Goal: Task Accomplishment & Management: Manage account settings

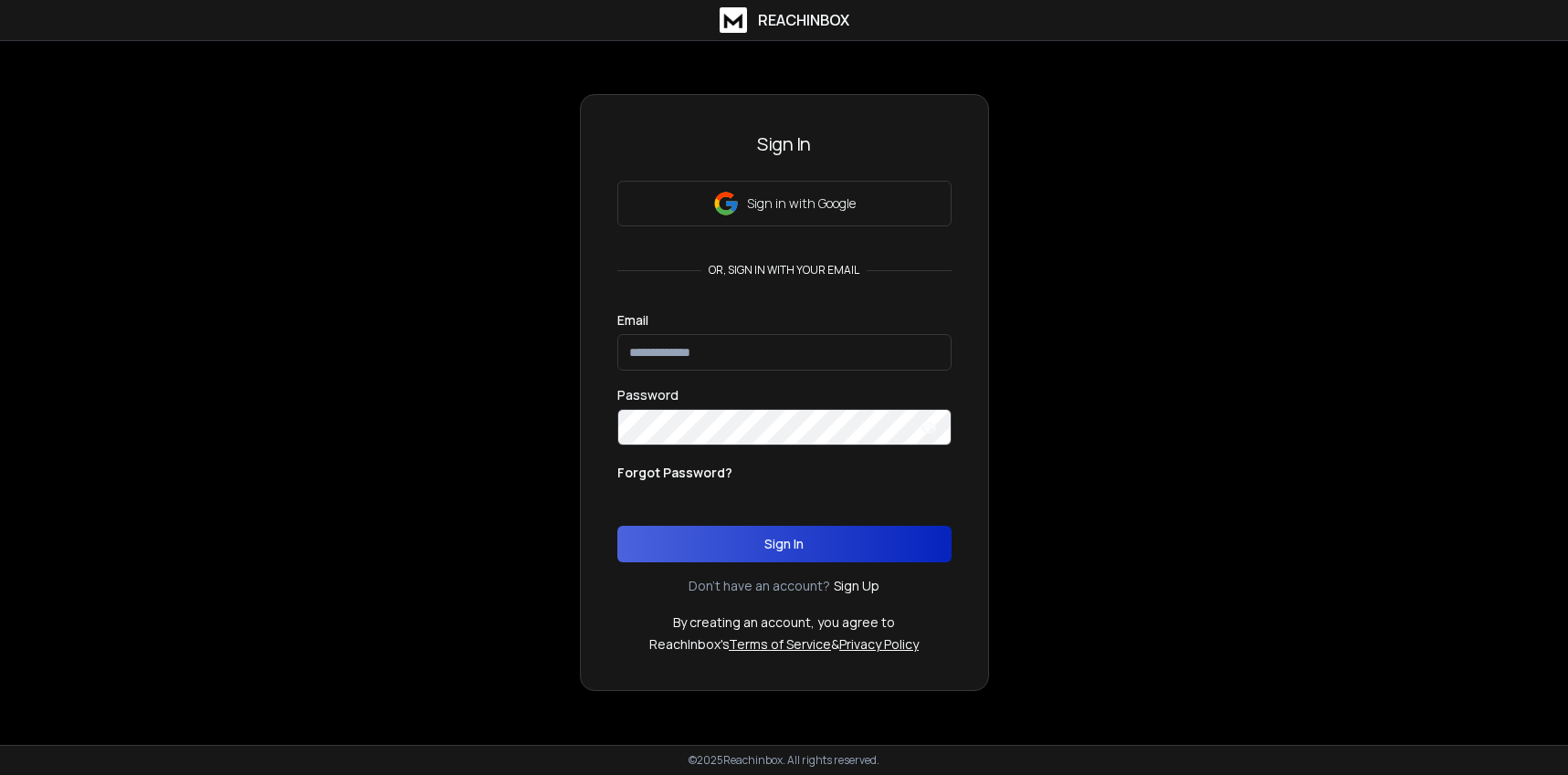
type input "**********"
click at [692, 362] on input "**********" at bounding box center [784, 353] width 335 height 37
click at [1220, 401] on div "**********" at bounding box center [784, 393] width 1568 height 631
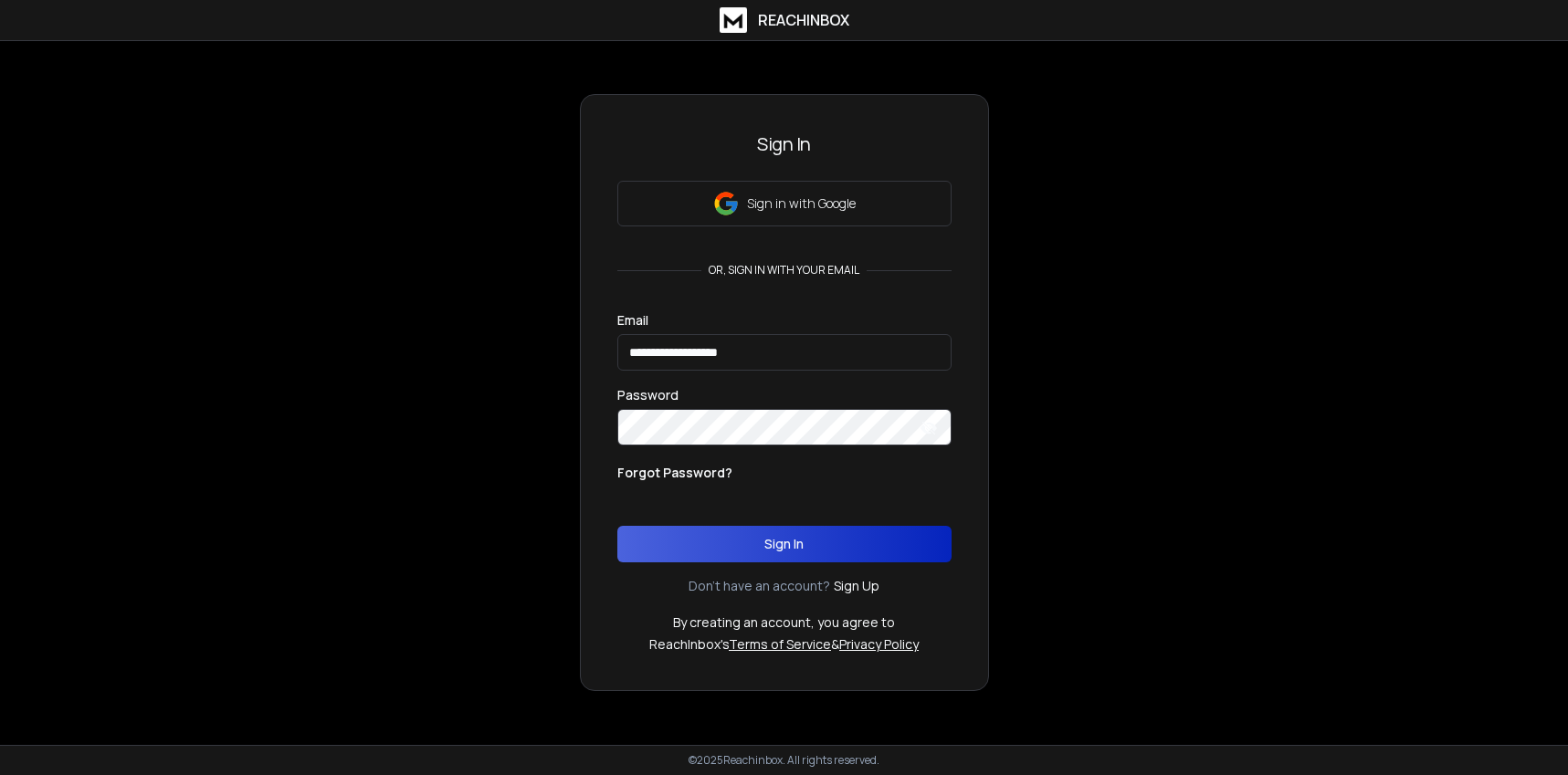
click at [729, 386] on form "**********" at bounding box center [784, 438] width 335 height 248
click at [729, 355] on input "**********" at bounding box center [784, 353] width 335 height 37
type input "**********"
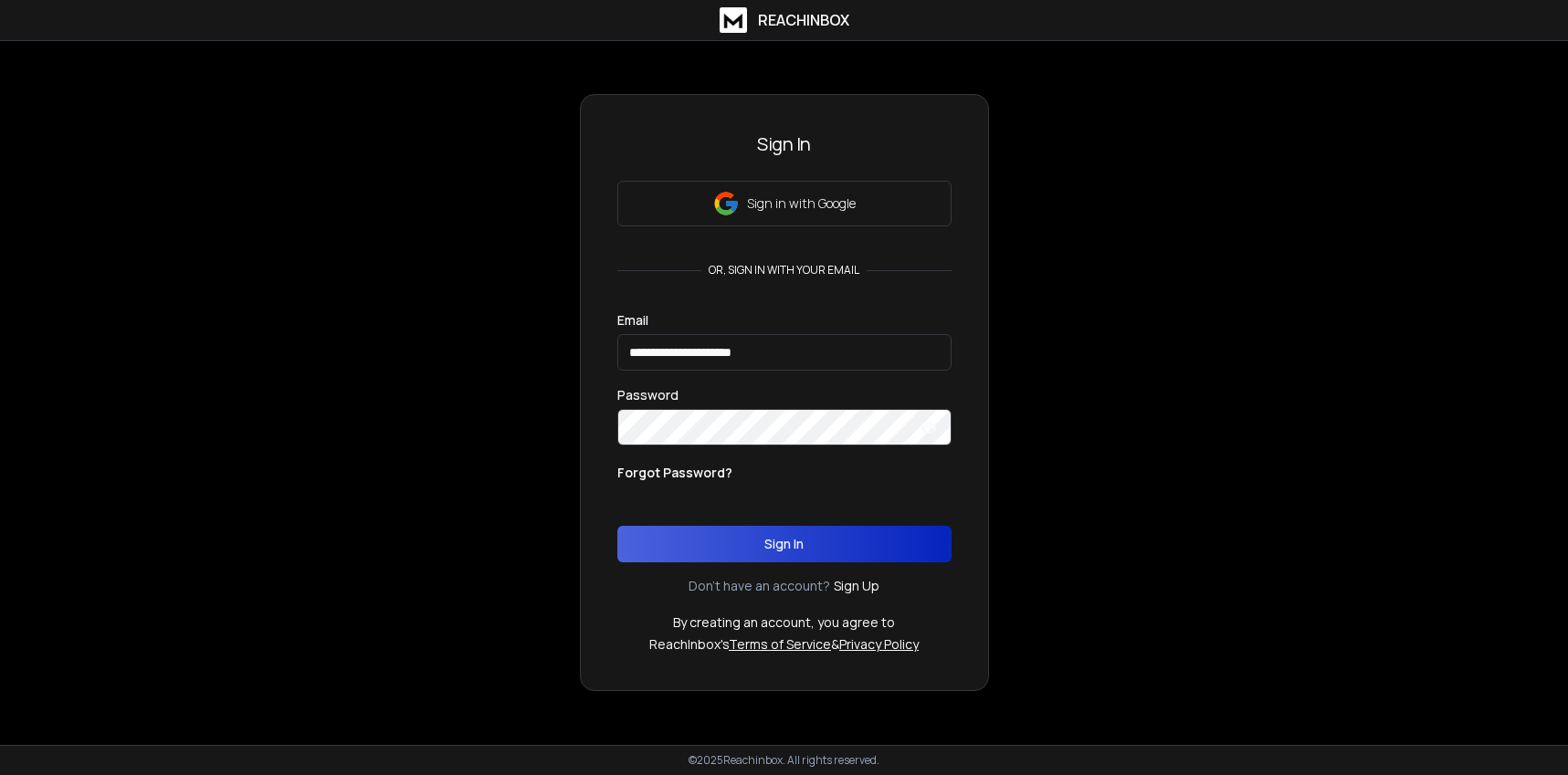
click at [617, 526] on button "Sign In" at bounding box center [784, 544] width 335 height 37
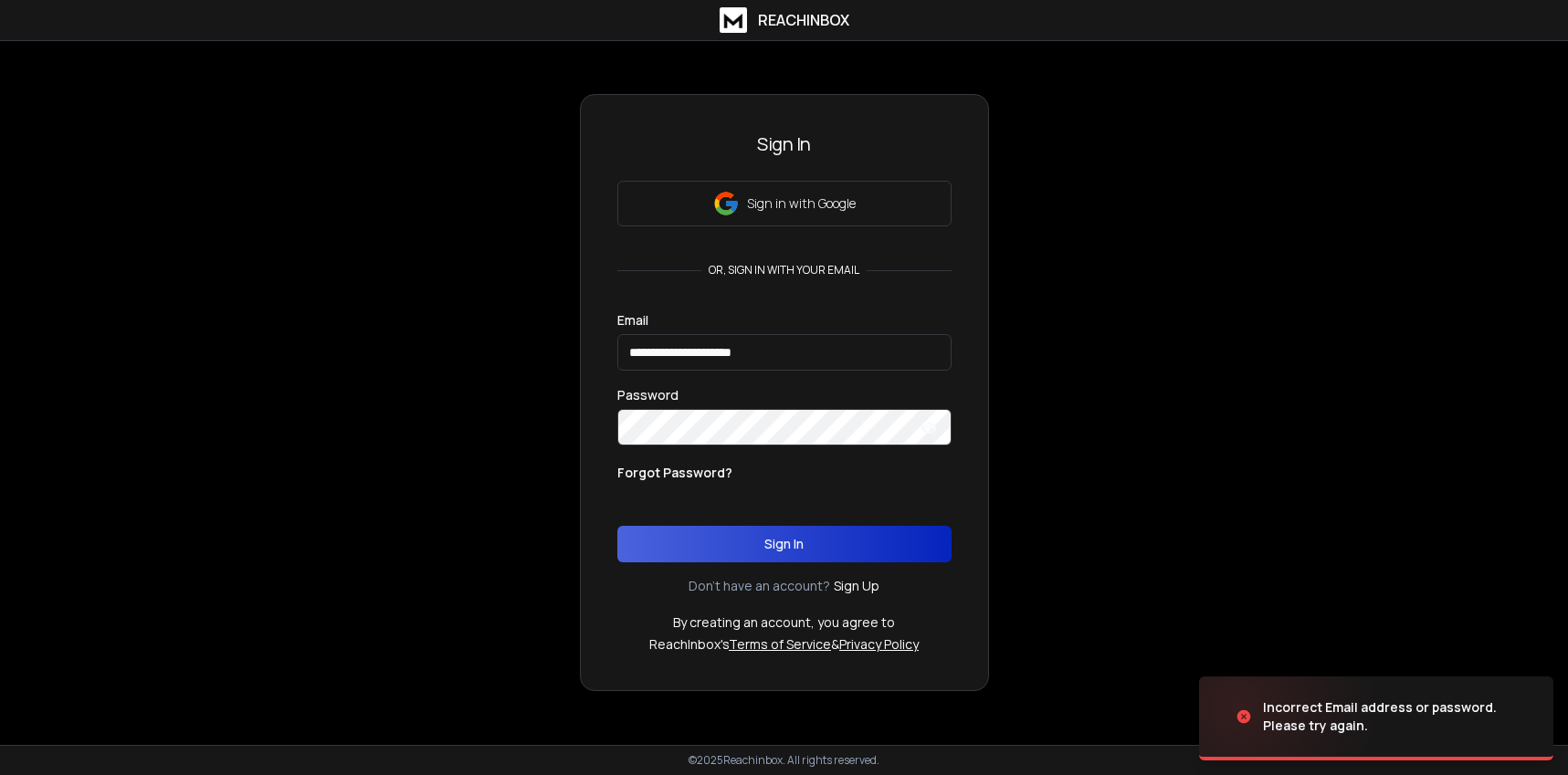
click at [1186, 240] on div "**********" at bounding box center [784, 393] width 1568 height 631
click at [760, 192] on button "Sign in with Google" at bounding box center [784, 203] width 335 height 45
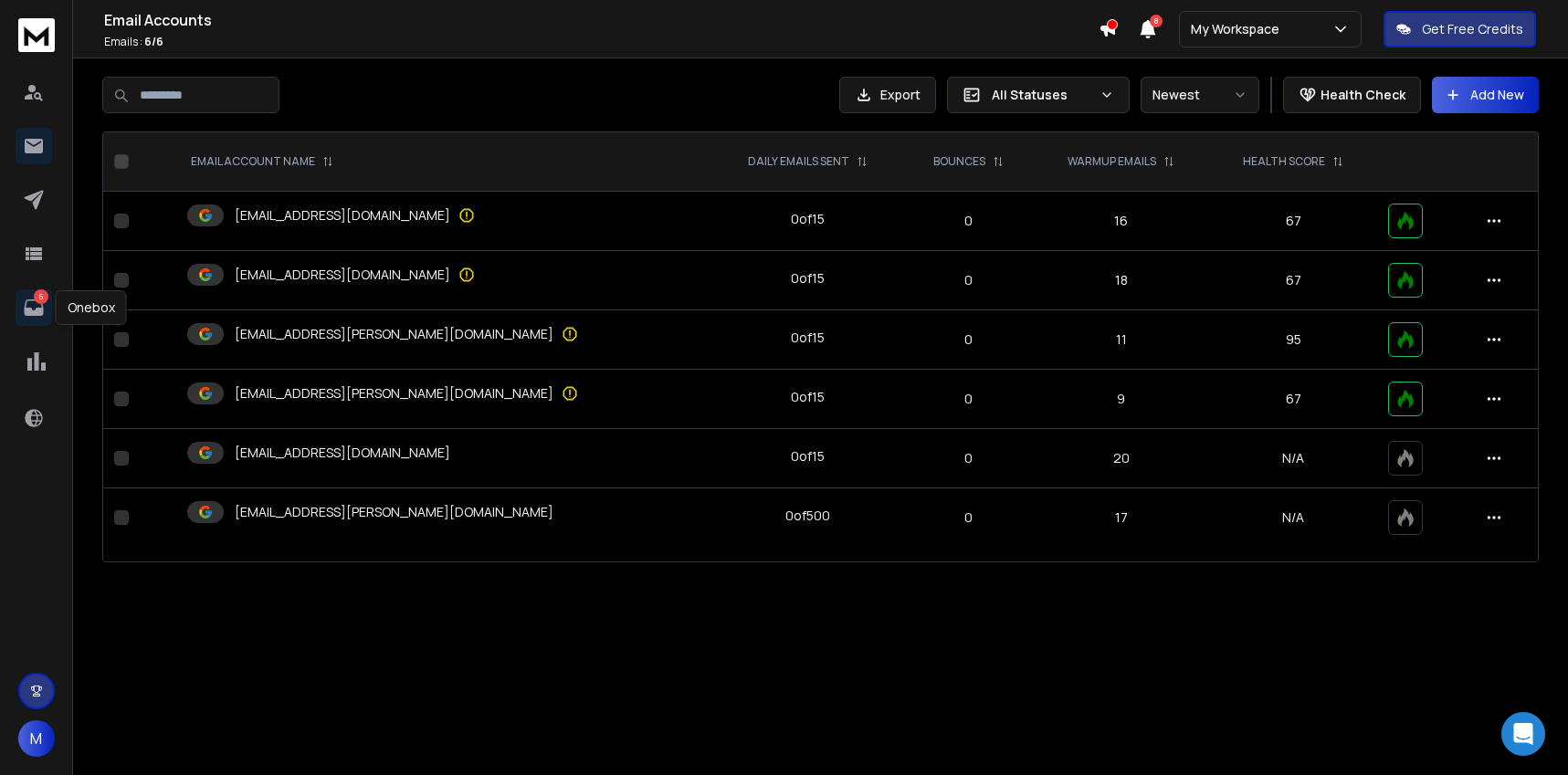
click at [35, 312] on icon at bounding box center [34, 308] width 19 height 16
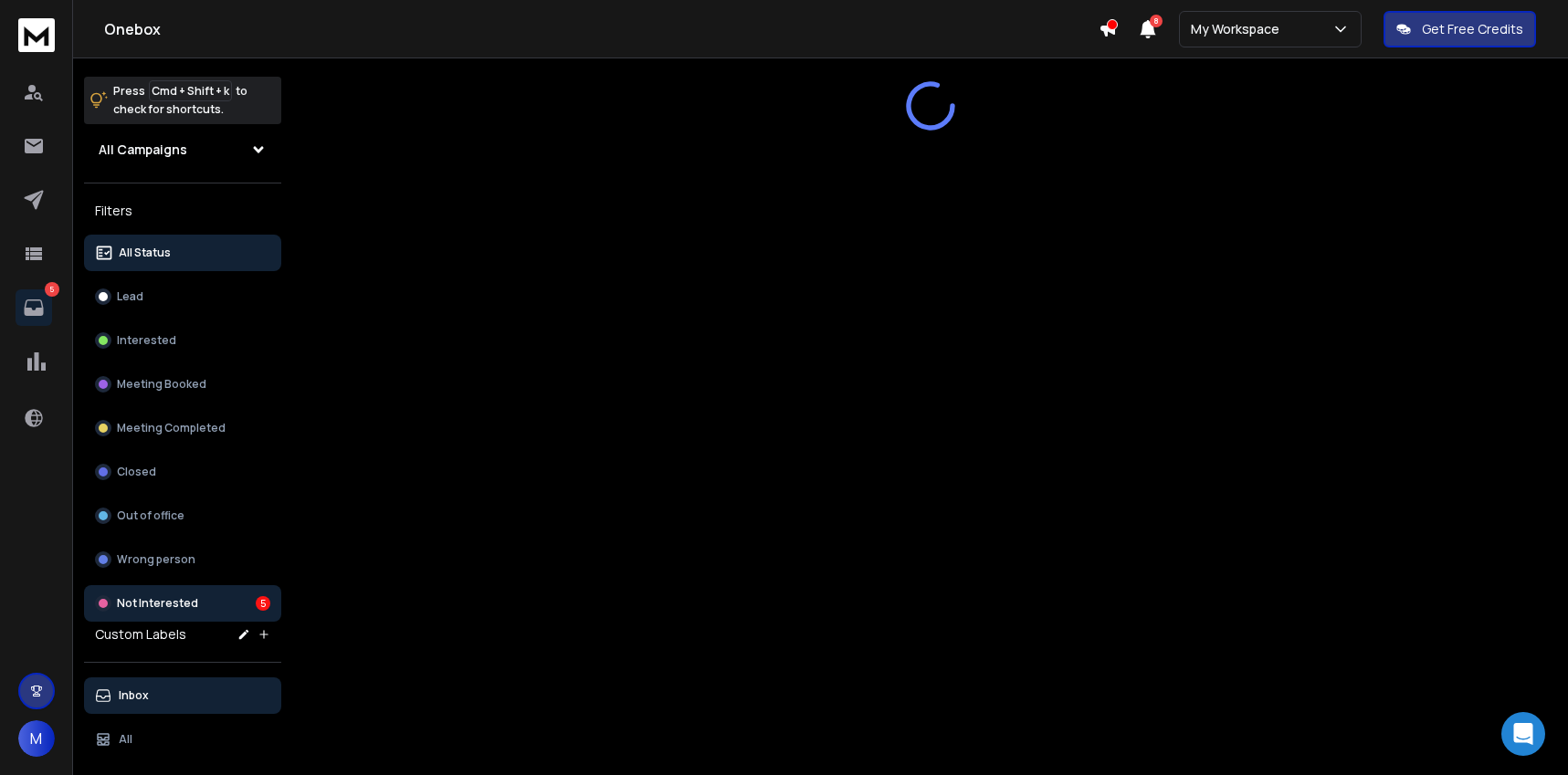
click at [147, 606] on p "Not Interested" at bounding box center [158, 603] width 82 height 14
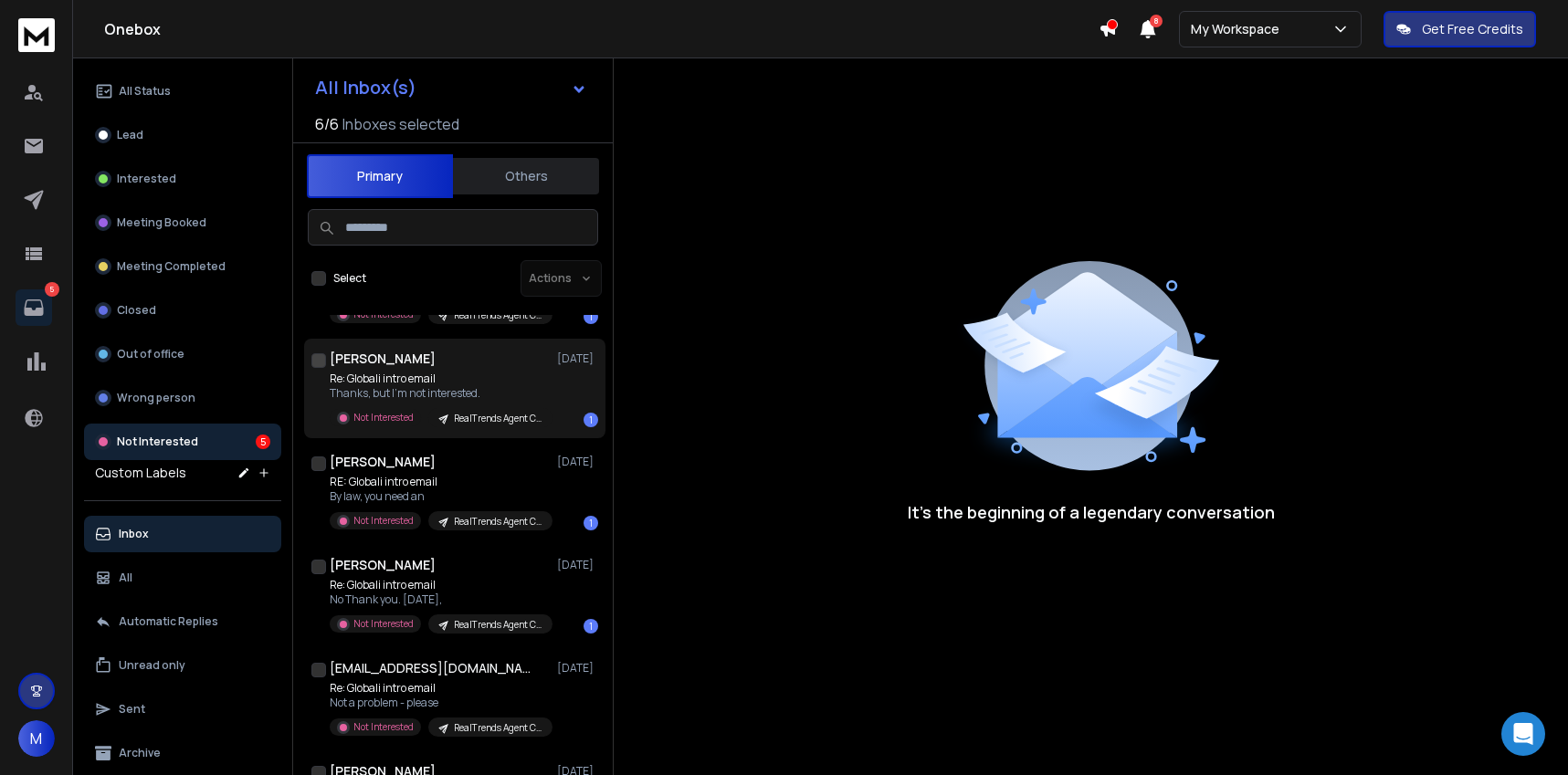
scroll to position [91, 0]
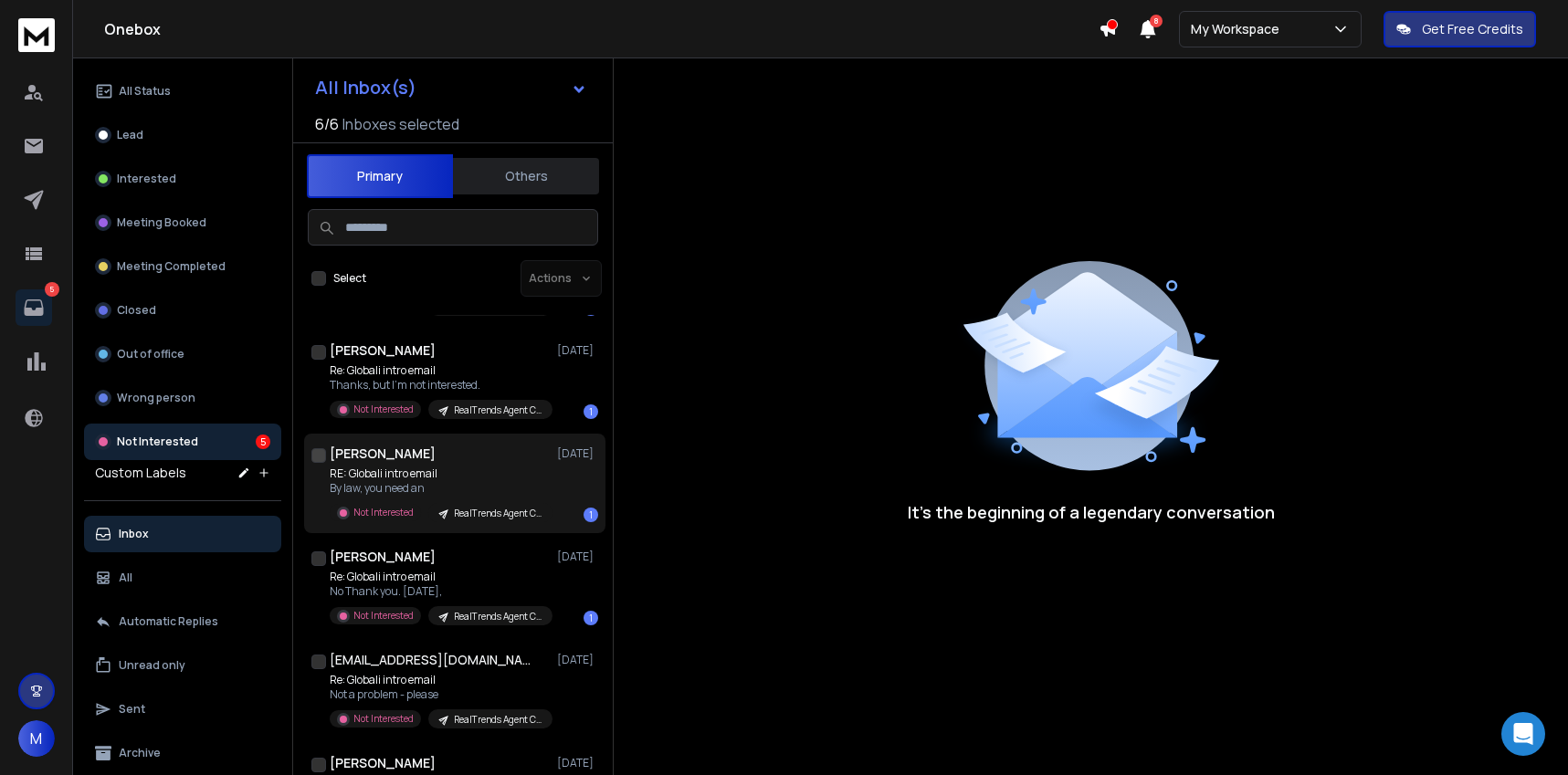
click at [479, 462] on div "[PERSON_NAME] [DATE]" at bounding box center [463, 454] width 268 height 18
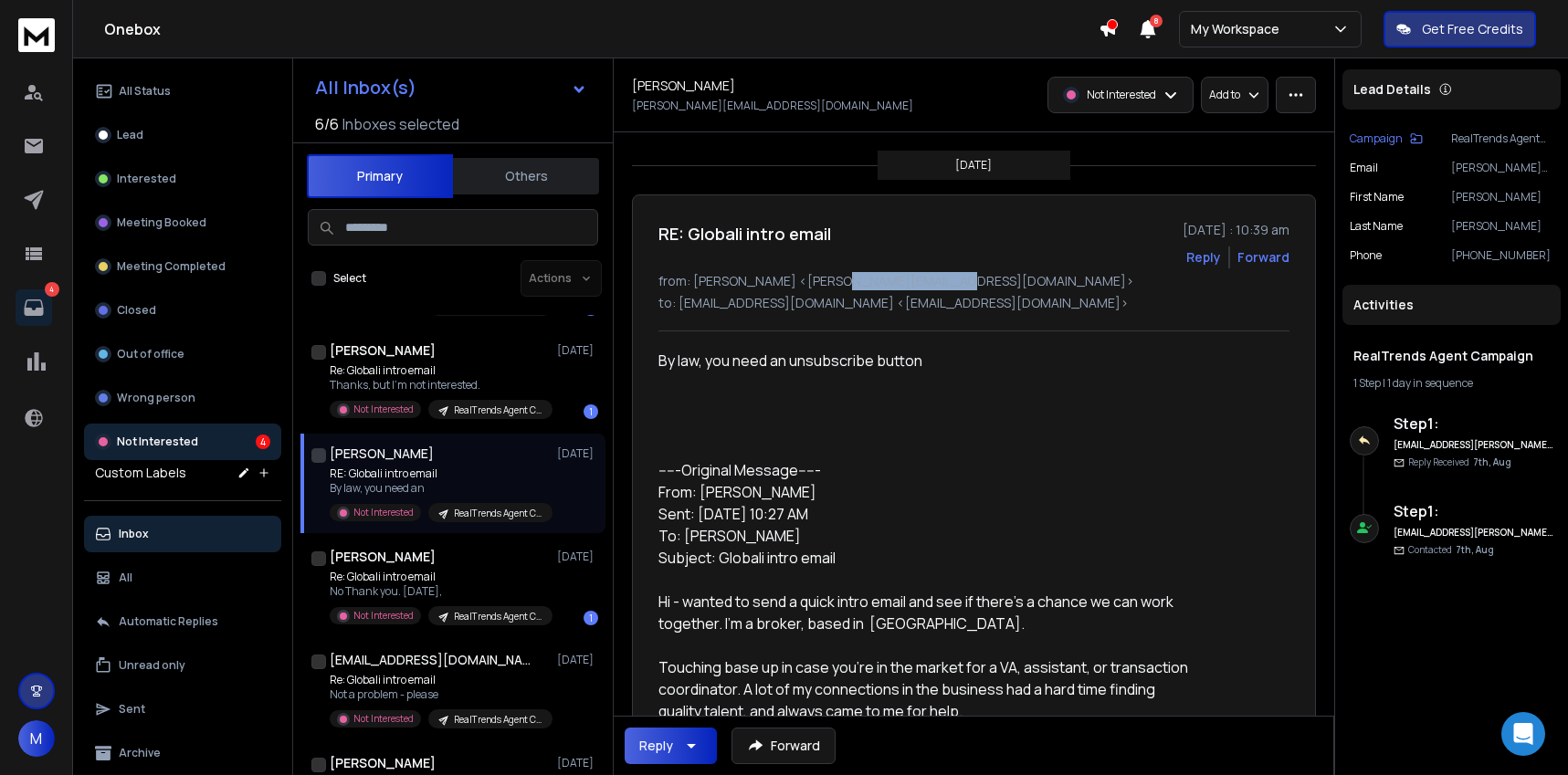
drag, startPoint x: 817, startPoint y: 283, endPoint x: 912, endPoint y: 288, distance: 95.1
click at [912, 288] on p "from: [PERSON_NAME] <[PERSON_NAME][EMAIL_ADDRESS][DOMAIN_NAME]>" at bounding box center [974, 281] width 631 height 18
copy p "[DOMAIN_NAME]"
click at [36, 368] on icon at bounding box center [36, 362] width 18 height 18
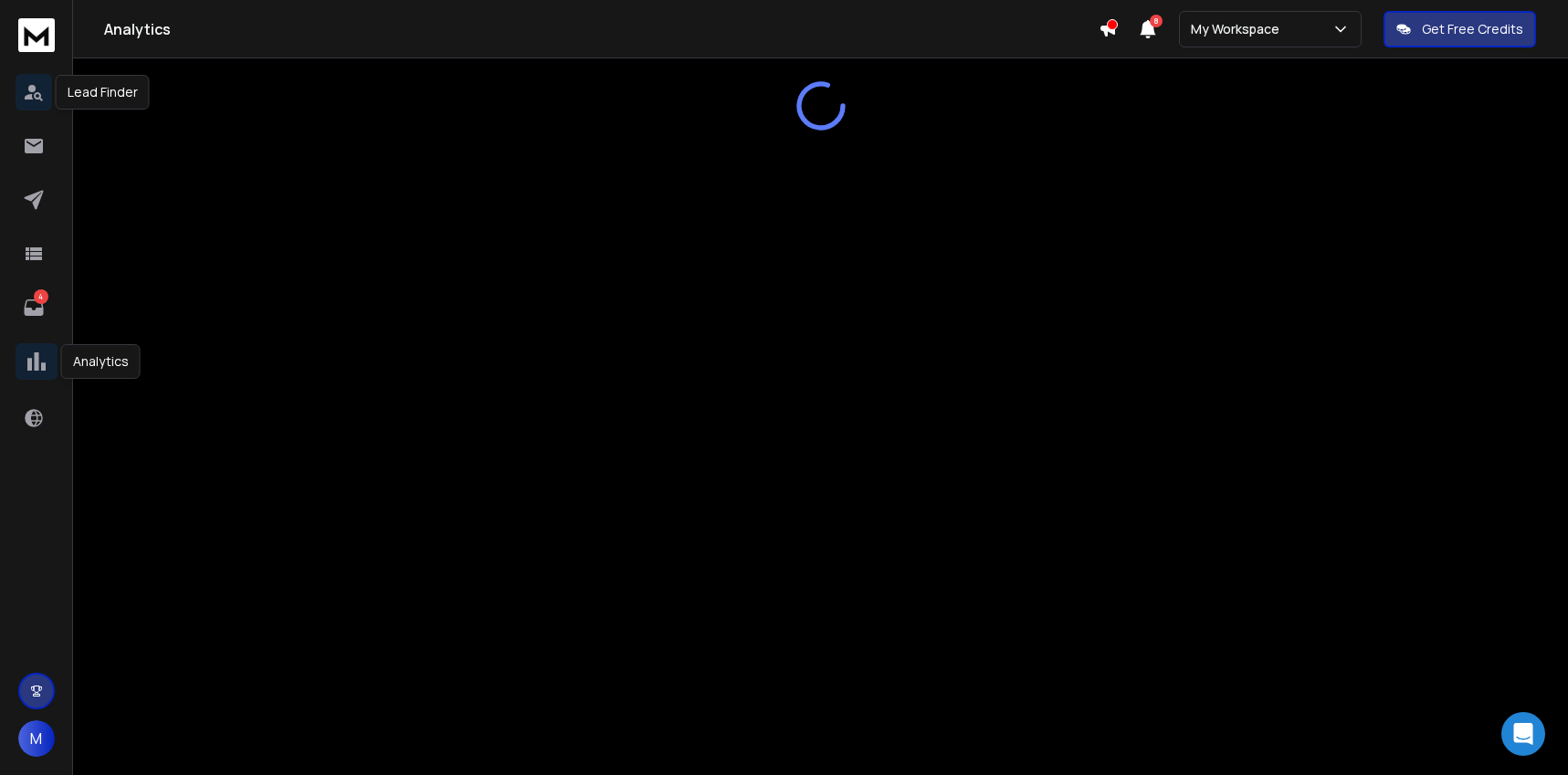
click at [25, 95] on icon at bounding box center [34, 92] width 22 height 22
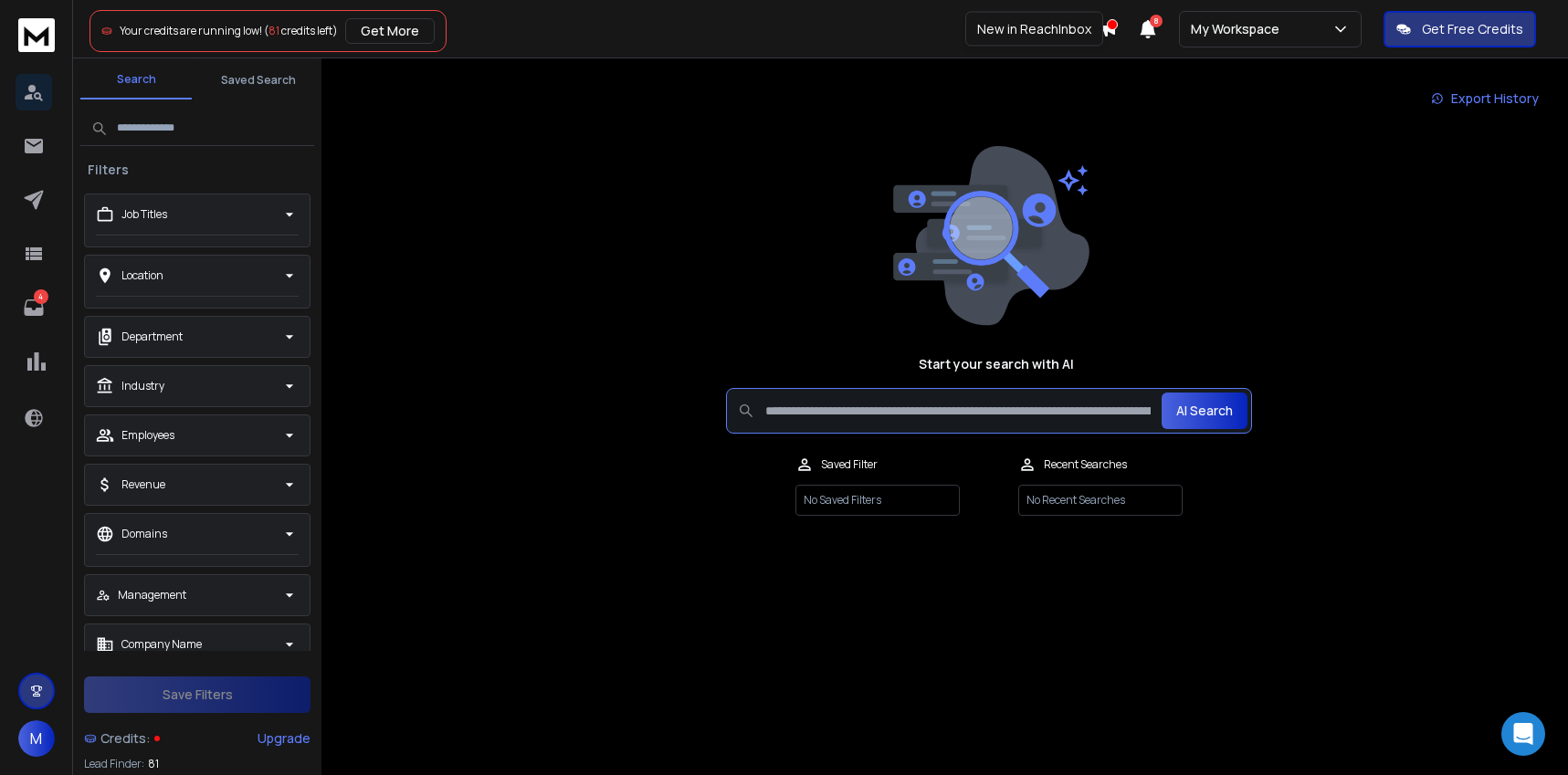
click at [1114, 32] on icon at bounding box center [1108, 29] width 18 height 18
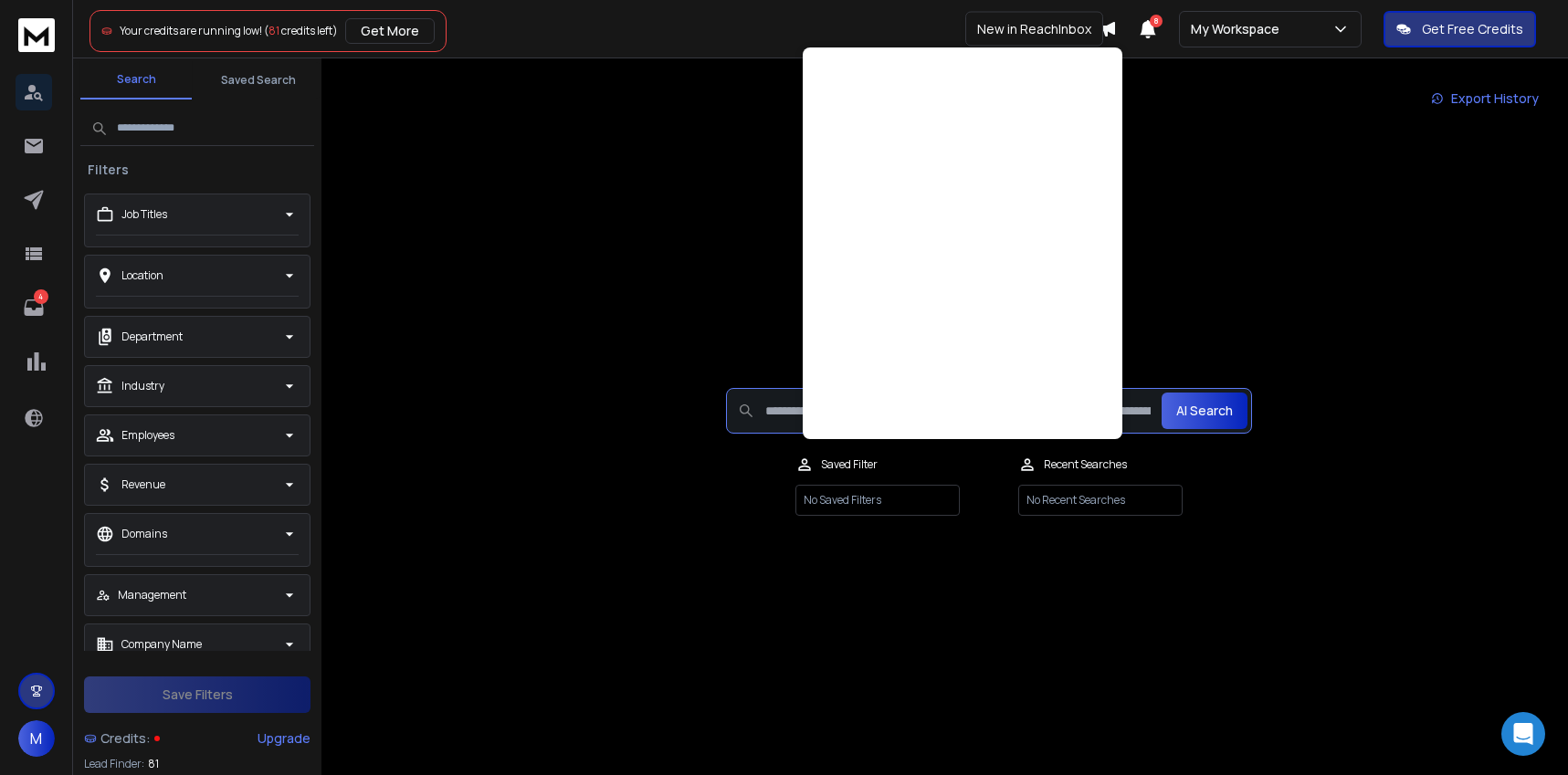
click at [1114, 32] on icon at bounding box center [1108, 29] width 18 height 18
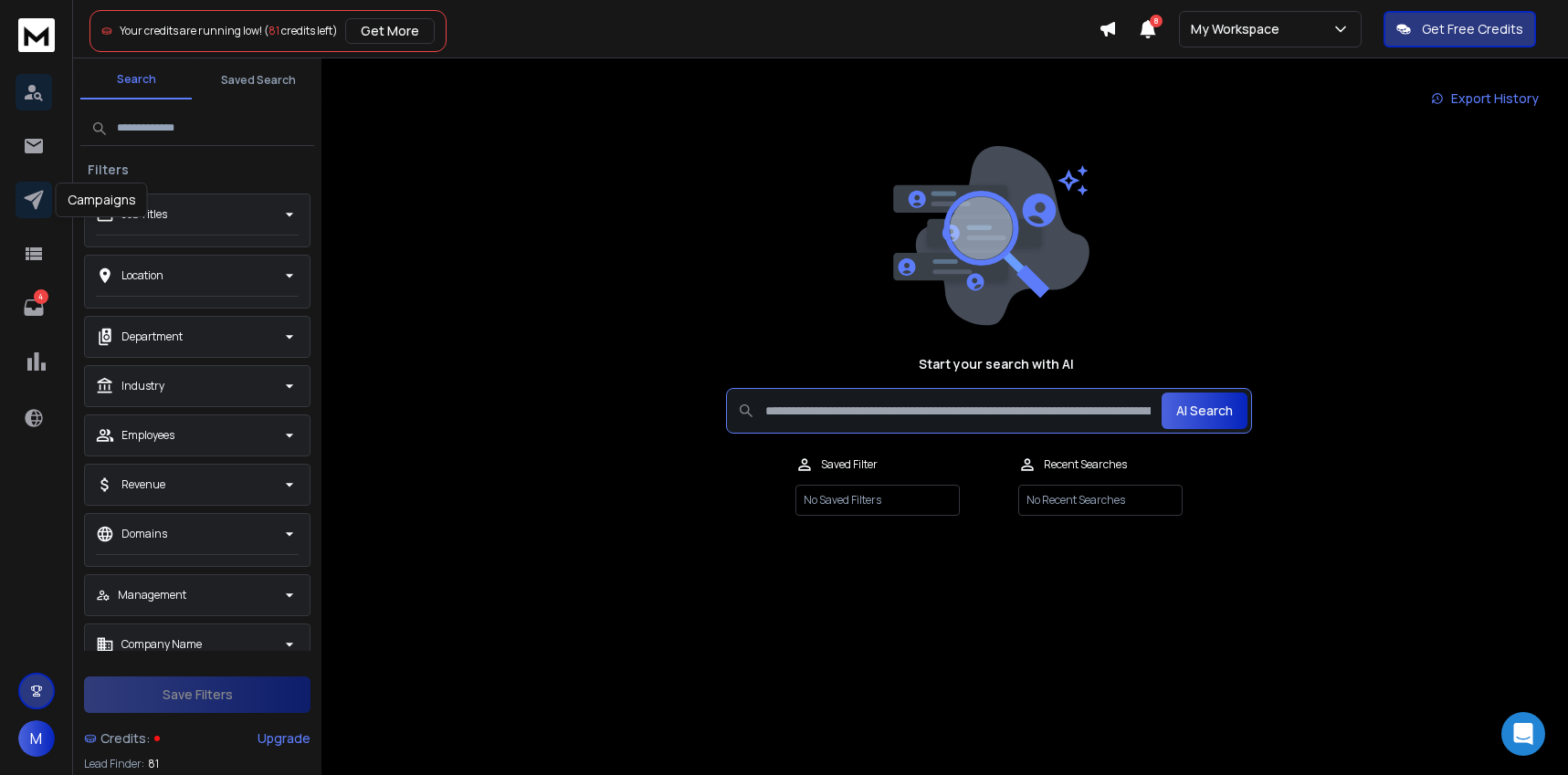
click at [33, 197] on icon at bounding box center [34, 200] width 19 height 19
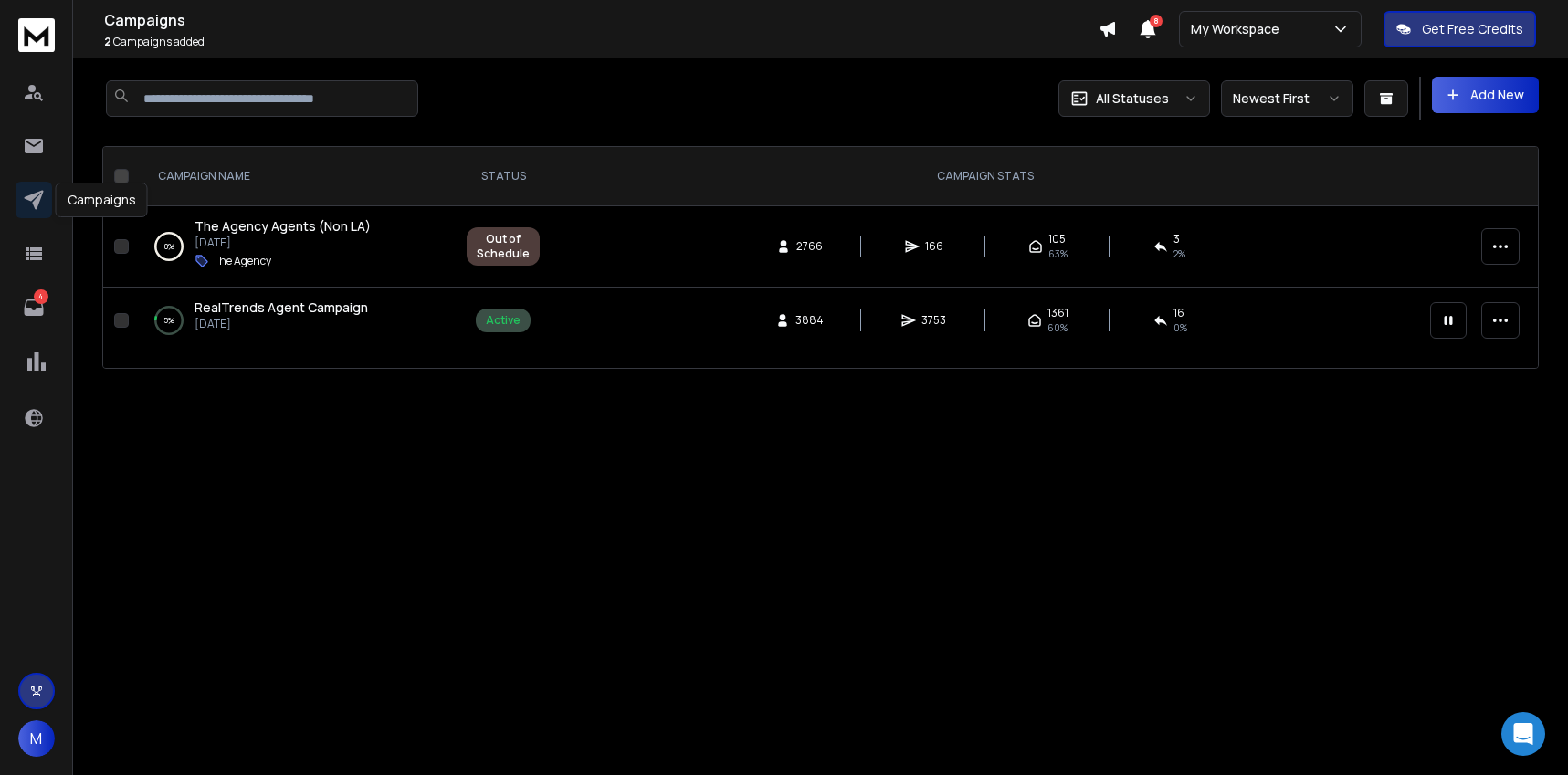
click at [458, 447] on div "Campaigns 2 Campaigns Added All Statuses Newest First Add New CAMPAIGN NAME STA…" at bounding box center [820, 464] width 1436 height 775
click at [1247, 39] on button "My Workspace" at bounding box center [1270, 29] width 183 height 37
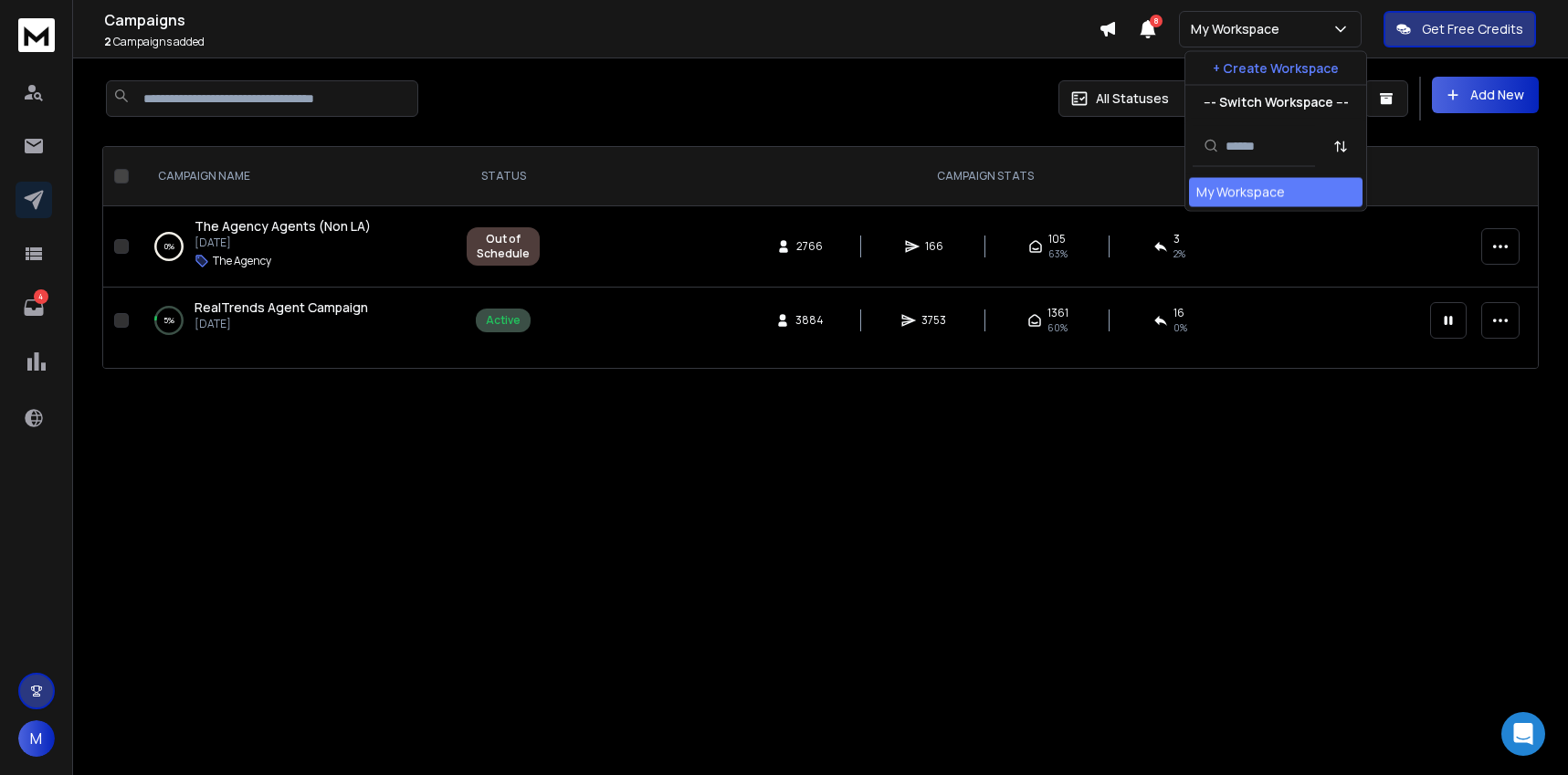
click at [1169, 536] on div "Campaigns 2 Campaigns Added All Statuses Newest First Add New CAMPAIGN NAME STA…" at bounding box center [820, 464] width 1436 height 775
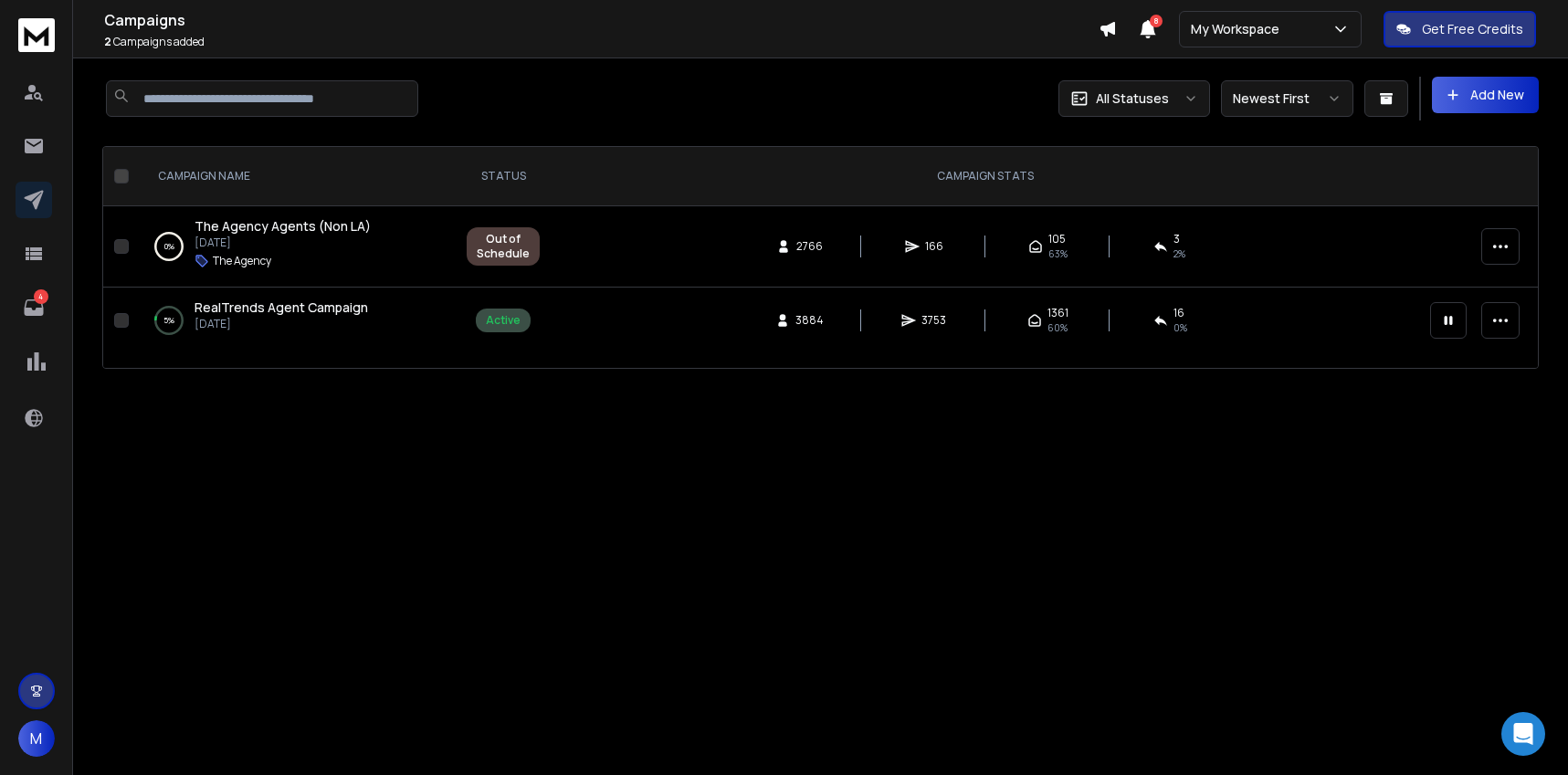
scroll to position [95, 0]
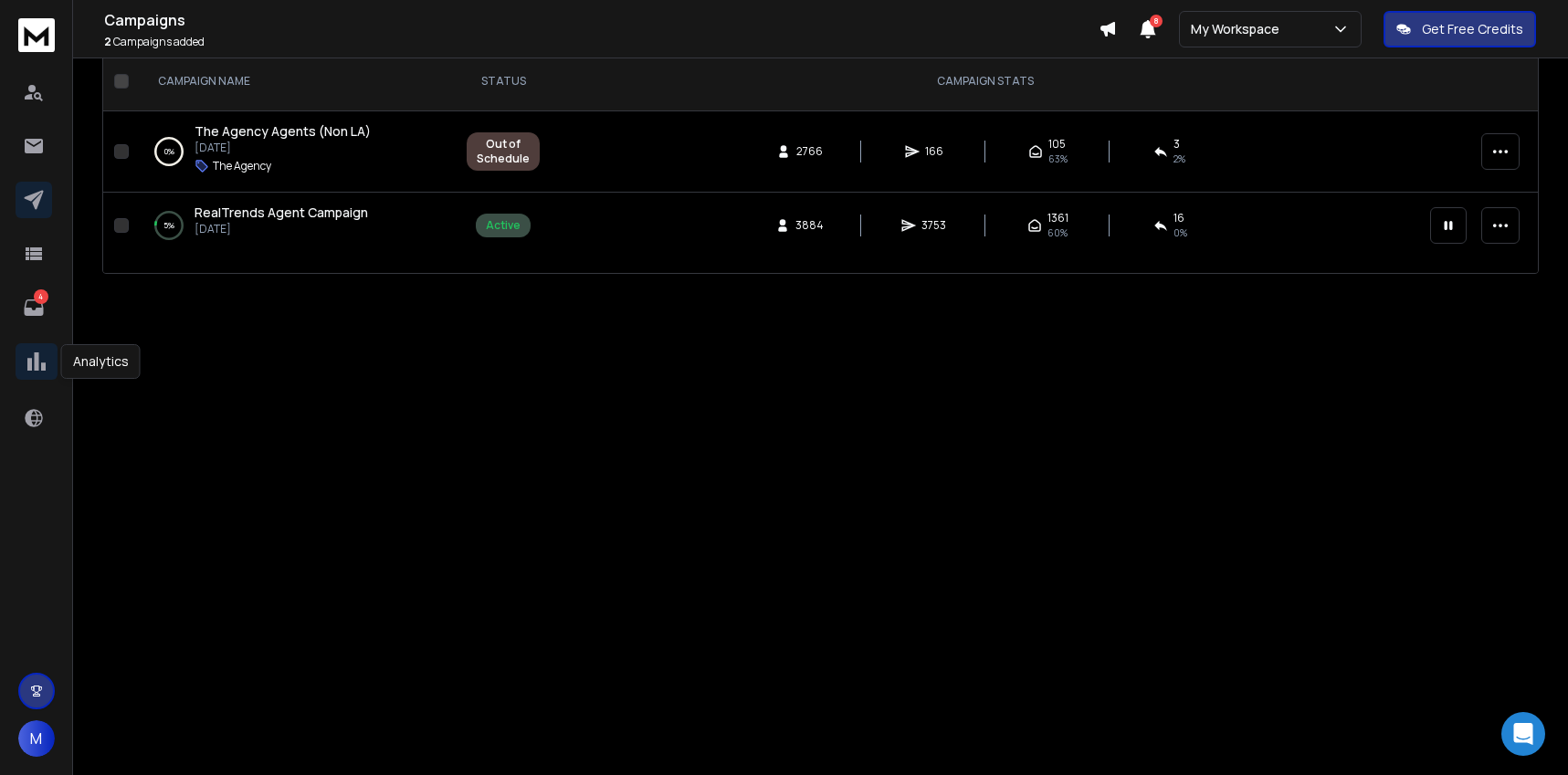
click at [27, 354] on icon at bounding box center [37, 362] width 27 height 27
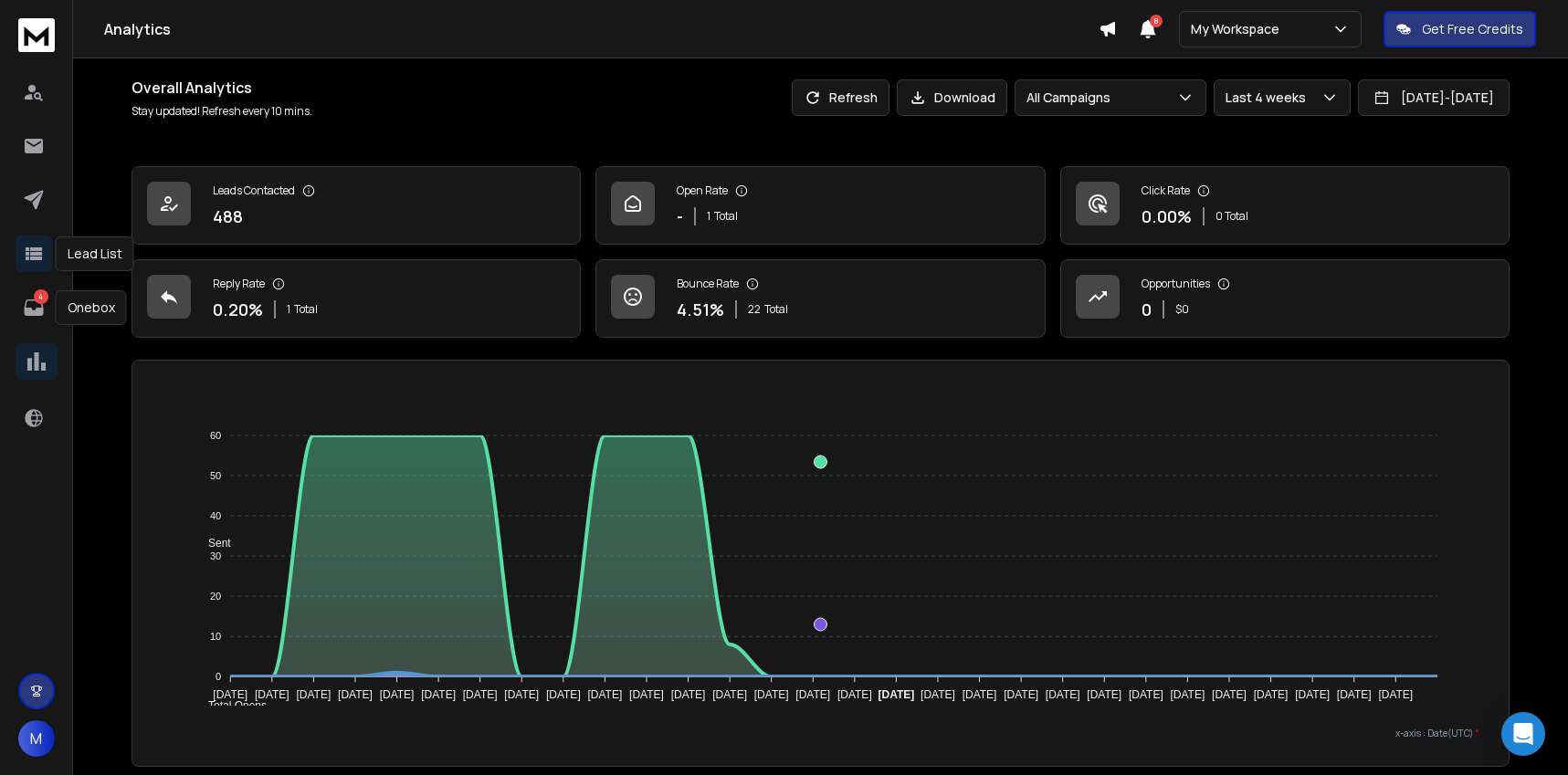
click at [34, 262] on icon at bounding box center [34, 254] width 22 height 22
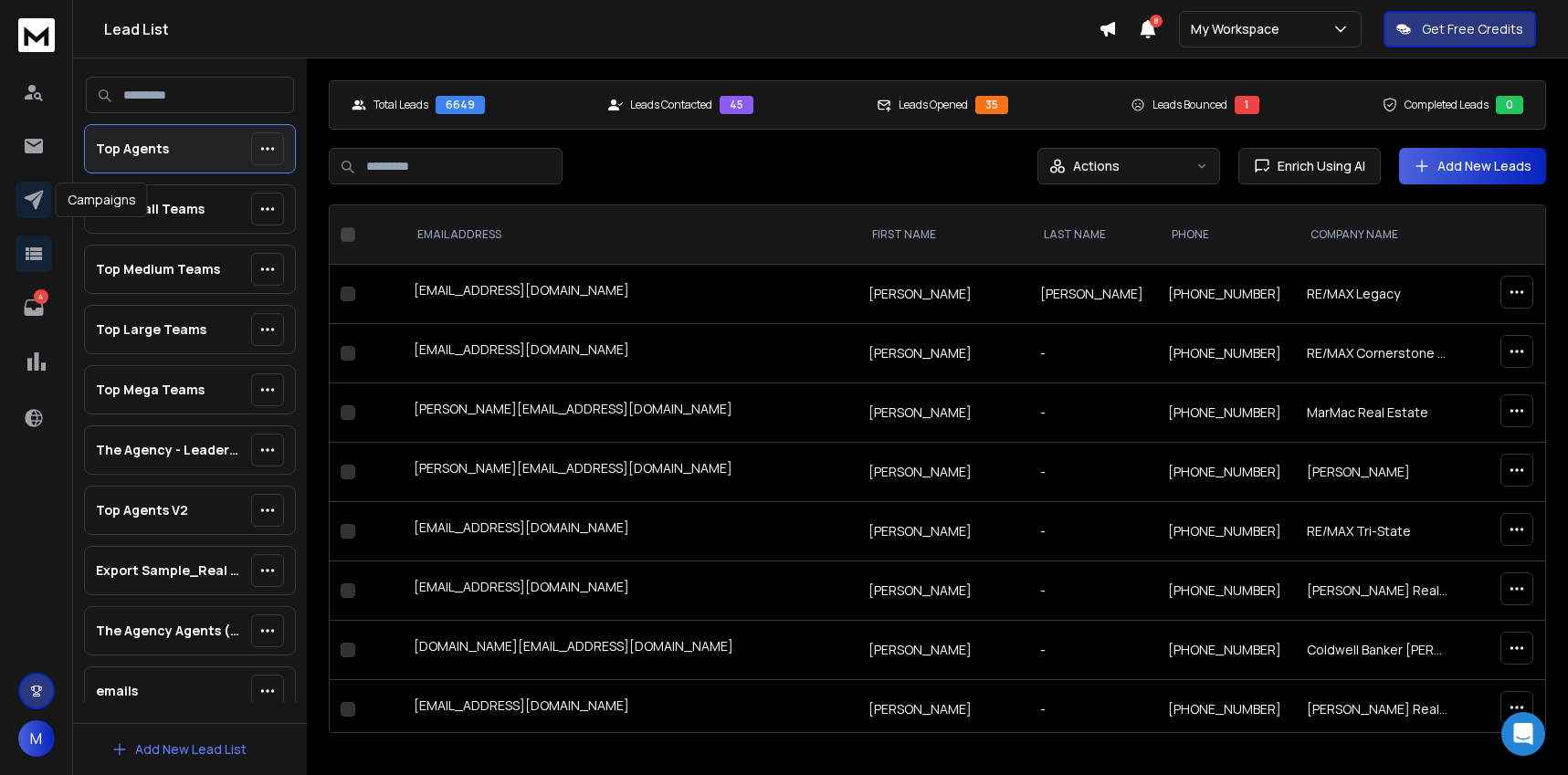
click at [34, 199] on icon at bounding box center [34, 200] width 22 height 22
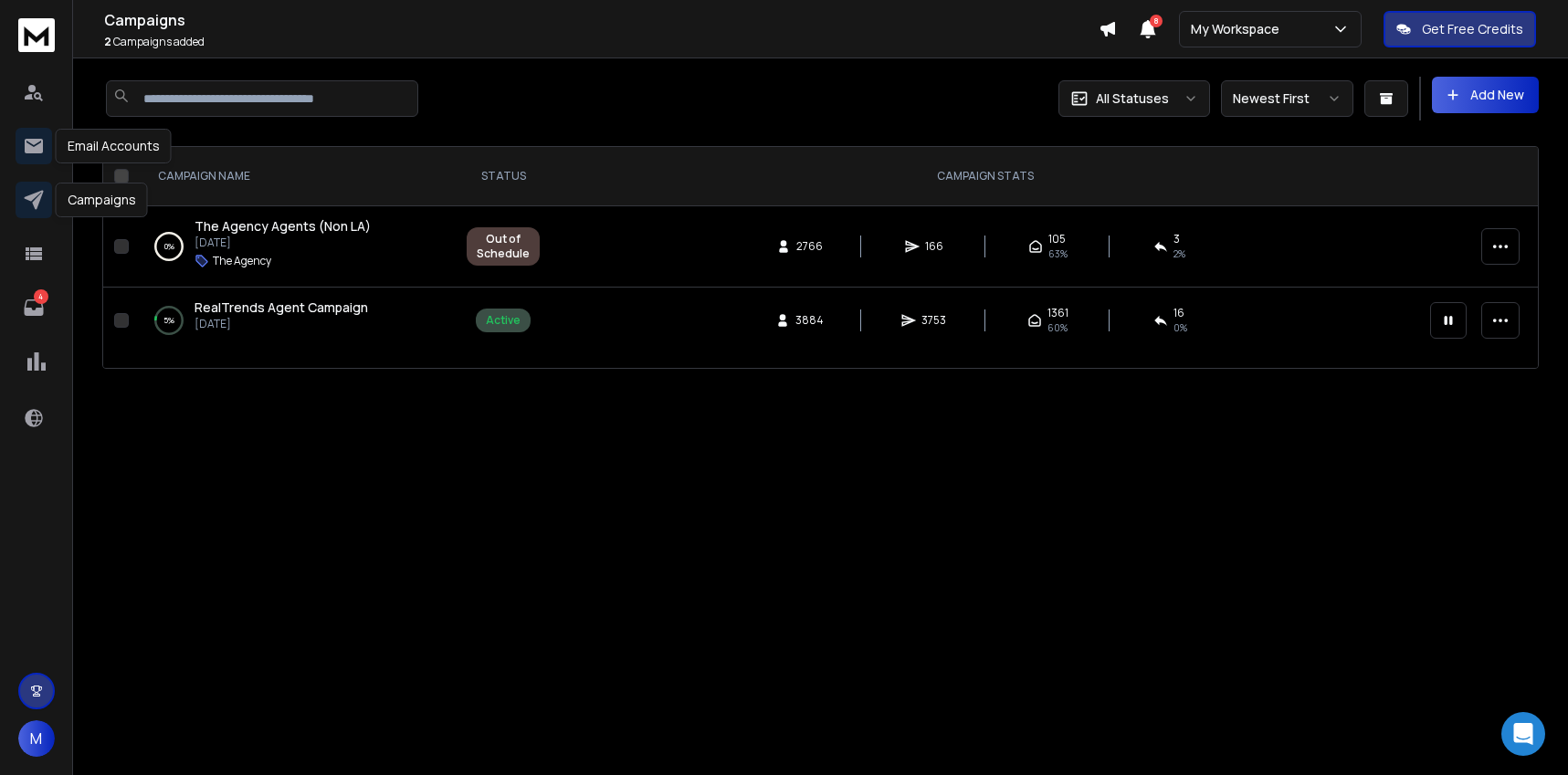
click at [26, 140] on icon at bounding box center [34, 146] width 22 height 22
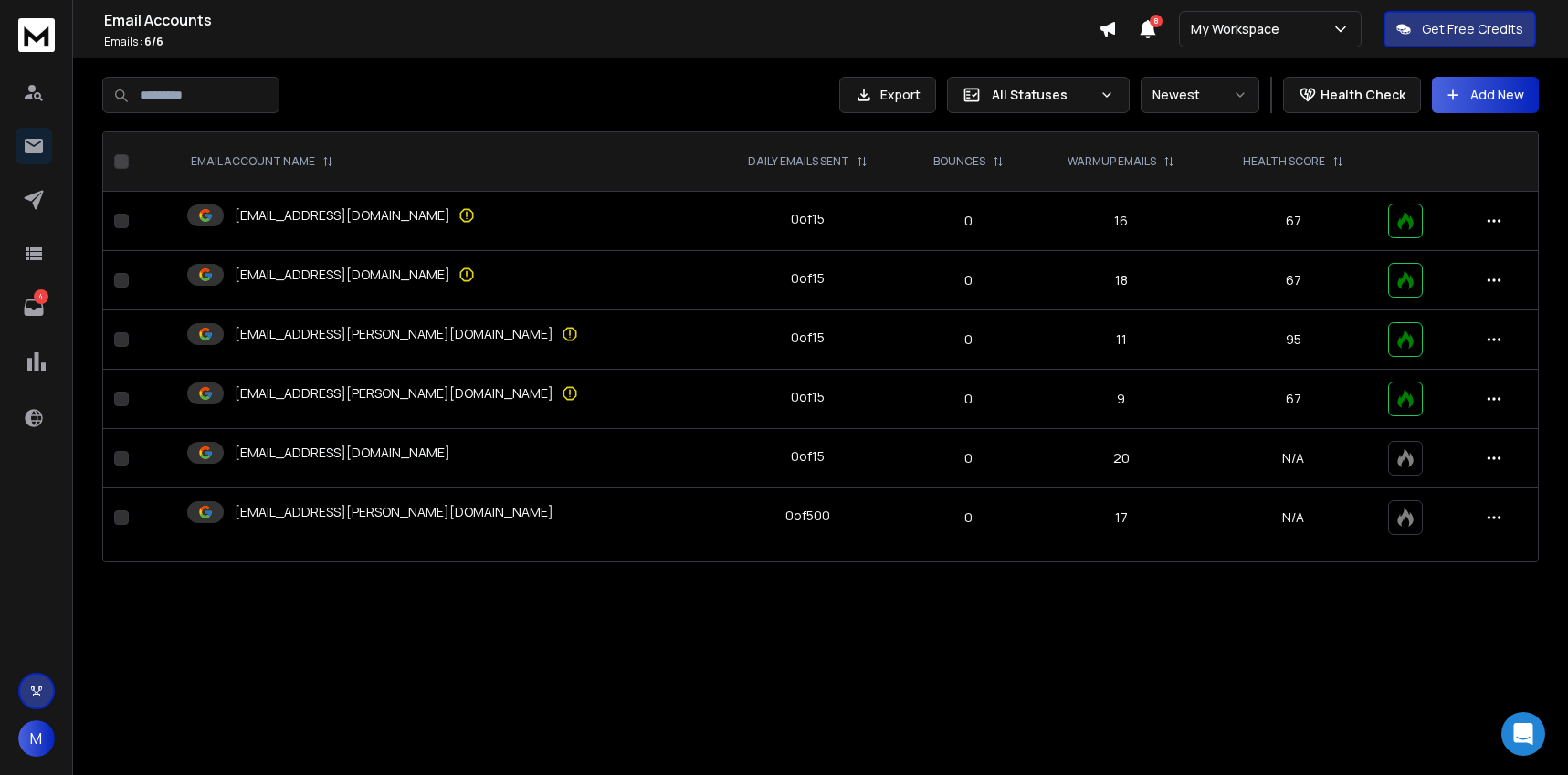
click at [1490, 102] on button "Add New" at bounding box center [1484, 95] width 107 height 37
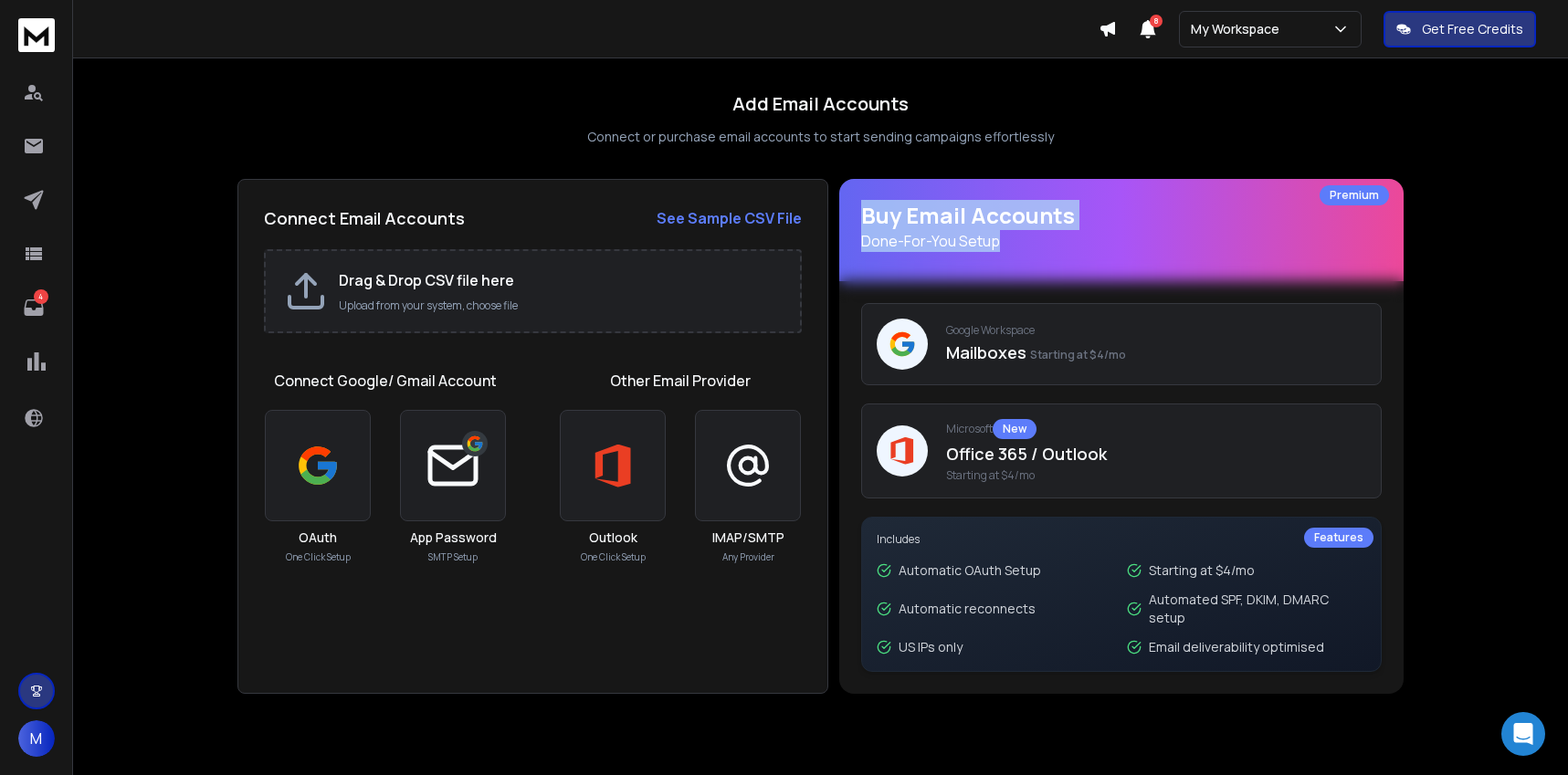
drag, startPoint x: 863, startPoint y: 208, endPoint x: 1043, endPoint y: 245, distance: 183.8
click at [1043, 245] on div "Premium Buy Email Accounts Done-For-You Setup" at bounding box center [1121, 230] width 564 height 102
click at [1151, 352] on p "Mailboxes Starting at $4/mo" at bounding box center [1156, 352] width 420 height 26
click at [963, 340] on p "Mailboxes Starting at $4/mo" at bounding box center [1156, 352] width 420 height 26
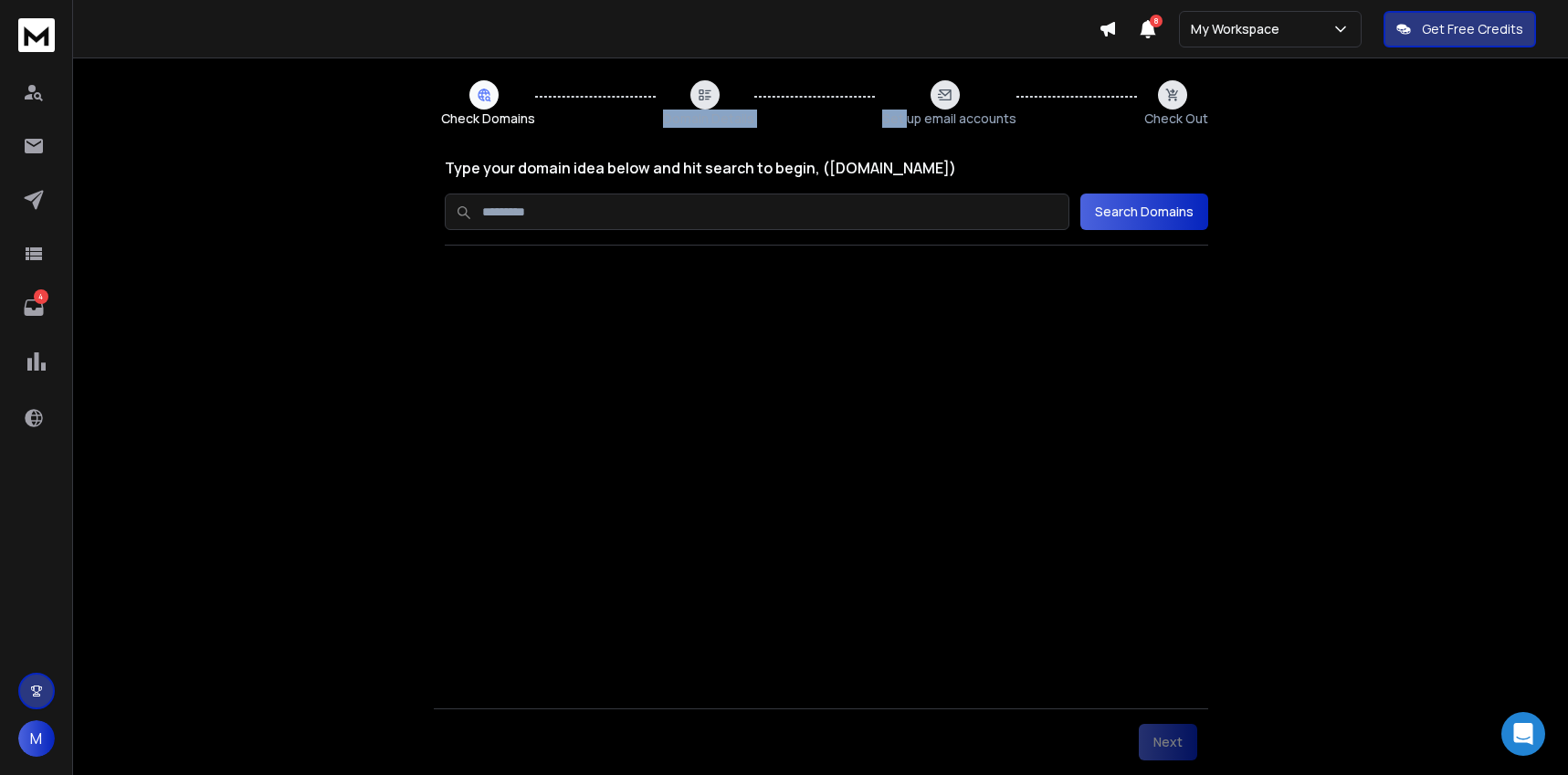
drag, startPoint x: 663, startPoint y: 114, endPoint x: 905, endPoint y: 114, distance: 242.0
click at [905, 114] on div "Check Domains Domain Details Set up email accounts Check Out" at bounding box center [820, 104] width 774 height 47
click at [925, 115] on span "Set up email accounts" at bounding box center [950, 118] width 135 height 18
click at [991, 203] on input at bounding box center [758, 212] width 625 height 37
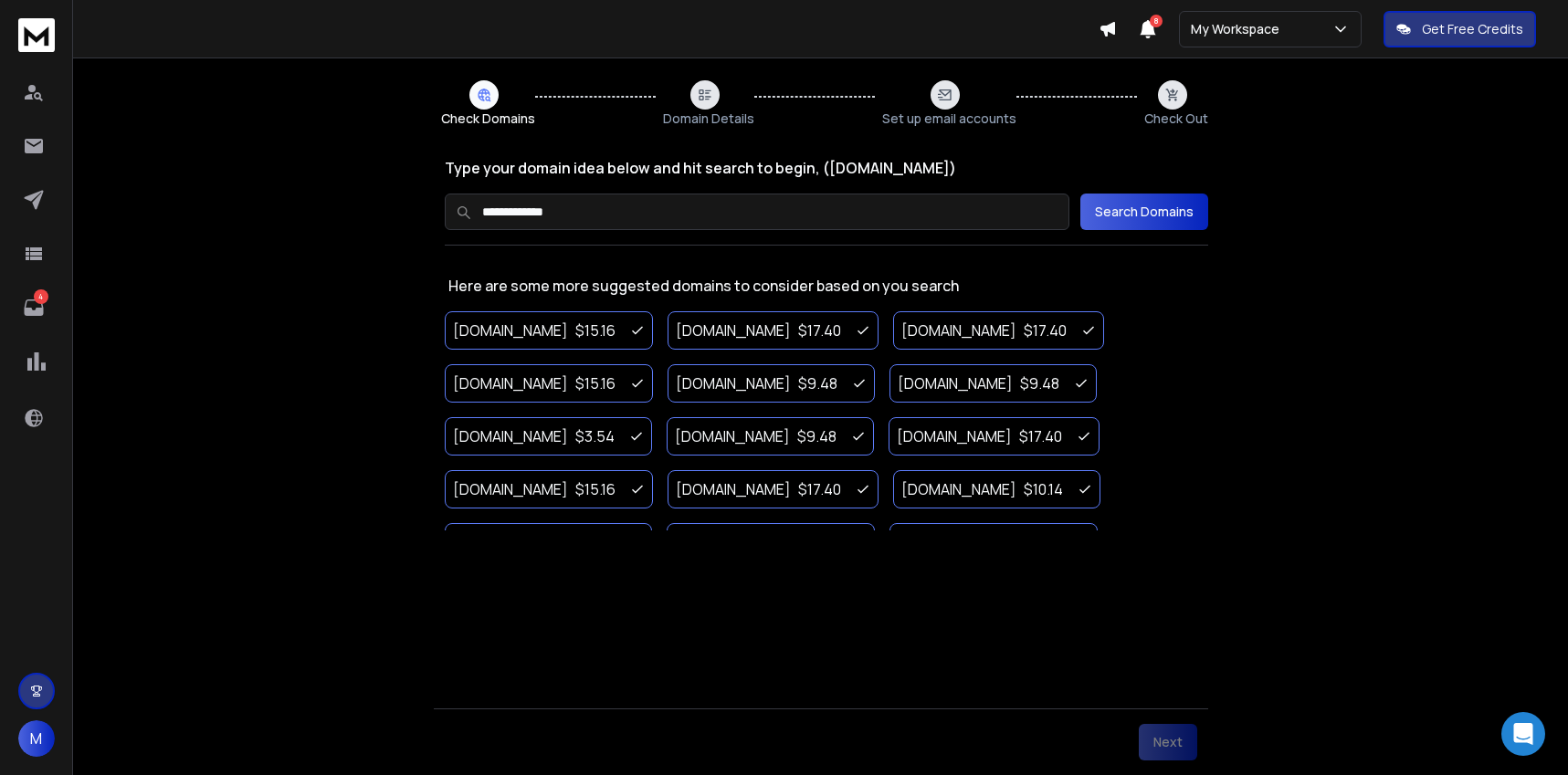
type input "**********"
drag, startPoint x: 532, startPoint y: 286, endPoint x: 1010, endPoint y: 286, distance: 478.0
click at [1010, 286] on p "Here are some more suggested domains to consider based on you search" at bounding box center [827, 286] width 763 height 22
click at [595, 336] on h4 "$ 15.16" at bounding box center [595, 330] width 40 height 22
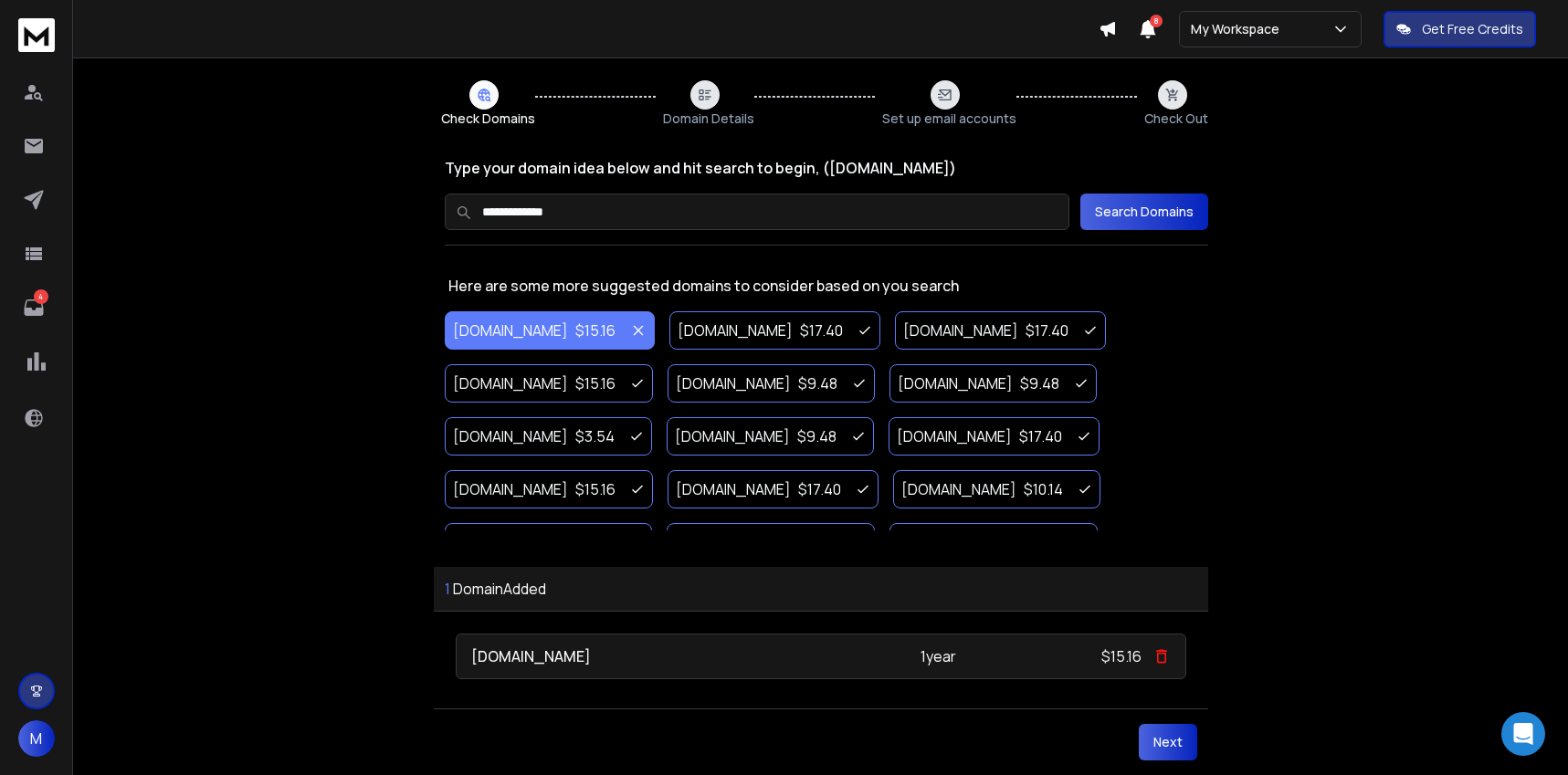
scroll to position [137, 0]
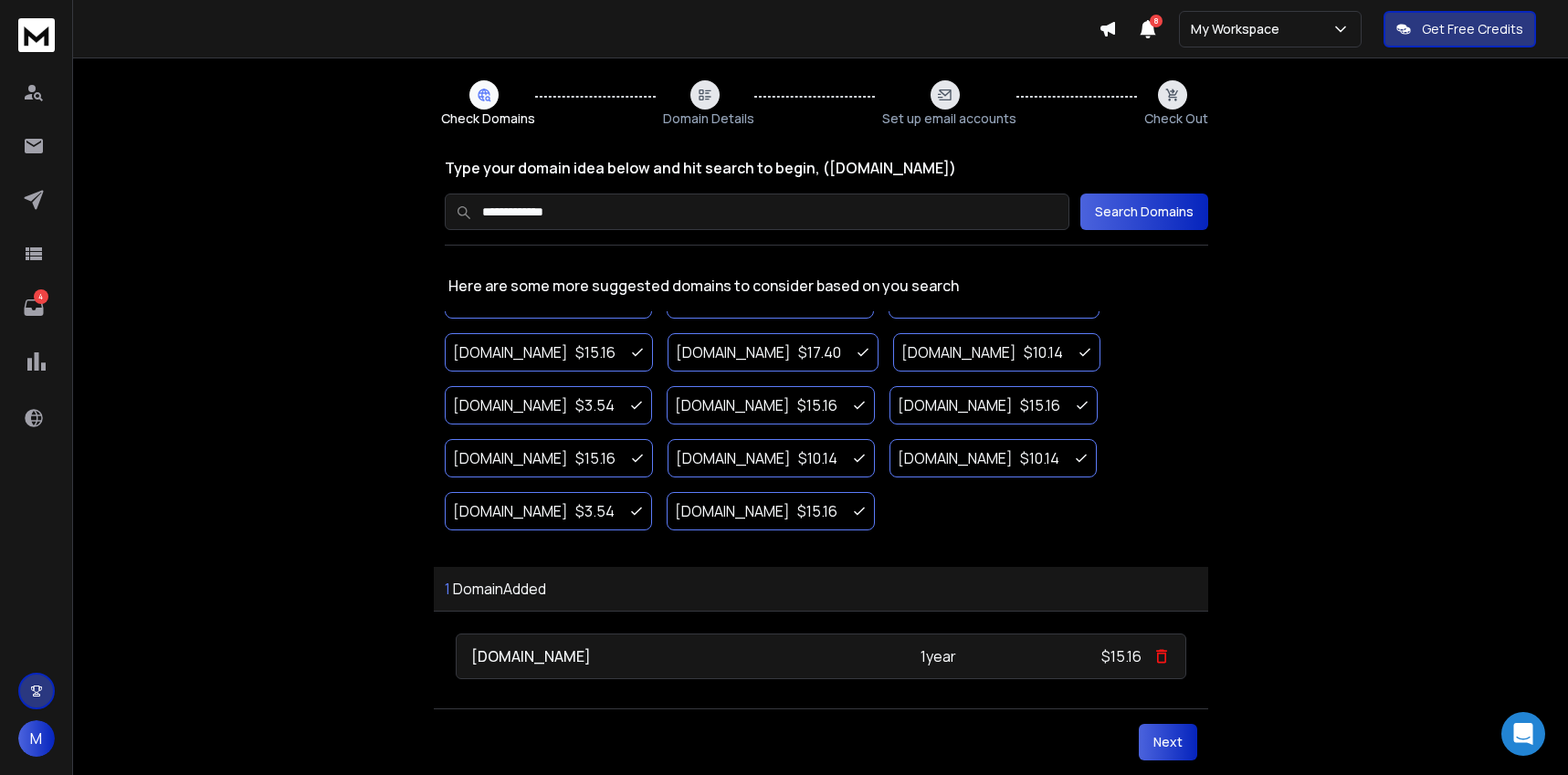
click at [1171, 743] on button "Next" at bounding box center [1167, 742] width 59 height 37
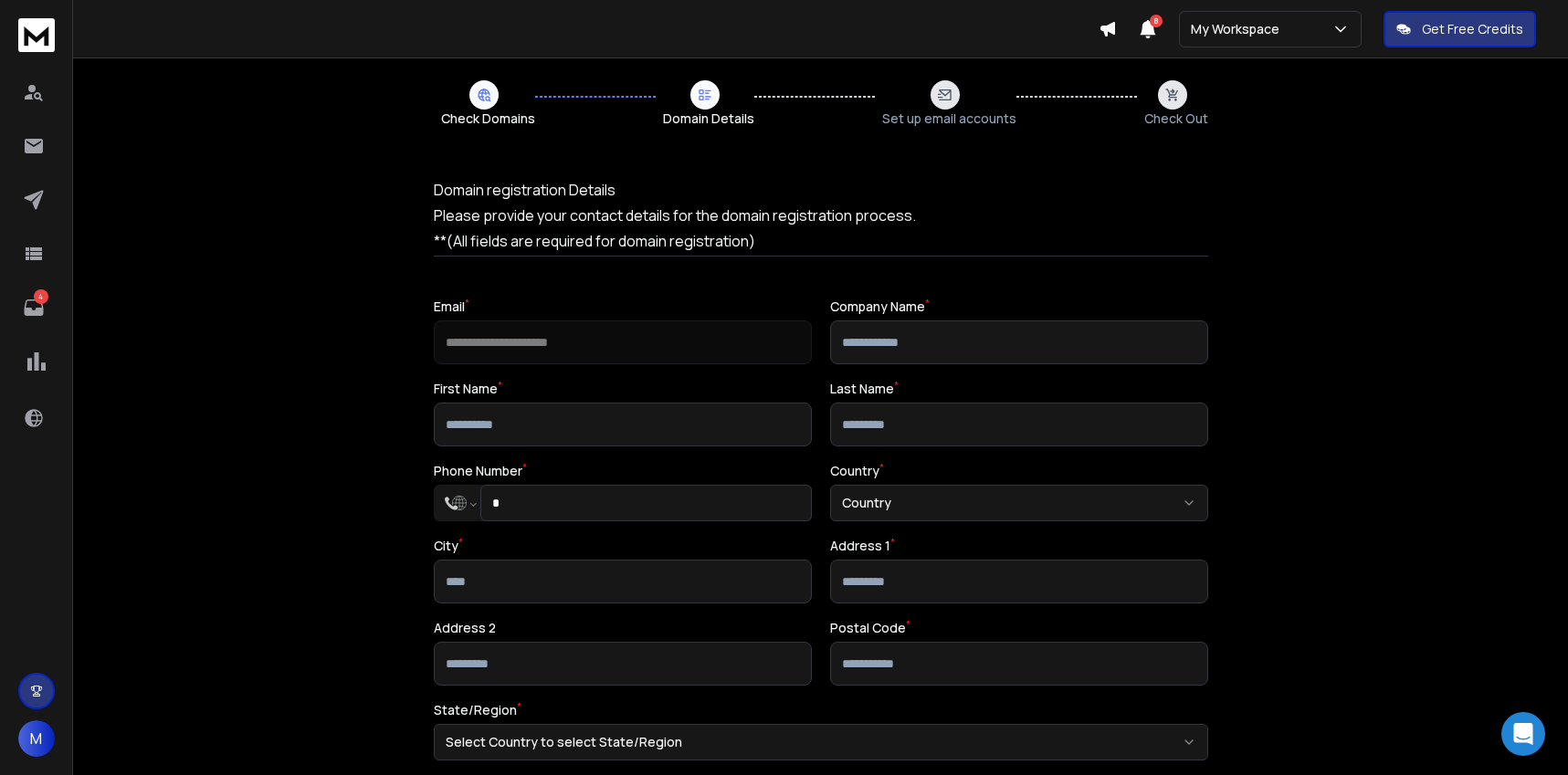
scroll to position [107, 0]
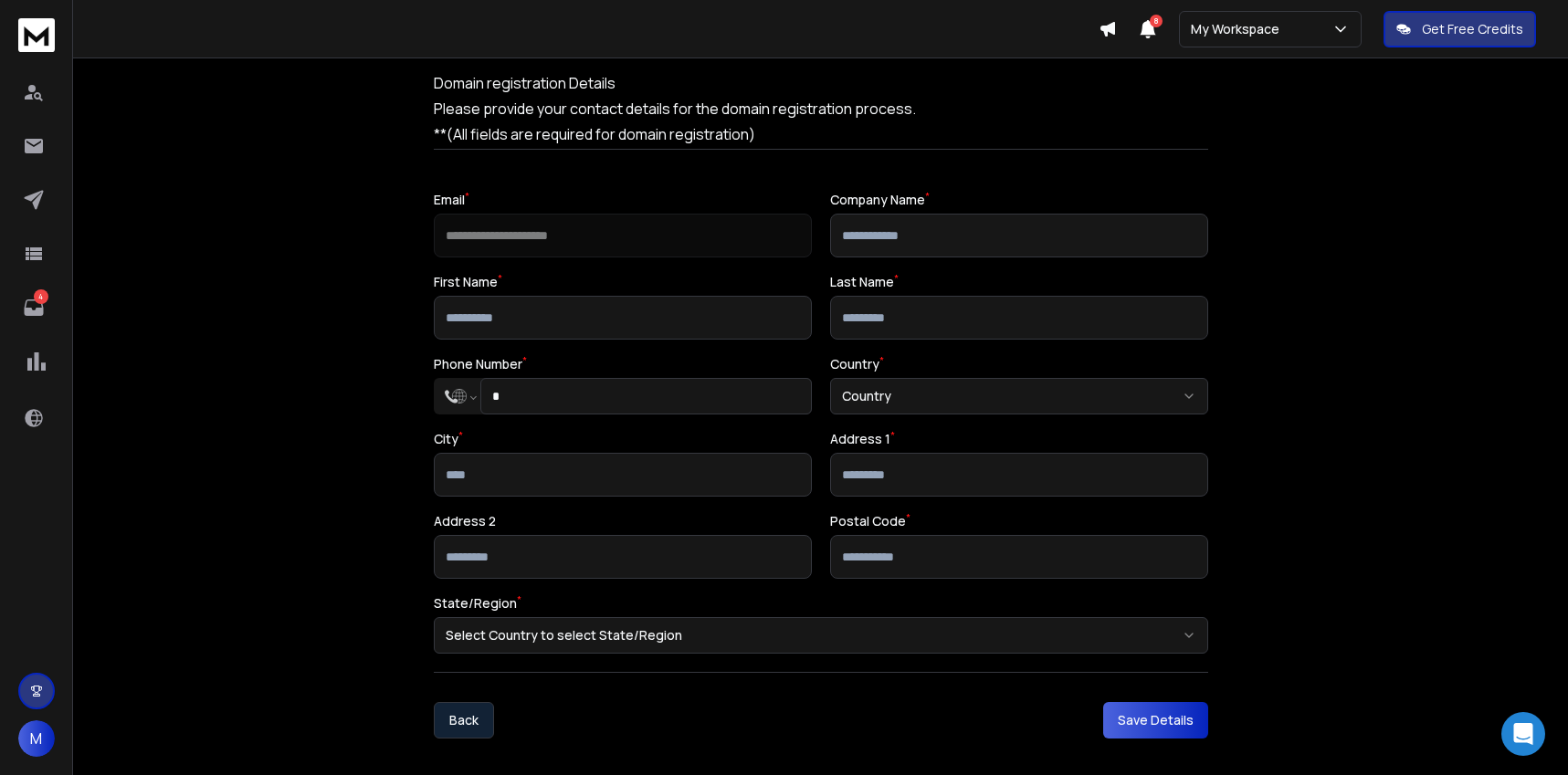
click at [489, 729] on button "Back" at bounding box center [463, 720] width 61 height 37
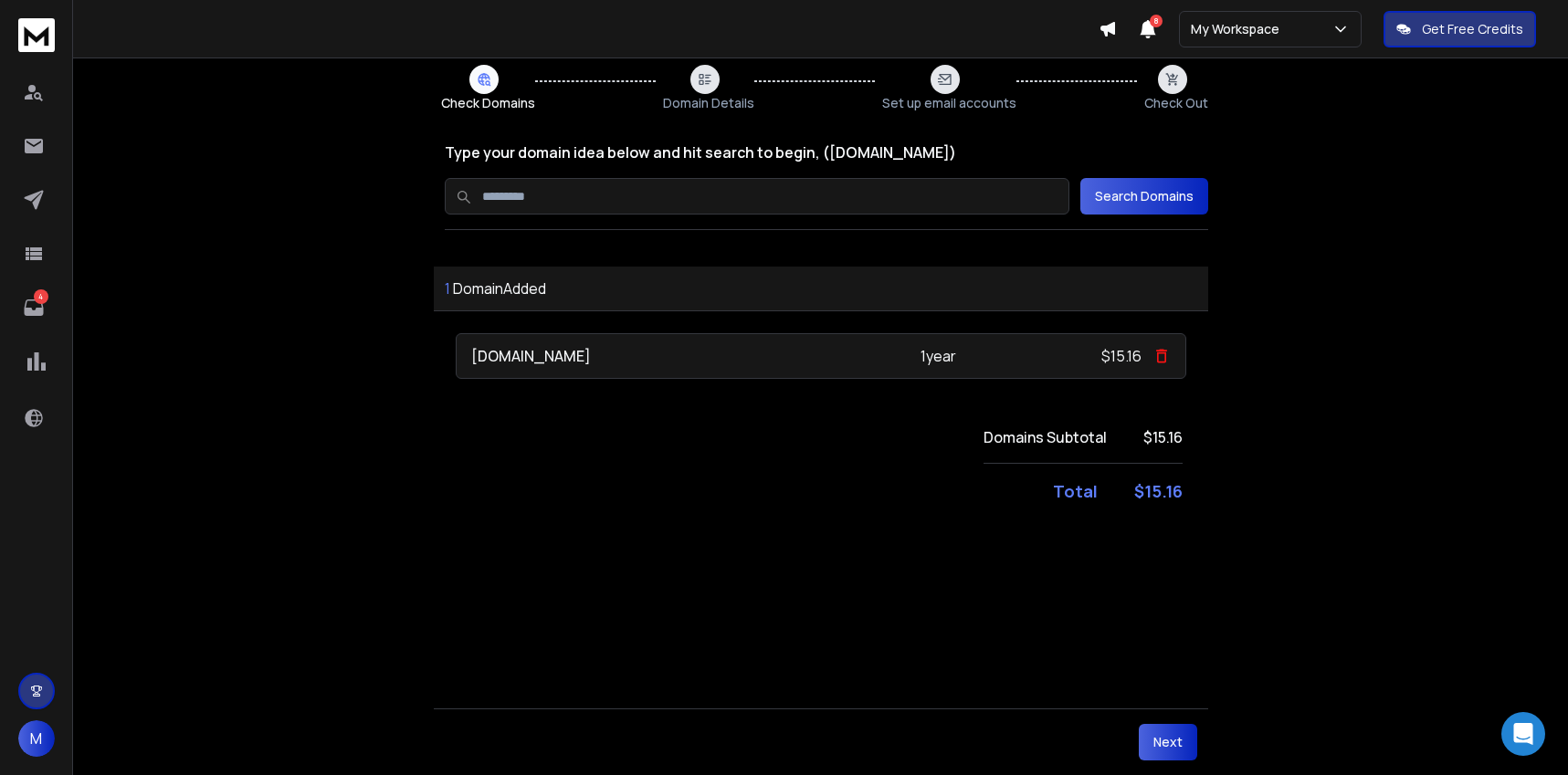
scroll to position [21, 0]
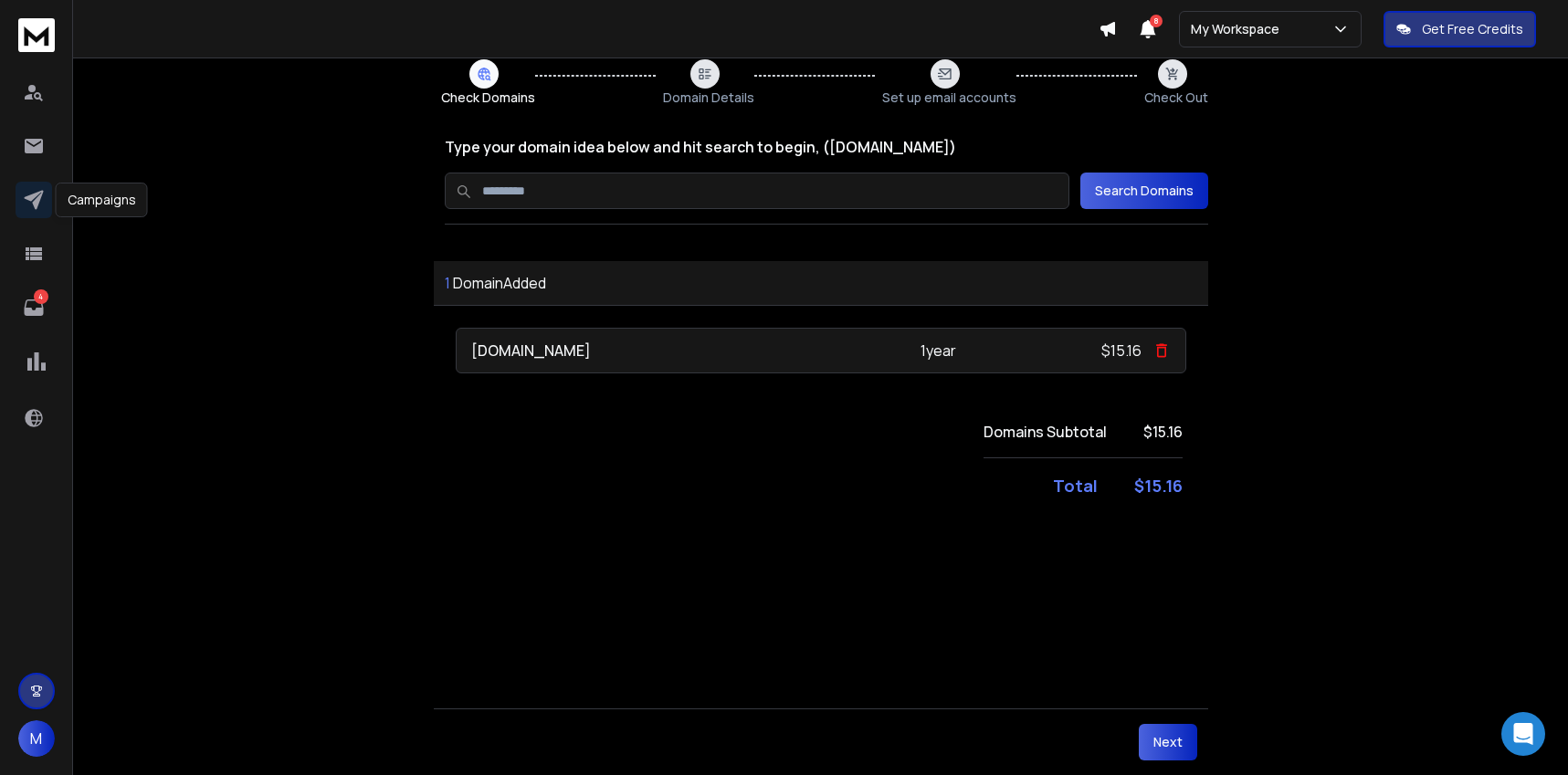
click at [44, 195] on icon at bounding box center [34, 200] width 22 height 22
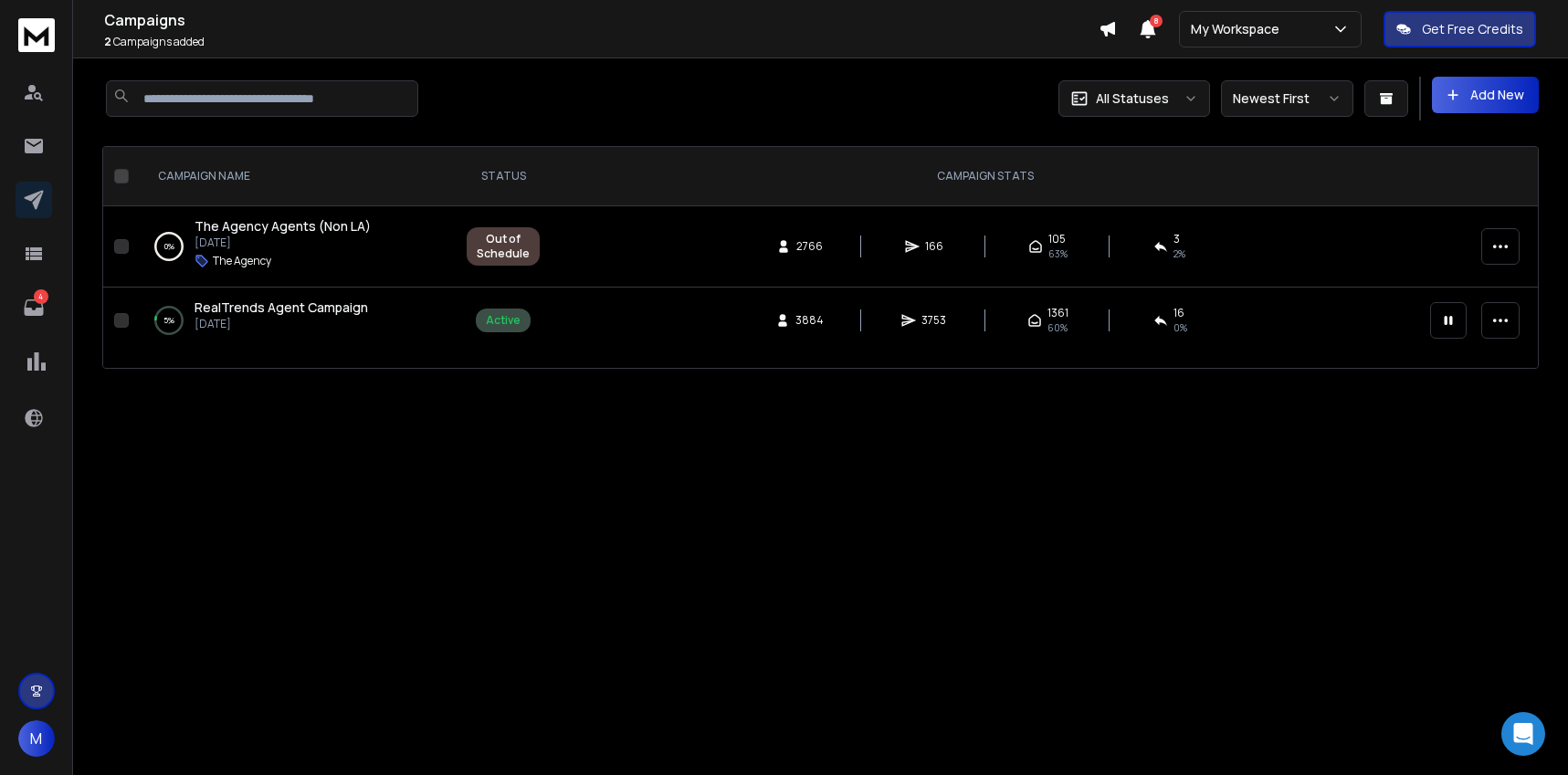
click at [1480, 92] on button "Add New" at bounding box center [1484, 95] width 107 height 37
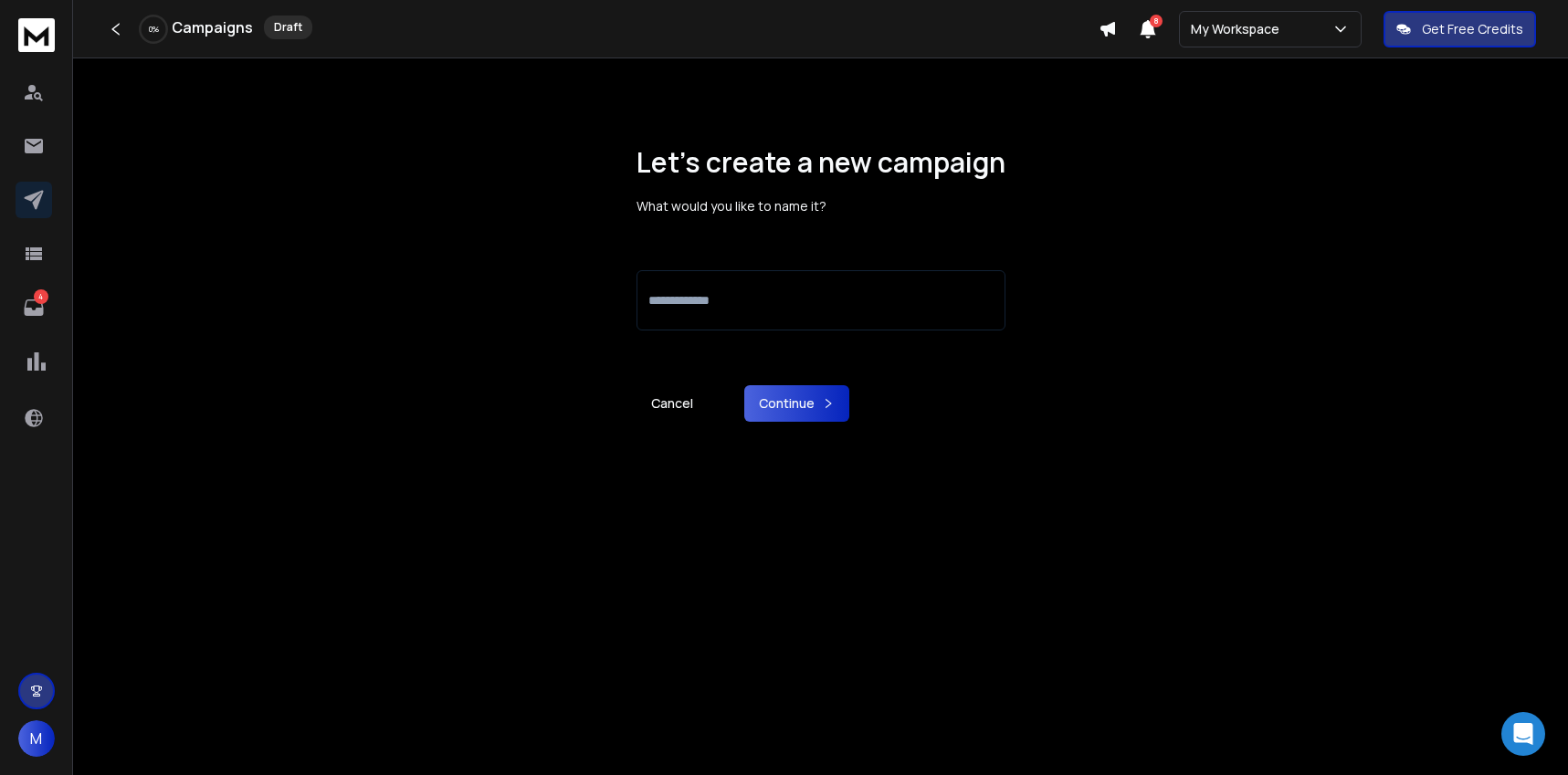
click at [692, 281] on input at bounding box center [821, 300] width 369 height 61
type input "**********"
click at [813, 406] on button "Continue" at bounding box center [796, 404] width 105 height 37
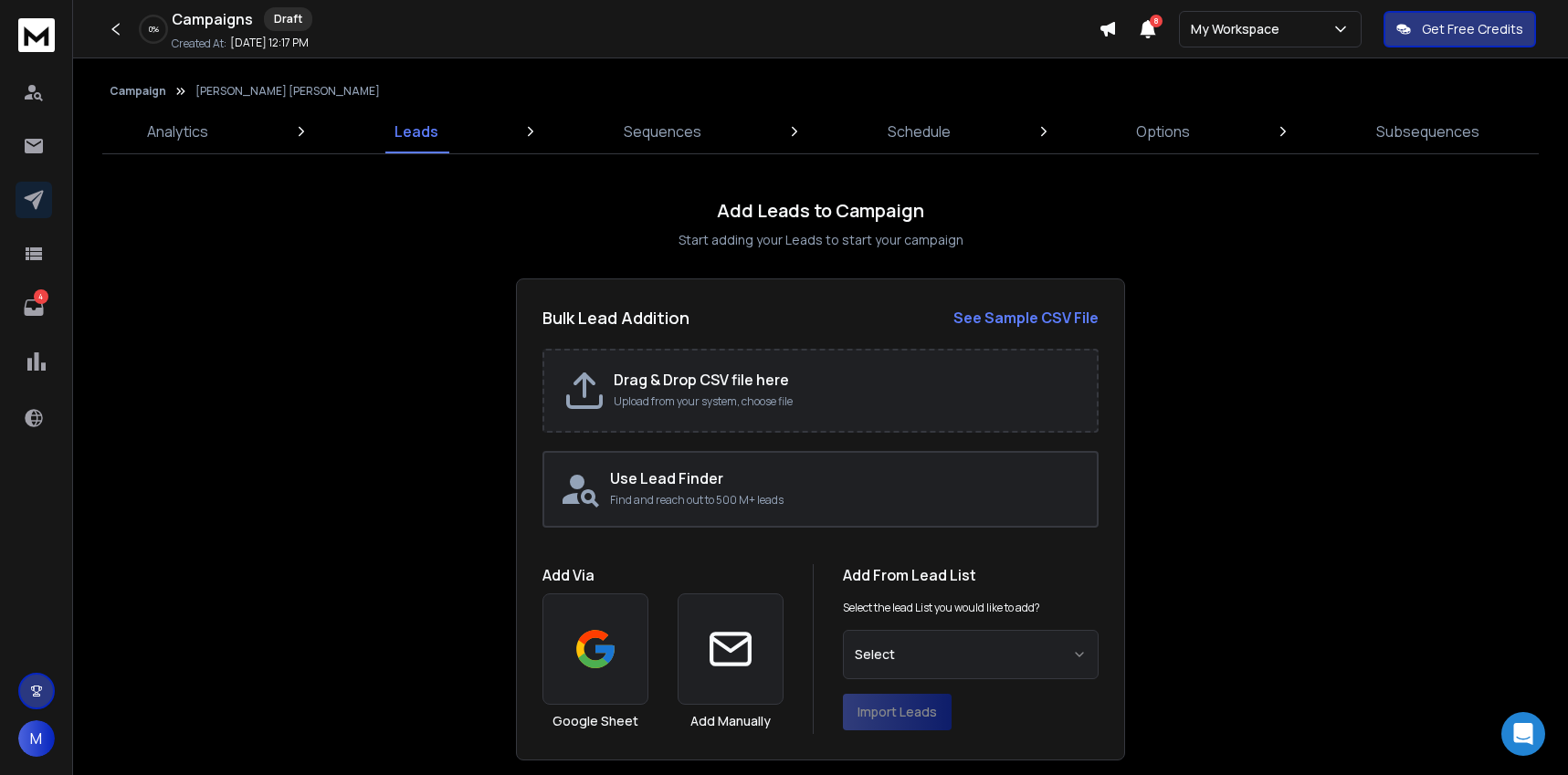
click at [979, 671] on button "Select" at bounding box center [971, 654] width 256 height 49
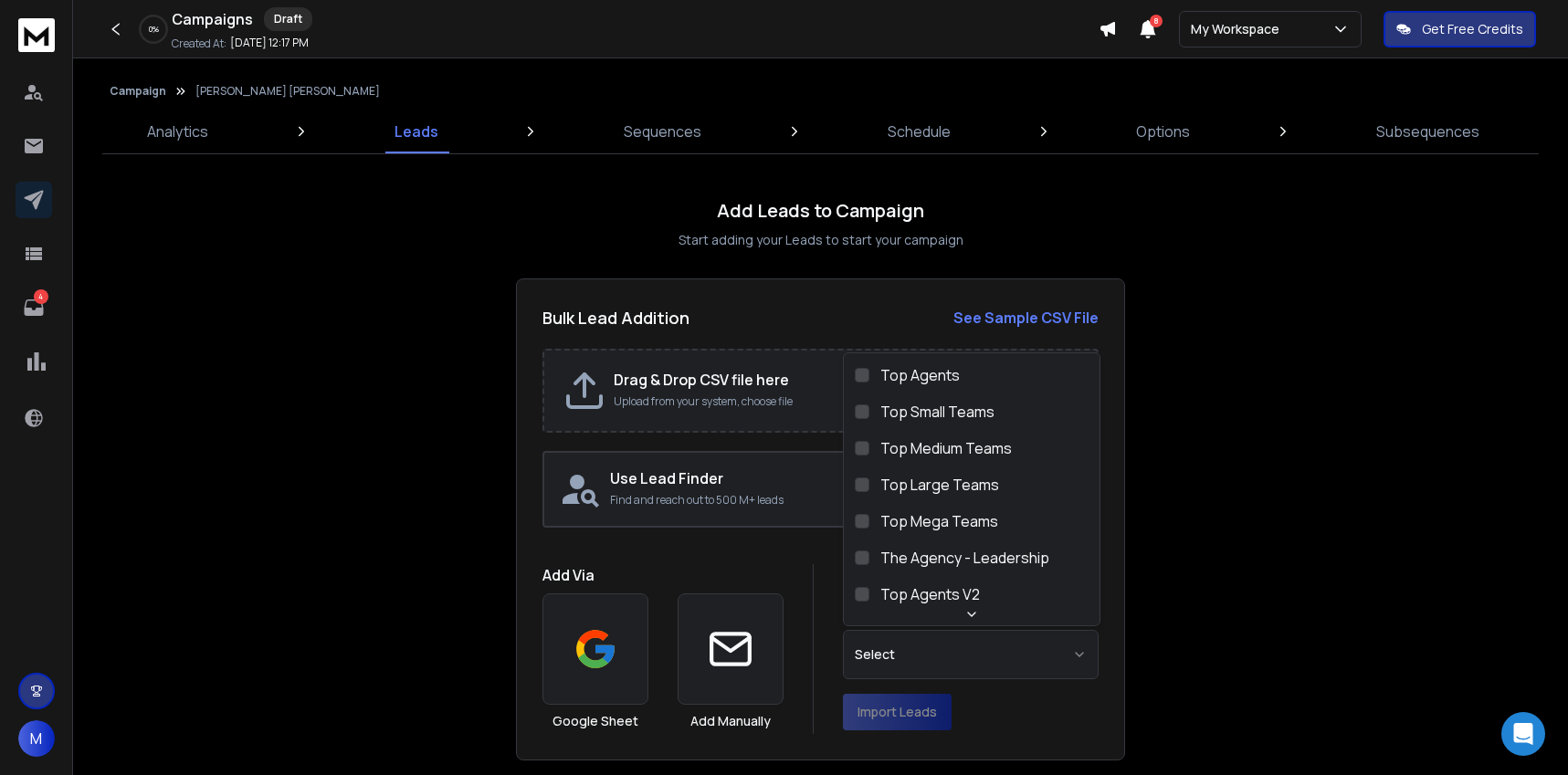
click at [1322, 344] on div "Add Leads to Campaign Start adding your Leads to start your campaign Bulk Lead …" at bounding box center [820, 470] width 1422 height 581
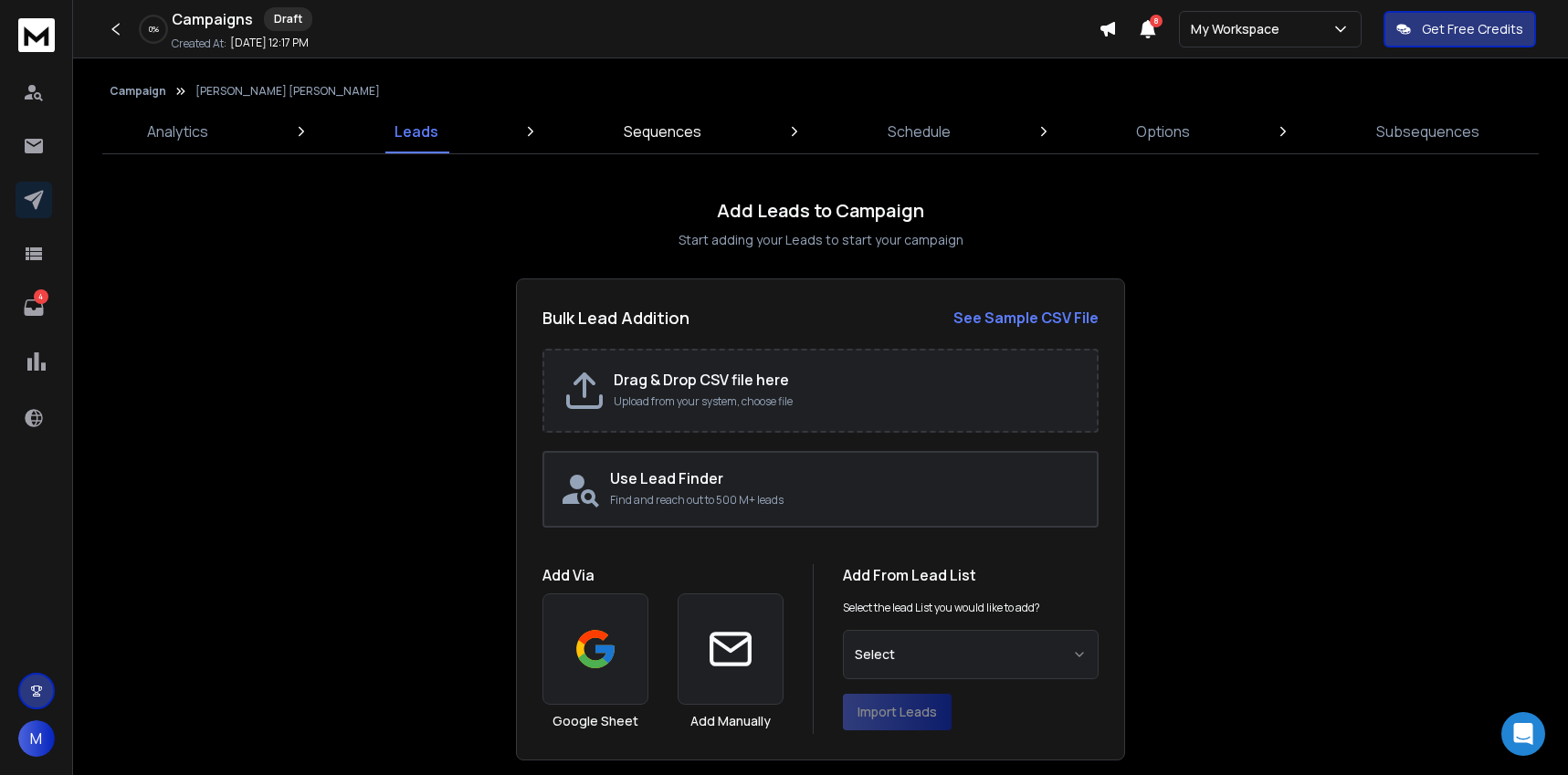
click at [668, 135] on p "Sequences" at bounding box center [662, 131] width 78 height 22
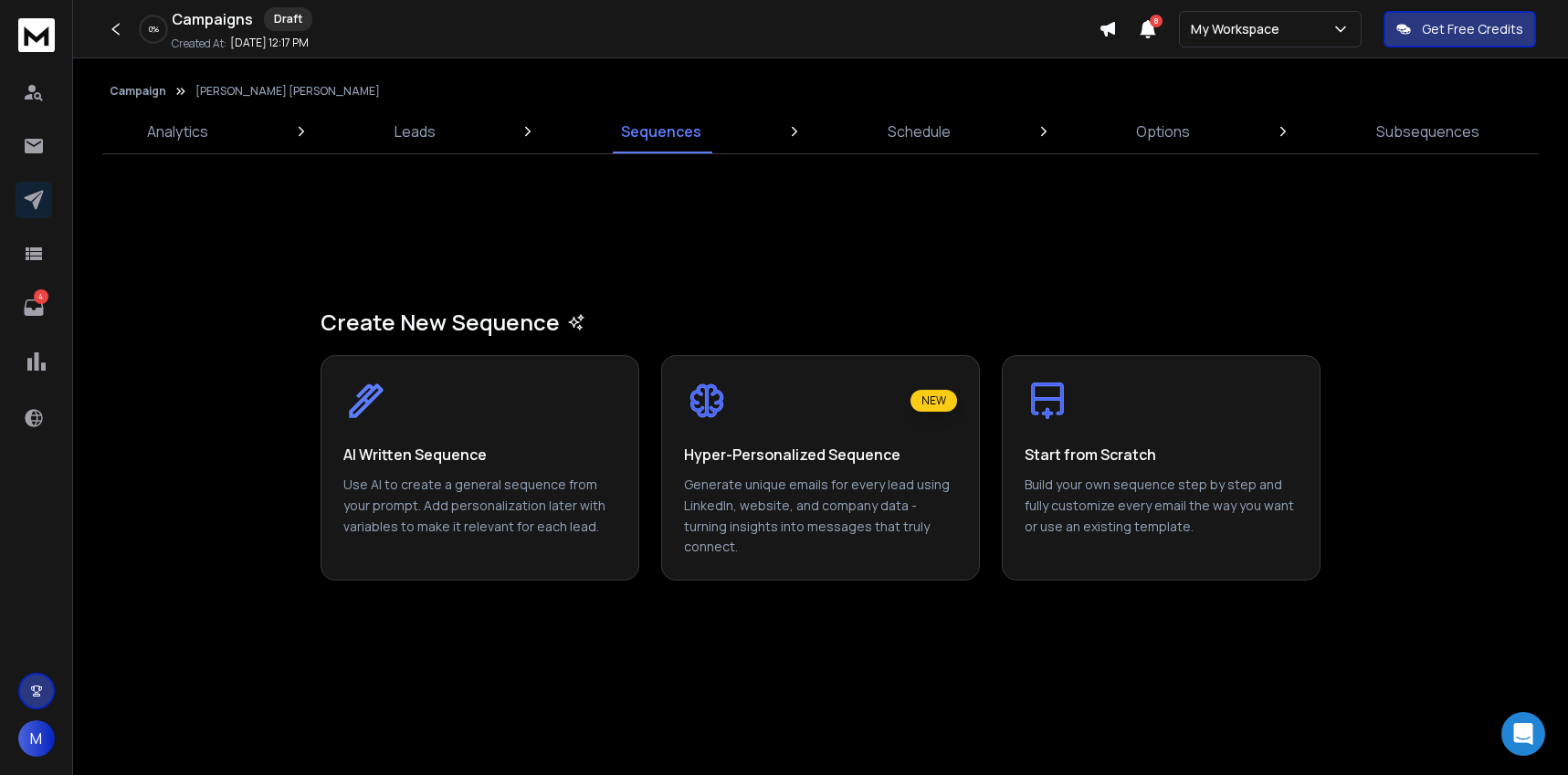
click at [546, 527] on p "Use AI to create a general sequence from your prompt. Add personalization later…" at bounding box center [480, 516] width 273 height 83
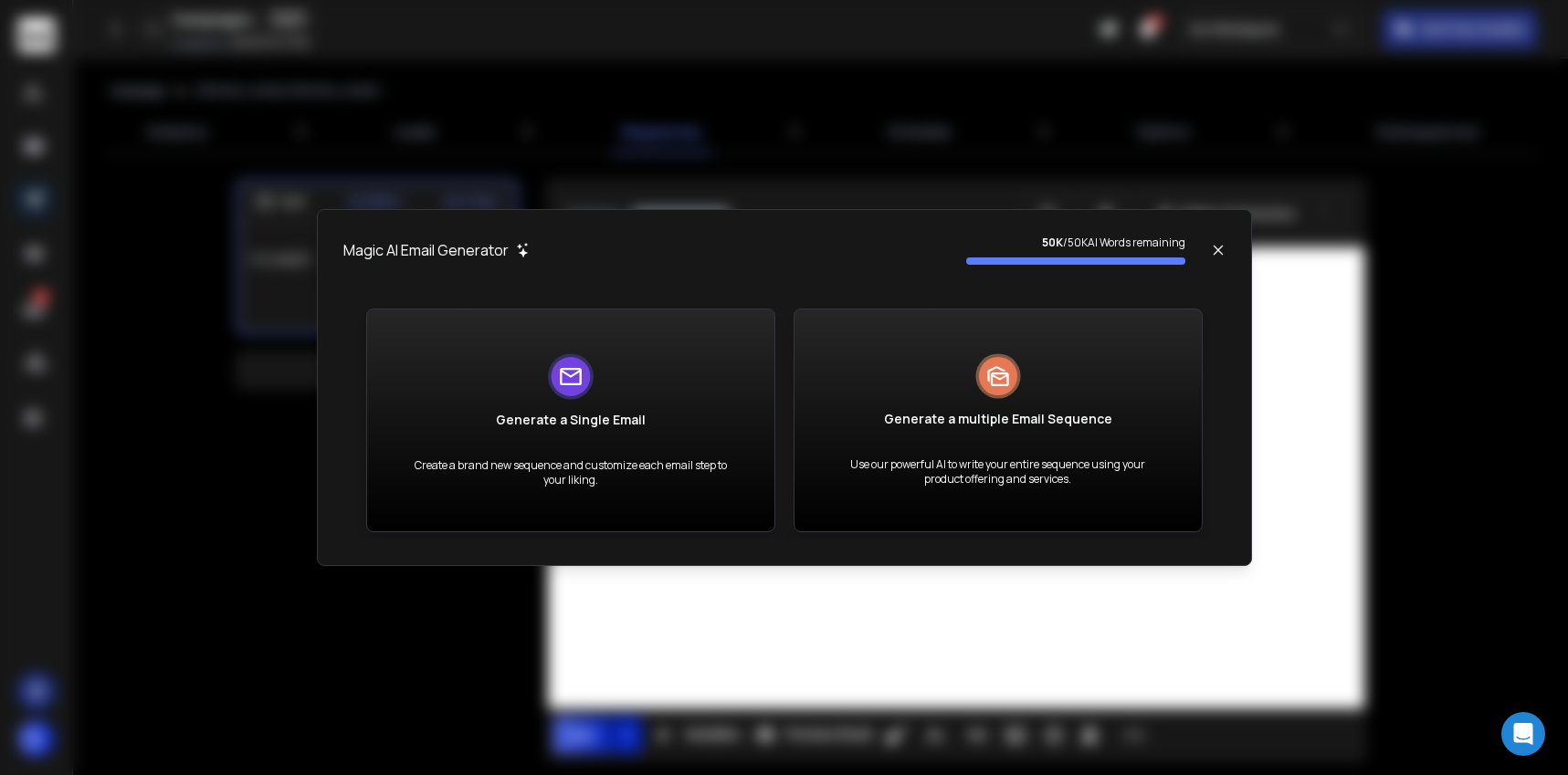
click at [1233, 251] on div "Magic AI Email Generator 50K / 50K AI Words remaining Generate a Single Email C…" at bounding box center [784, 388] width 935 height 357
click at [1219, 250] on icon at bounding box center [1217, 250] width 14 height 14
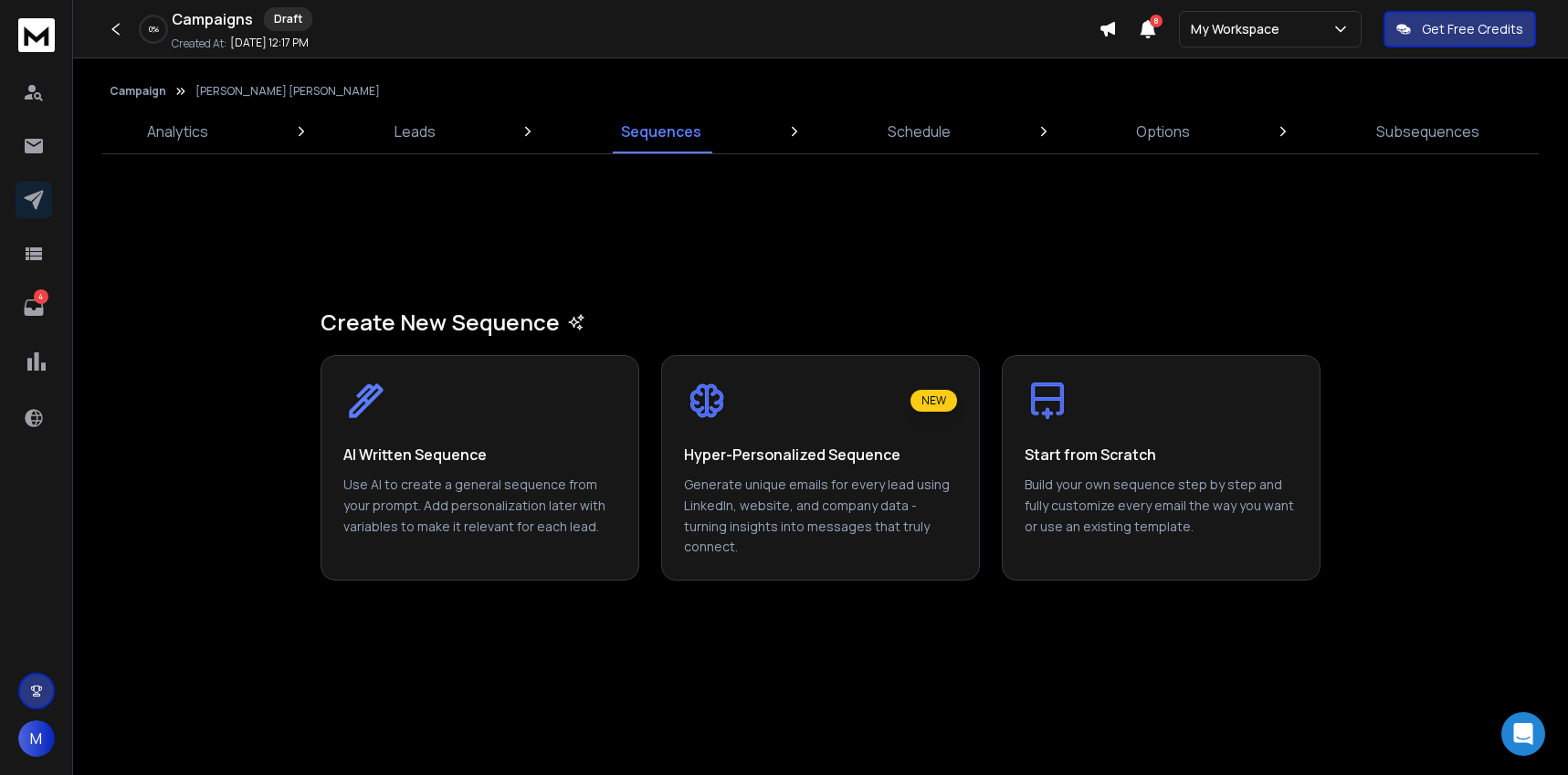
click at [1144, 508] on p "Build your own sequence step by step and fully customize every email the way yo…" at bounding box center [1161, 516] width 273 height 83
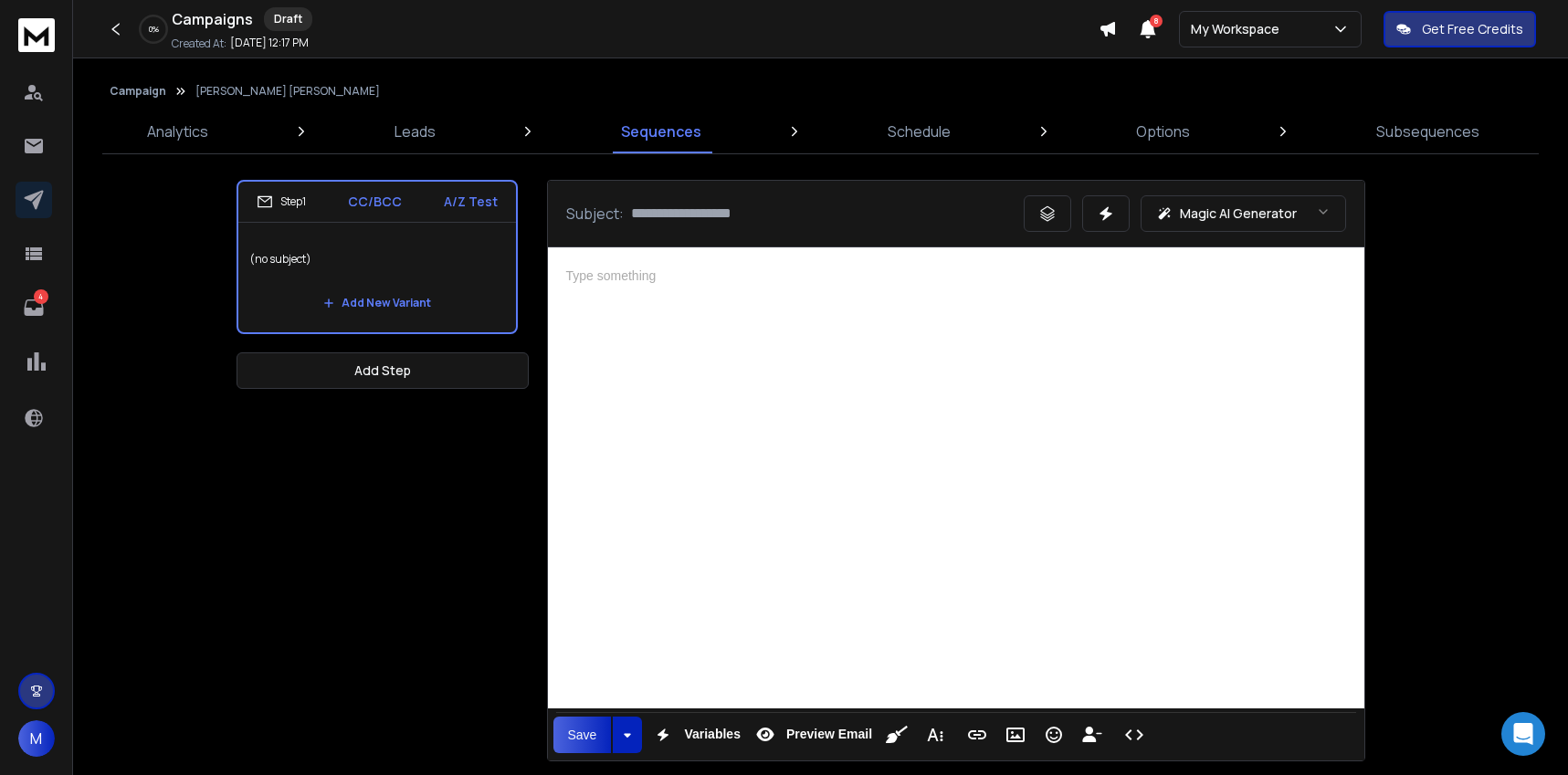
click at [765, 392] on div at bounding box center [956, 478] width 816 height 462
click at [388, 303] on button "Add New Variant" at bounding box center [377, 303] width 137 height 37
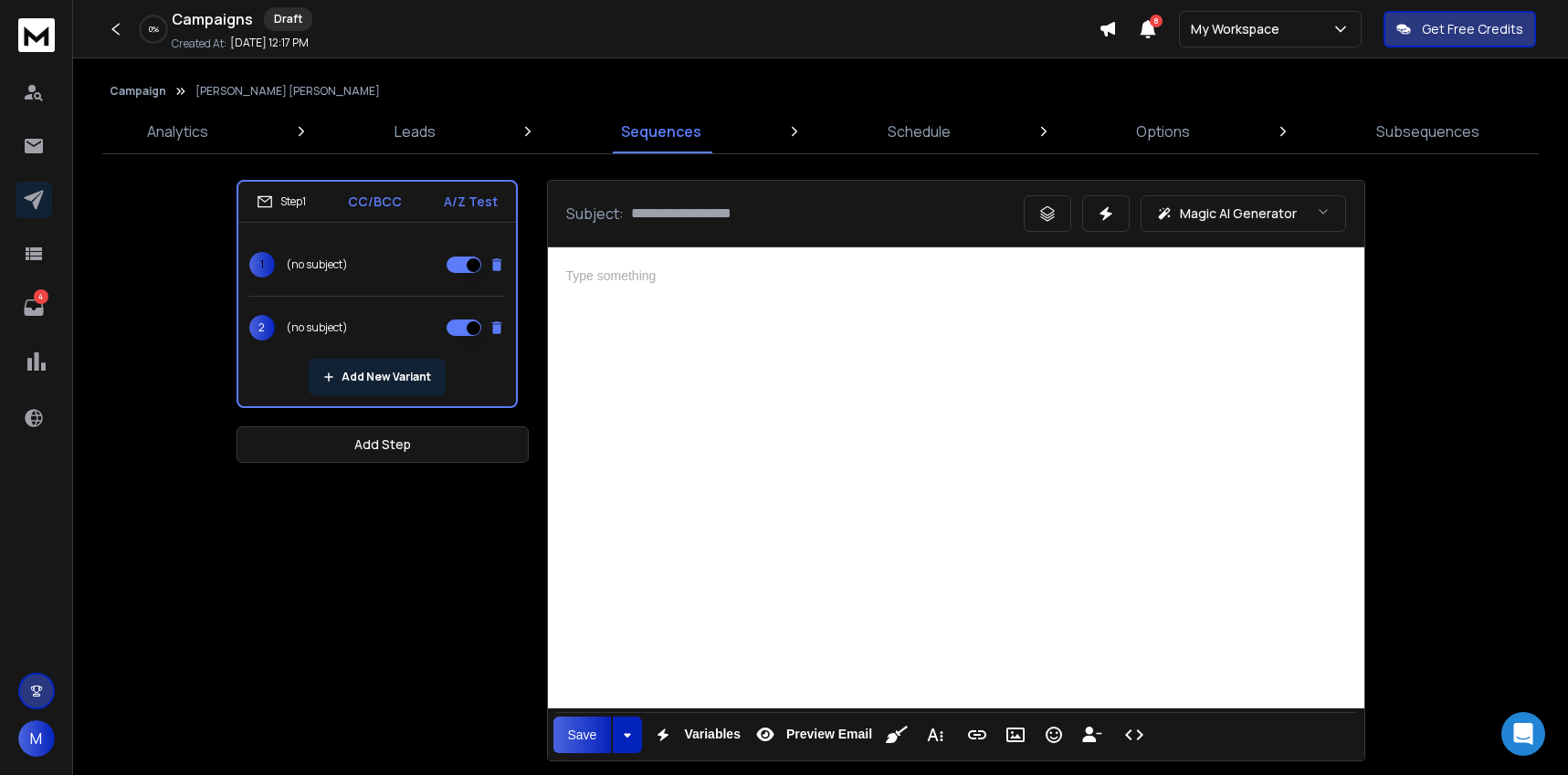
click at [355, 377] on button "Add New Variant" at bounding box center [377, 377] width 137 height 37
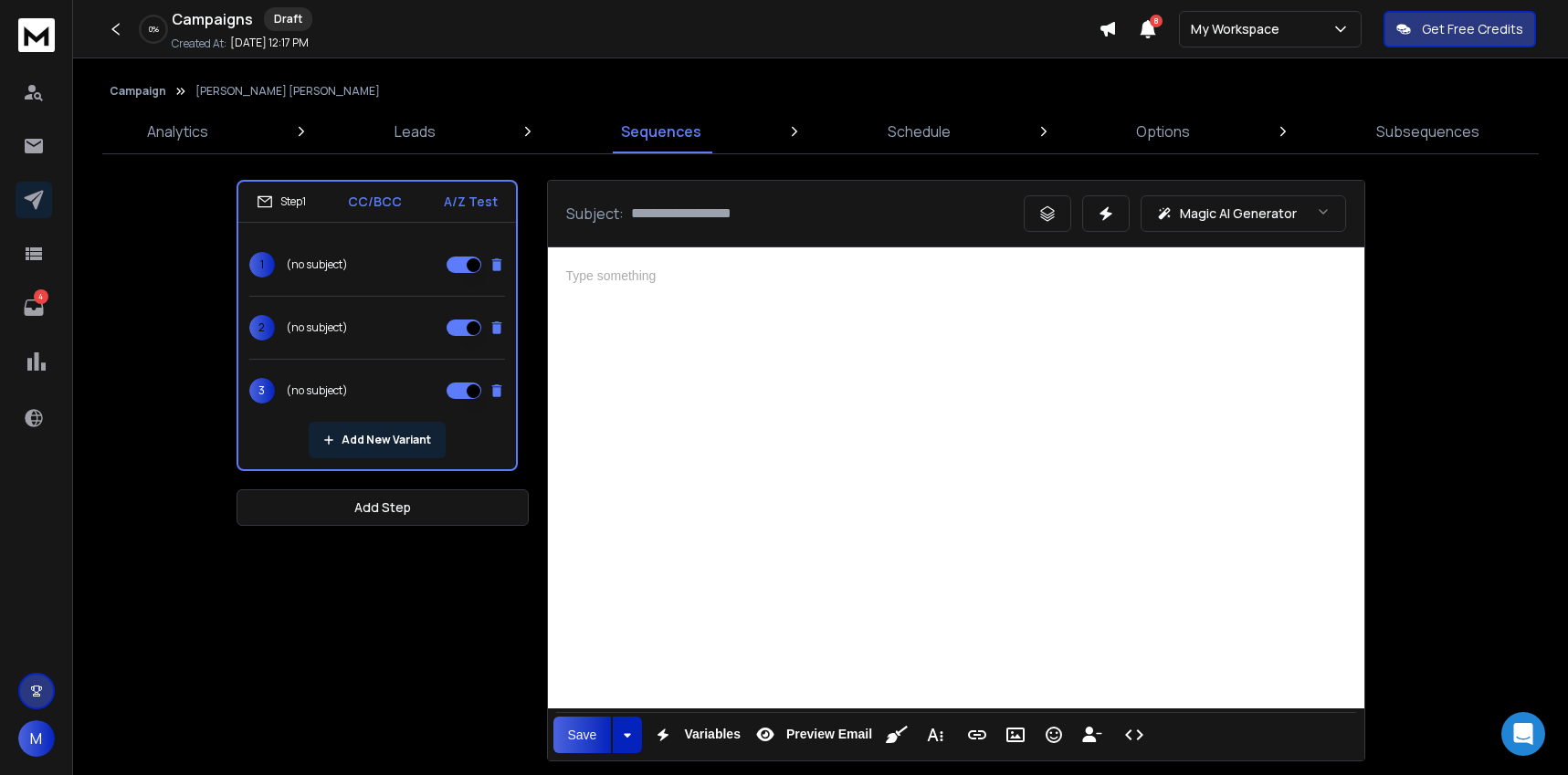
click at [357, 430] on button "Add New Variant" at bounding box center [377, 440] width 137 height 37
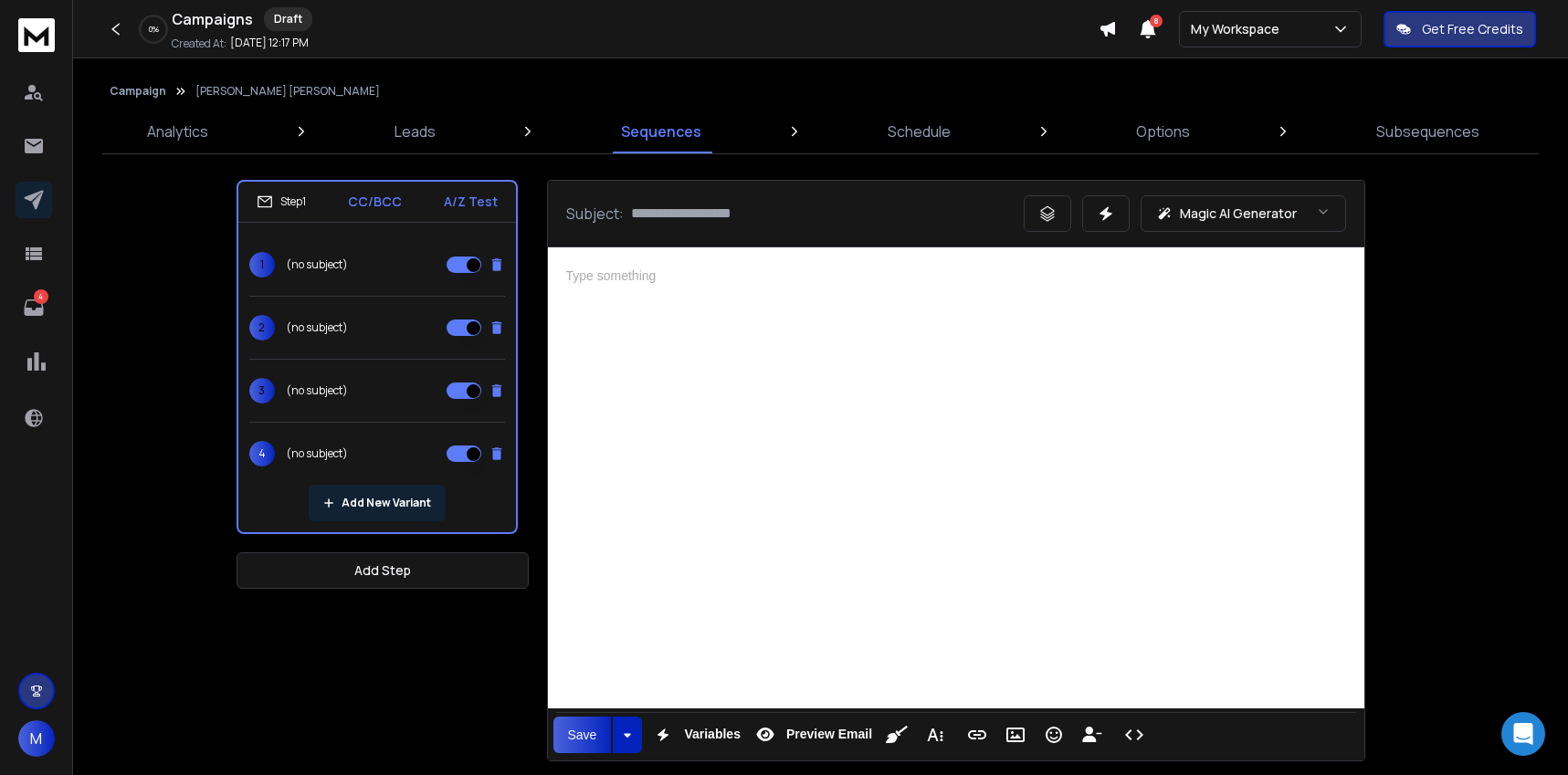
click at [356, 495] on button "Add New Variant" at bounding box center [377, 503] width 137 height 37
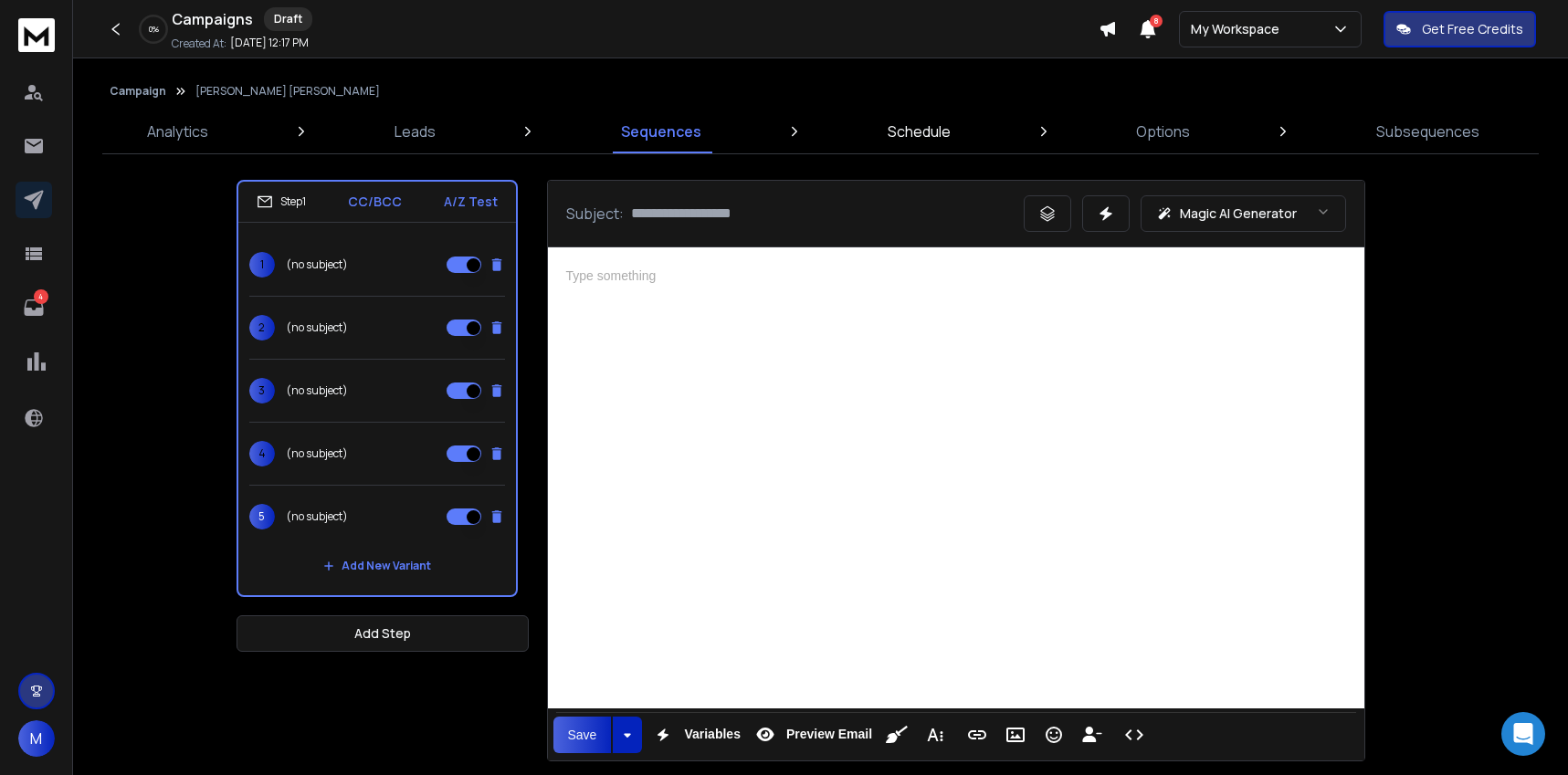
click at [944, 147] on link "Schedule" at bounding box center [919, 132] width 85 height 44
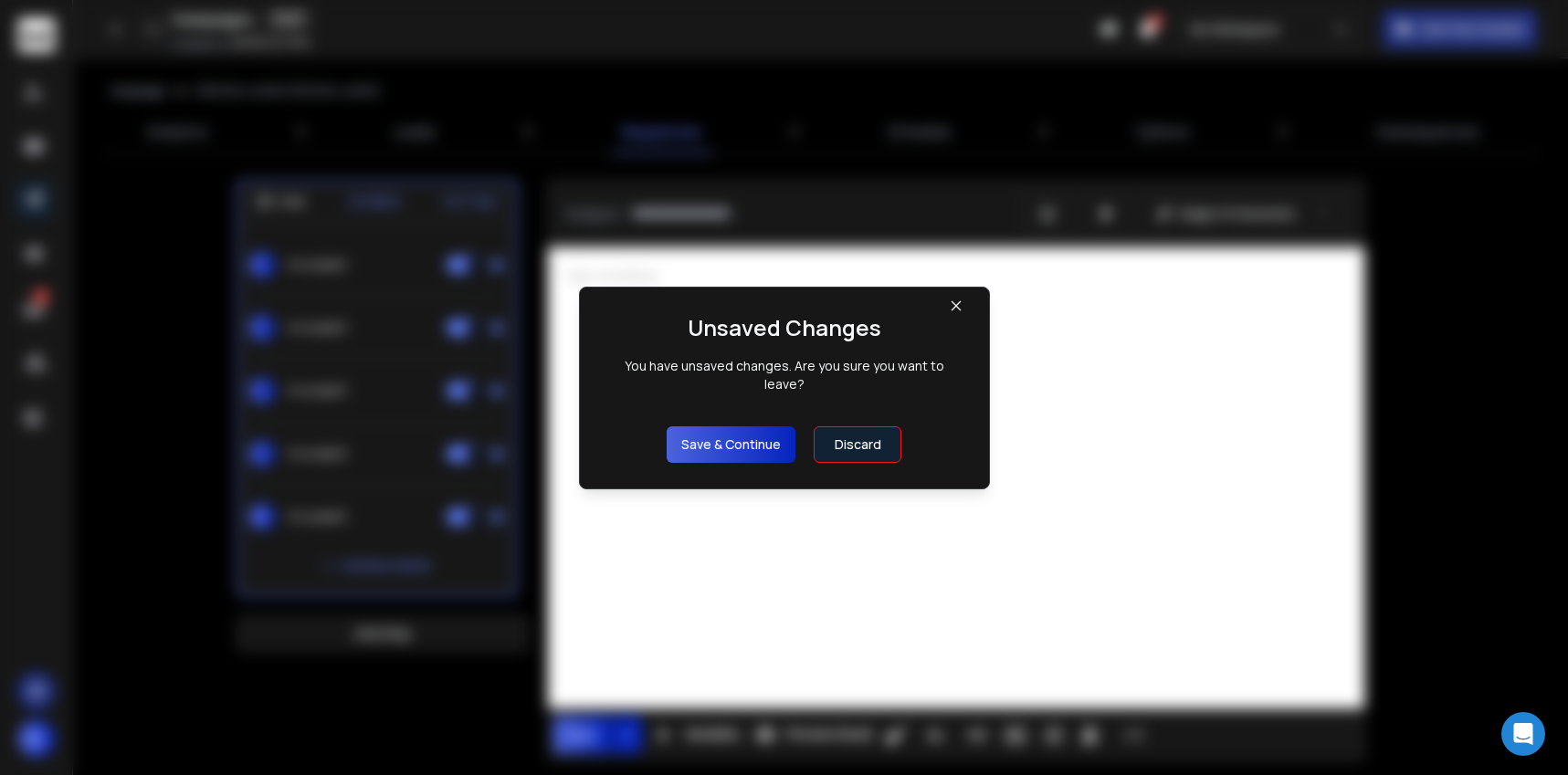
click at [763, 437] on button "Save & Continue" at bounding box center [731, 445] width 129 height 37
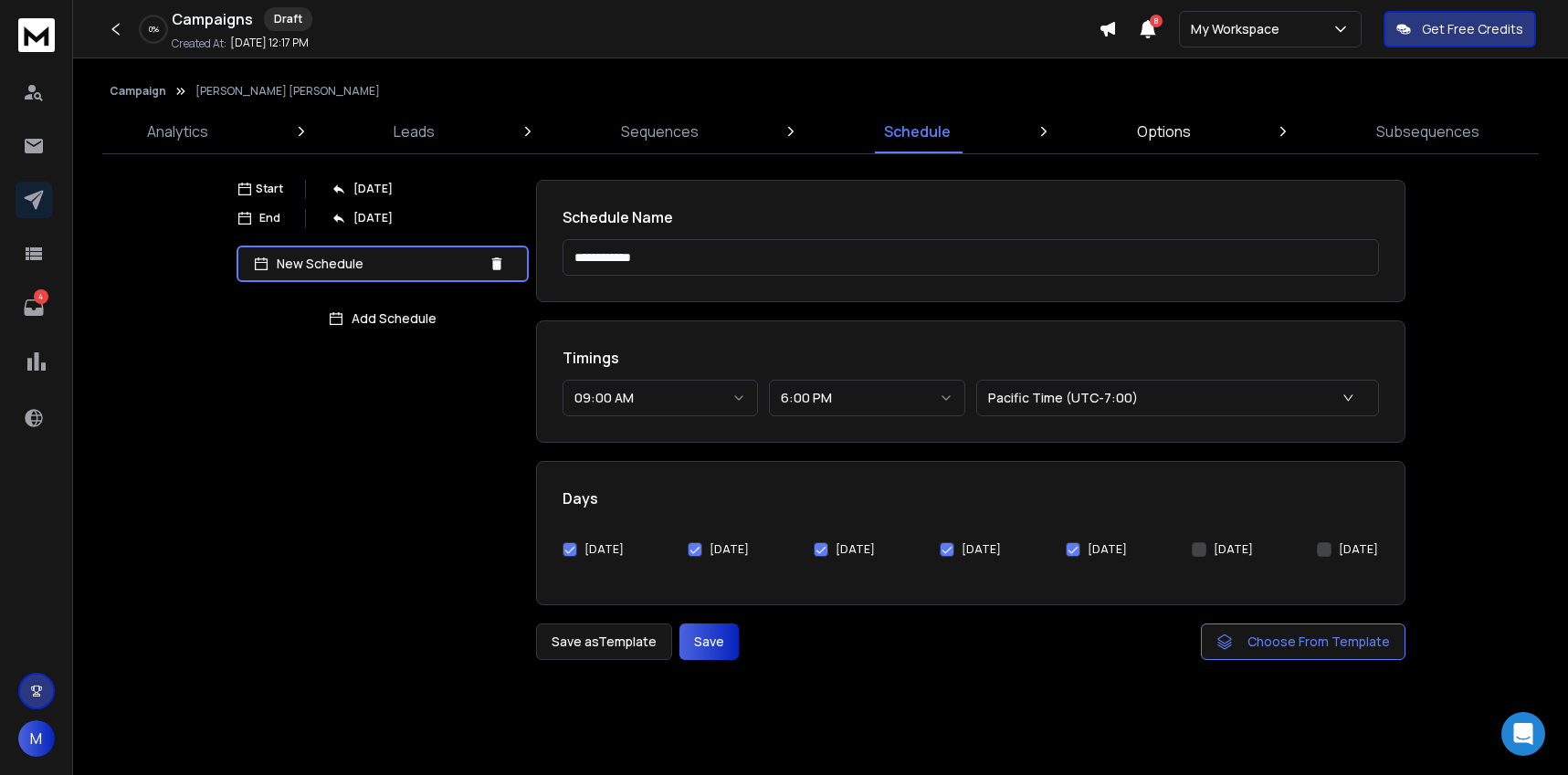
click at [1135, 121] on link "Options" at bounding box center [1163, 132] width 76 height 44
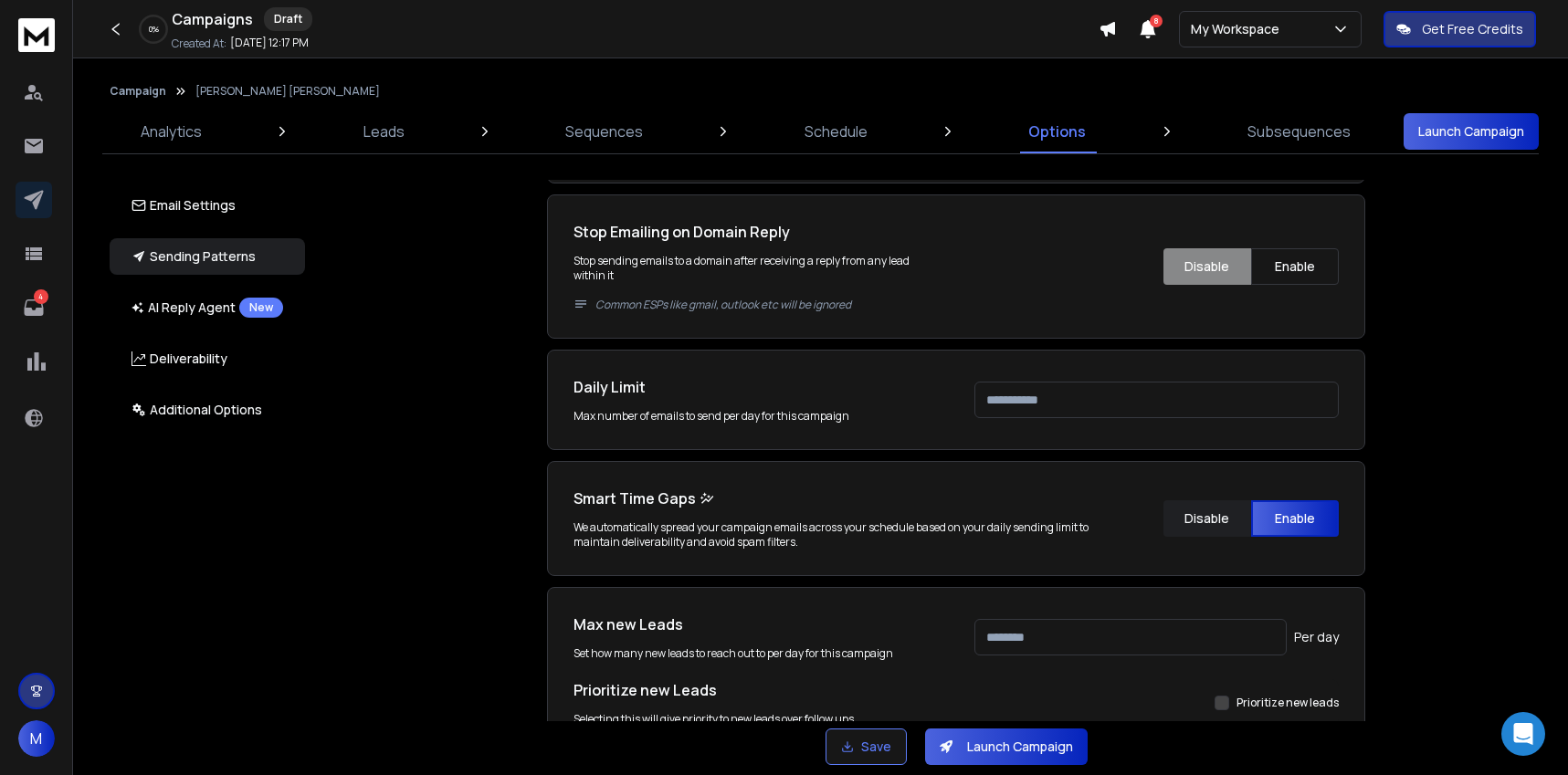
scroll to position [305, 0]
drag, startPoint x: 667, startPoint y: 522, endPoint x: 817, endPoint y: 514, distance: 150.2
click at [820, 517] on div "Smart Time Gaps We automatically spread your campaign emails across your schedu…" at bounding box center [850, 516] width 554 height 62
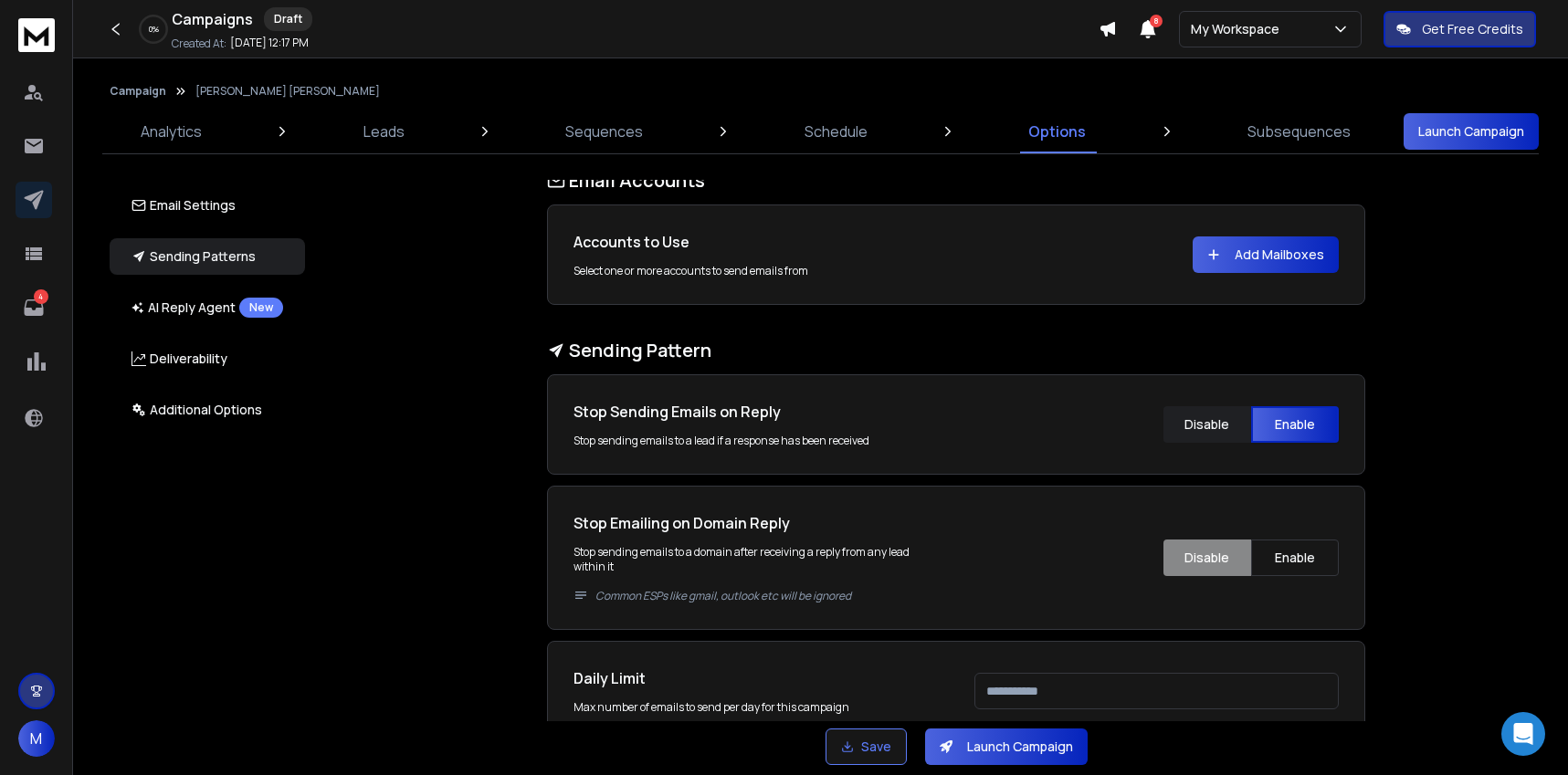
scroll to position [0, 0]
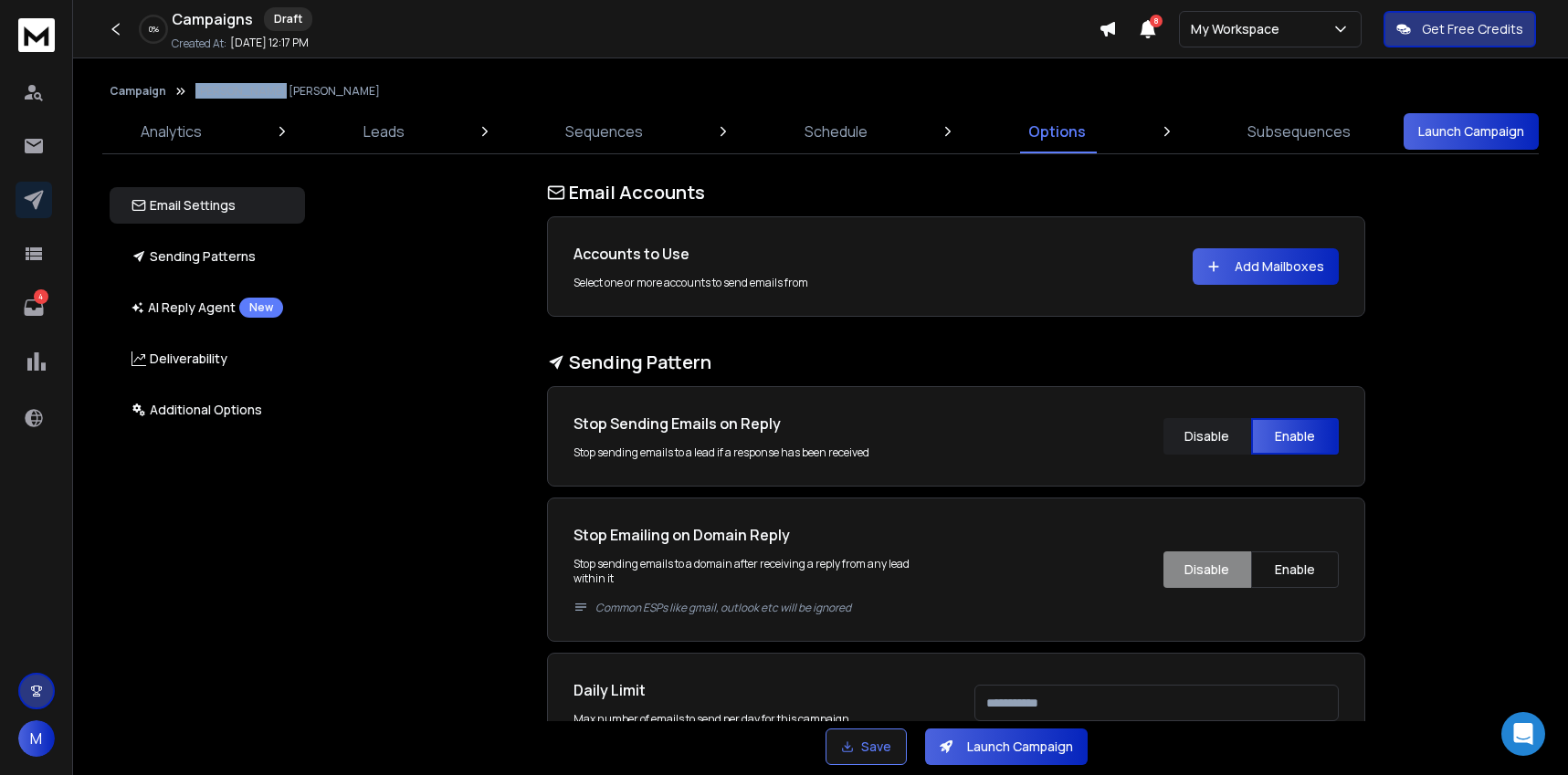
drag, startPoint x: 191, startPoint y: 91, endPoint x: 272, endPoint y: 94, distance: 81.1
click at [272, 94] on div "Campaign [PERSON_NAME] [PERSON_NAME]" at bounding box center [820, 90] width 1422 height 14
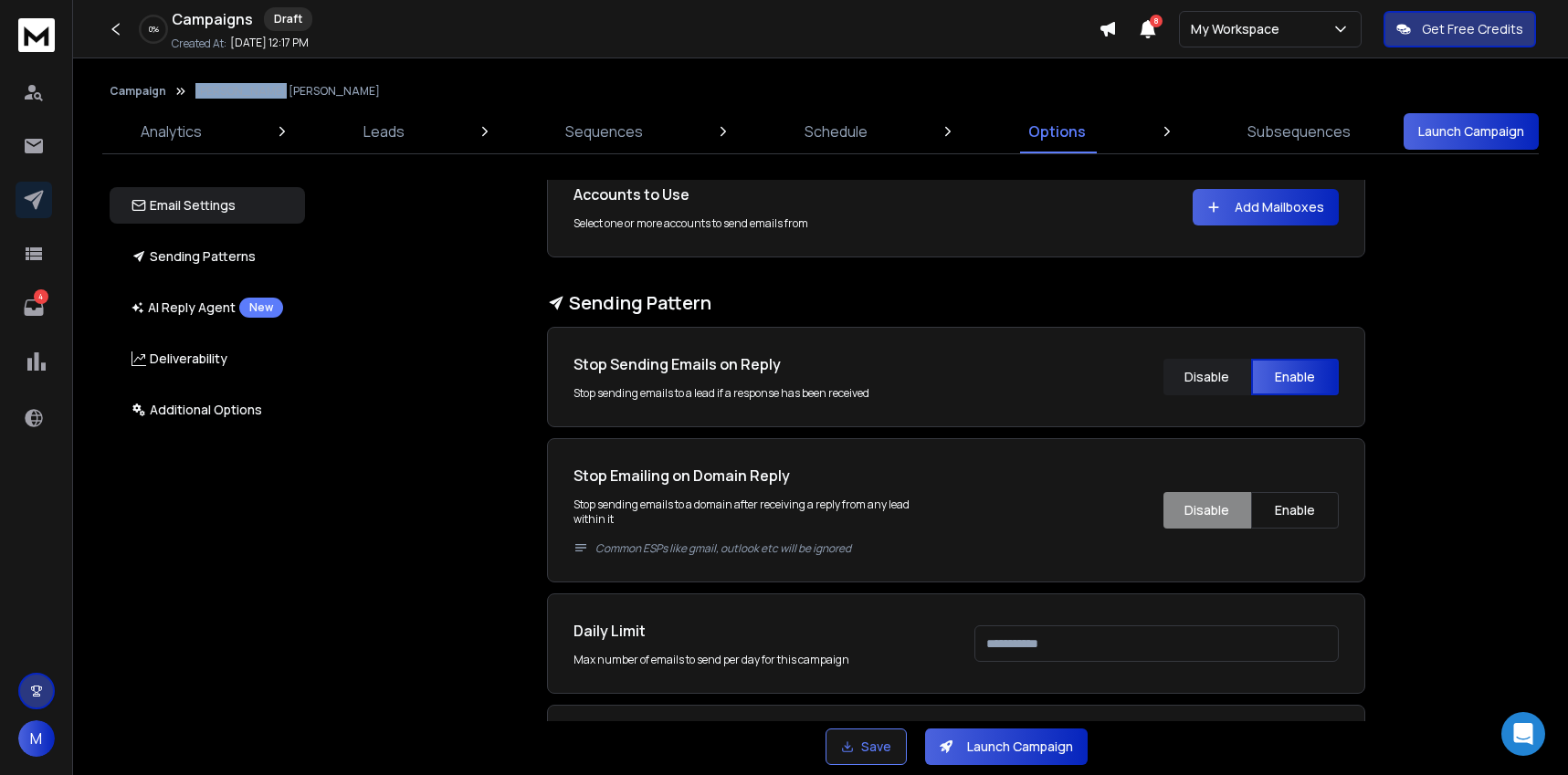
scroll to position [72, 0]
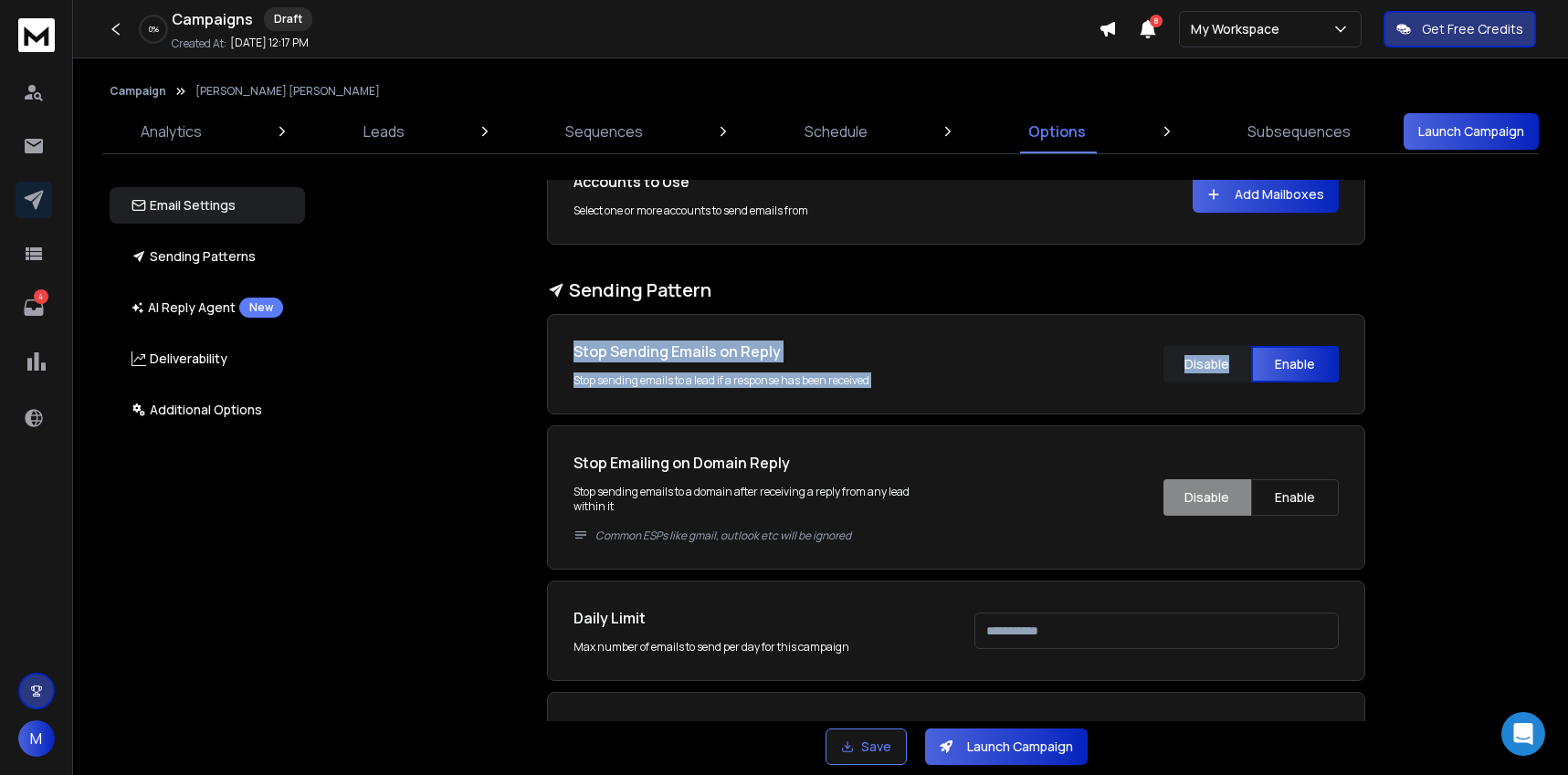
drag, startPoint x: 561, startPoint y: 324, endPoint x: 1148, endPoint y: 402, distance: 592.2
click at [1148, 402] on div "Stop Sending Emails on Reply Stop sending emails to a lead if a response has be…" at bounding box center [956, 364] width 818 height 100
click at [856, 360] on h1 "Stop Sending Emails on Reply" at bounding box center [755, 351] width 364 height 22
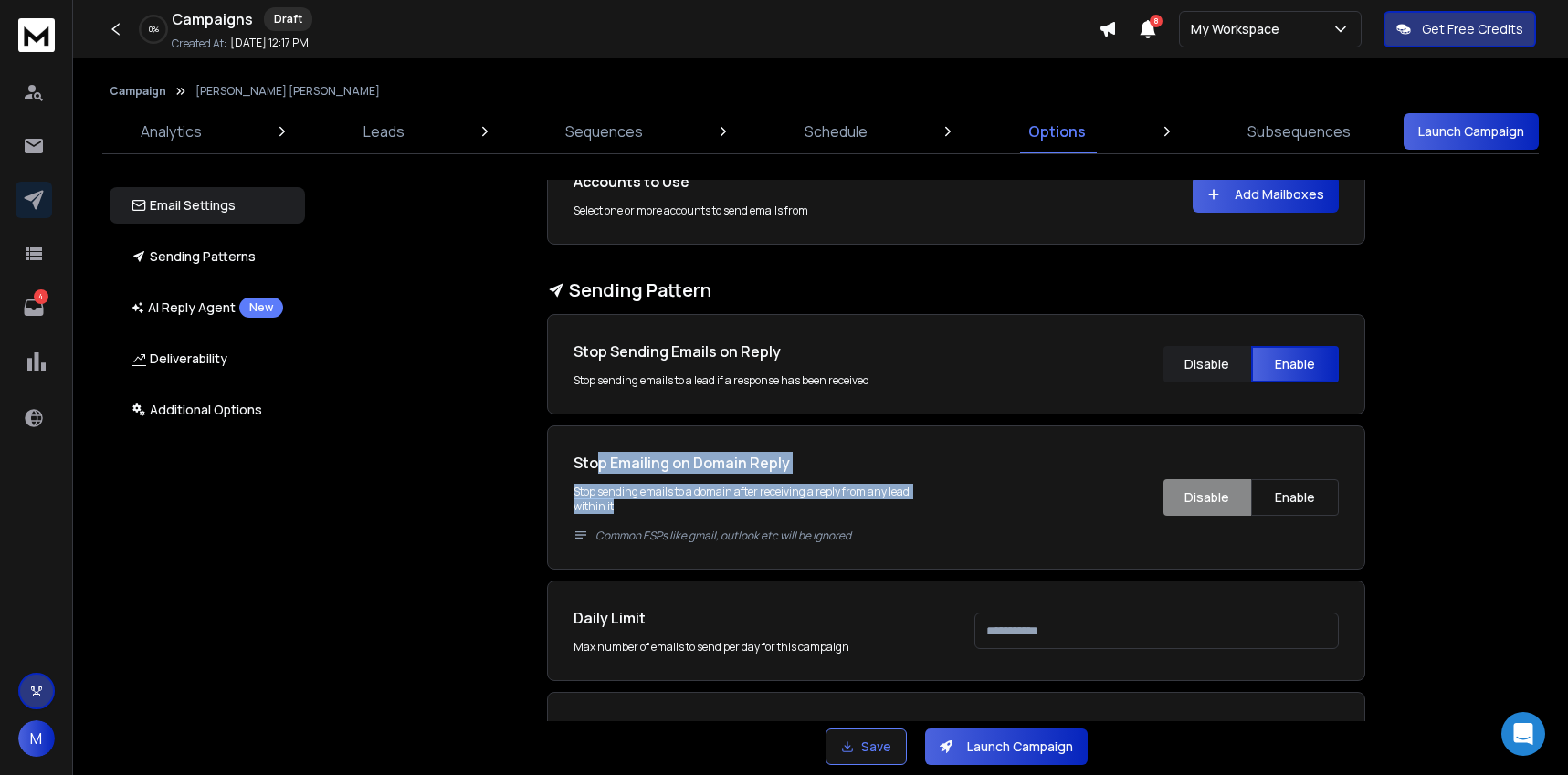
drag, startPoint x: 591, startPoint y: 452, endPoint x: 875, endPoint y: 509, distance: 289.7
click at [875, 509] on div "Stop Emailing on Domain Reply Stop sending emails to a domain after receiving a…" at bounding box center [755, 497] width 364 height 91
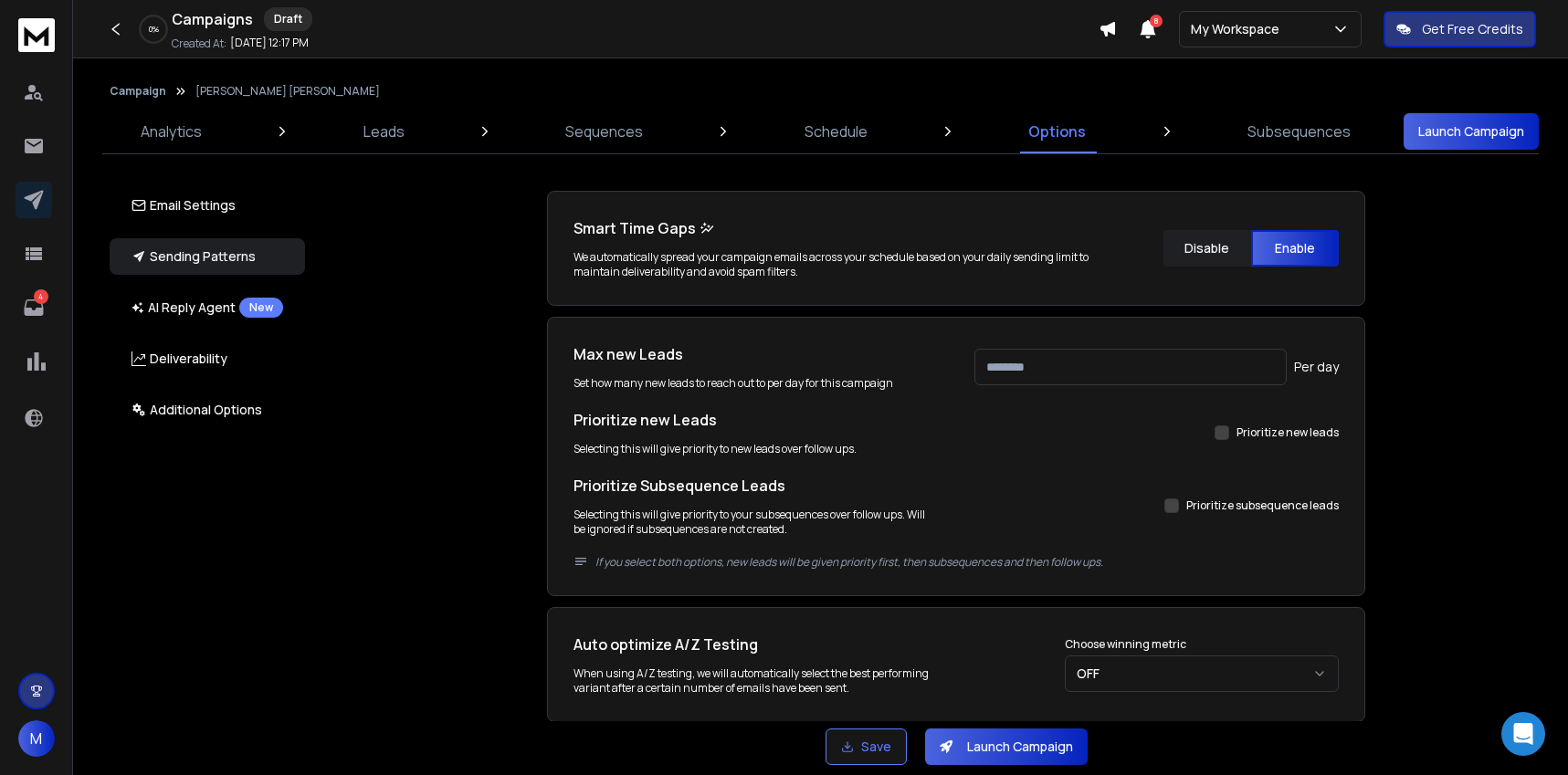
scroll to position [576, 0]
drag, startPoint x: 671, startPoint y: 374, endPoint x: 924, endPoint y: 384, distance: 253.2
click at [924, 384] on div "Set how many new leads to reach out to per day for this campaign" at bounding box center [755, 380] width 364 height 14
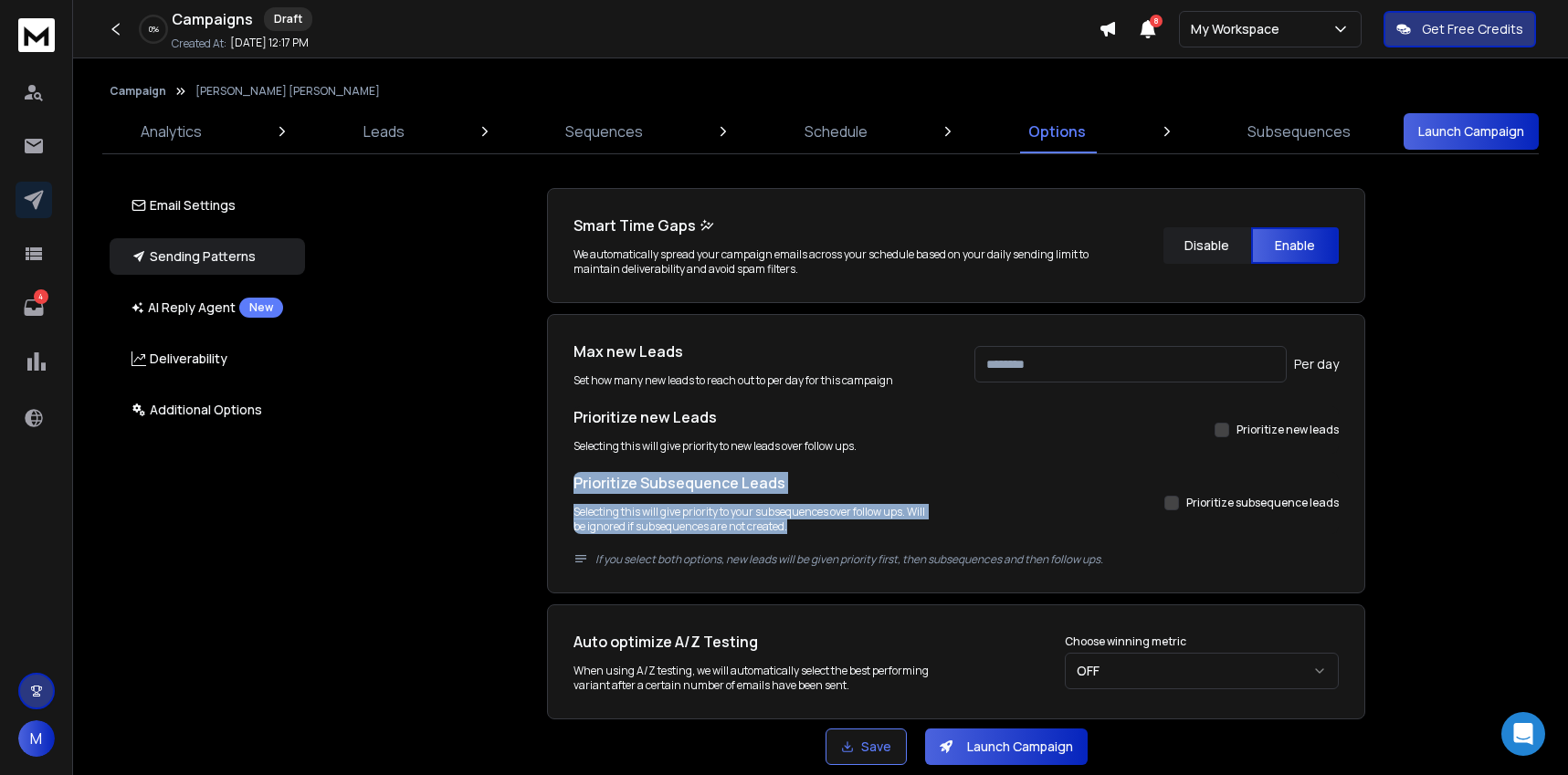
drag, startPoint x: 565, startPoint y: 483, endPoint x: 841, endPoint y: 537, distance: 281.2
click at [841, 538] on div "Max new Leads Set how many new leads to reach out to per day for this campaign …" at bounding box center [956, 454] width 818 height 280
click at [836, 521] on div "Selecting this will give priority to your subsequences over follow ups. Will be…" at bounding box center [755, 519] width 364 height 29
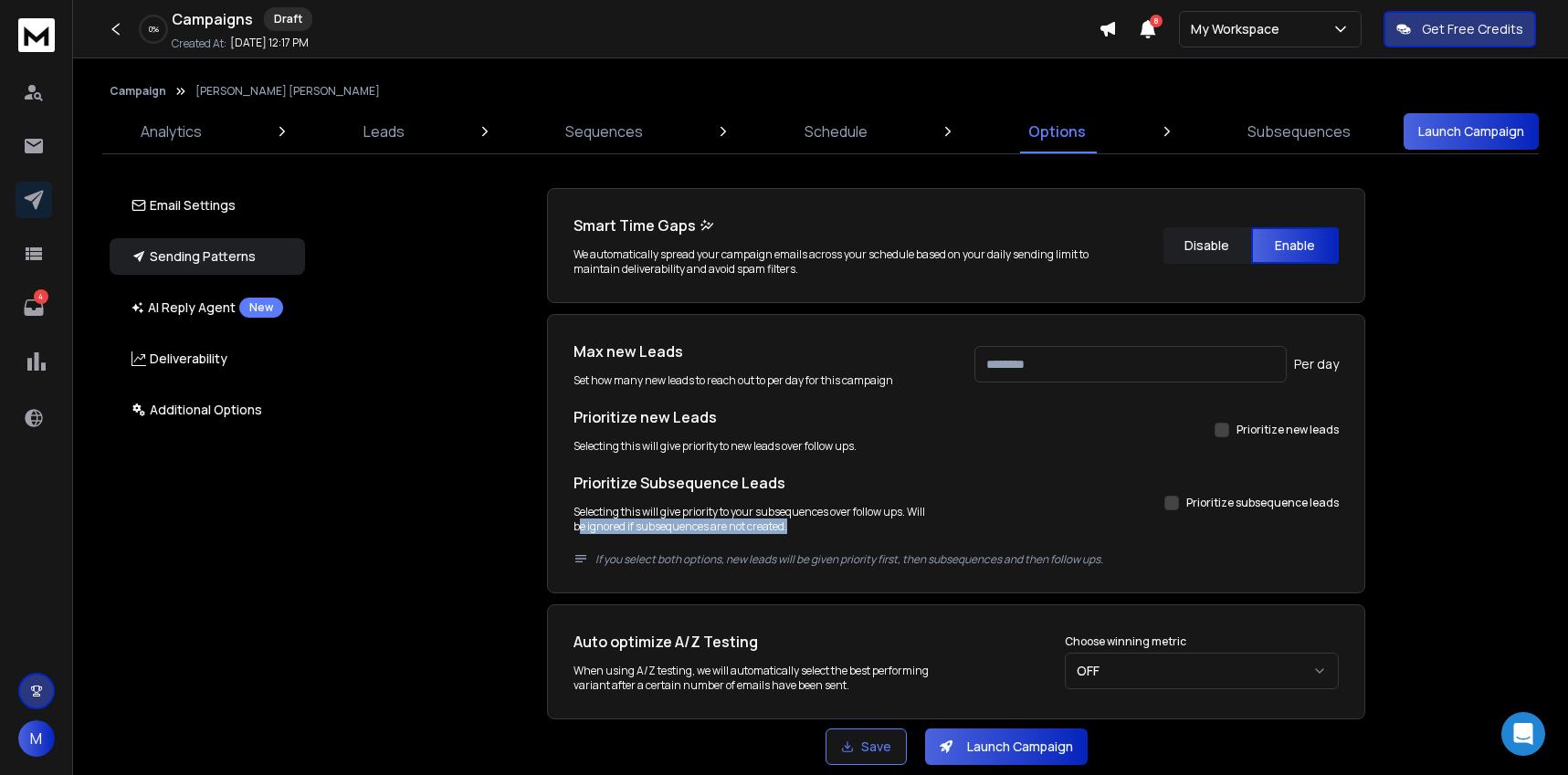
drag, startPoint x: 579, startPoint y: 531, endPoint x: 791, endPoint y: 530, distance: 212.0
click at [791, 530] on div "Selecting this will give priority to your subsequences over follow ups. Will be…" at bounding box center [755, 519] width 364 height 29
click at [809, 516] on div "Selecting this will give priority to your subsequences over follow ups. Will be…" at bounding box center [755, 519] width 364 height 29
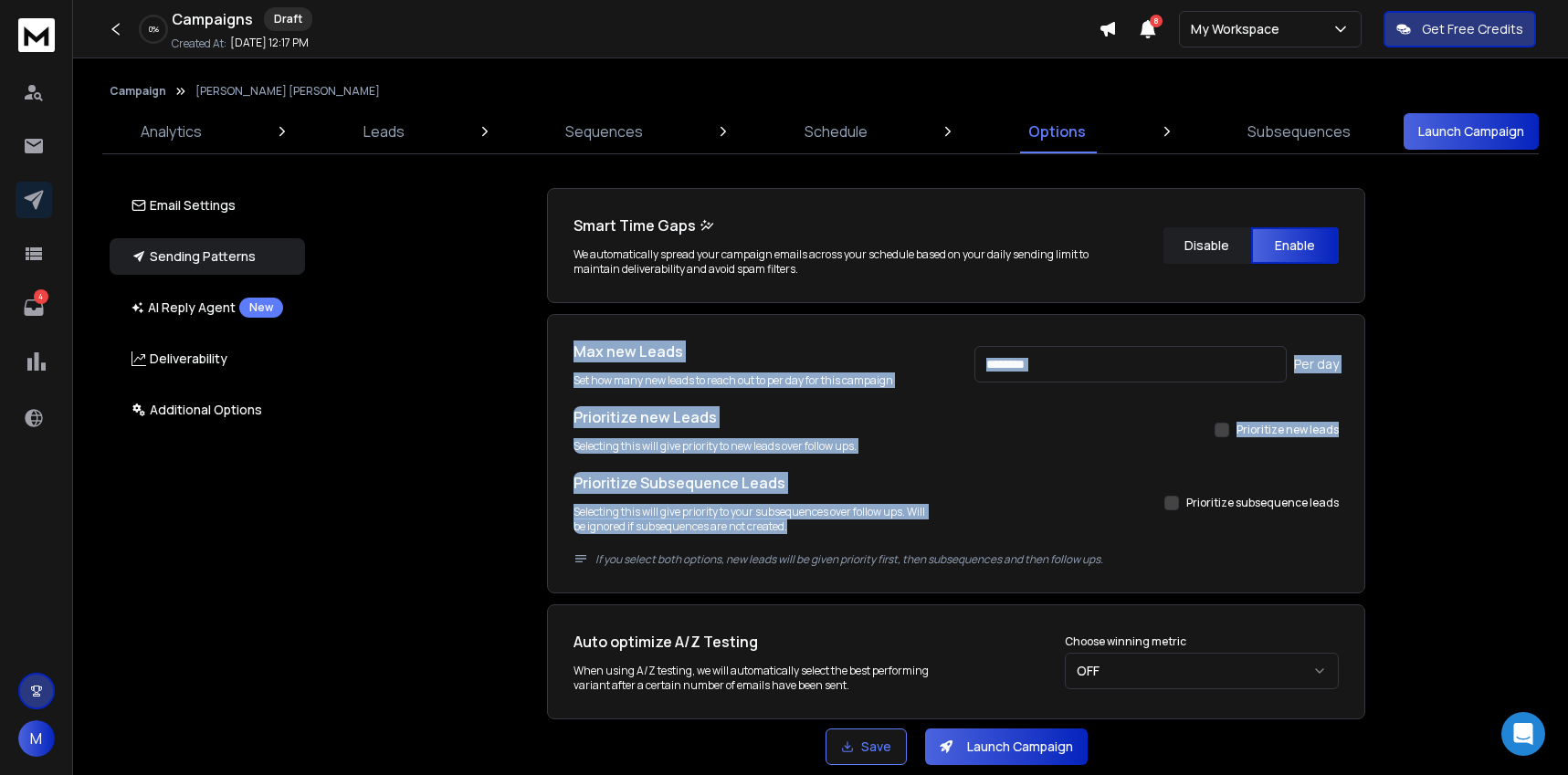
drag, startPoint x: 584, startPoint y: 347, endPoint x: 848, endPoint y: 526, distance: 319.0
click at [848, 526] on div "Max new Leads Set how many new leads to reach out to per day for this campaign …" at bounding box center [956, 454] width 818 height 280
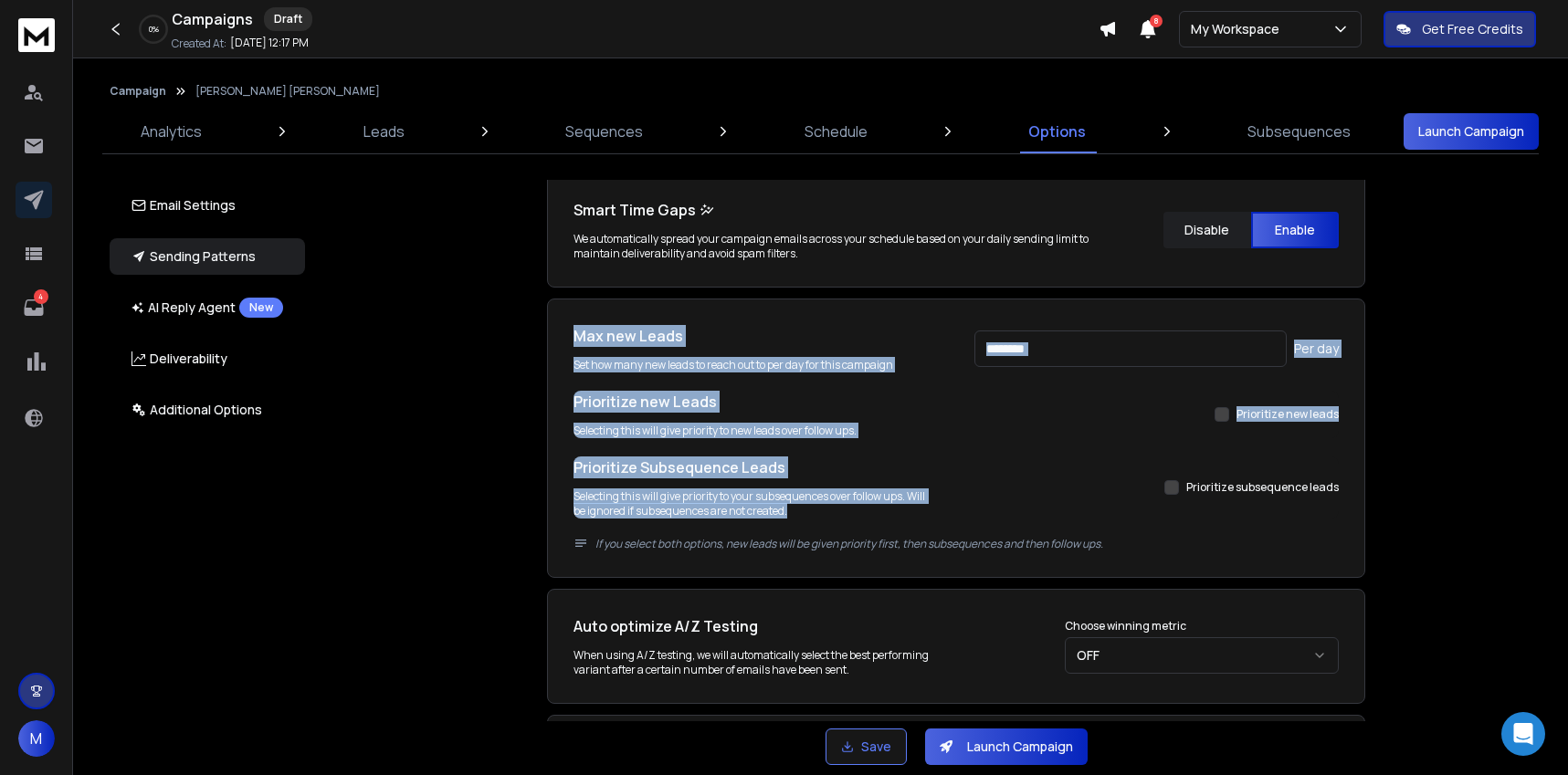
scroll to position [607, 0]
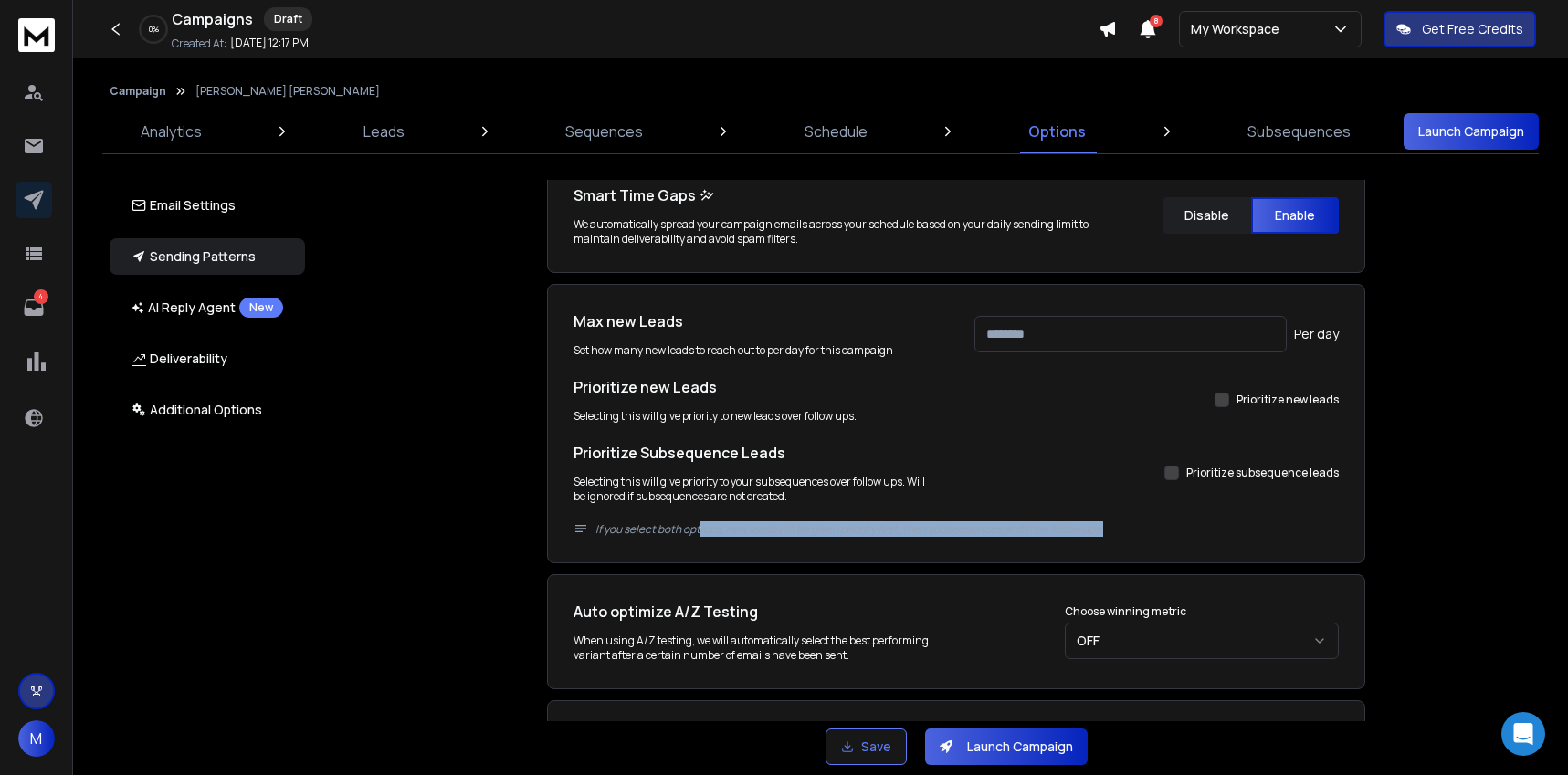
drag, startPoint x: 700, startPoint y: 525, endPoint x: 1033, endPoint y: 548, distance: 333.8
click at [1033, 548] on div "Max new Leads Set how many new leads to reach out to per day for this campaign …" at bounding box center [956, 423] width 818 height 280
click at [1057, 522] on p "If you select both options, new leads will be given priority first, then subseq…" at bounding box center [966, 529] width 743 height 14
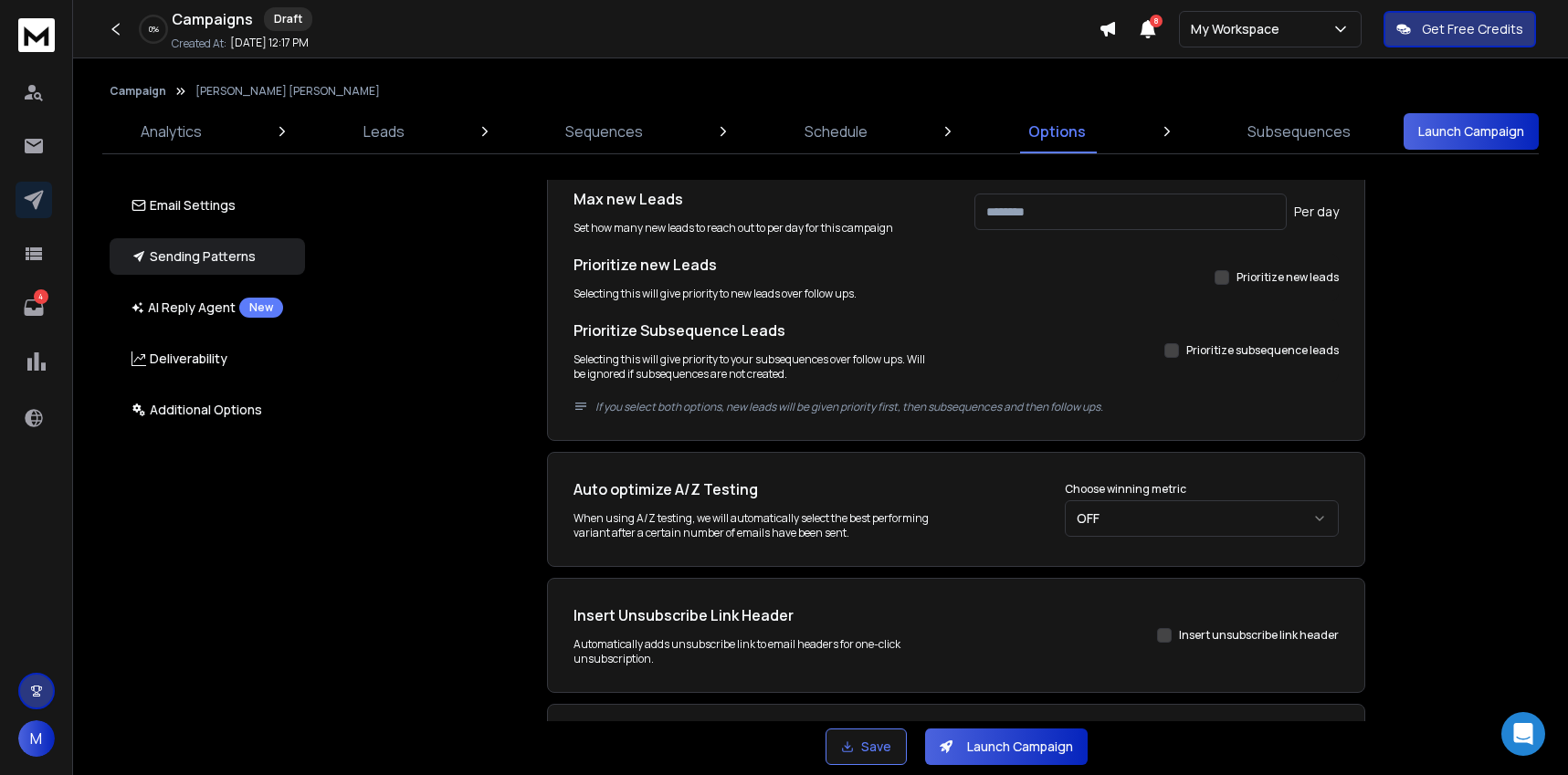
scroll to position [738, 0]
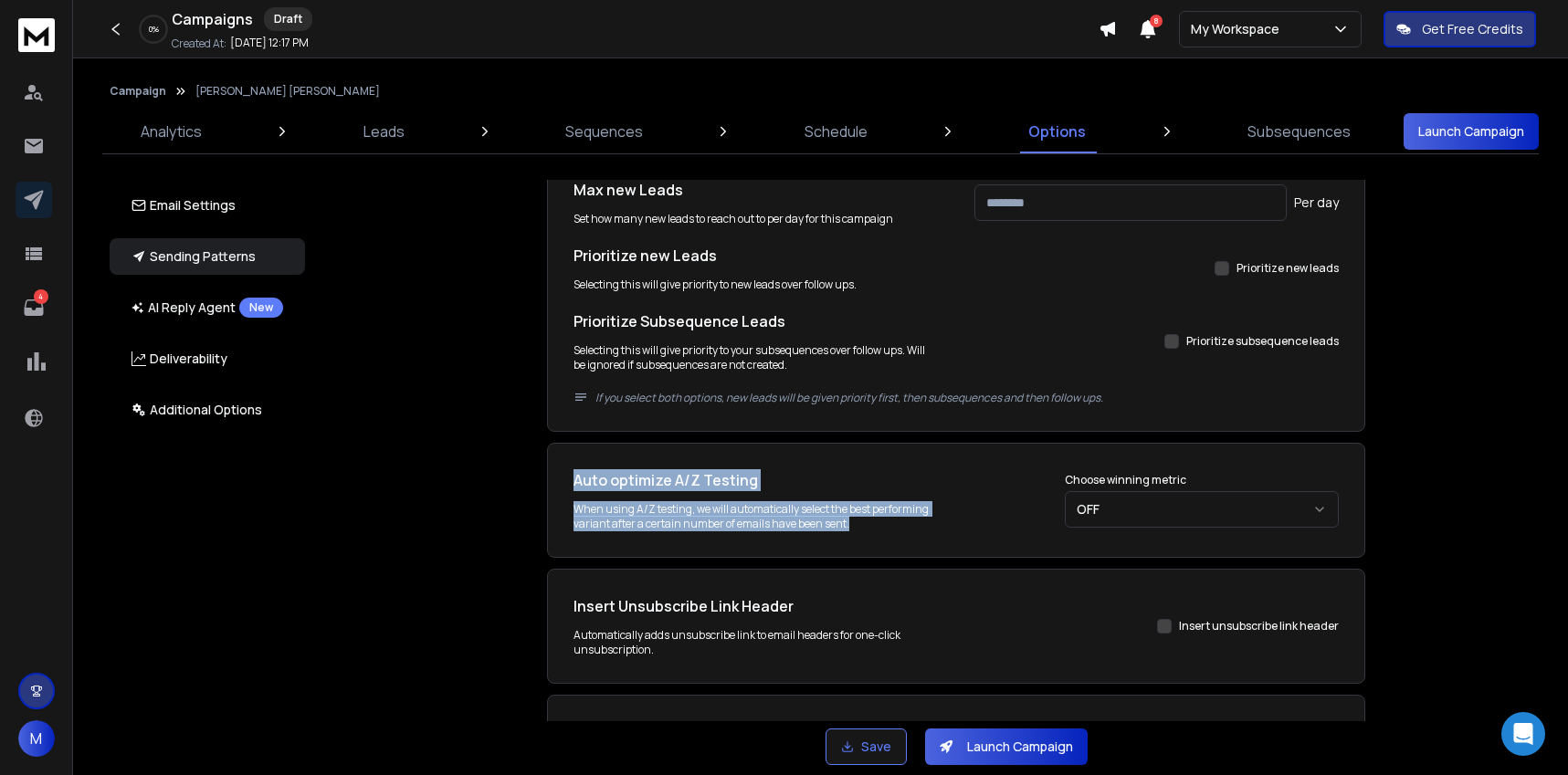
drag, startPoint x: 570, startPoint y: 480, endPoint x: 858, endPoint y: 535, distance: 293.2
click at [858, 535] on div "**********" at bounding box center [956, 501] width 818 height 115
click at [854, 534] on div "**********" at bounding box center [956, 501] width 818 height 115
drag, startPoint x: 632, startPoint y: 509, endPoint x: 849, endPoint y: 523, distance: 217.5
click at [849, 523] on div "When using A/Z testing, we will automatically select the best performing varian…" at bounding box center [755, 516] width 364 height 29
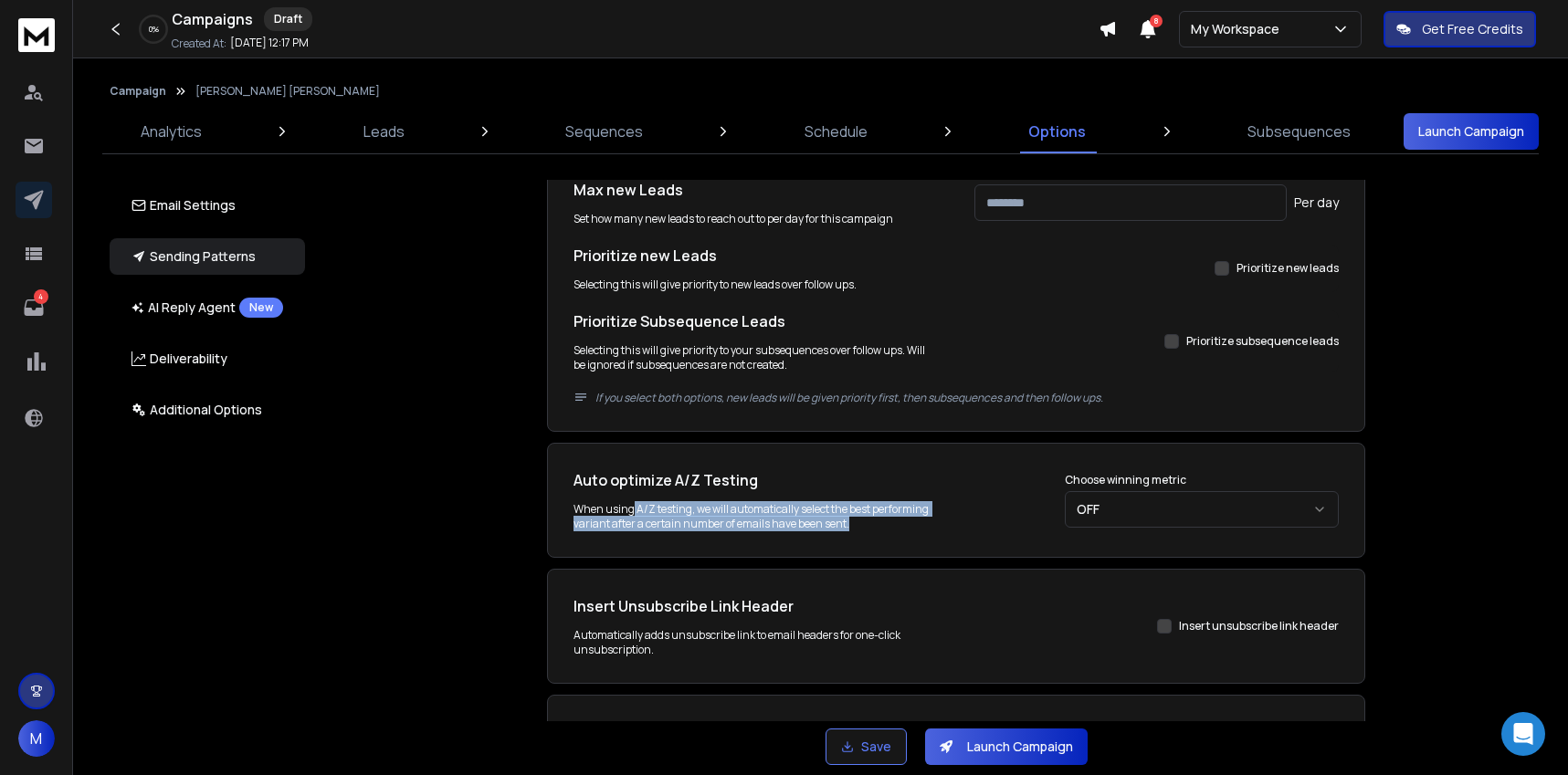
click at [1108, 494] on button "OFF" at bounding box center [1201, 510] width 274 height 37
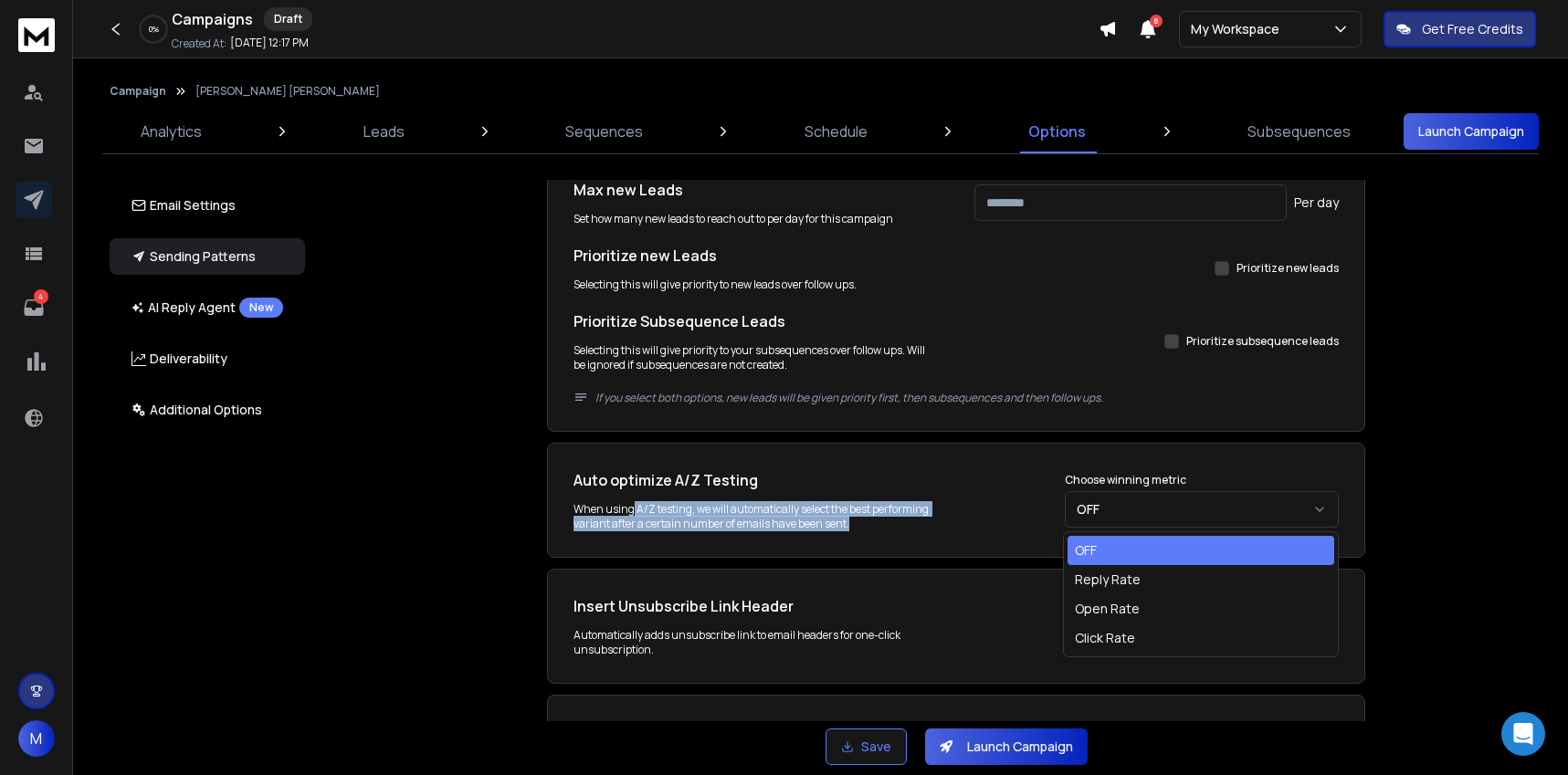
select select "*********"
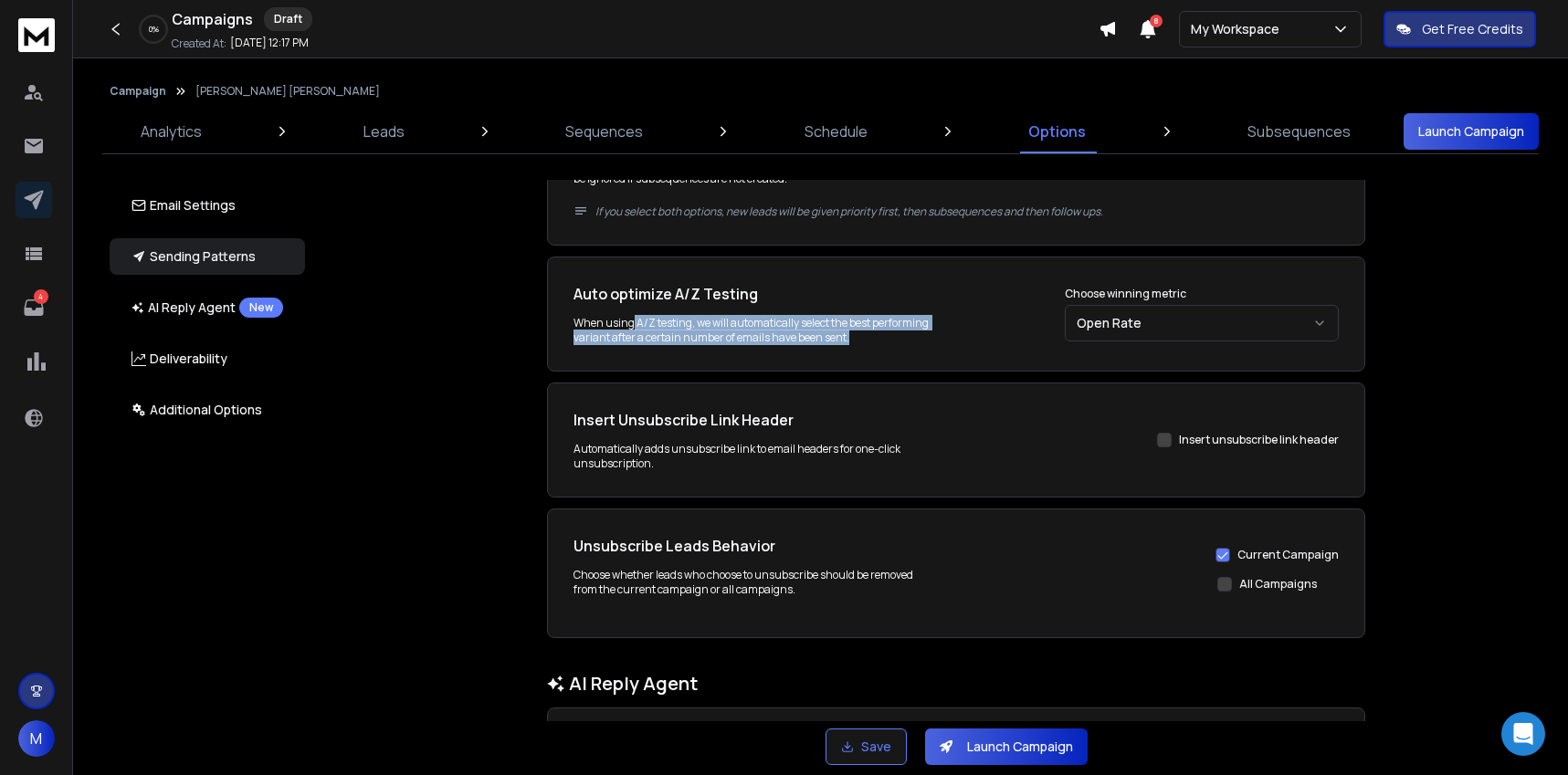
scroll to position [926, 0]
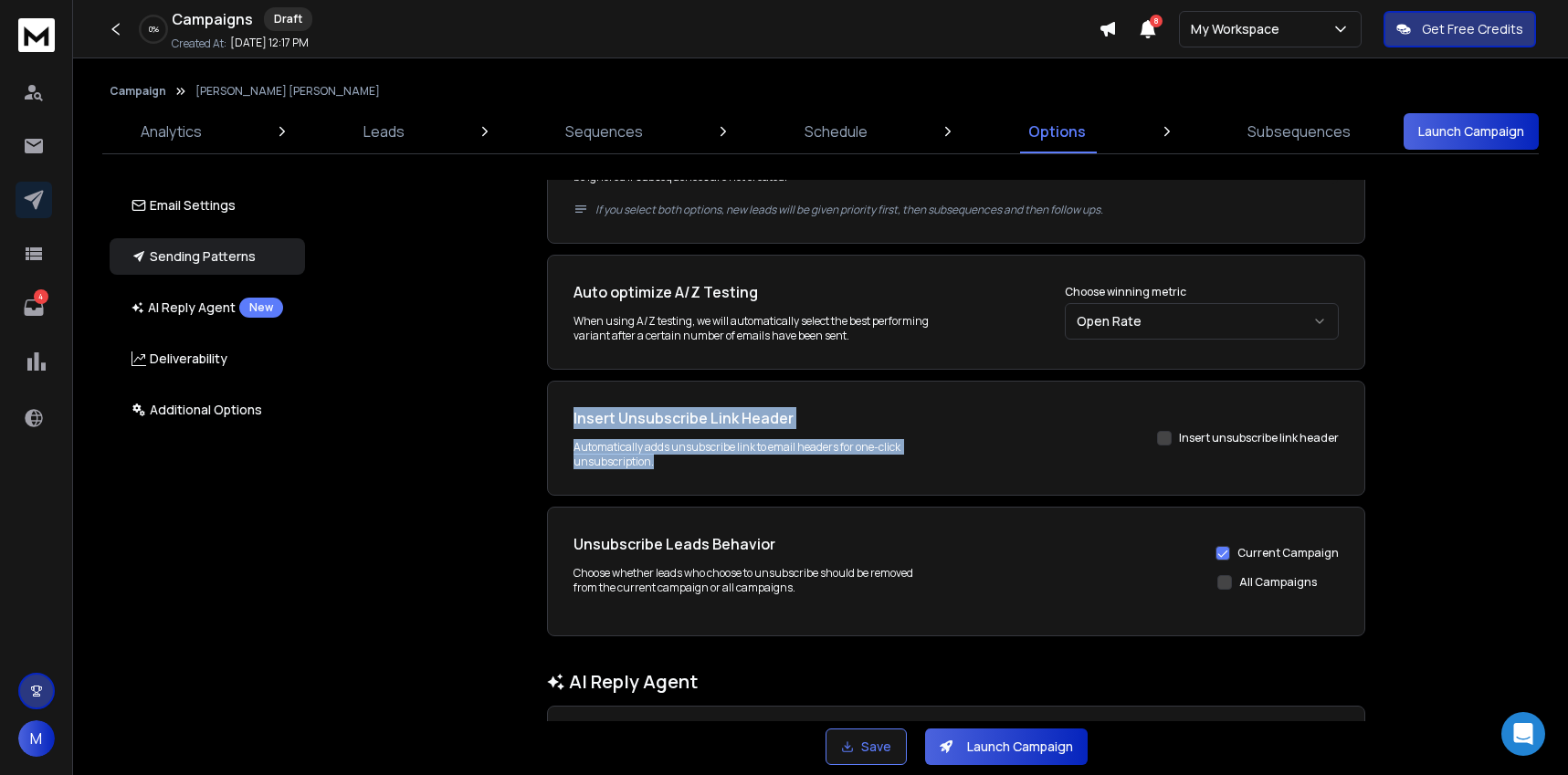
drag, startPoint x: 567, startPoint y: 415, endPoint x: 747, endPoint y: 470, distance: 188.2
click at [753, 470] on div "Insert Unsubscribe Link Header Automatically adds unsubscribe link to email hea…" at bounding box center [956, 438] width 818 height 115
click at [759, 468] on div "Automatically adds unsubscribe link to email headers for one-click unsubscripti…" at bounding box center [755, 455] width 364 height 29
drag, startPoint x: 764, startPoint y: 448, endPoint x: 922, endPoint y: 448, distance: 158.0
click at [922, 448] on div "Automatically adds unsubscribe link to email headers for one-click unsubscripti…" at bounding box center [755, 455] width 364 height 29
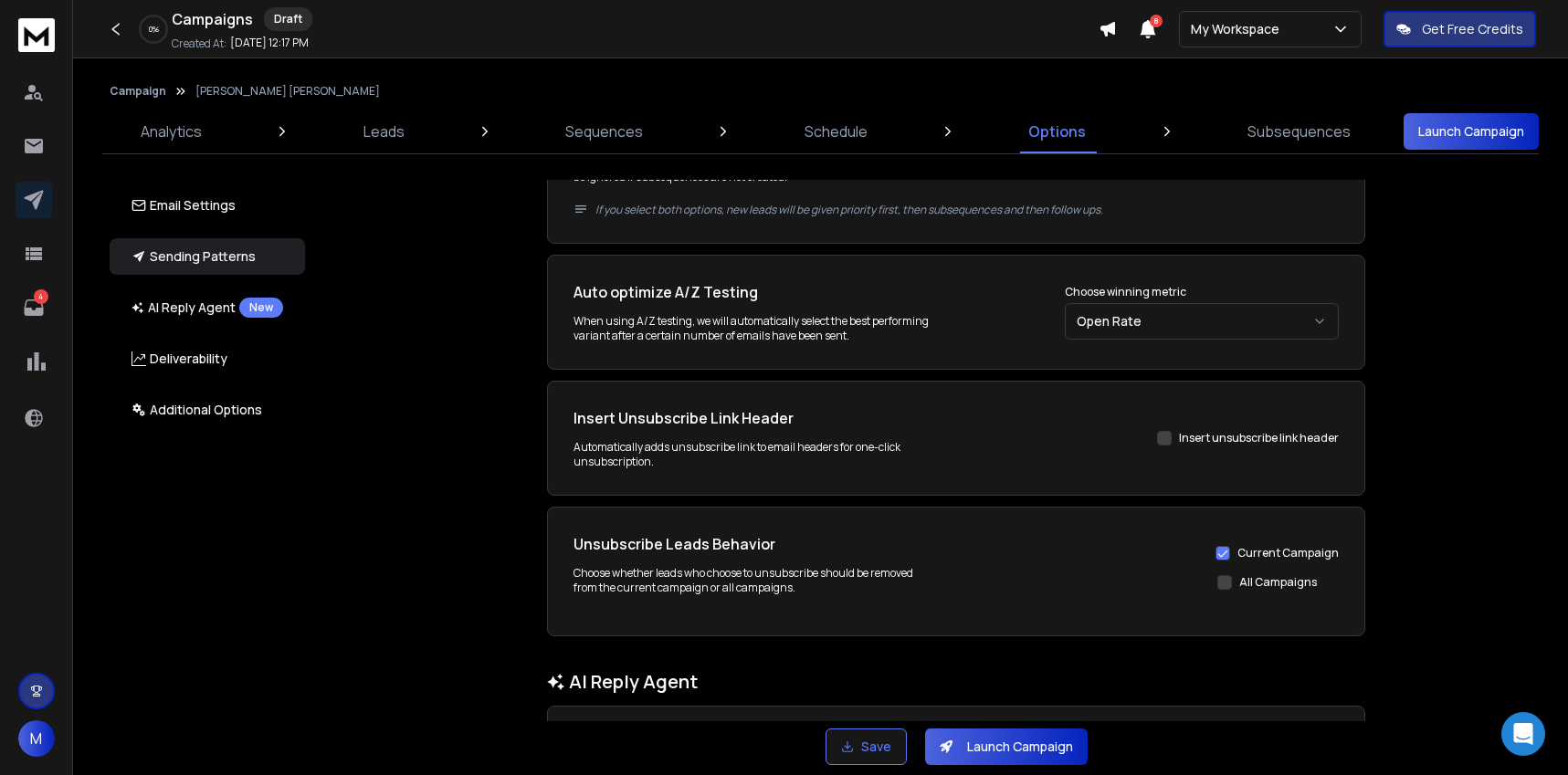
click at [900, 464] on div "Automatically adds unsubscribe link to email headers for one-click unsubscripti…" at bounding box center [755, 455] width 364 height 29
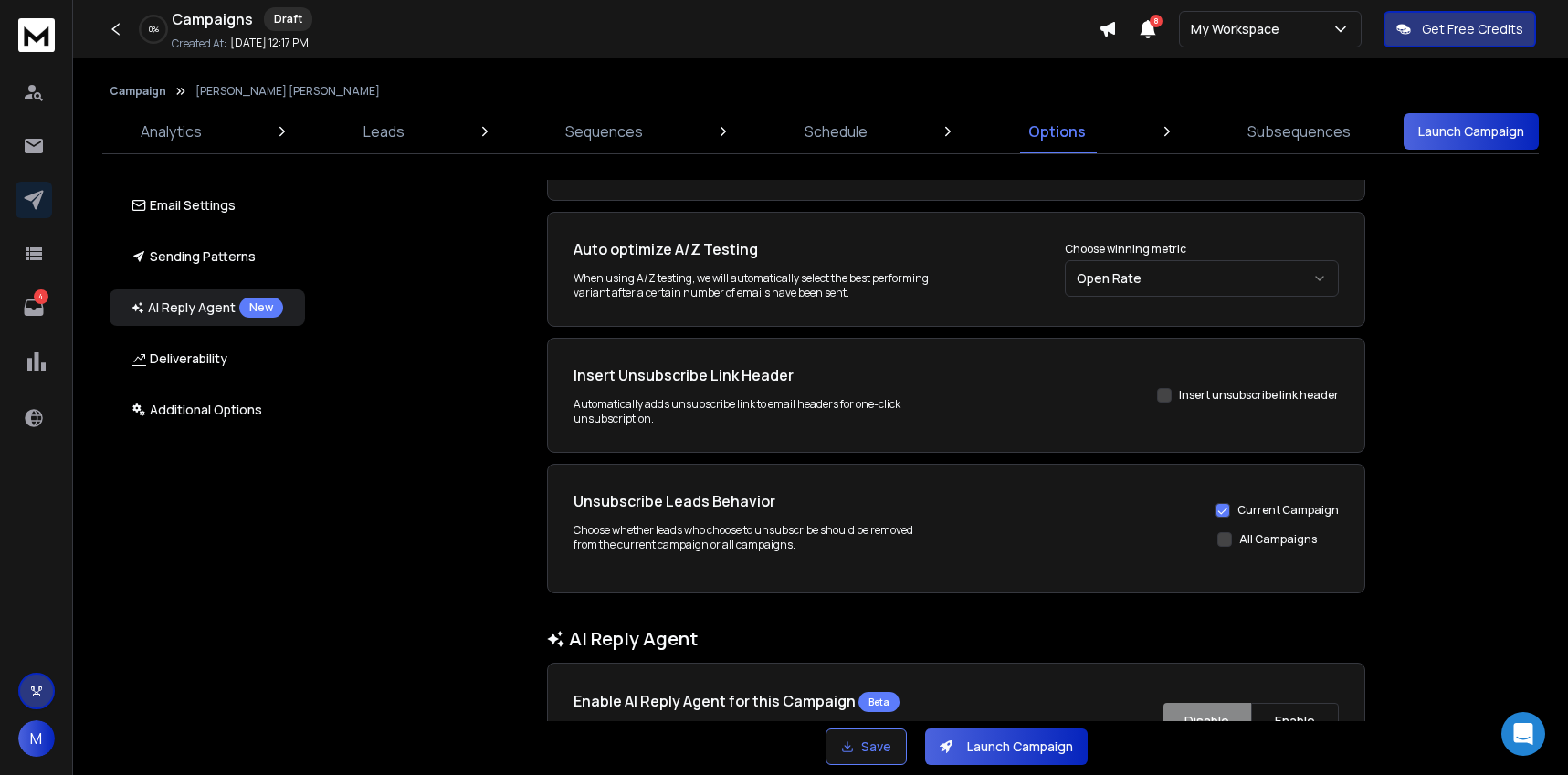
scroll to position [978, 0]
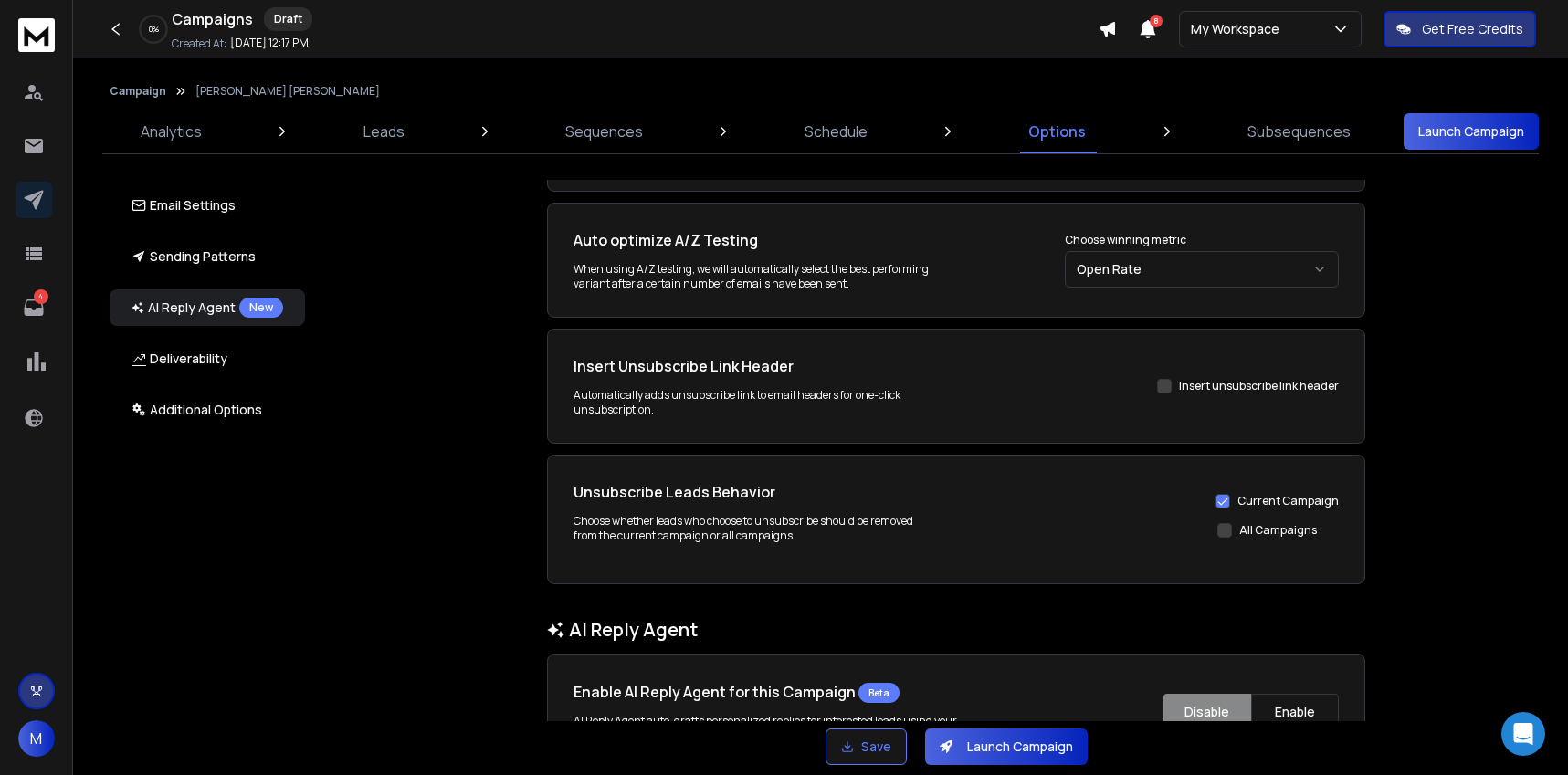
click at [1164, 388] on button "Insert unsubscribe link header" at bounding box center [1163, 386] width 14 height 14
drag, startPoint x: 1217, startPoint y: 384, endPoint x: 1343, endPoint y: 384, distance: 126.0
click at [1343, 384] on div "Insert Unsubscribe Link Header Automatically adds unsubscribe link to email hea…" at bounding box center [956, 387] width 818 height 115
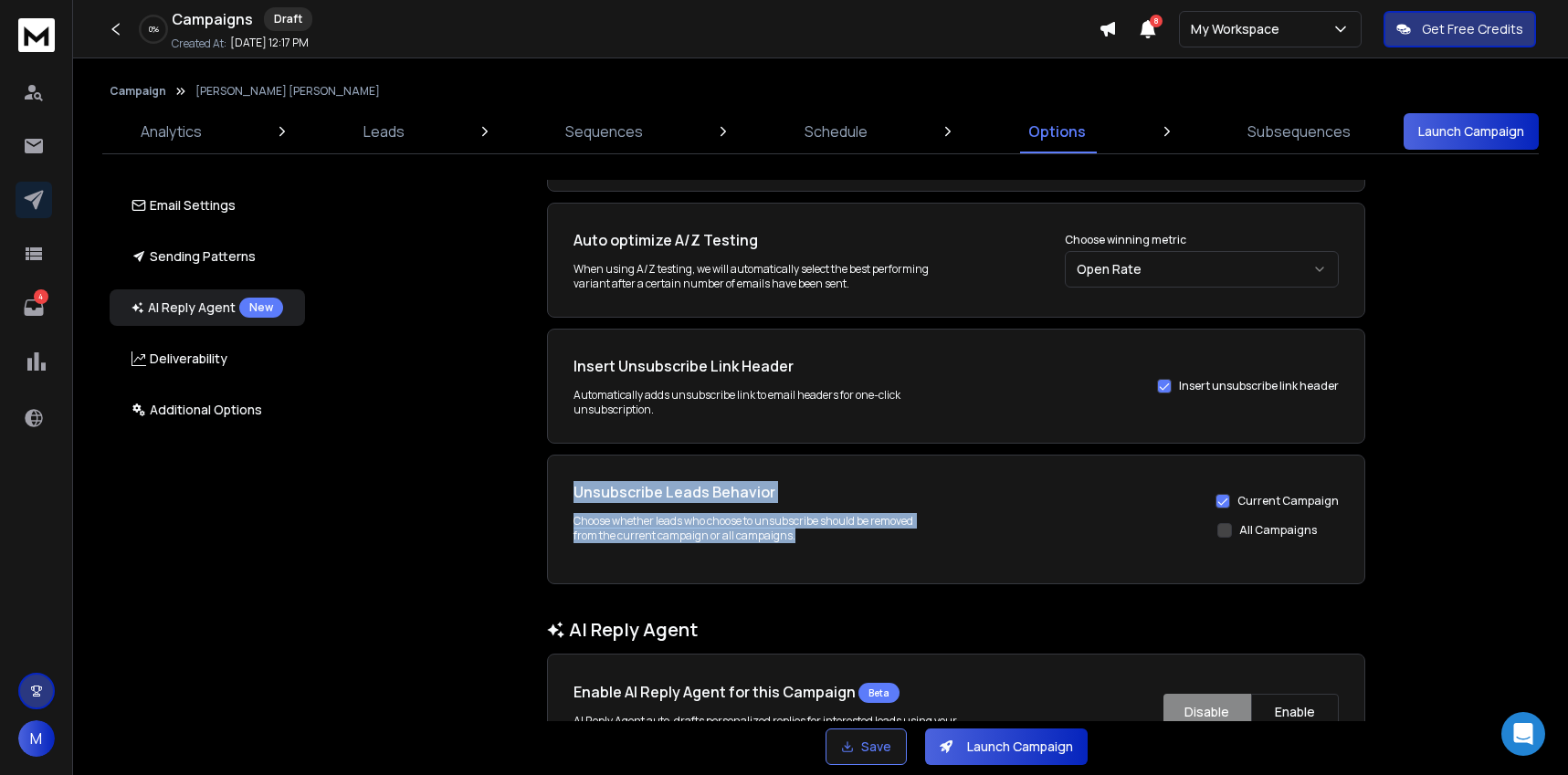
drag, startPoint x: 571, startPoint y: 485, endPoint x: 937, endPoint y: 536, distance: 369.5
click at [937, 536] on div "Unsubscribe Leads Behavior Choose whether leads who choose to unsubscribe shoul…" at bounding box center [956, 520] width 765 height 77
click at [1230, 536] on button "All Campaigns" at bounding box center [1224, 530] width 14 height 14
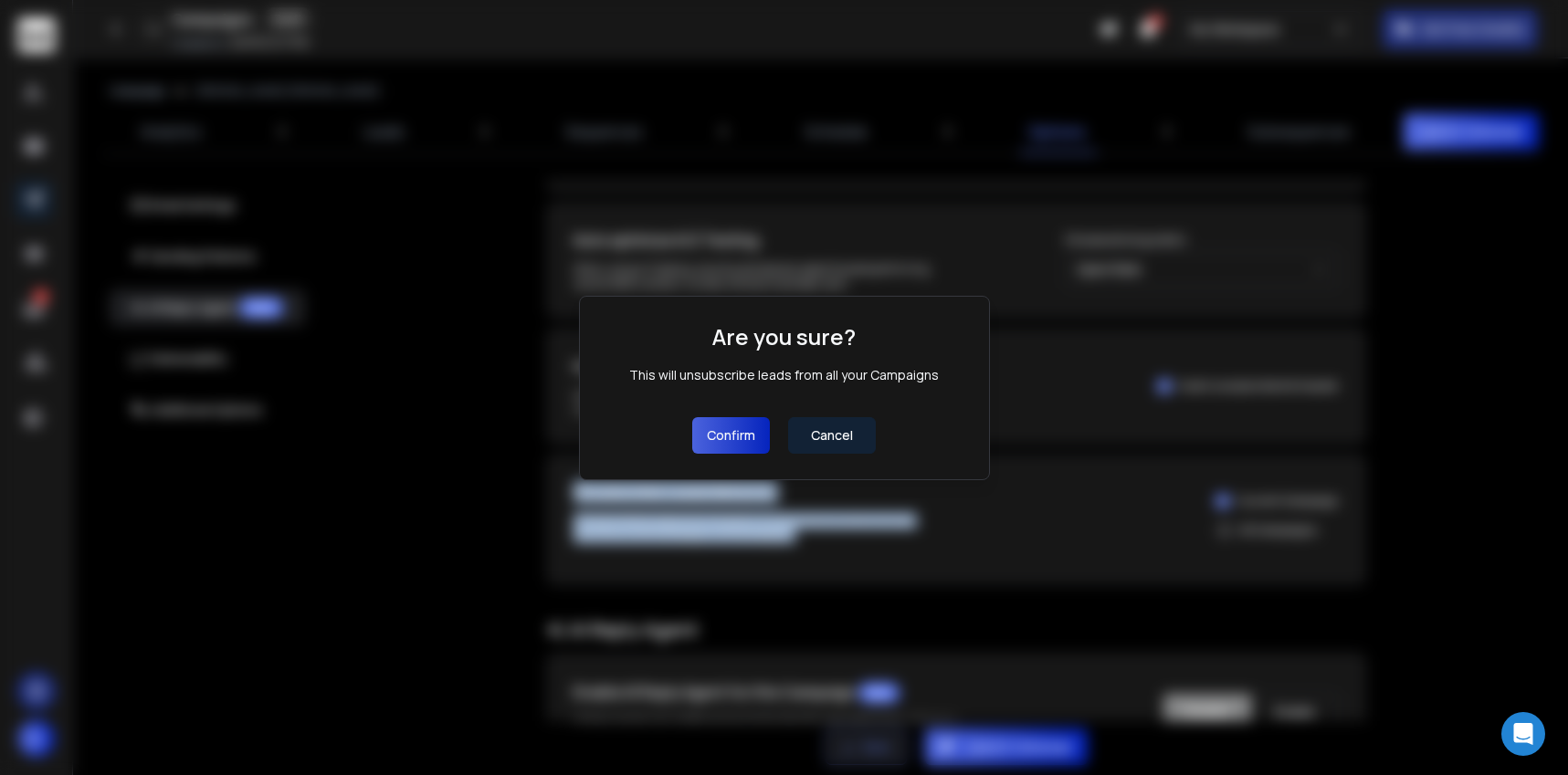
click at [726, 444] on button "Confirm" at bounding box center [731, 436] width 78 height 37
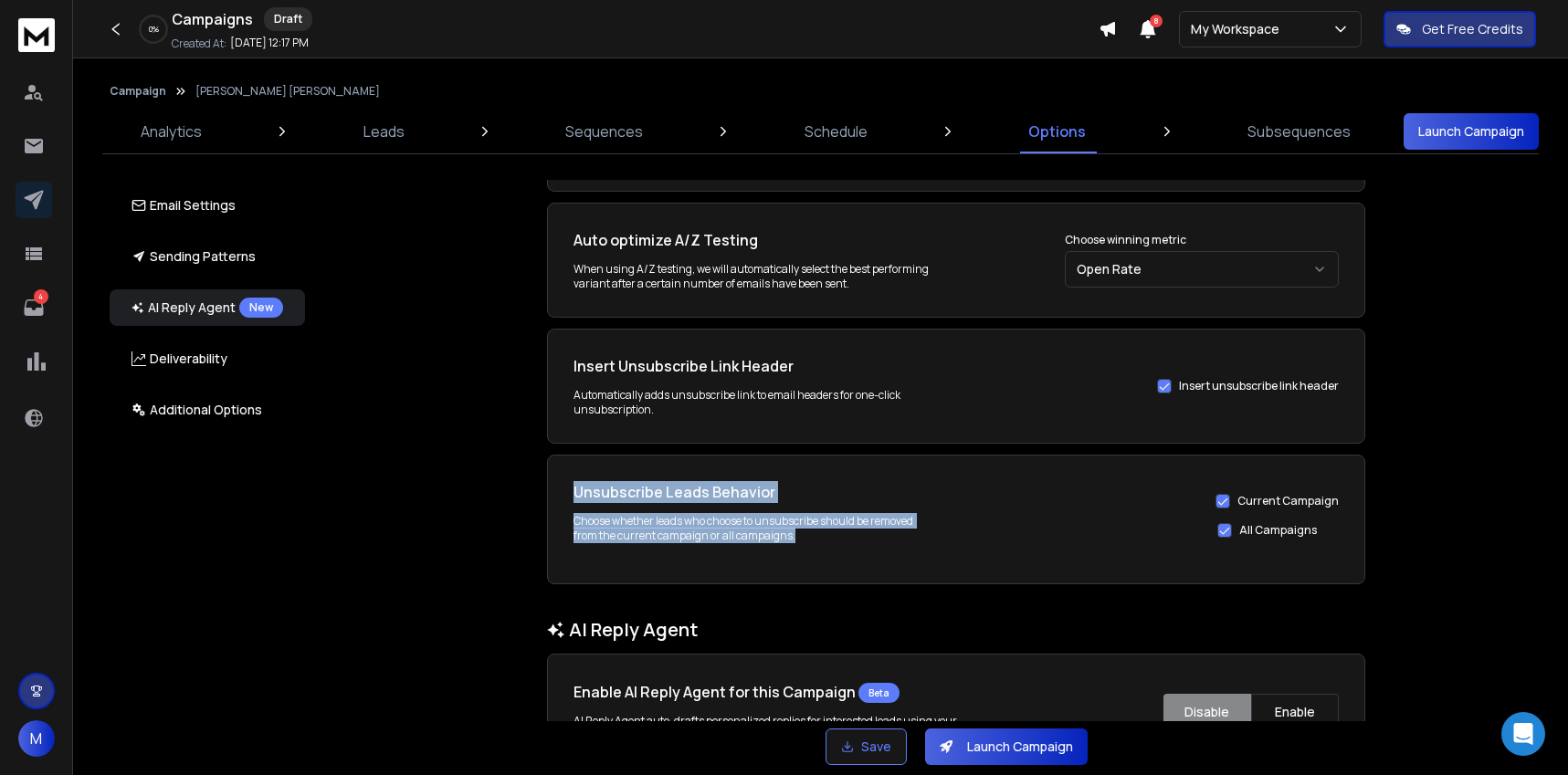
click at [1230, 503] on button "Choose winning metric" at bounding box center [1222, 501] width 14 height 14
click at [898, 534] on p "Choose whether leads who choose to unsubscribe should be removed from the curre…" at bounding box center [755, 529] width 364 height 29
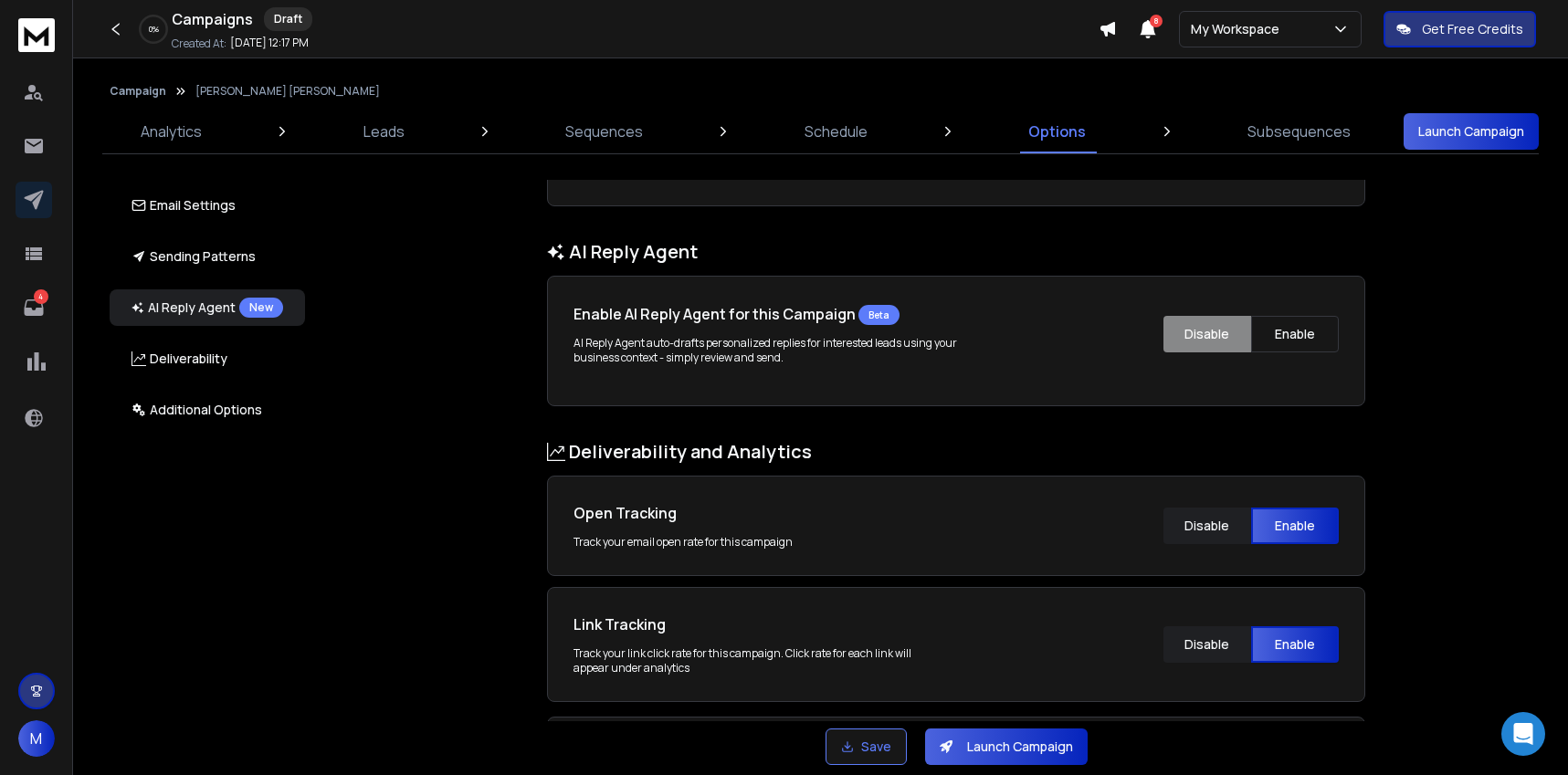
scroll to position [1364, 0]
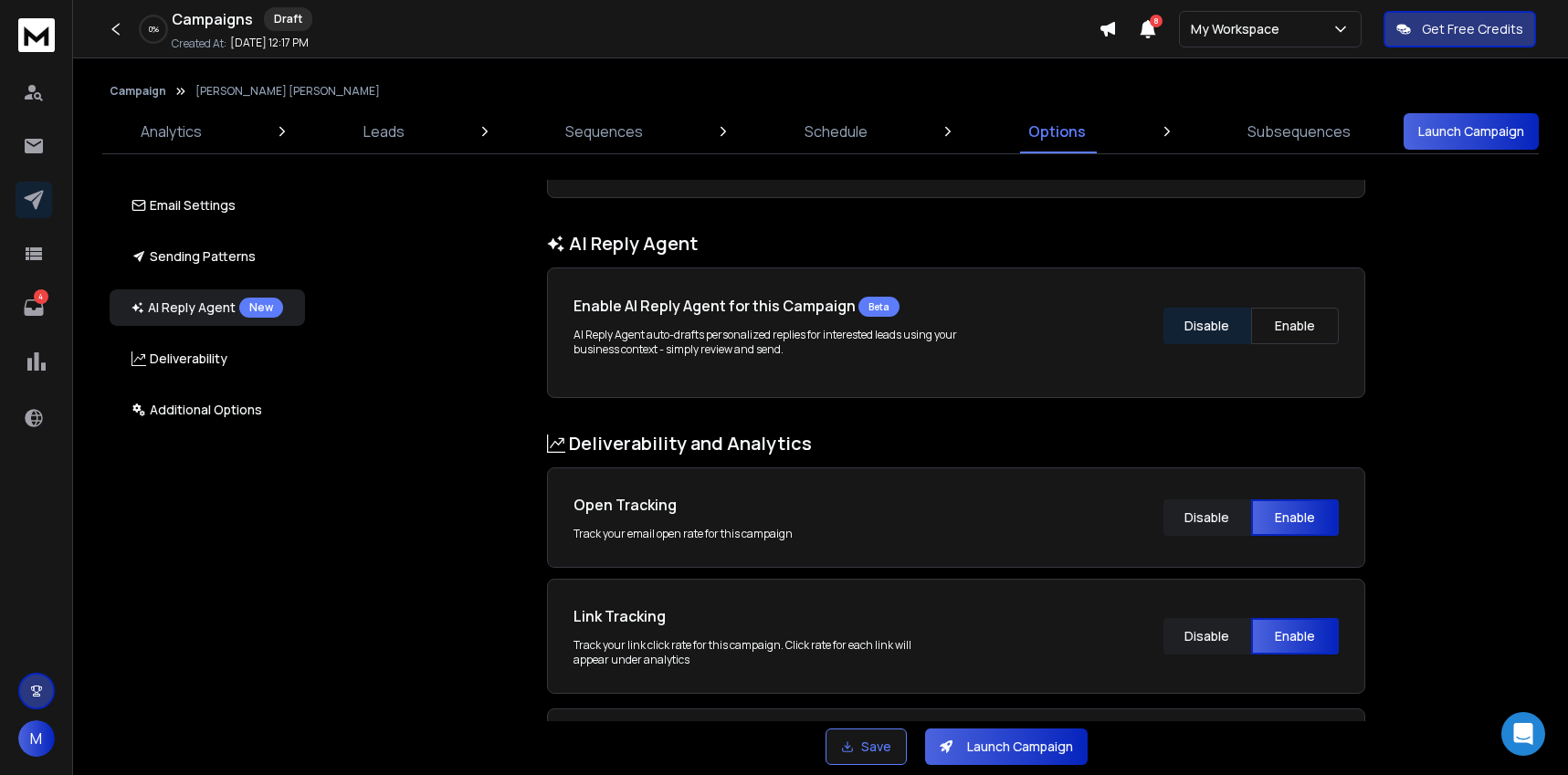
click at [1203, 324] on button "Disable" at bounding box center [1207, 326] width 87 height 37
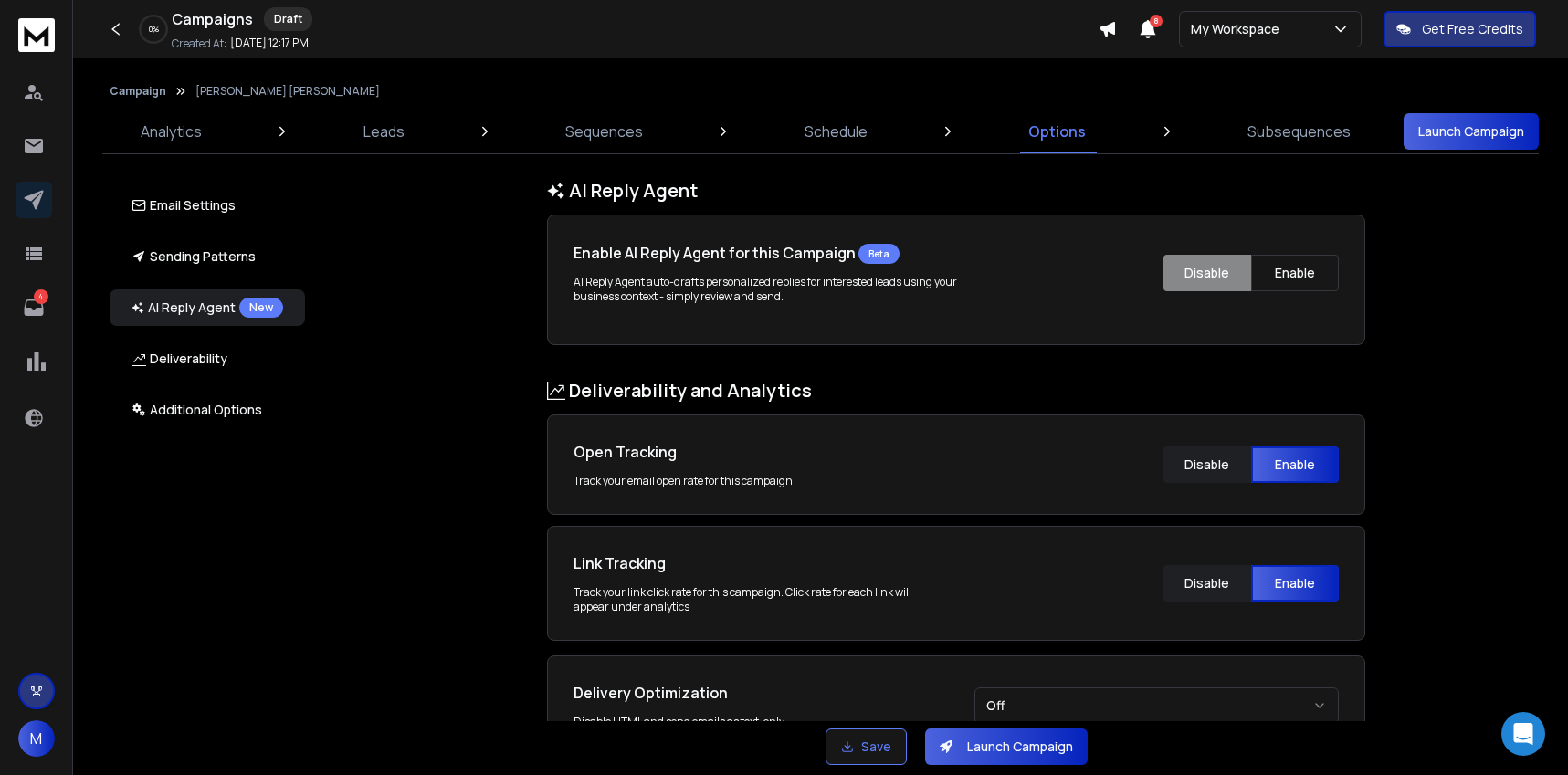
scroll to position [1426, 0]
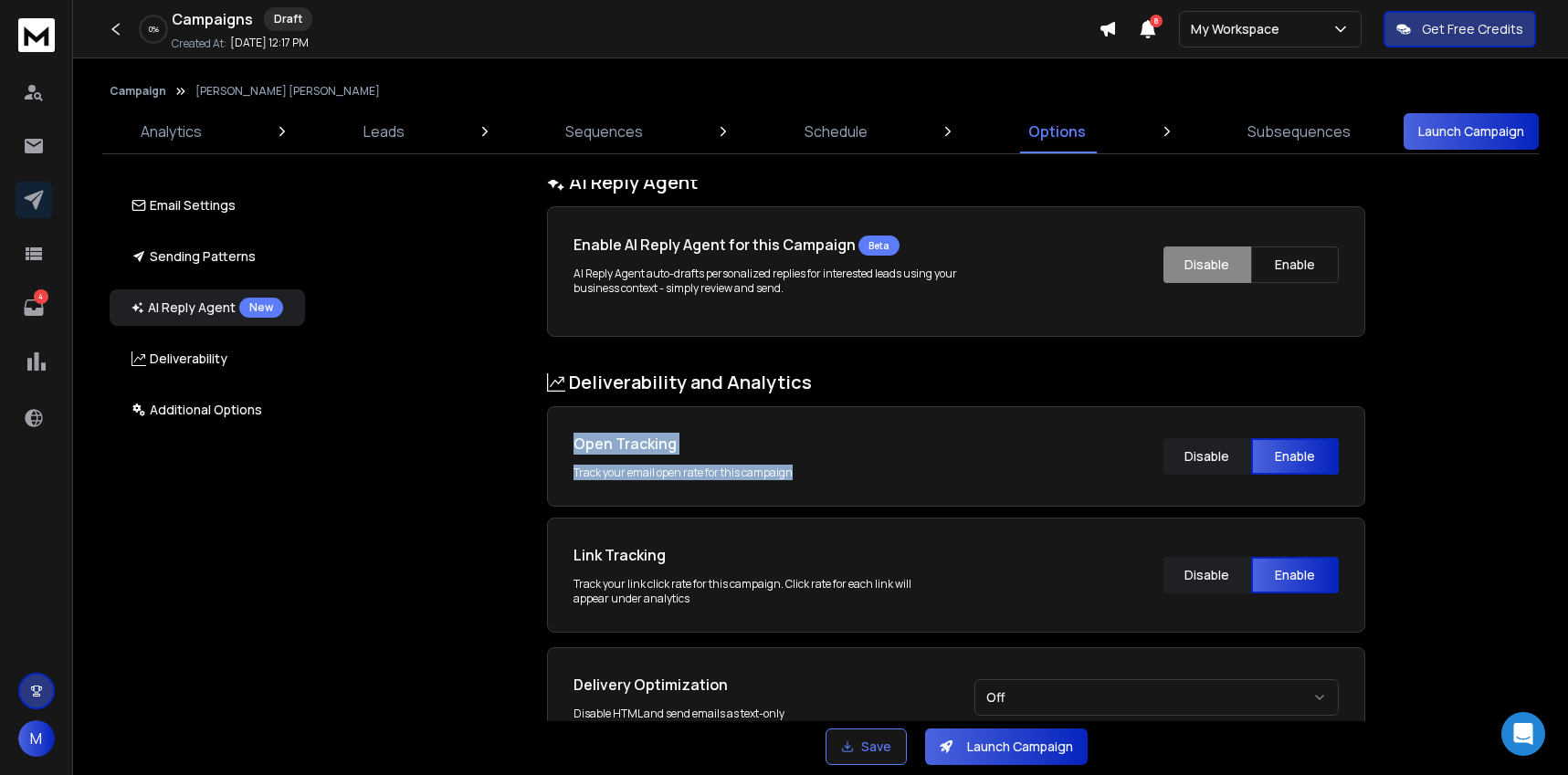
drag, startPoint x: 572, startPoint y: 442, endPoint x: 810, endPoint y: 475, distance: 240.3
click at [810, 475] on div "Open Tracking Track your email open rate for this campaign" at bounding box center [755, 456] width 364 height 47
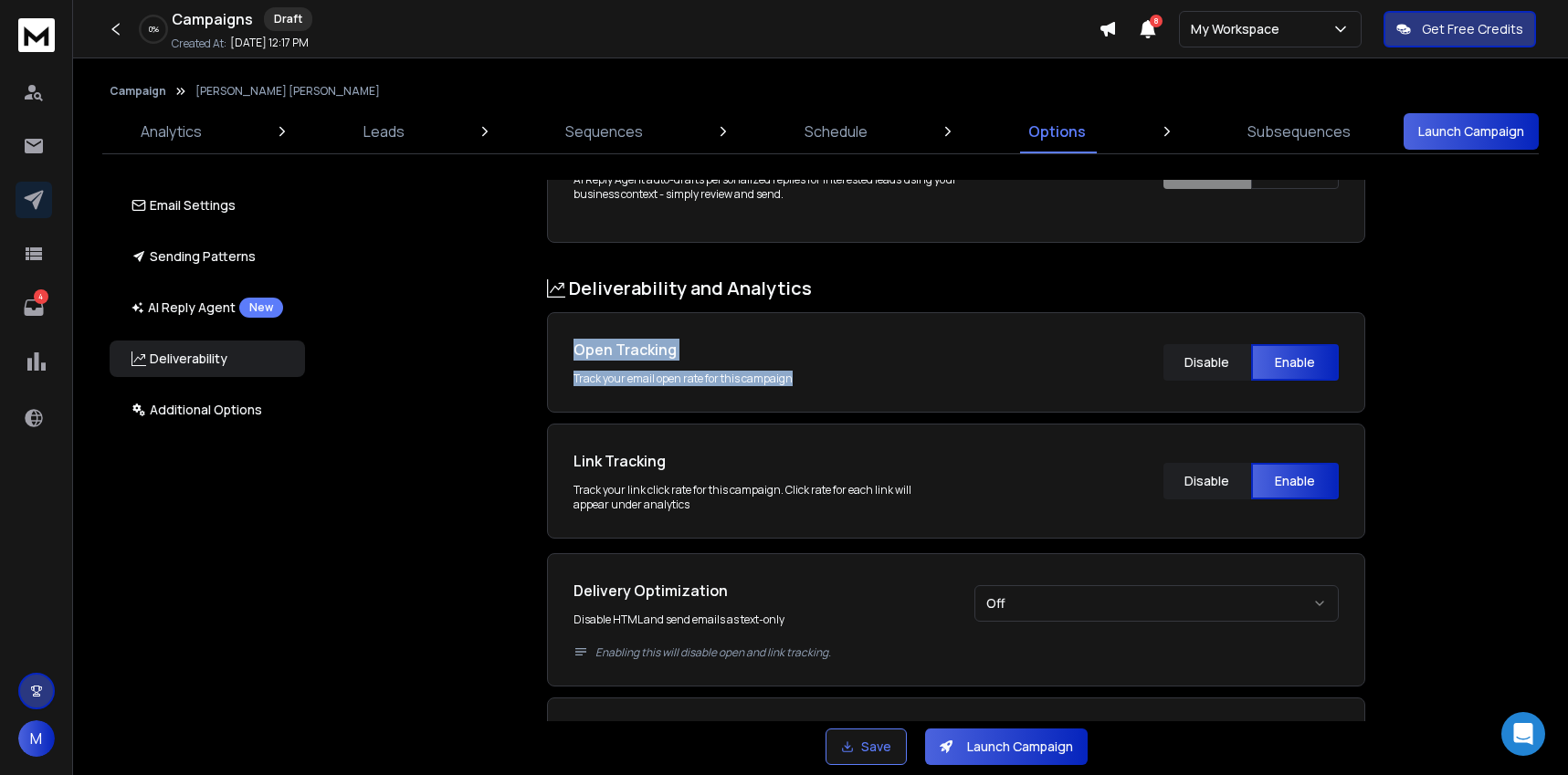
scroll to position [1530, 0]
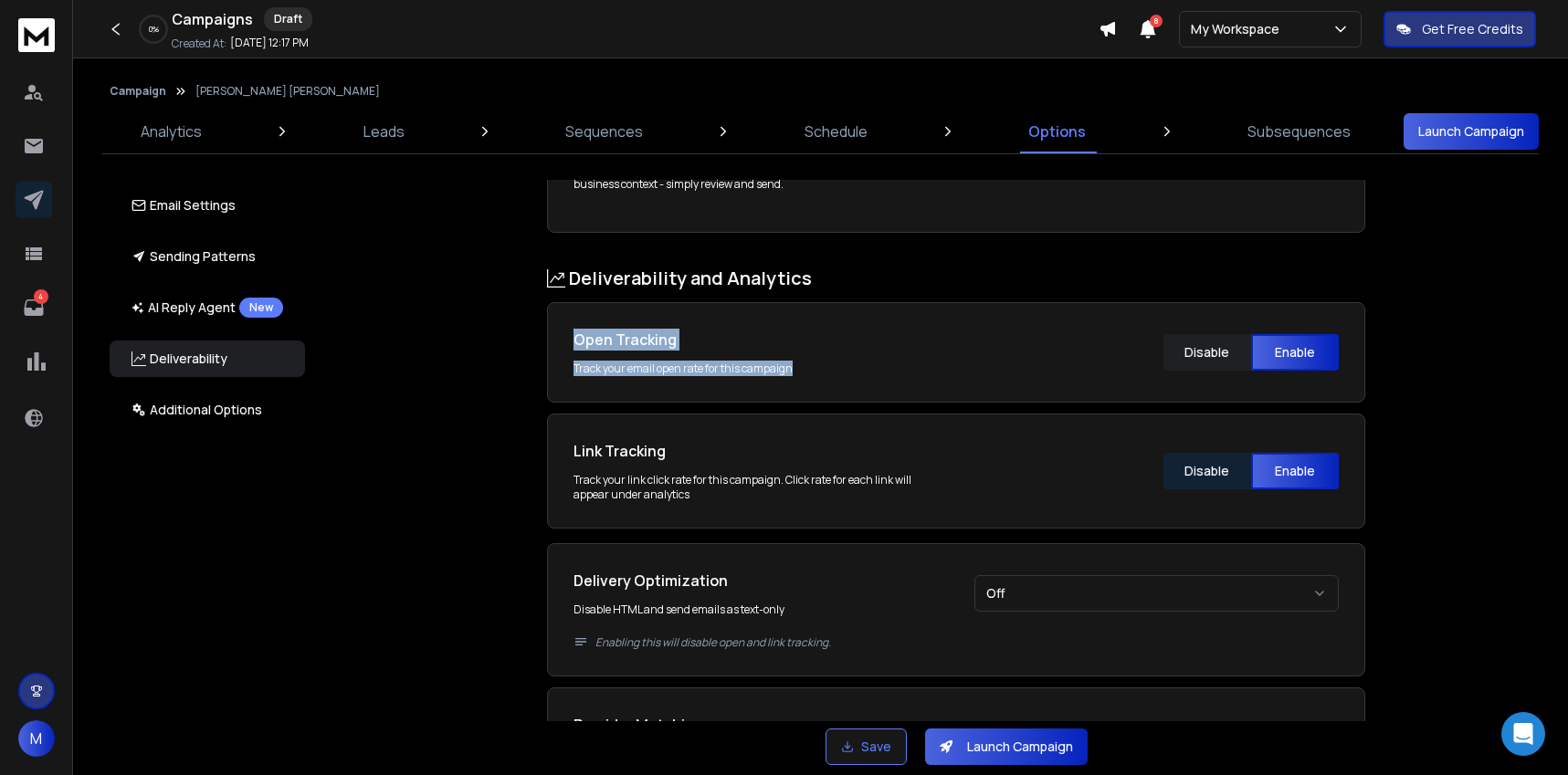
click at [1190, 475] on button "Disable" at bounding box center [1207, 471] width 87 height 37
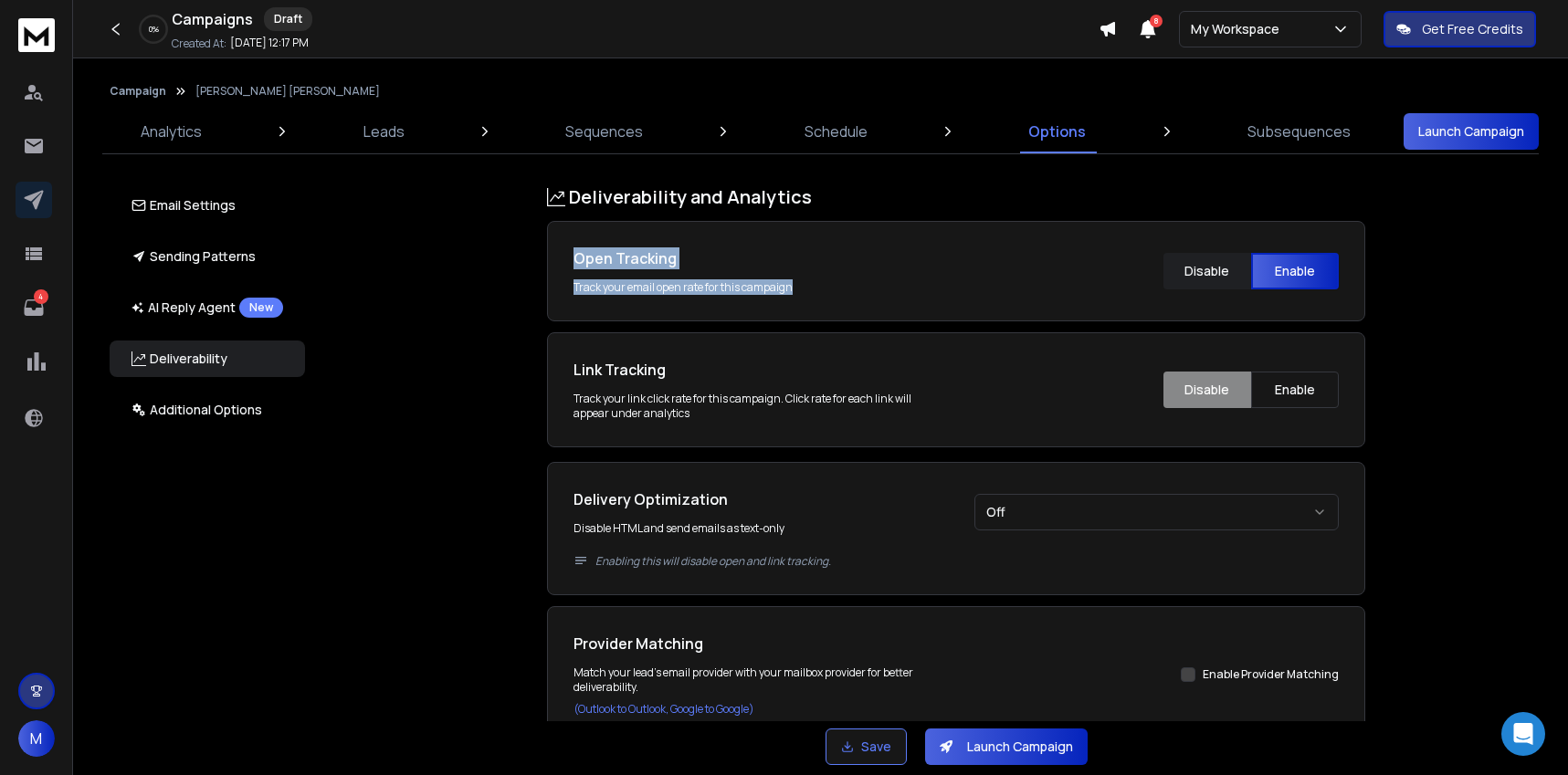
scroll to position [1621, 0]
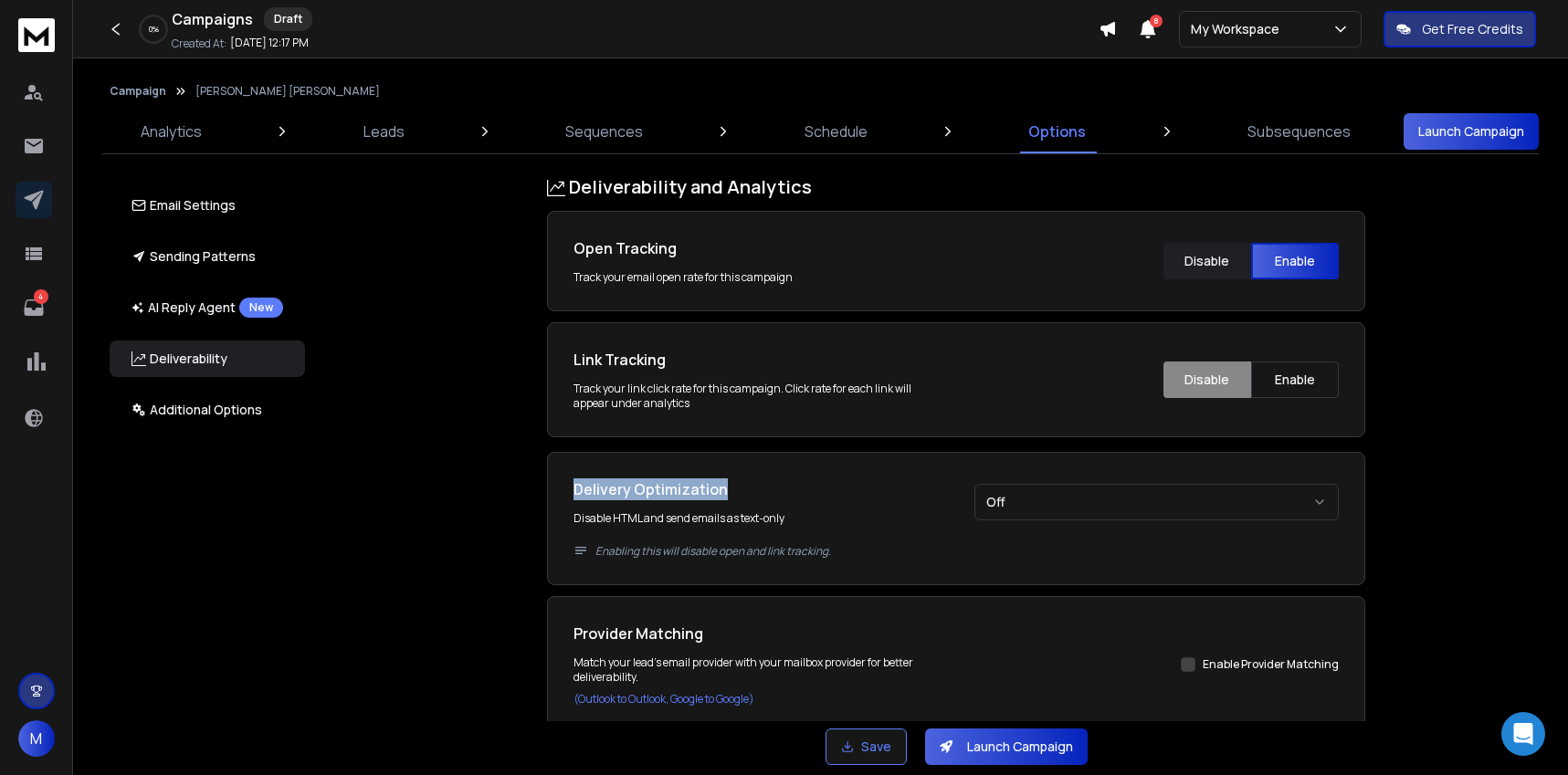
drag, startPoint x: 570, startPoint y: 479, endPoint x: 878, endPoint y: 498, distance: 308.6
click at [878, 498] on div "**********" at bounding box center [956, 518] width 818 height 134
click at [1006, 501] on button "Off" at bounding box center [1156, 502] width 364 height 37
click at [864, 553] on p "Enabling this will disable open and link tracking ." at bounding box center [966, 551] width 743 height 14
click at [640, 502] on div "Delivery Optimization Disable HTML and send emails as text-only" at bounding box center [755, 502] width 364 height 47
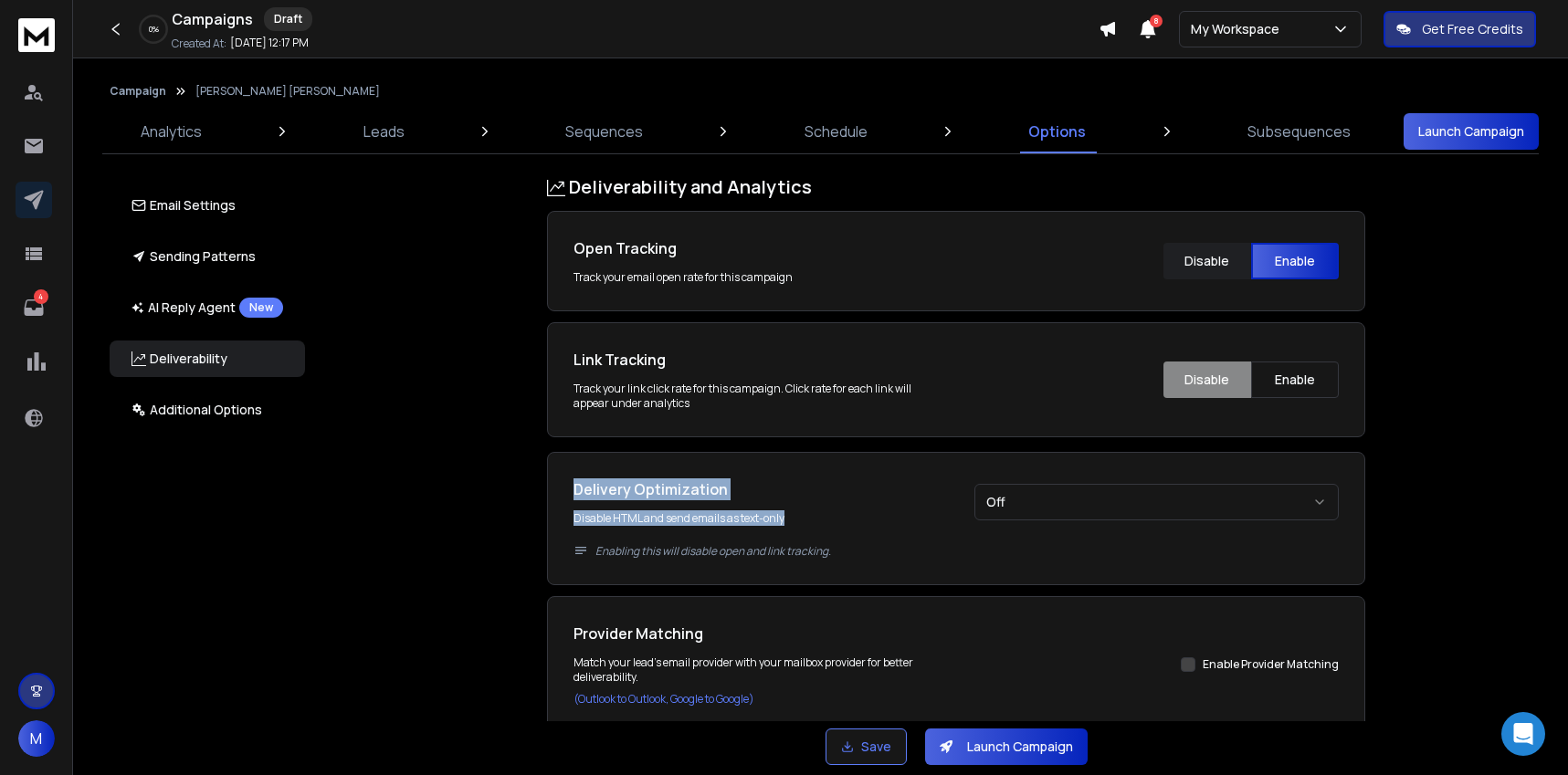
drag, startPoint x: 572, startPoint y: 488, endPoint x: 824, endPoint y: 533, distance: 256.0
click at [824, 533] on div "**********" at bounding box center [956, 519] width 765 height 81
click at [712, 529] on div "**********" at bounding box center [956, 519] width 765 height 81
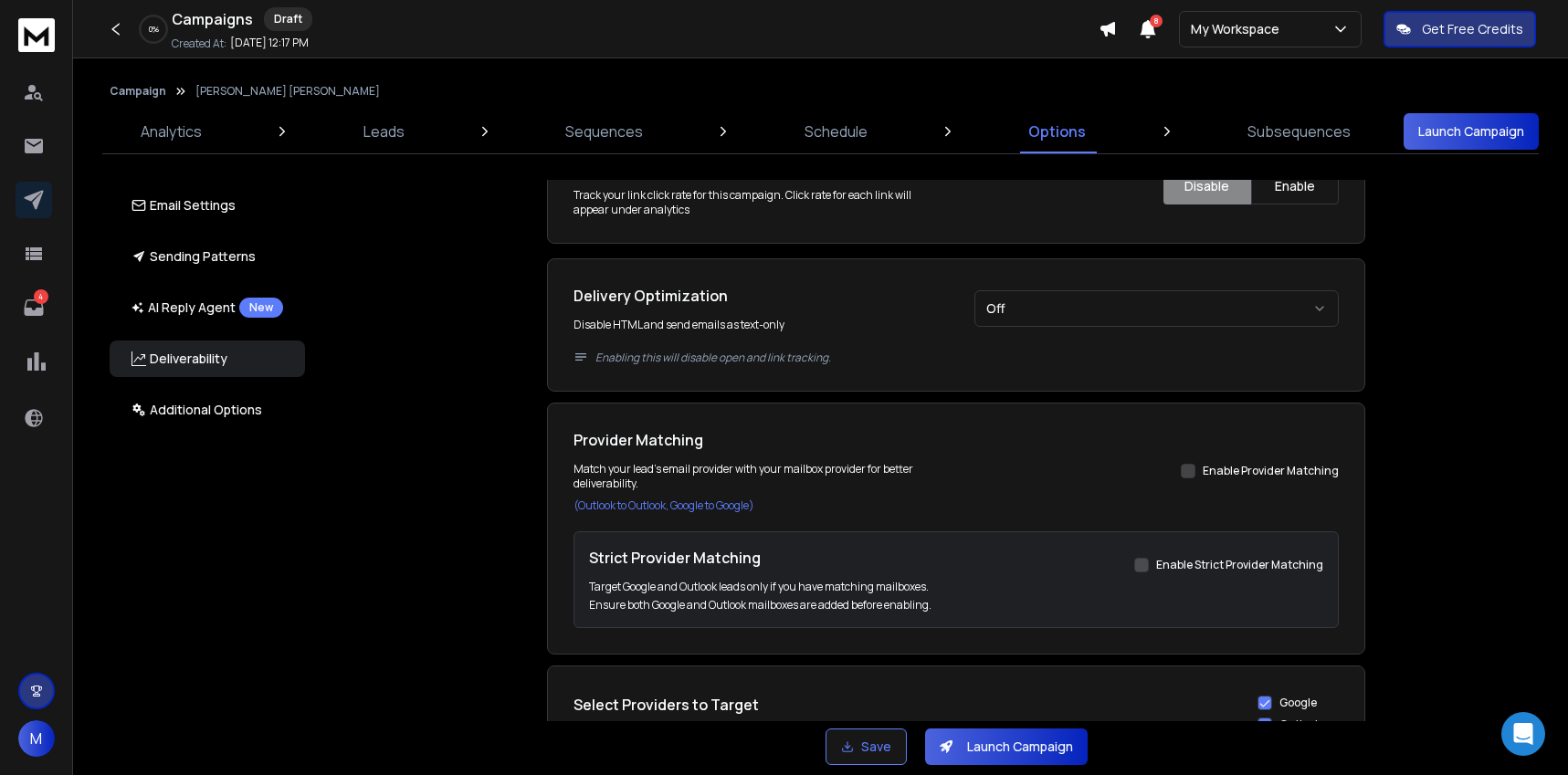
scroll to position [1838, 0]
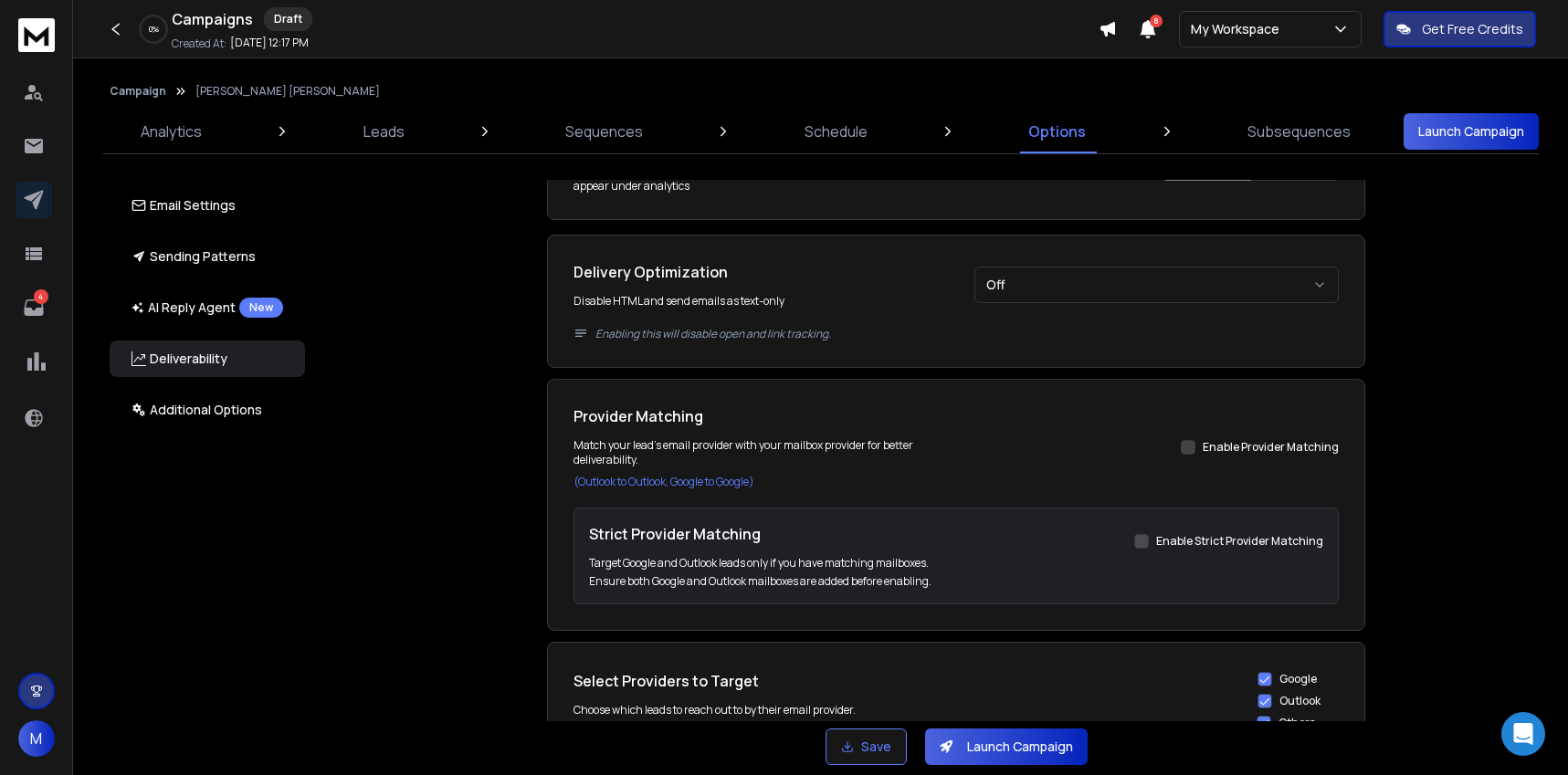
click at [1186, 445] on button "Enable Provider Matching" at bounding box center [1187, 447] width 14 height 14
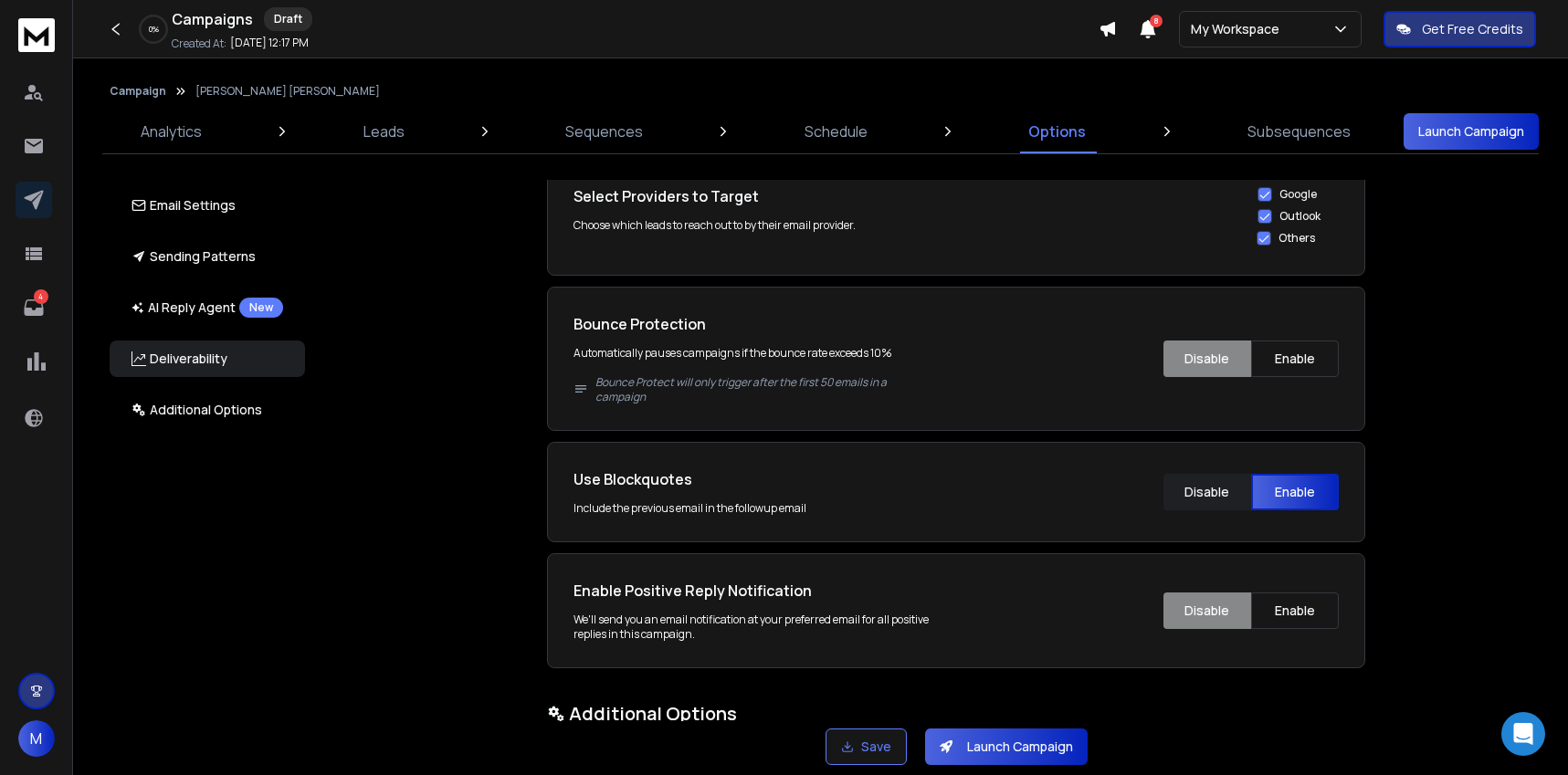
scroll to position [2325, 0]
click at [1265, 364] on button "Enable" at bounding box center [1294, 357] width 87 height 37
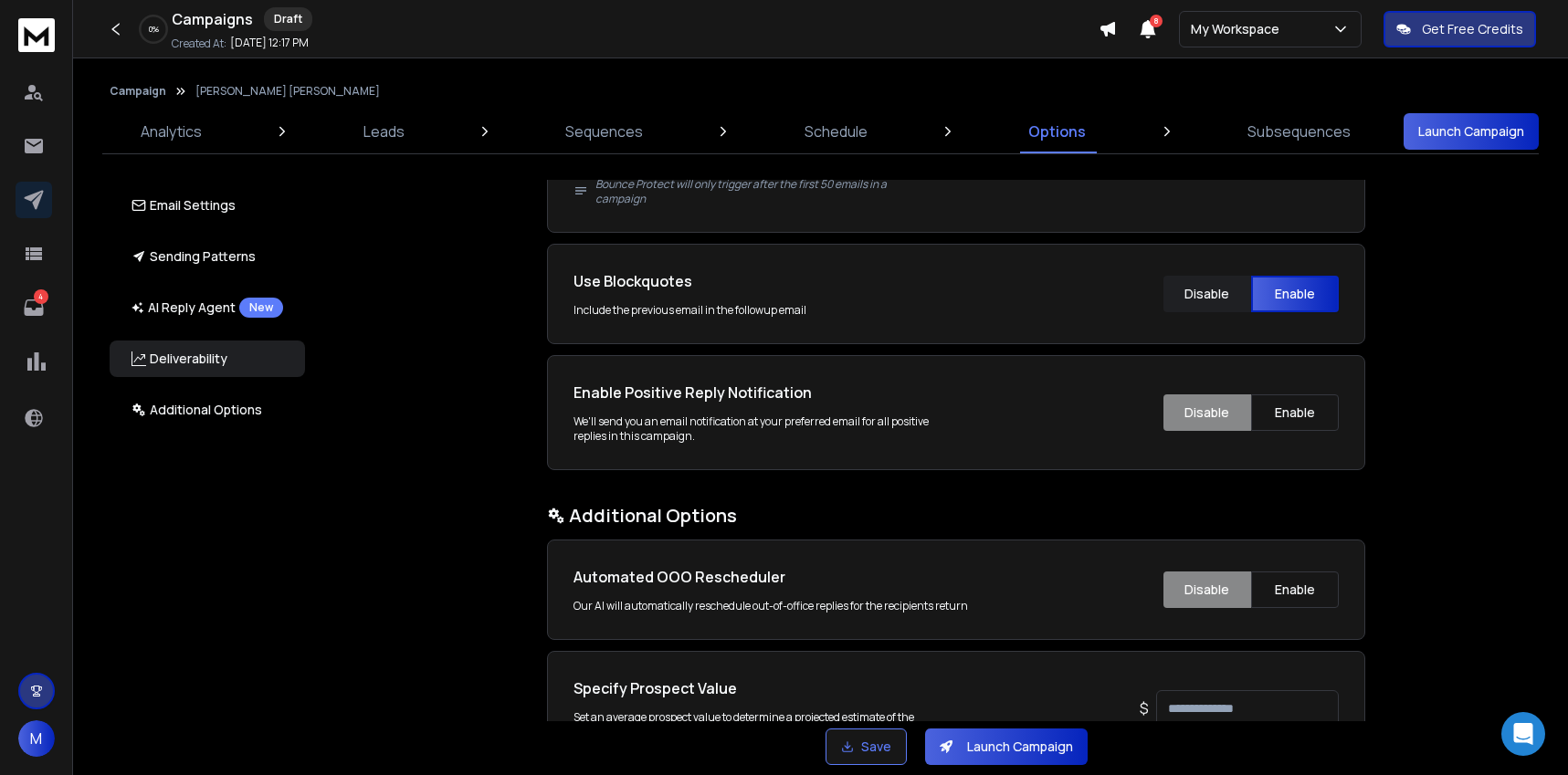
scroll to position [2524, 0]
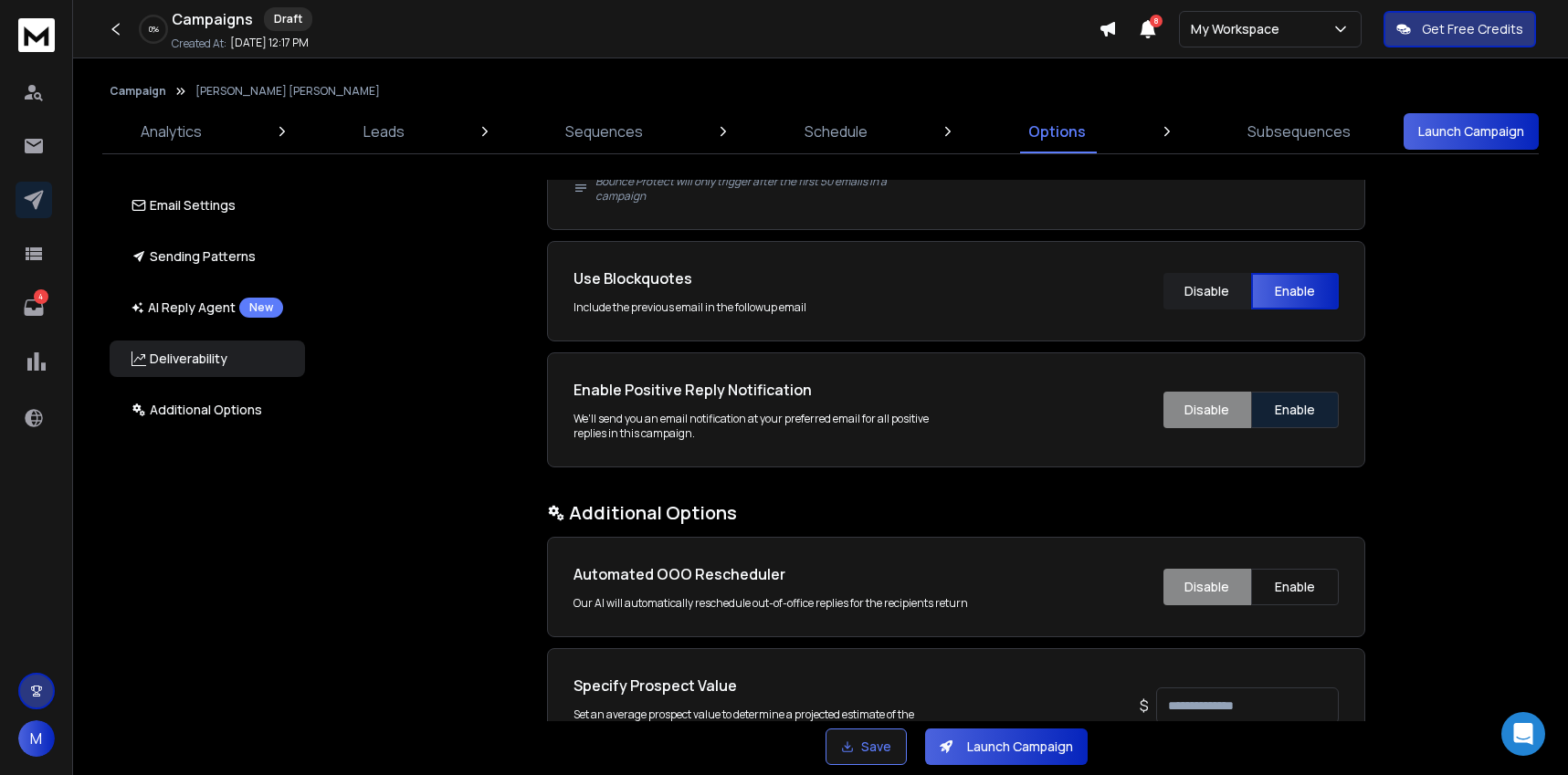
click at [1297, 418] on button "Enable" at bounding box center [1294, 410] width 87 height 37
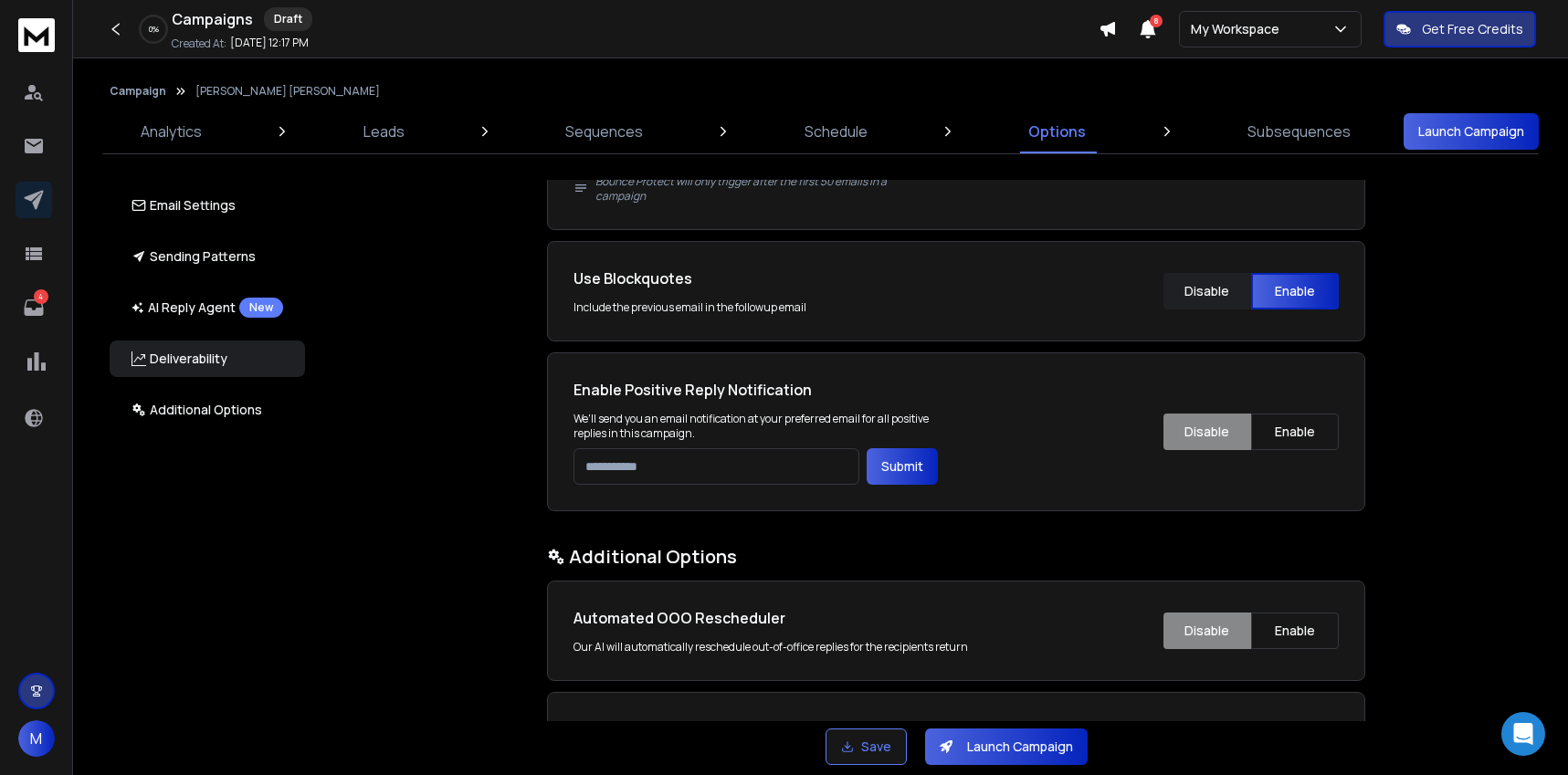
click at [598, 461] on input "email" at bounding box center [715, 466] width 286 height 37
type input "**********"
click at [921, 471] on button "Submit" at bounding box center [902, 466] width 71 height 37
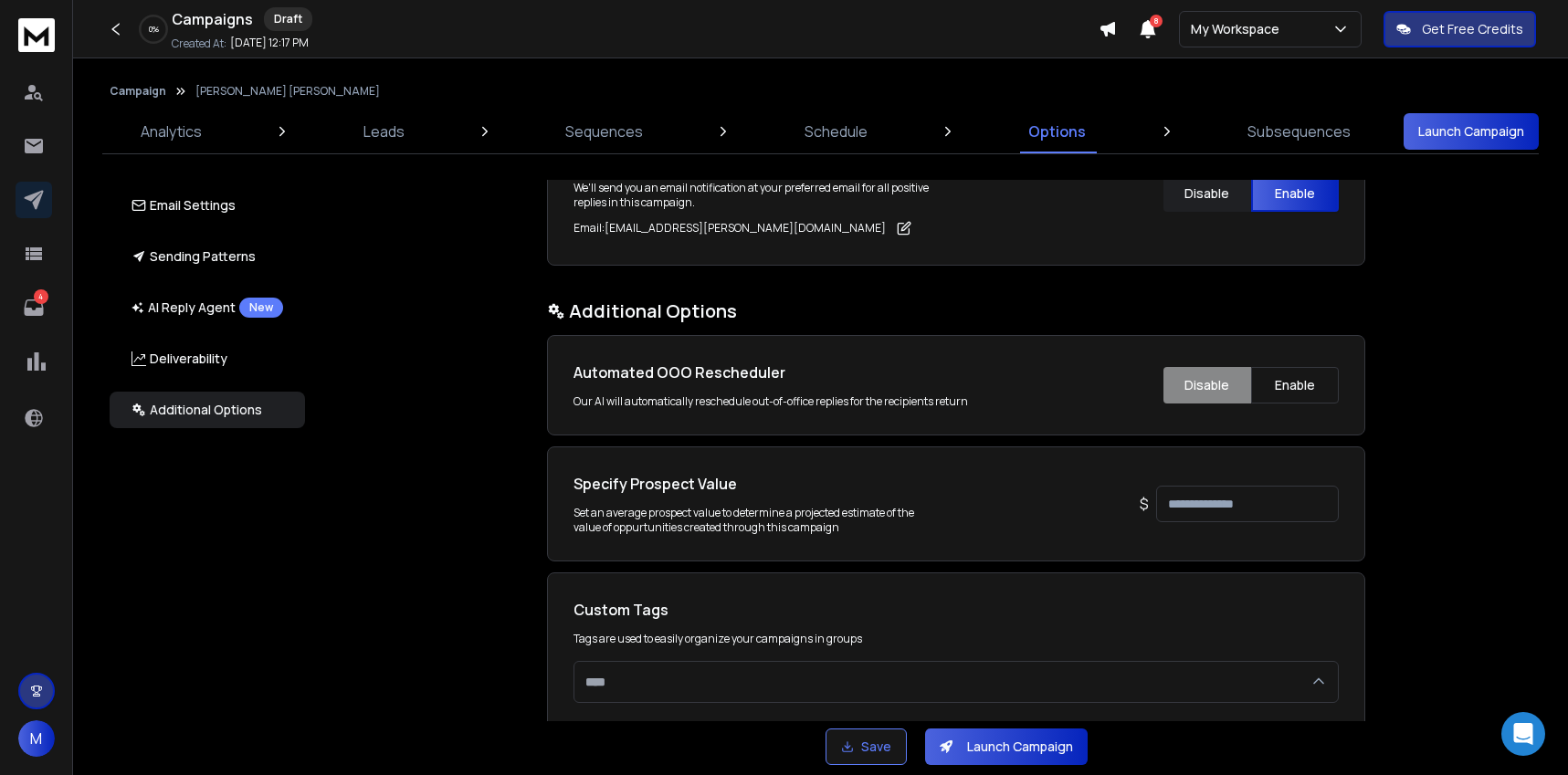
scroll to position [2757, 0]
drag, startPoint x: 641, startPoint y: 401, endPoint x: 1023, endPoint y: 392, distance: 382.1
click at [1023, 392] on div "Automated OOO Rescheduler Our AI will automatically reschedule out-of-office re…" at bounding box center [956, 384] width 765 height 47
click at [1281, 388] on button "Enable" at bounding box center [1294, 385] width 87 height 37
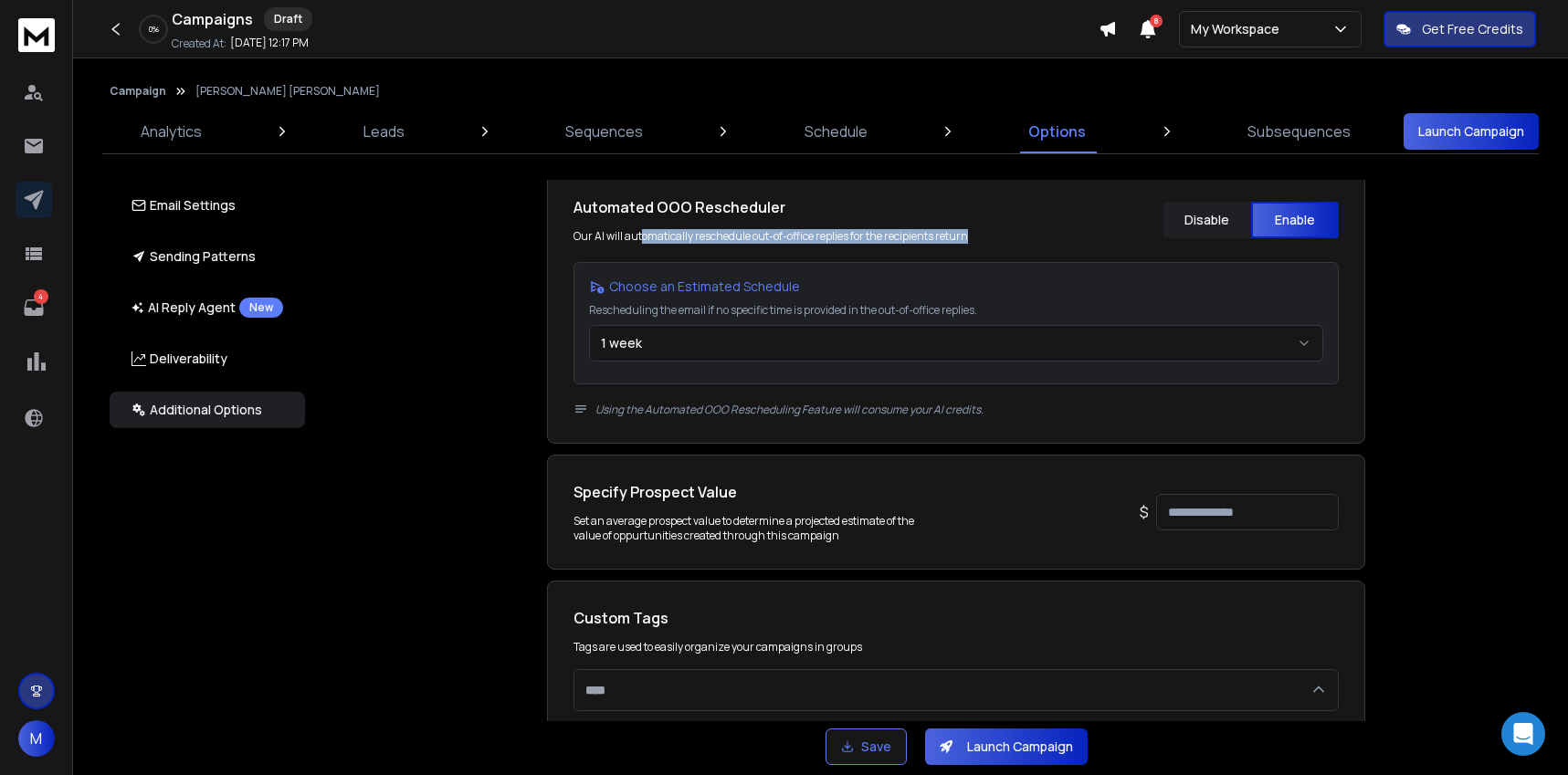
scroll to position [2971, 0]
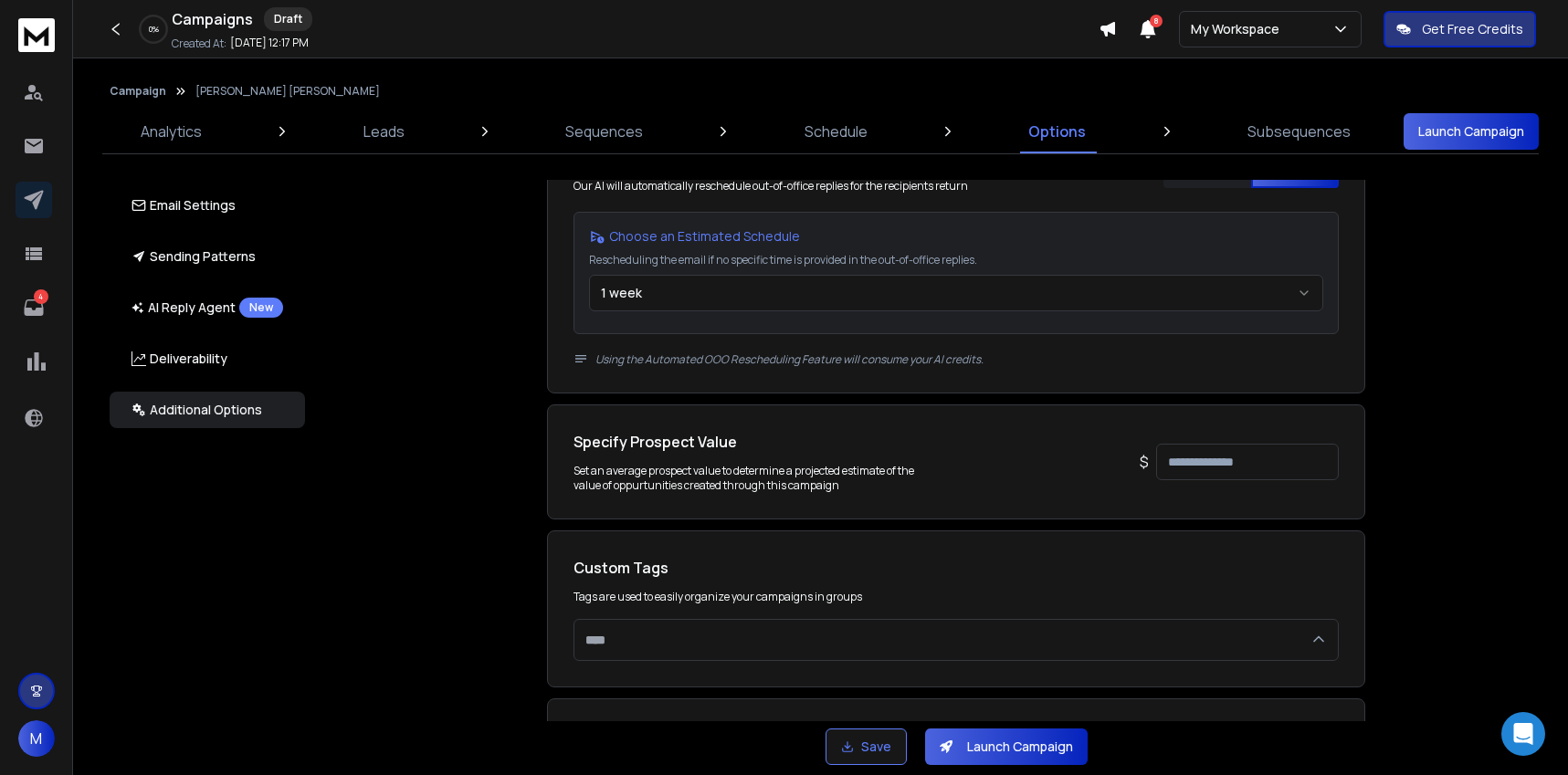
click at [1256, 466] on input "****" at bounding box center [1247, 462] width 183 height 37
click at [975, 567] on h1 "Custom Tags" at bounding box center [956, 567] width 765 height 22
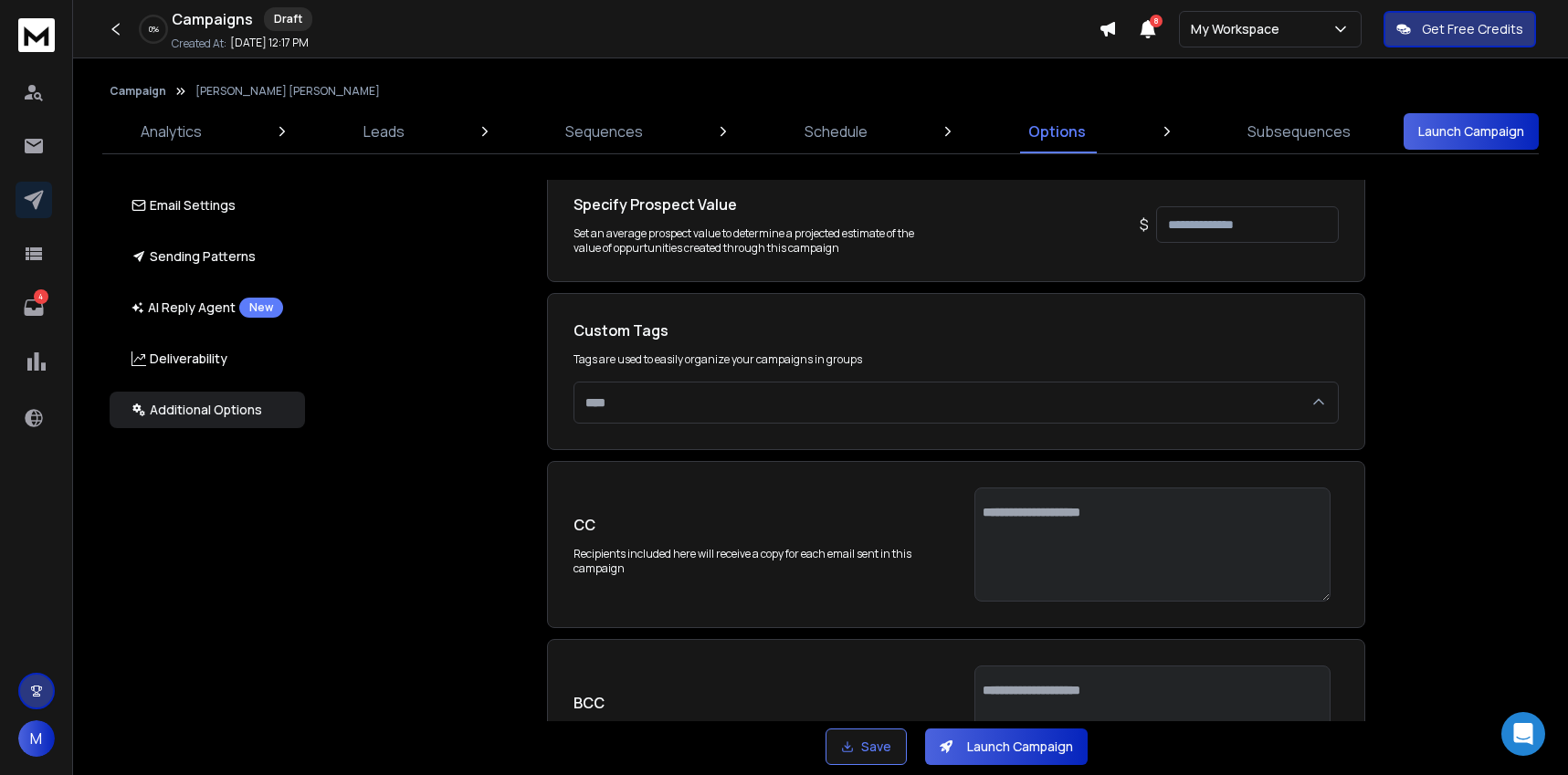
scroll to position [3212, 0]
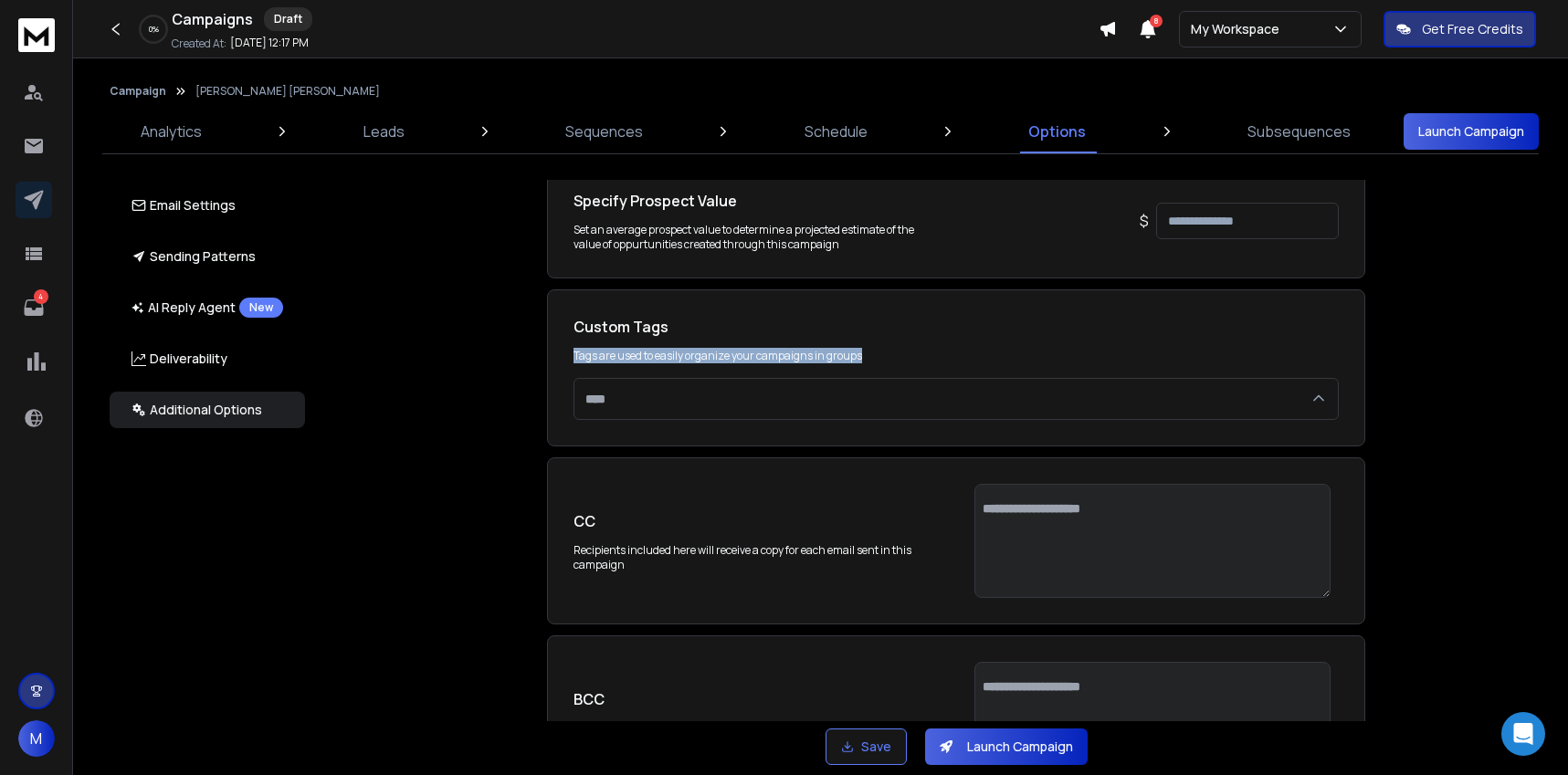
drag, startPoint x: 570, startPoint y: 353, endPoint x: 903, endPoint y: 353, distance: 333.0
click at [903, 353] on div "Custom Tags Tags are used to easily organize your campaigns in groups" at bounding box center [956, 367] width 818 height 157
drag, startPoint x: 569, startPoint y: 328, endPoint x: 706, endPoint y: 396, distance: 152.9
click at [708, 397] on div "Custom Tags Tags are used to easily organize your campaigns in groups" at bounding box center [956, 367] width 818 height 157
click at [706, 398] on input at bounding box center [649, 399] width 142 height 33
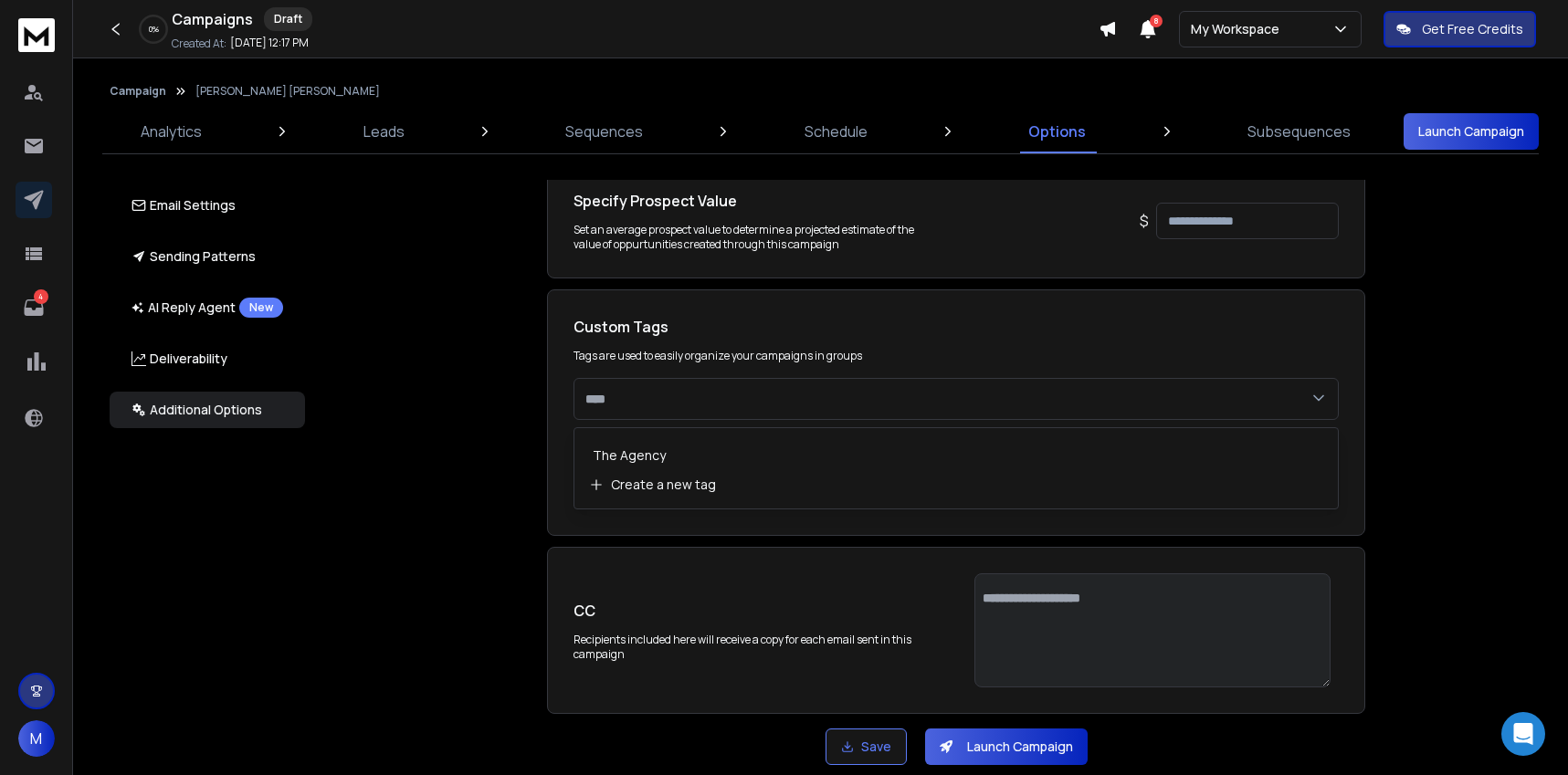
click at [1437, 388] on div "Email Accounts Accounts to Use Select one or more accounts to send emails from …" at bounding box center [967, 450] width 1265 height 541
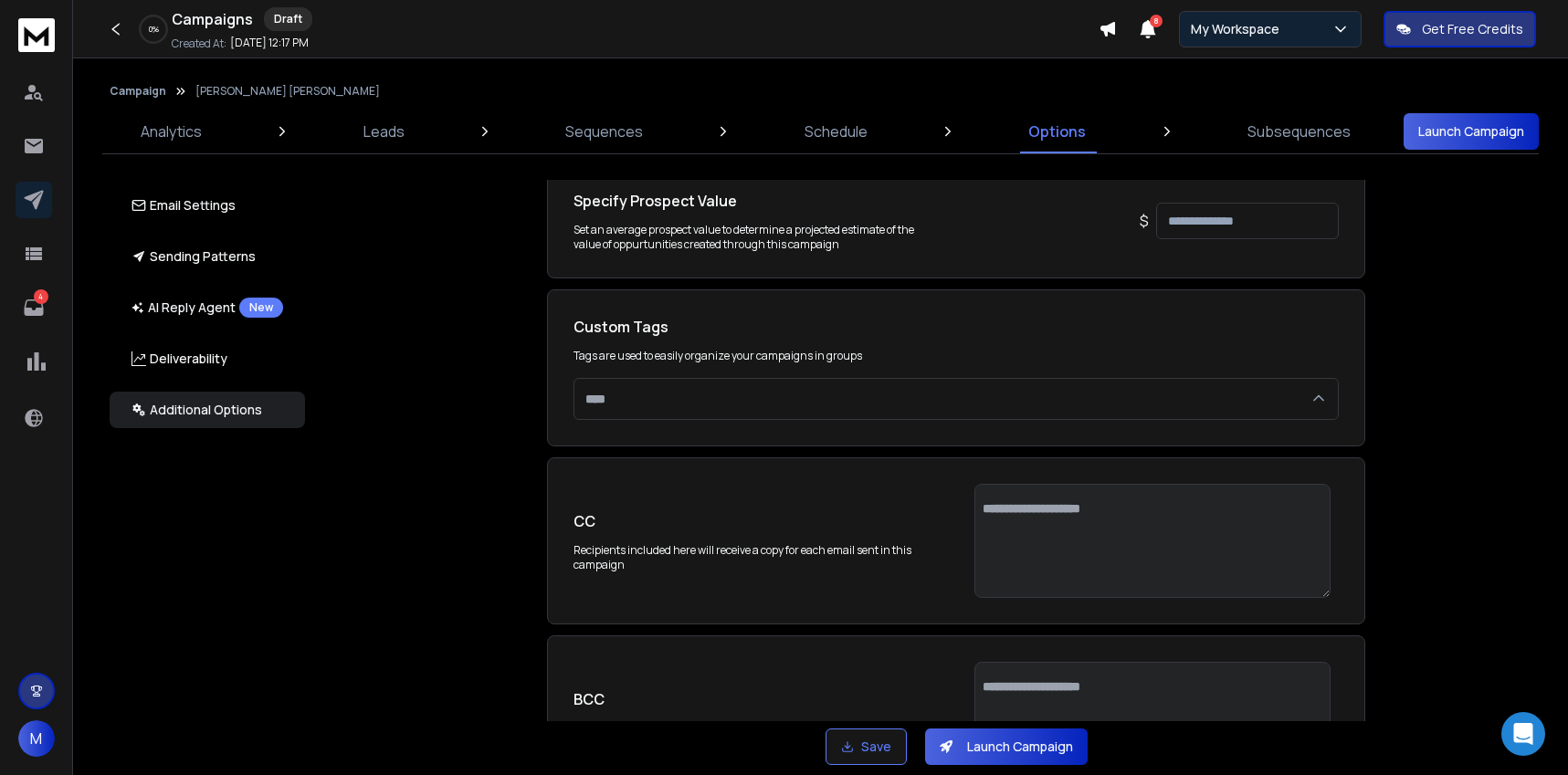
click at [1240, 11] on button "My Workspace" at bounding box center [1270, 29] width 183 height 37
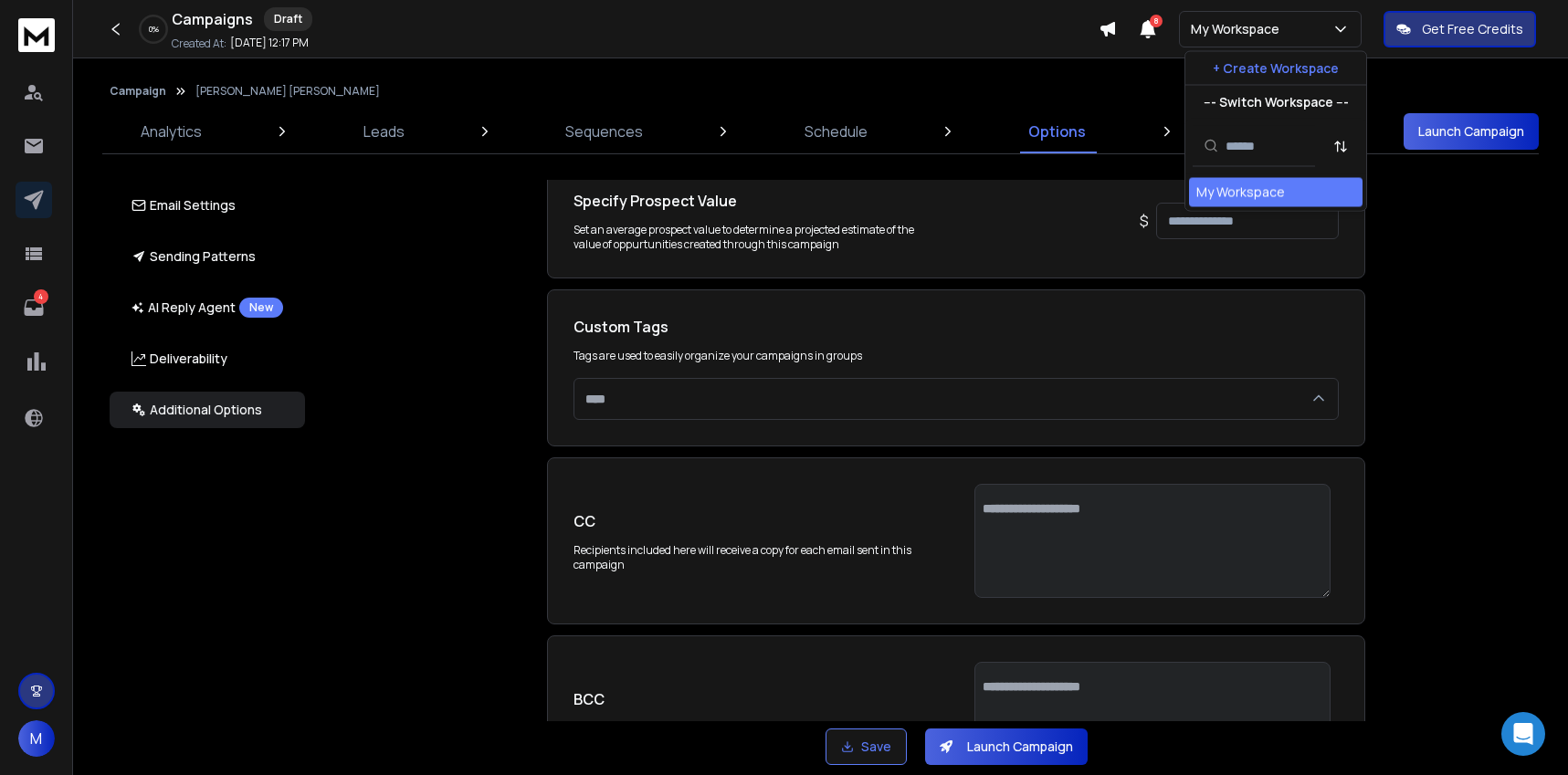
click at [1392, 321] on div "Email Accounts Accounts to Use Select one or more accounts to send emails from …" at bounding box center [967, 450] width 1265 height 541
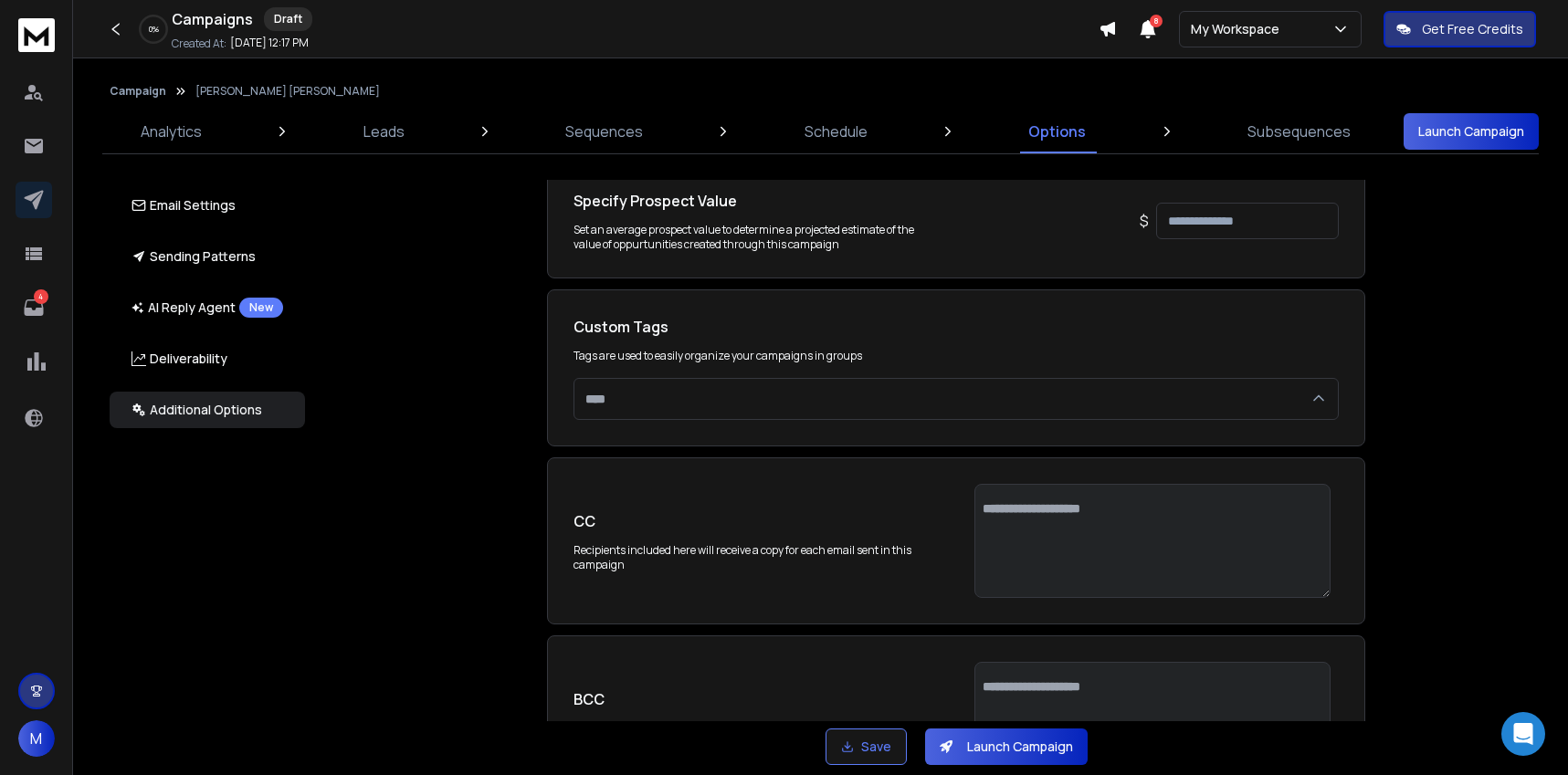
scroll to position [3304, 0]
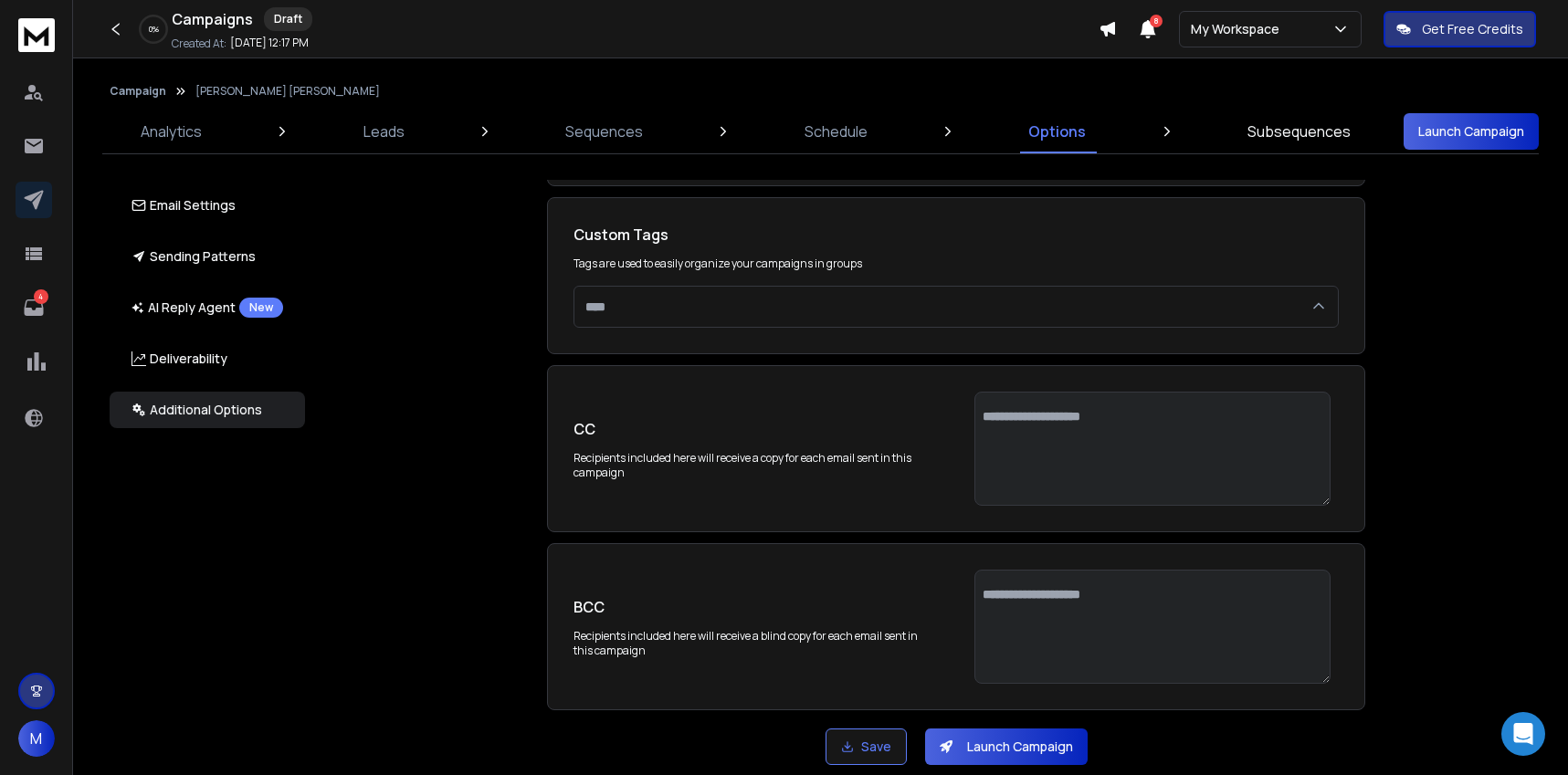
click at [1280, 118] on link "Subsequences" at bounding box center [1299, 132] width 125 height 44
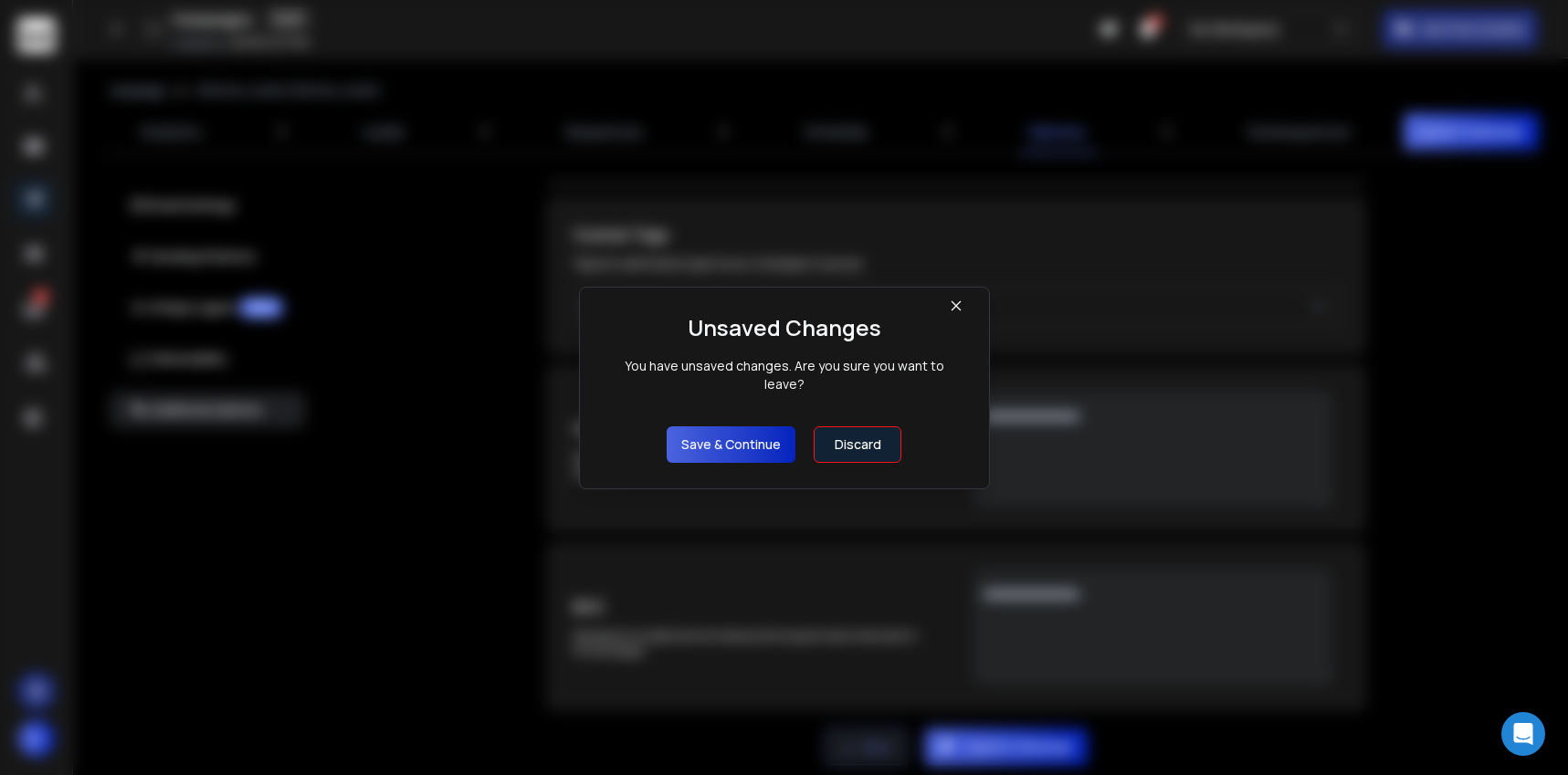
click at [755, 434] on button "Save & Continue" at bounding box center [731, 445] width 129 height 37
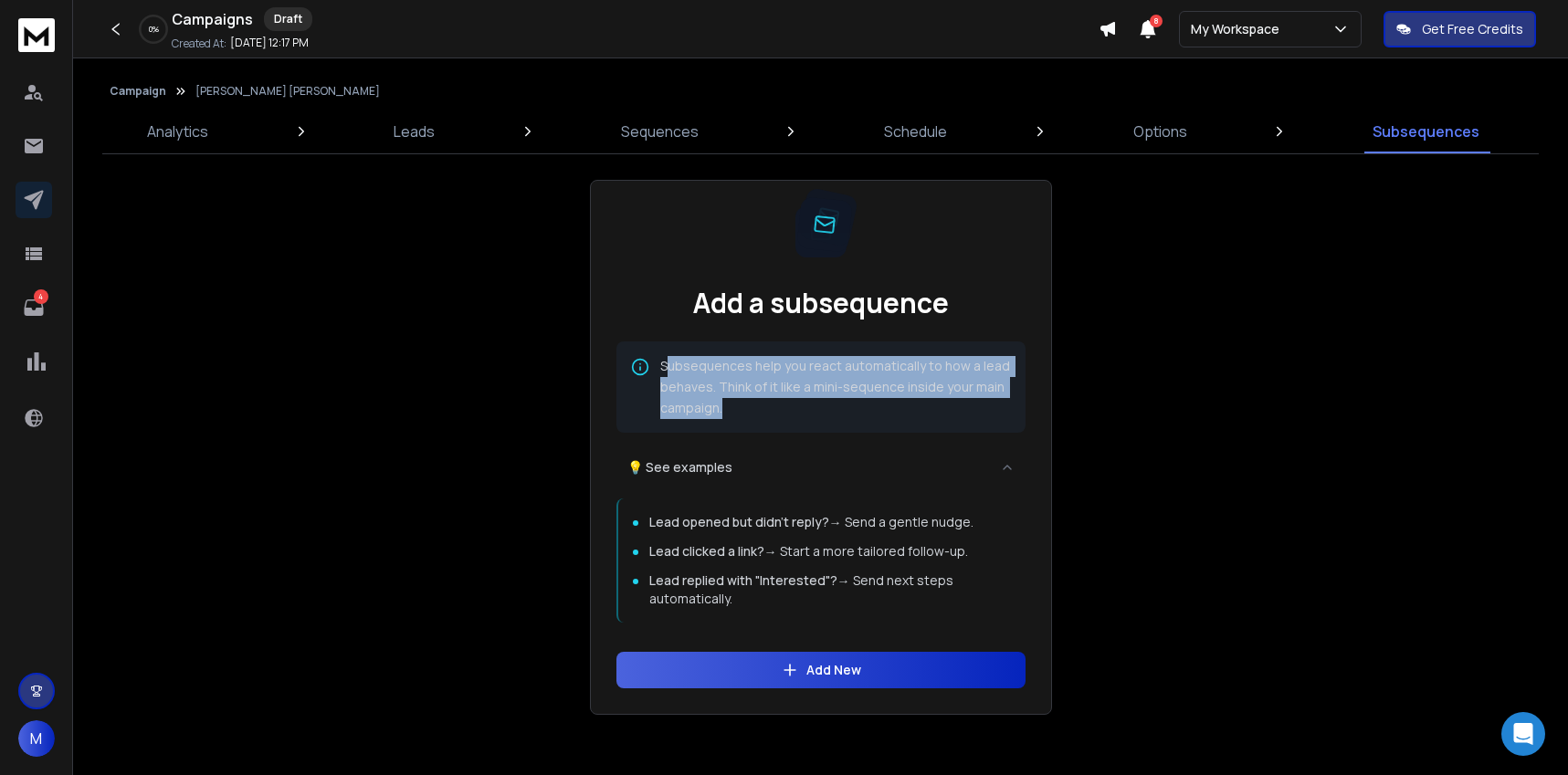
drag, startPoint x: 677, startPoint y: 361, endPoint x: 781, endPoint y: 401, distance: 111.4
click at [784, 404] on p "Subsequences help you react automatically to how a lead behaves. Think of it li…" at bounding box center [835, 387] width 351 height 62
click at [781, 401] on p "Subsequences help you react automatically to how a lead behaves. Think of it li…" at bounding box center [835, 387] width 351 height 62
drag, startPoint x: 776, startPoint y: 410, endPoint x: 650, endPoint y: 354, distance: 137.9
click at [650, 354] on div "Subsequences help you react automatically to how a lead behaves. Think of it li…" at bounding box center [821, 387] width 410 height 91
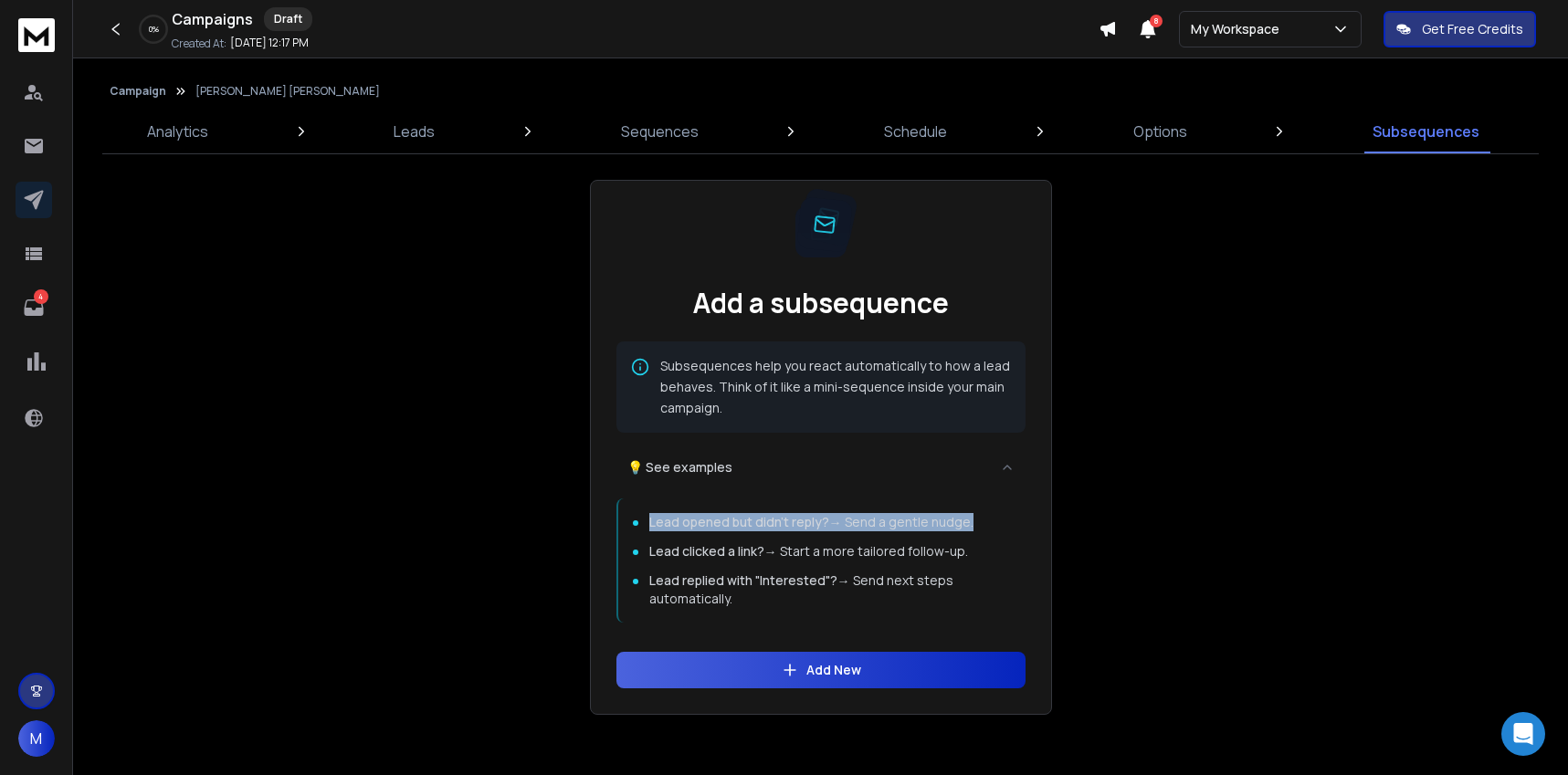
drag, startPoint x: 647, startPoint y: 518, endPoint x: 951, endPoint y: 537, distance: 304.6
click at [953, 537] on div "Lead opened but didn't reply? → Send a gentle nudge. Lead clicked a link? → Sta…" at bounding box center [821, 561] width 378 height 95
click at [786, 553] on p "Lead clicked a link? → Start a more tailored follow-up." at bounding box center [808, 551] width 318 height 18
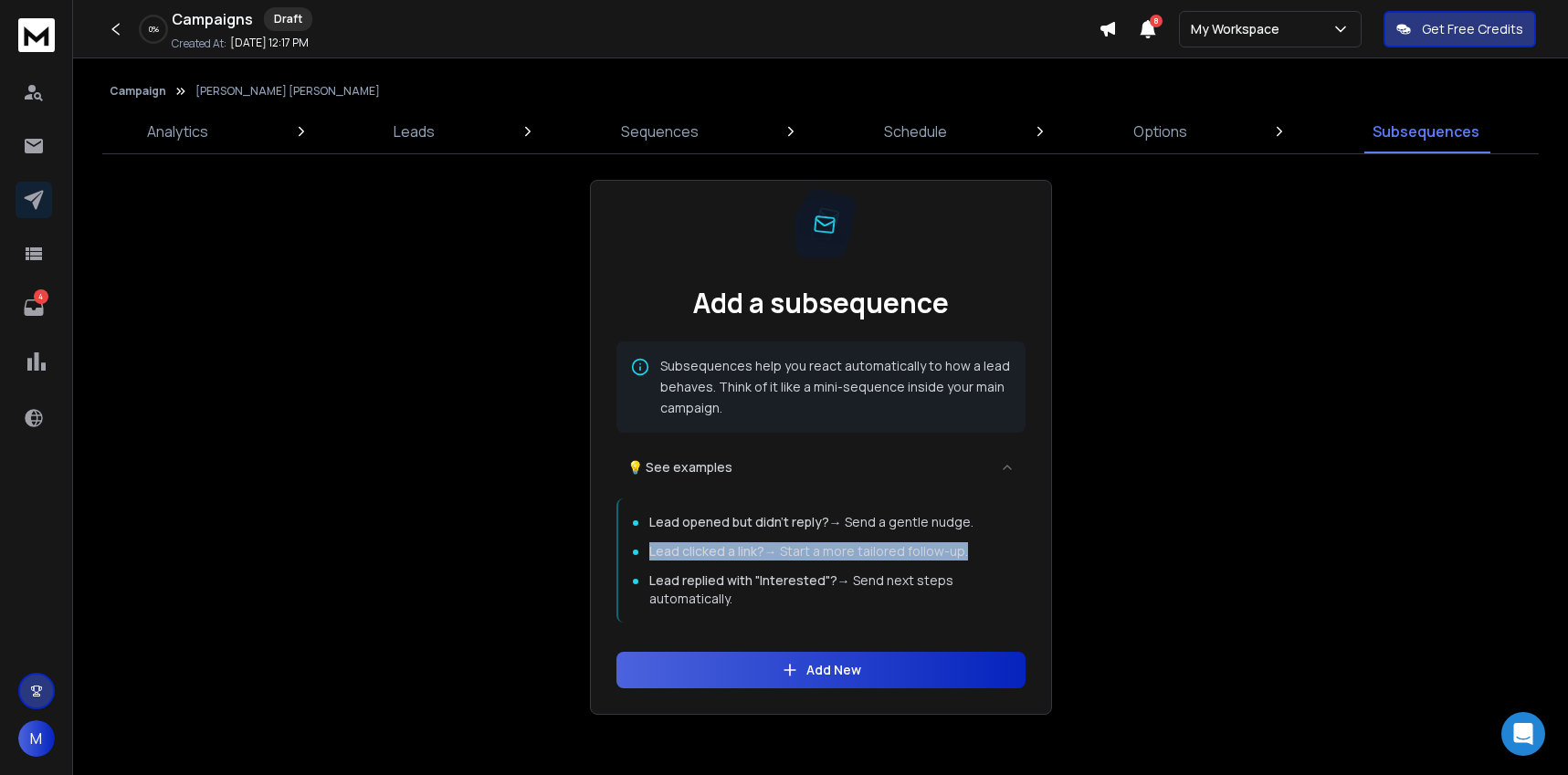
click at [786, 553] on p "Lead clicked a link? → Start a more tailored follow-up." at bounding box center [808, 551] width 318 height 18
click at [709, 591] on p "Lead replied with "Interested"? → Send next steps automatically." at bounding box center [830, 590] width 361 height 37
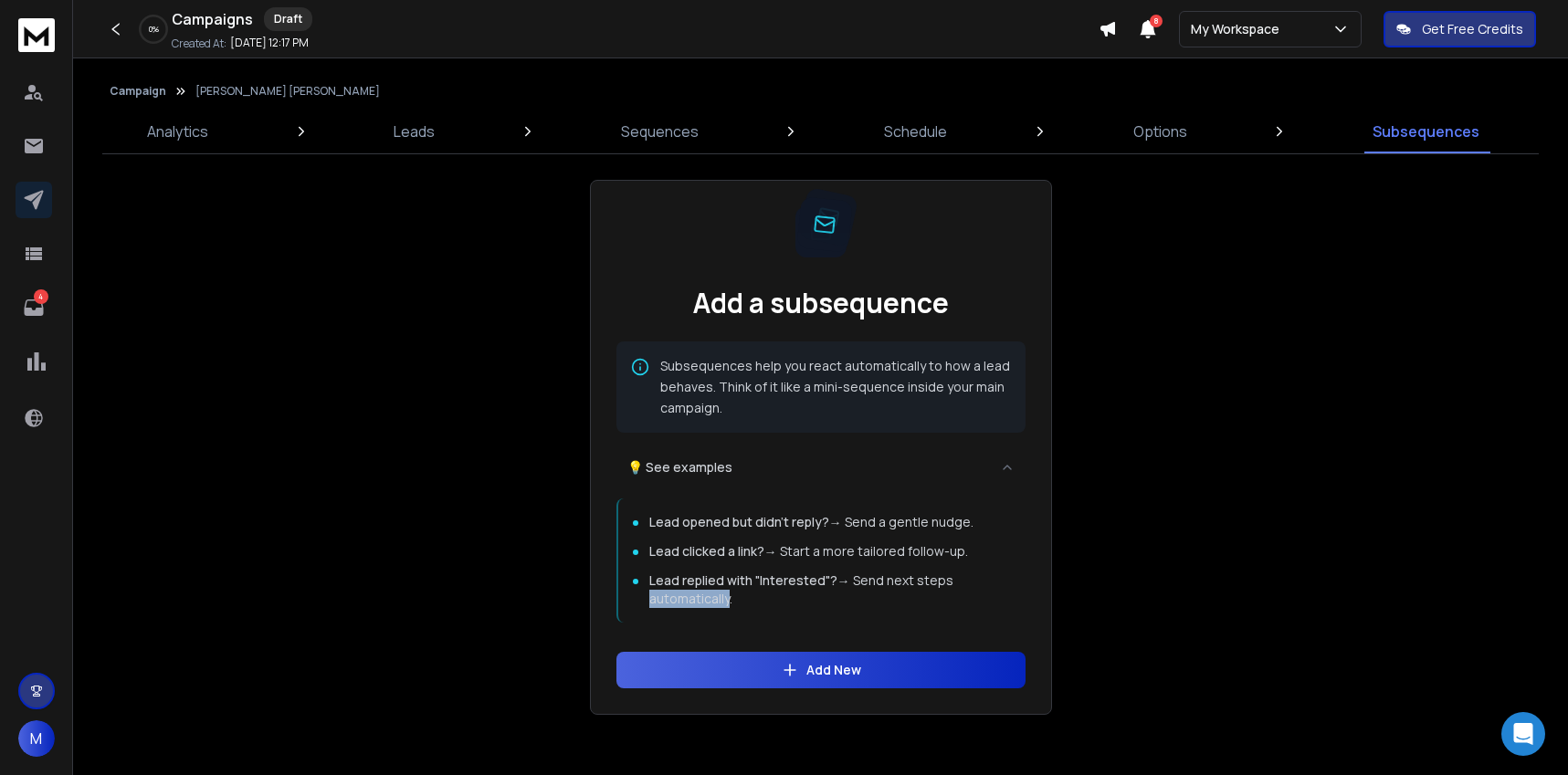
click at [709, 591] on p "Lead replied with "Interested"? → Send next steps automatically." at bounding box center [830, 590] width 361 height 37
click at [776, 594] on p "Lead replied with "Interested"? → Send next steps automatically." at bounding box center [830, 590] width 361 height 37
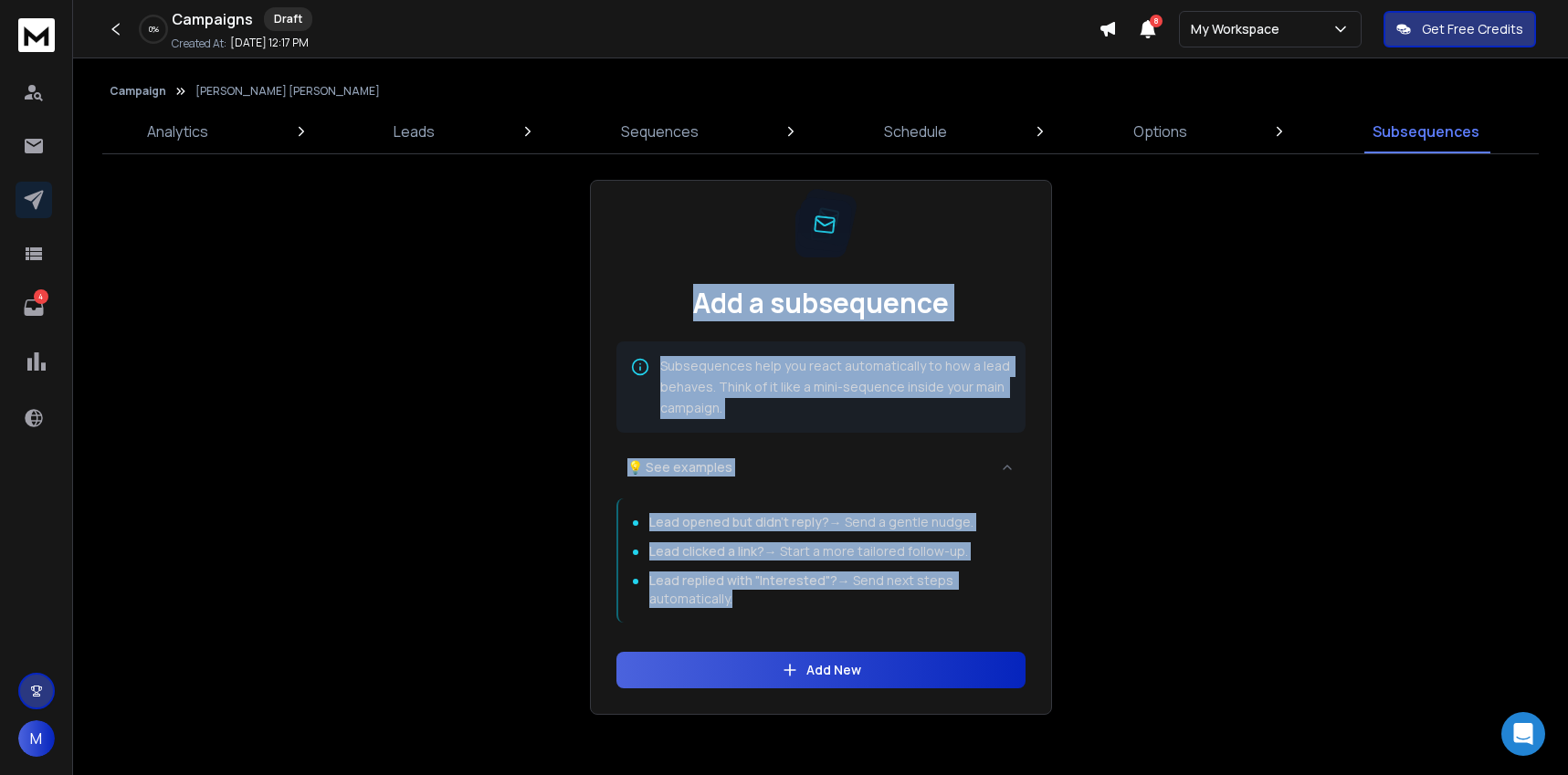
drag, startPoint x: 623, startPoint y: 263, endPoint x: 868, endPoint y: 629, distance: 440.4
click at [870, 629] on div "Add a subsequence Subsequences help you react automatically to how a lead behav…" at bounding box center [821, 448] width 410 height 483
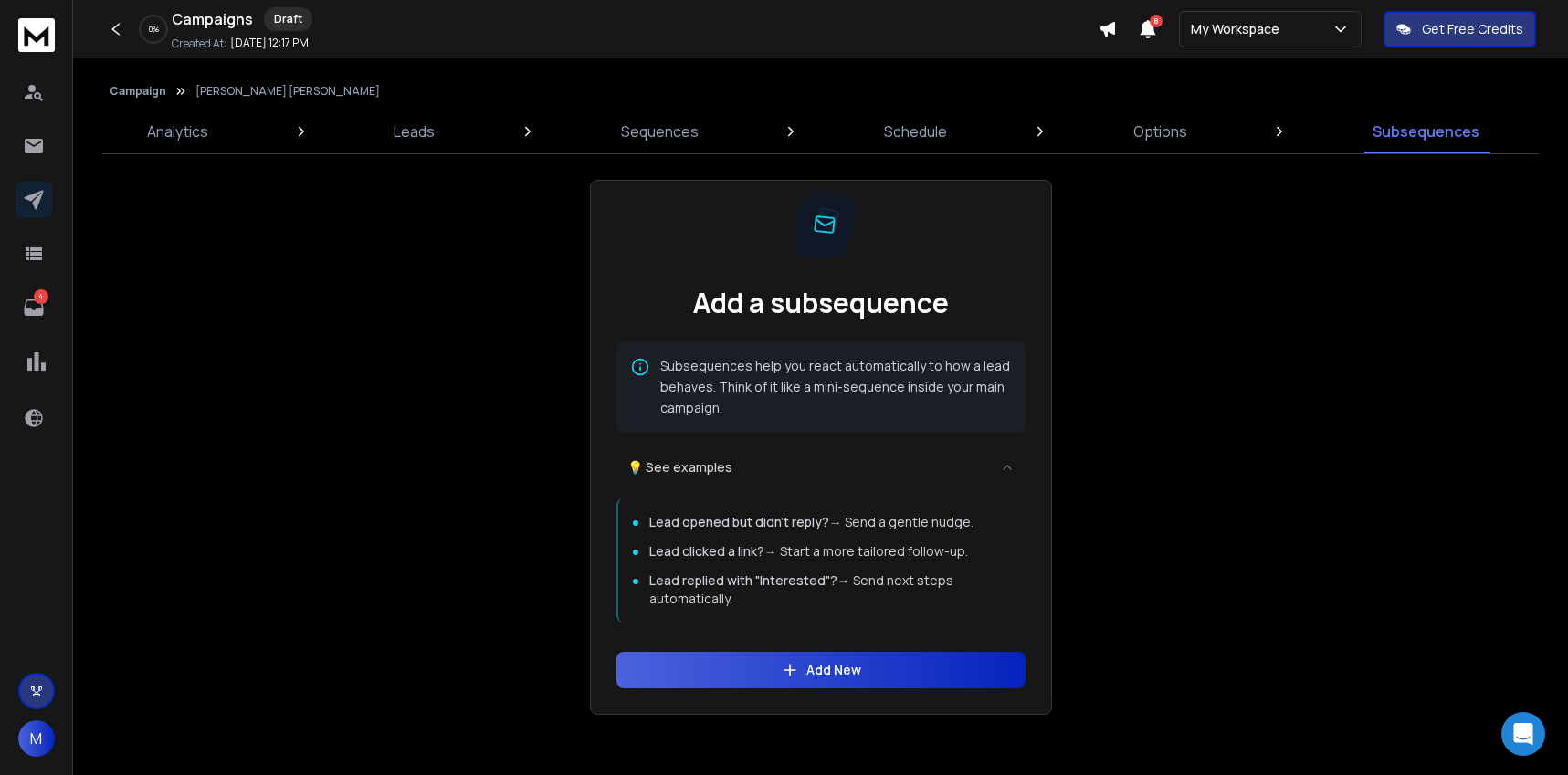
click at [670, 327] on div "Add a subsequence Subsequences help you react automatically to how a lead behav…" at bounding box center [821, 448] width 410 height 483
click at [670, 316] on h2 "Add a subsequence" at bounding box center [821, 303] width 410 height 33
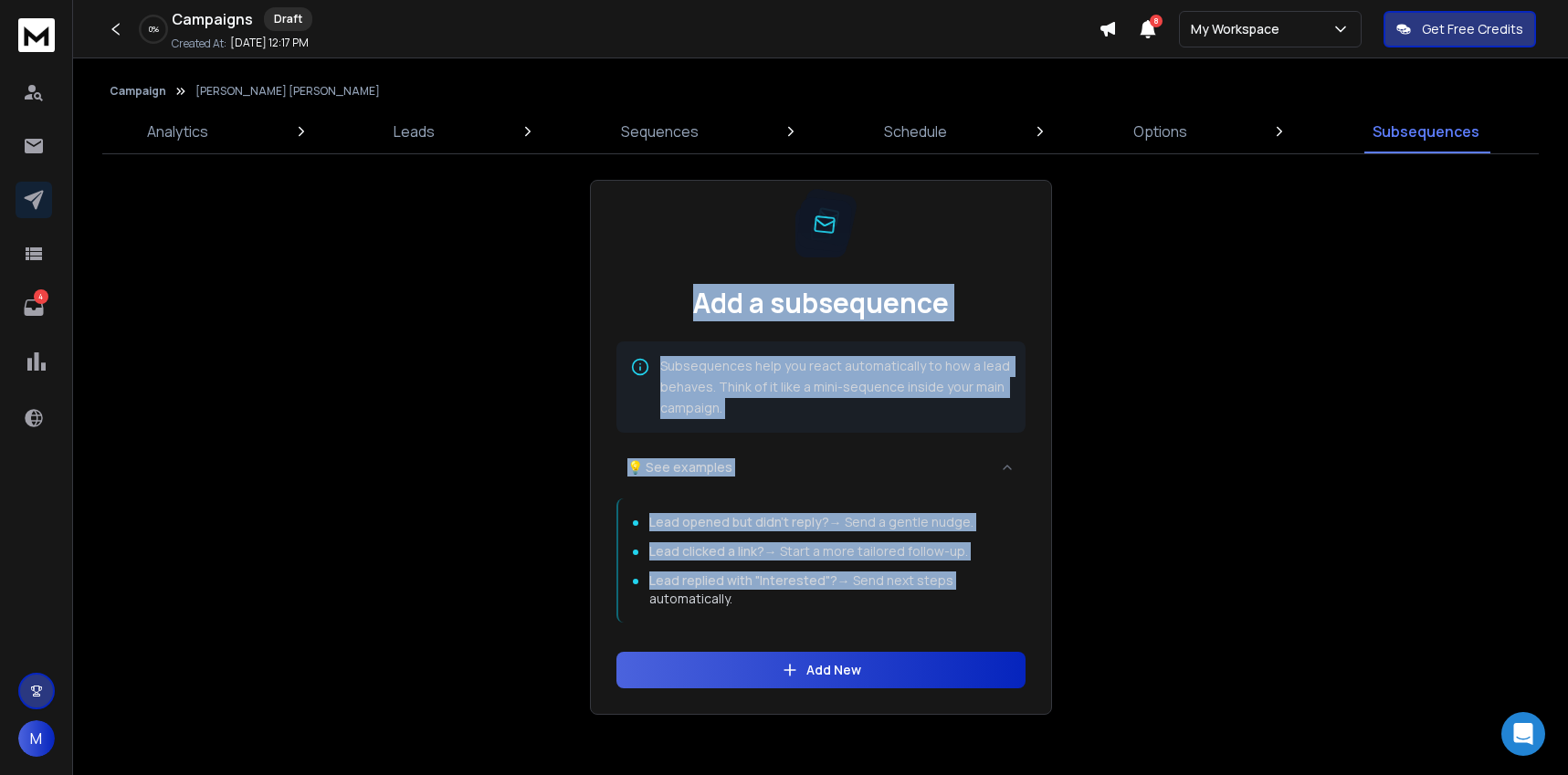
drag, startPoint x: 682, startPoint y: 294, endPoint x: 949, endPoint y: 577, distance: 389.1
click at [953, 578] on div "Add a subsequence Subsequences help you react automatically to how a lead behav…" at bounding box center [821, 448] width 410 height 483
click at [1238, 33] on p "My Workspace" at bounding box center [1239, 29] width 96 height 18
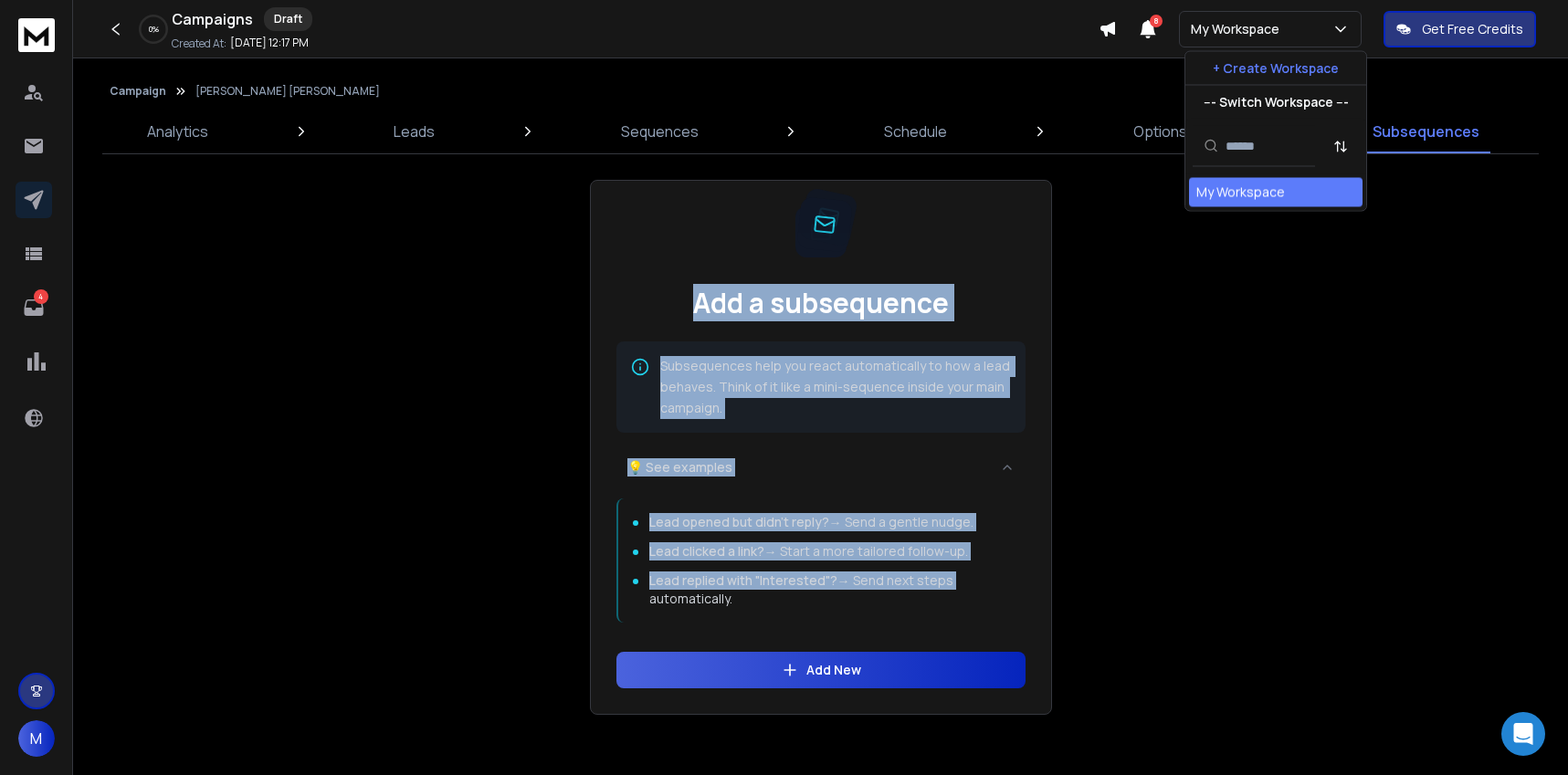
click at [1235, 62] on p "+ Create Workspace" at bounding box center [1275, 68] width 126 height 18
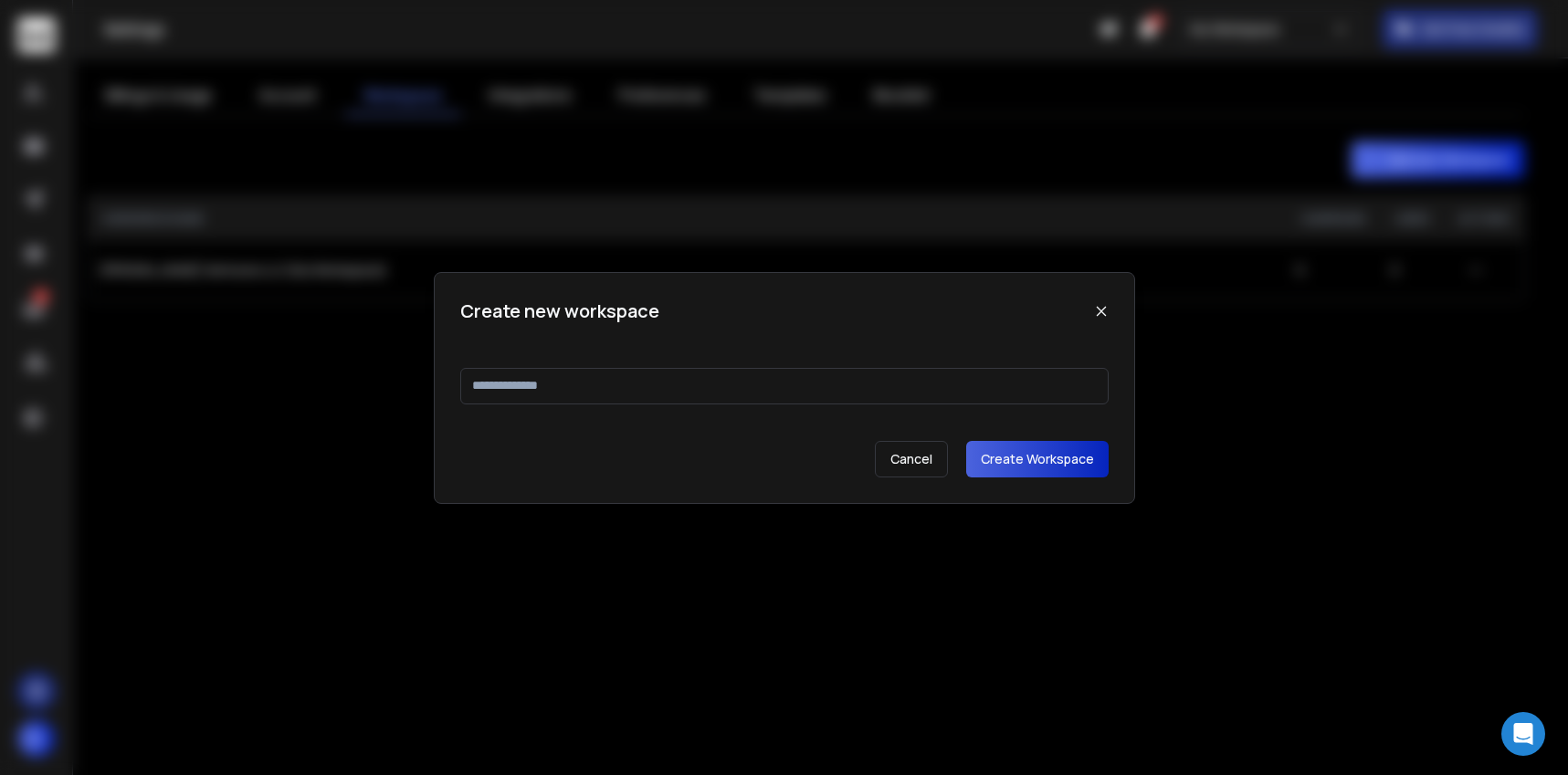
click at [646, 397] on input at bounding box center [784, 387] width 648 height 37
type input "**********"
click at [1055, 460] on button "Create Workspace" at bounding box center [1037, 460] width 142 height 37
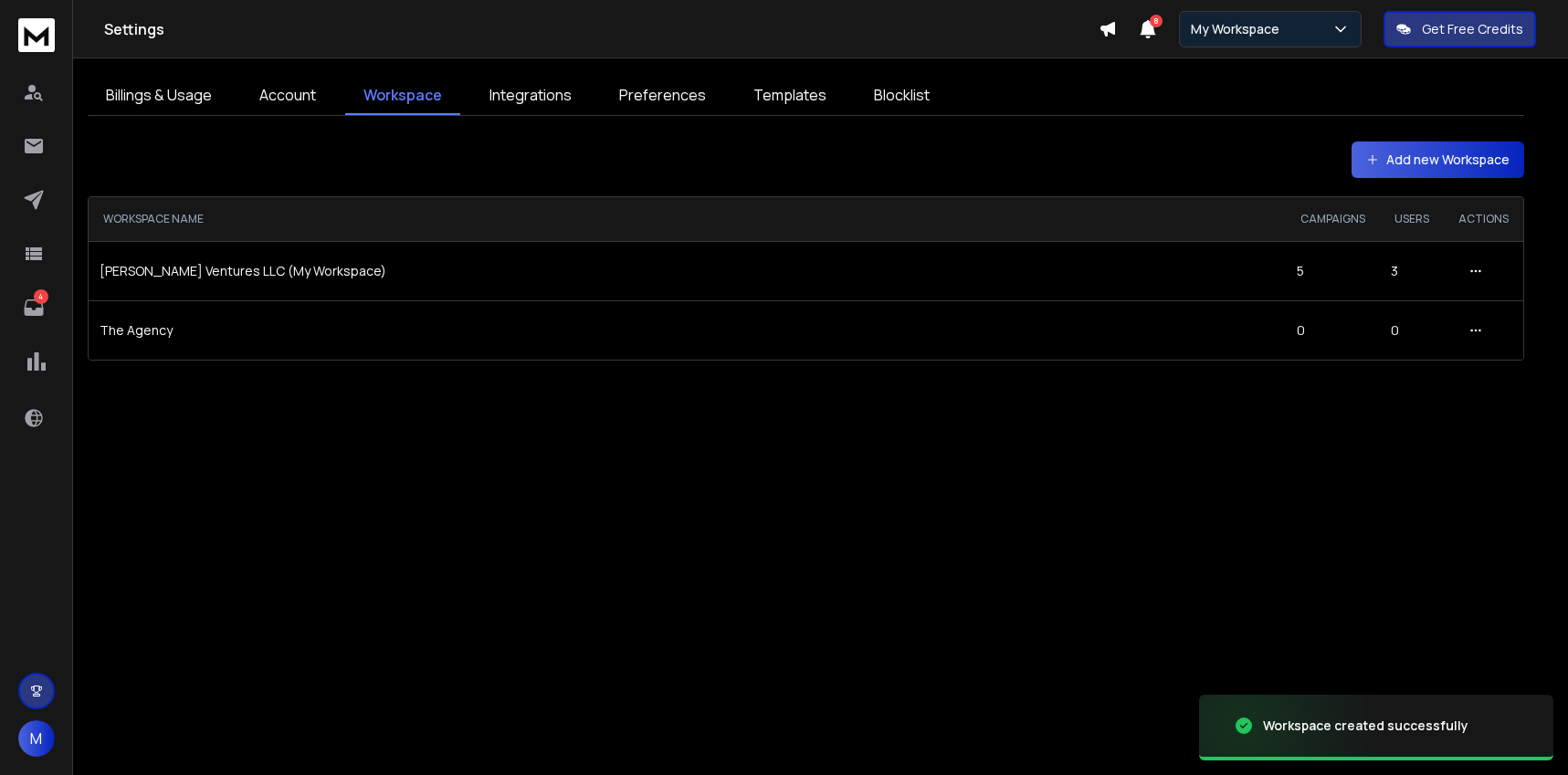
click at [1295, 46] on button "My Workspace" at bounding box center [1270, 29] width 183 height 37
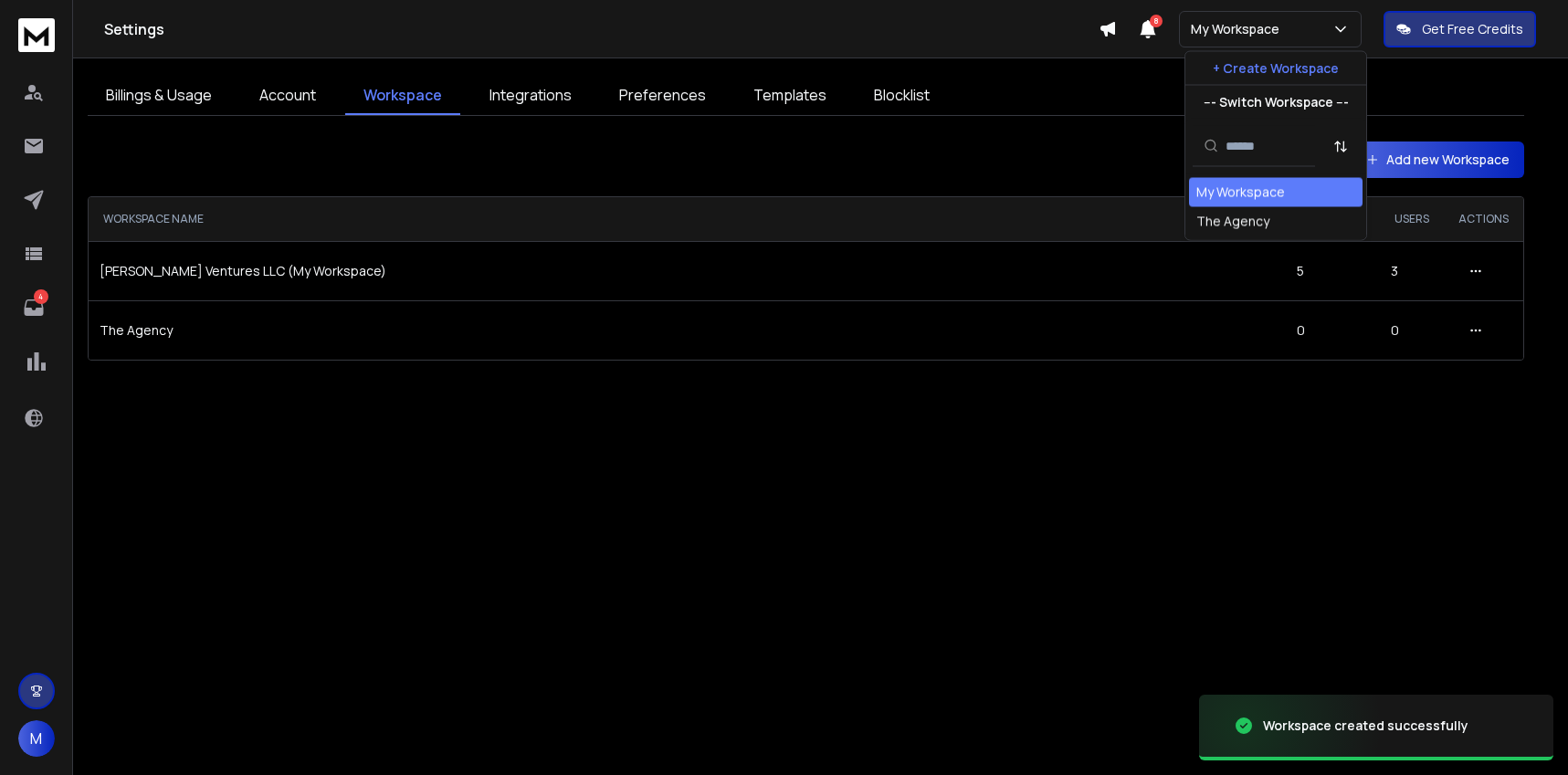
click at [1276, 185] on div "My Workspace" at bounding box center [1240, 192] width 88 height 18
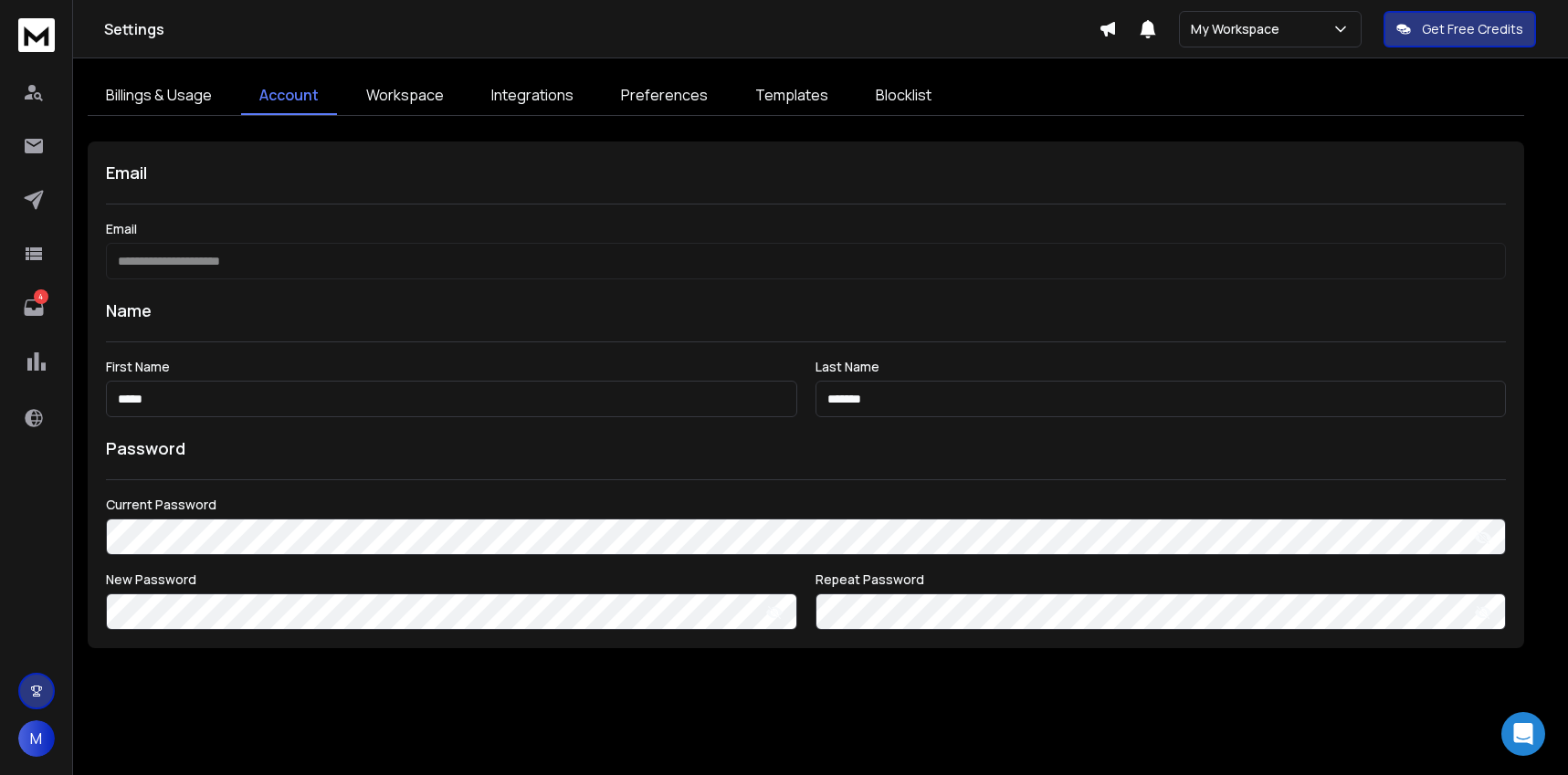
click at [1293, 29] on div "My Workspace" at bounding box center [1270, 29] width 159 height 18
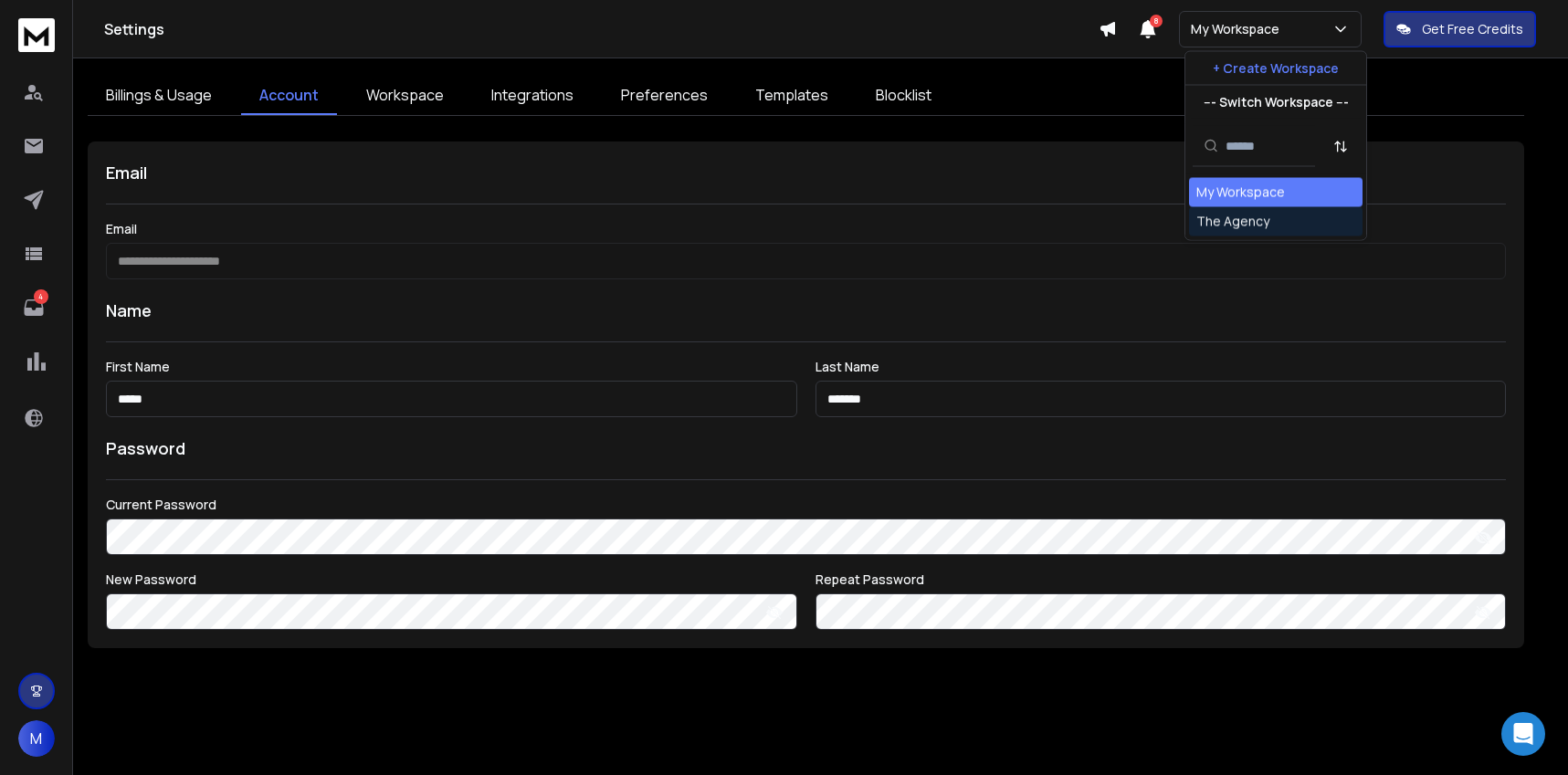
click at [1248, 229] on div "The Agency" at bounding box center [1232, 221] width 73 height 18
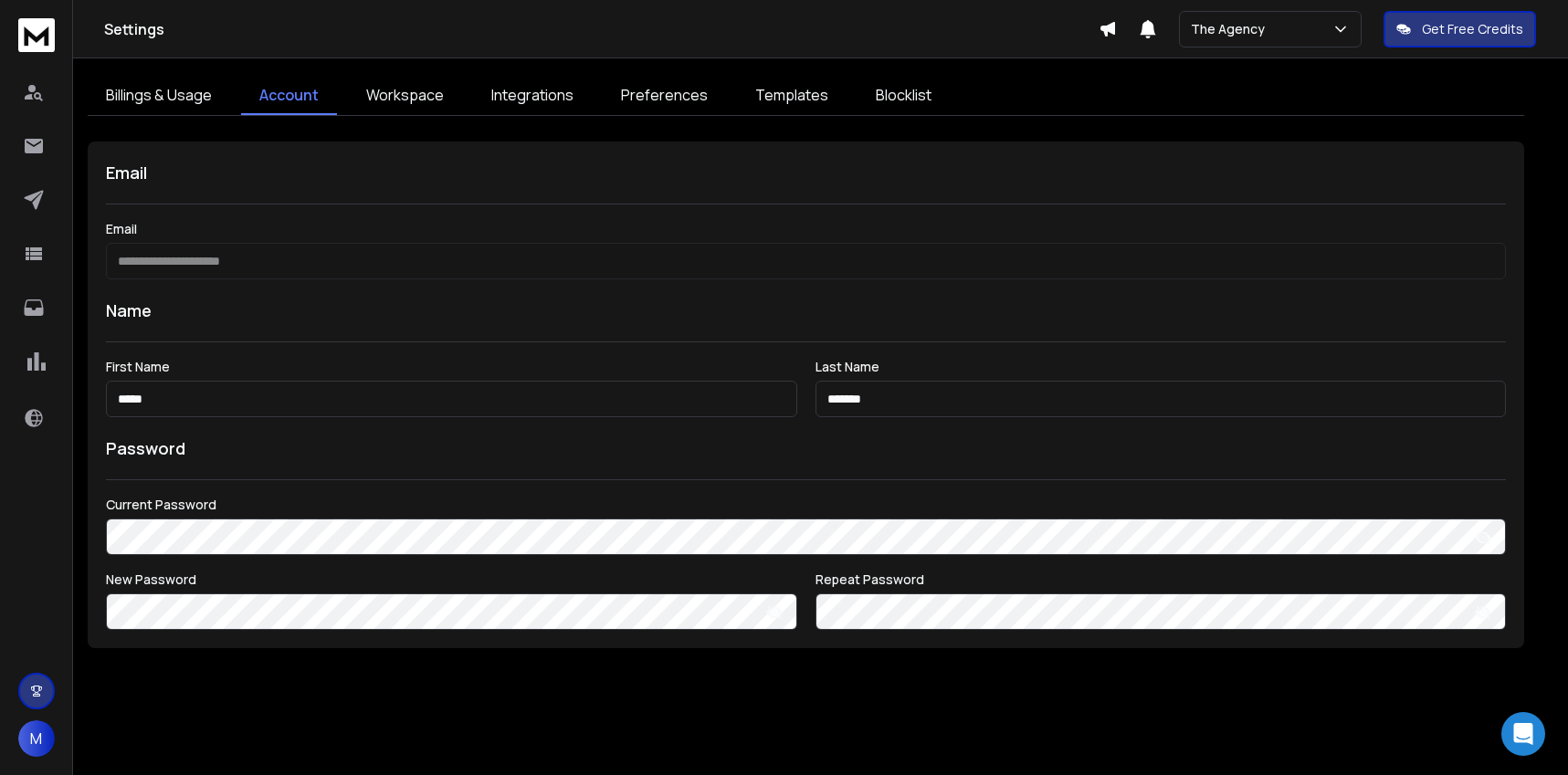
click at [480, 90] on link "Integrations" at bounding box center [532, 96] width 118 height 38
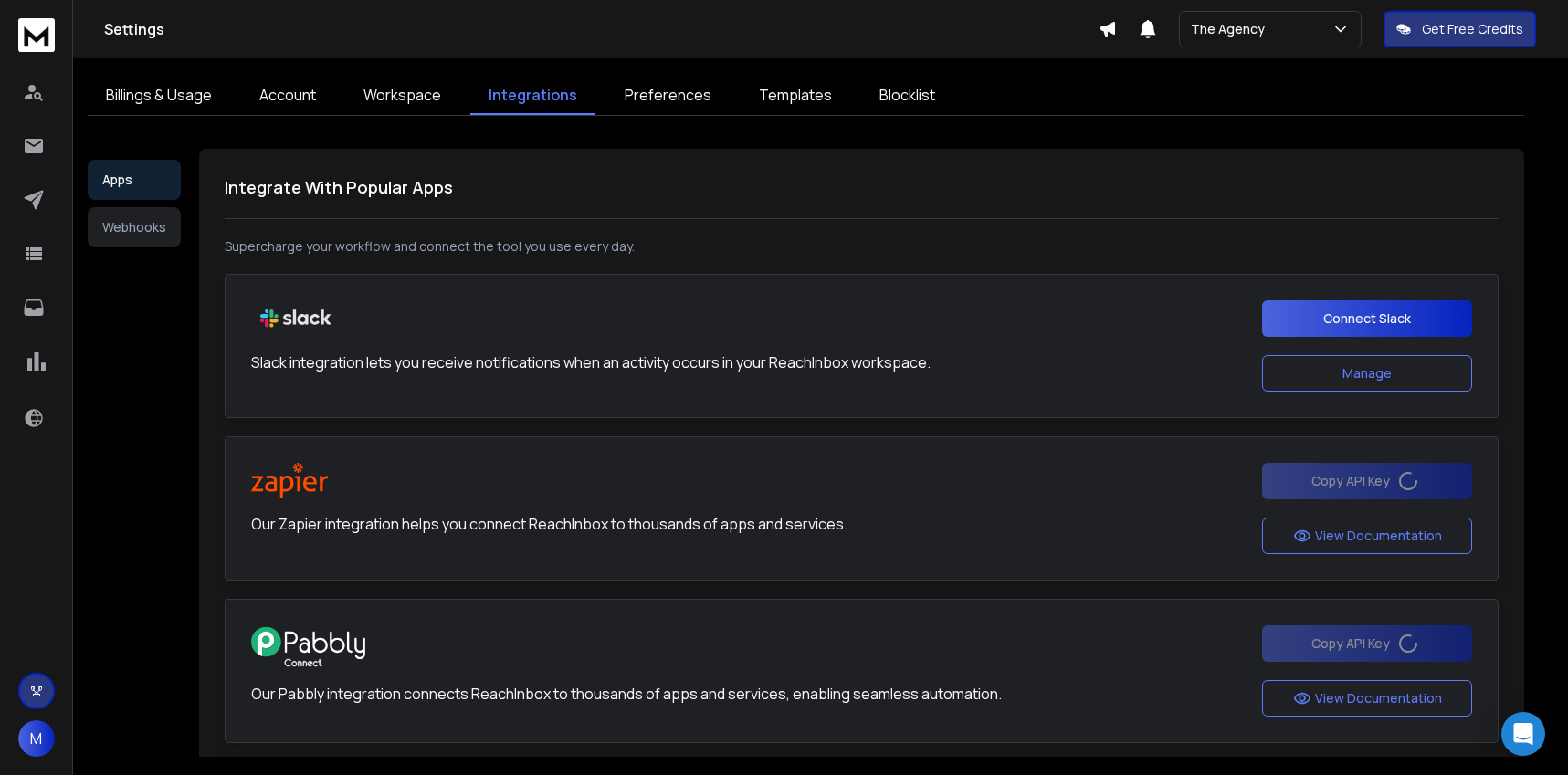
click at [422, 90] on link "Workspace" at bounding box center [402, 96] width 114 height 38
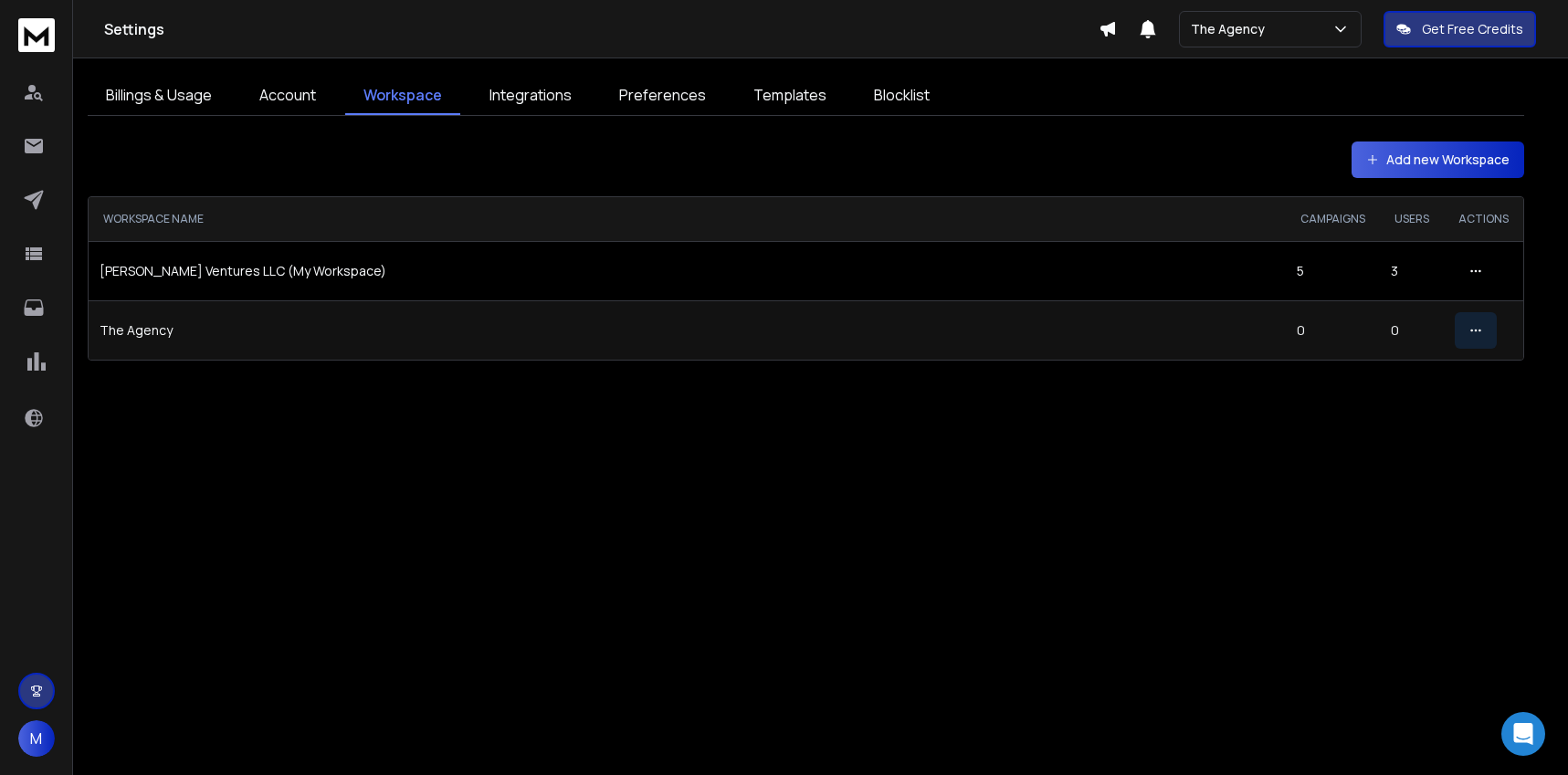
click at [1481, 326] on icon "button" at bounding box center [1475, 330] width 12 height 12
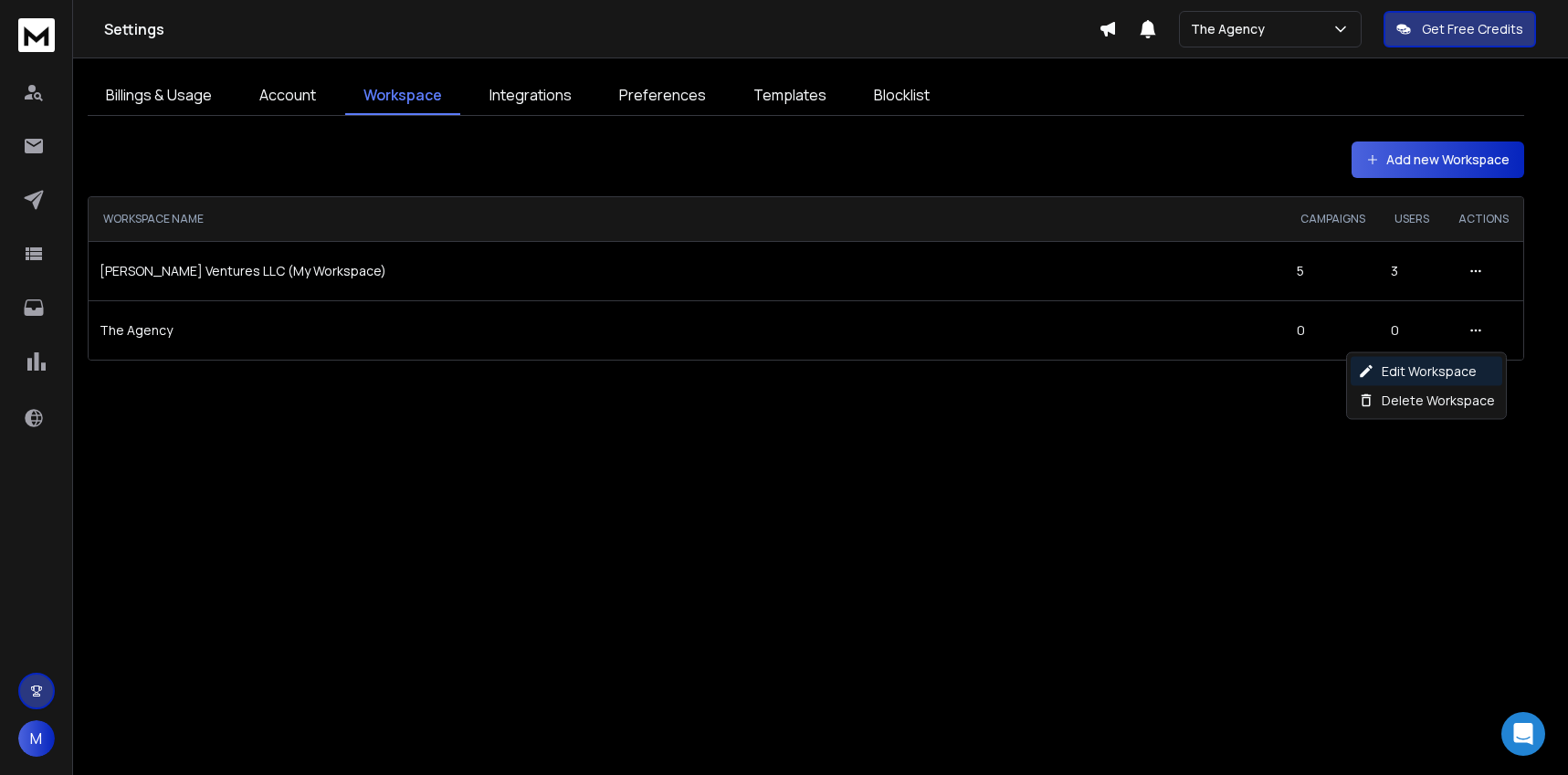
click at [1447, 370] on p "Edit Workspace" at bounding box center [1429, 371] width 95 height 18
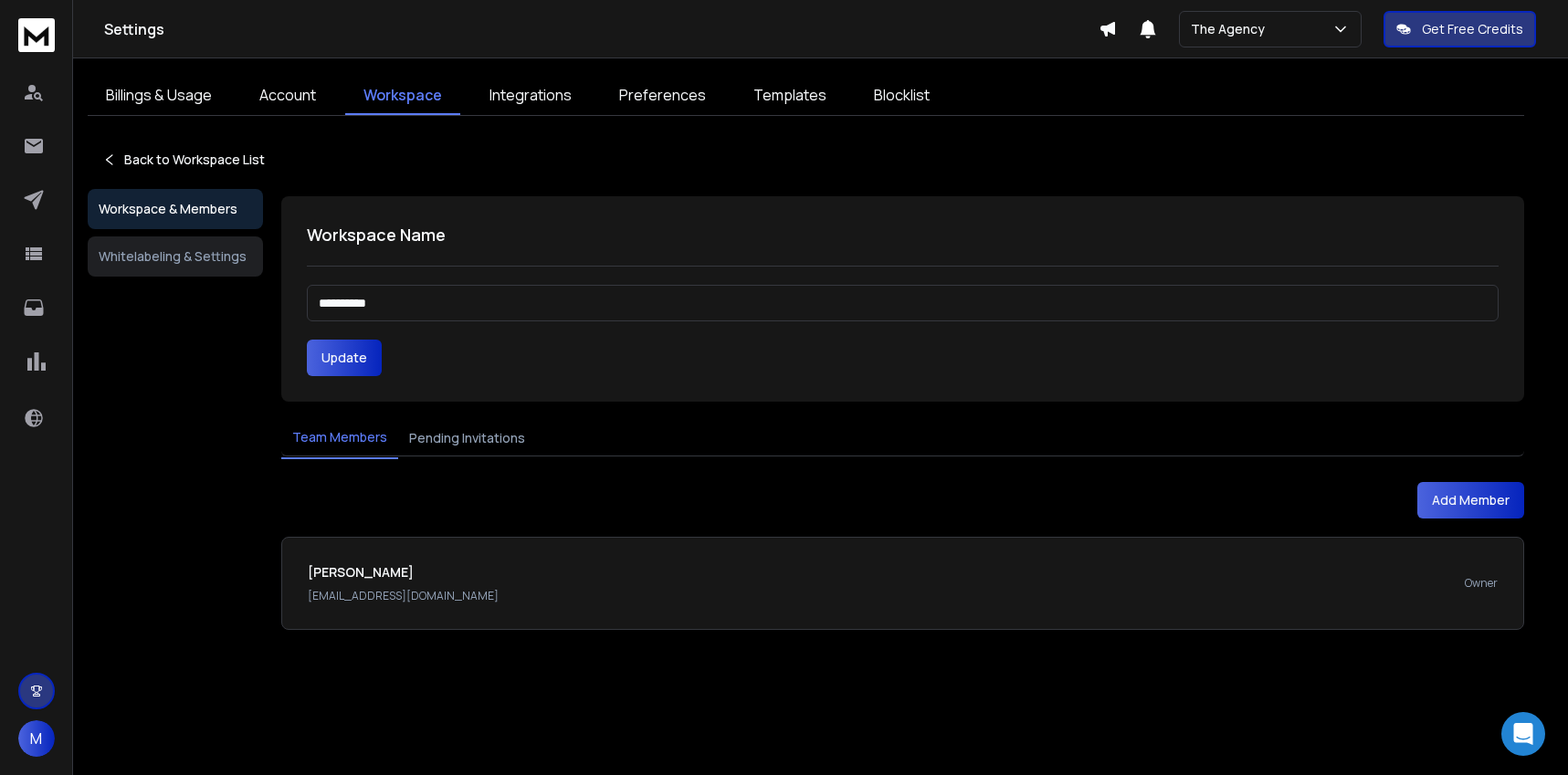
click at [1467, 514] on button "Add Member" at bounding box center [1470, 501] width 107 height 37
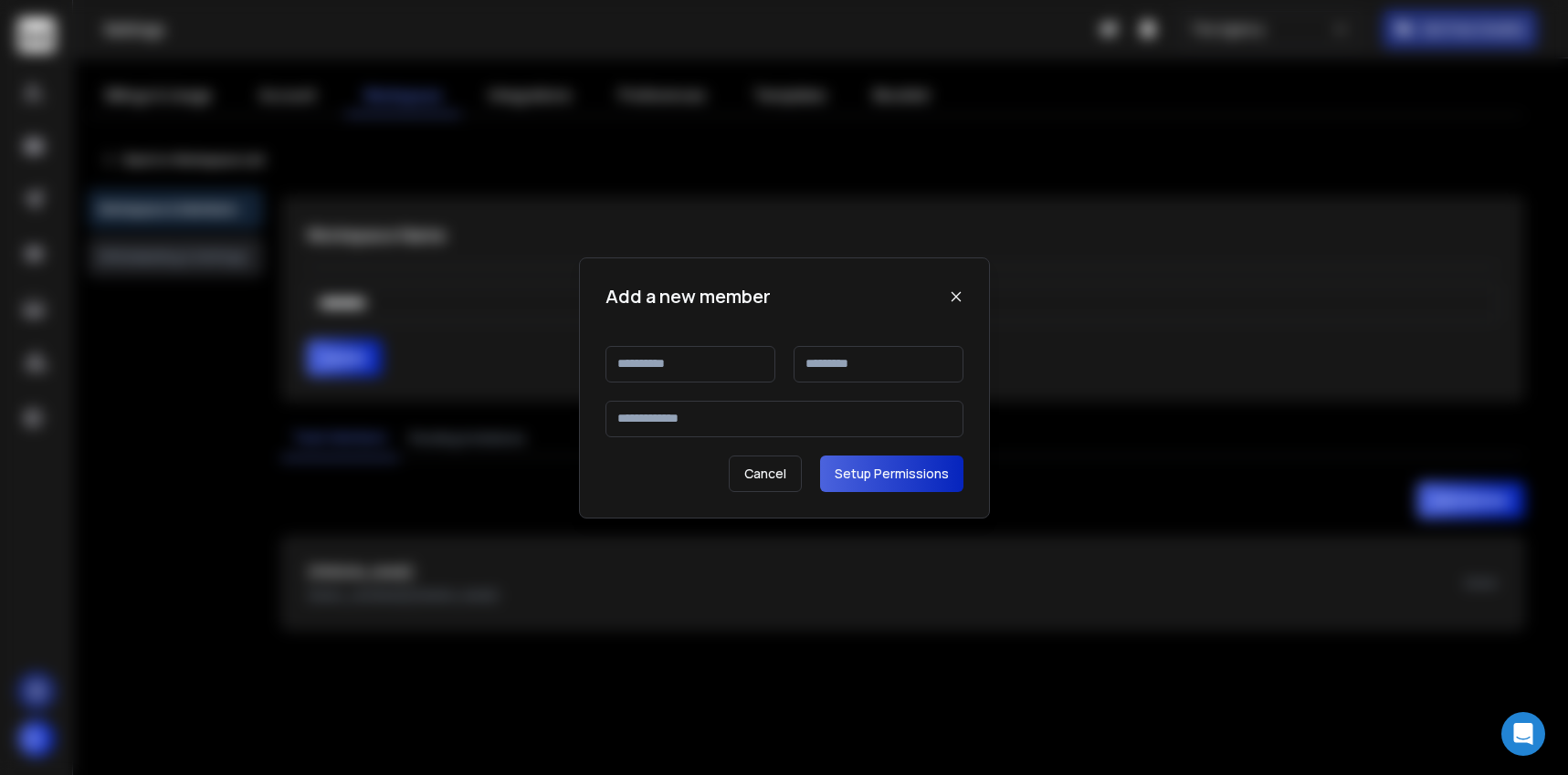
click at [715, 376] on input at bounding box center [690, 364] width 170 height 37
type input "***"
type input "*********"
click at [831, 414] on input at bounding box center [784, 419] width 358 height 37
type input "**********"
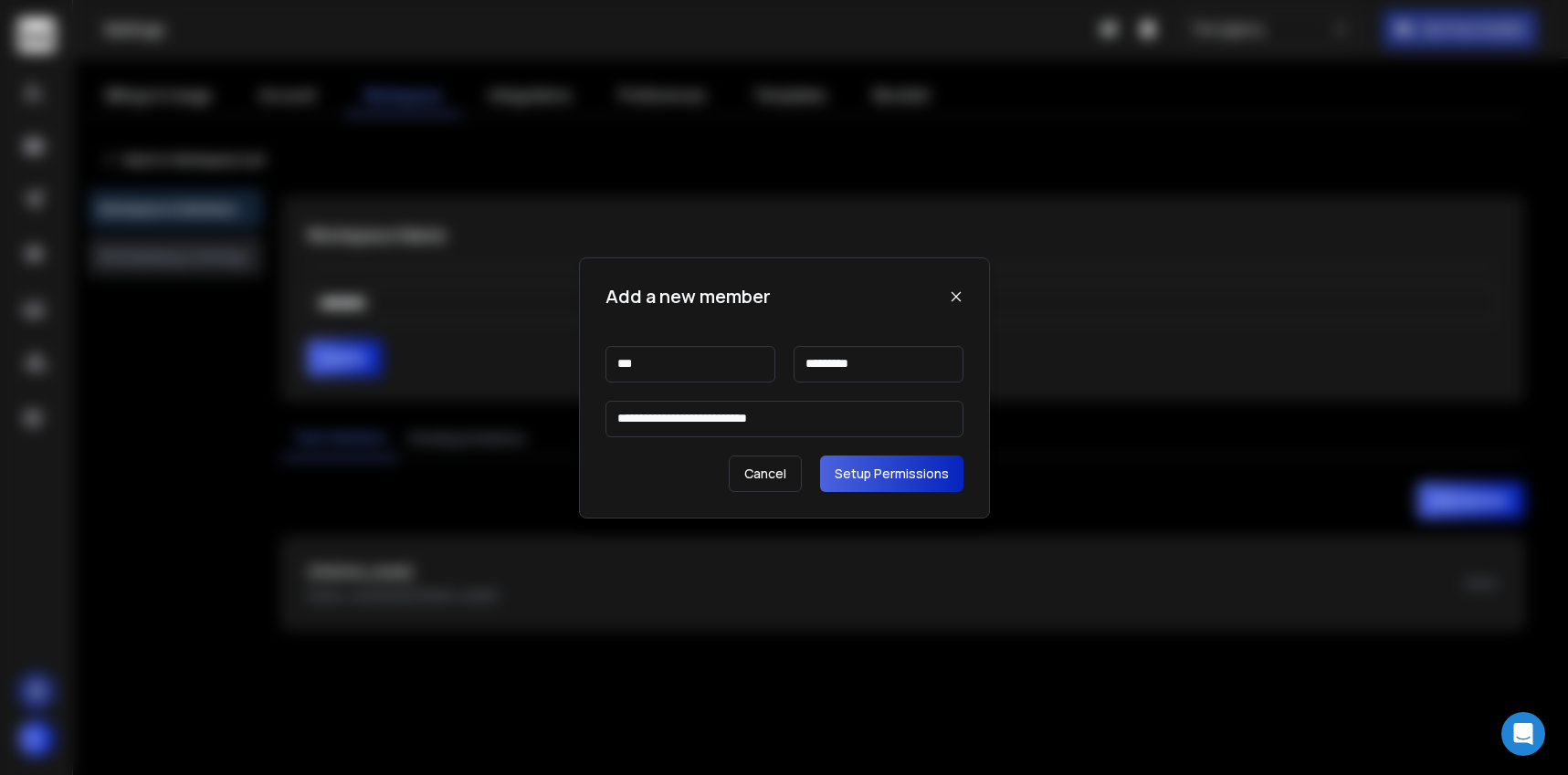
click at [944, 469] on button "Setup Permissions" at bounding box center [891, 474] width 143 height 37
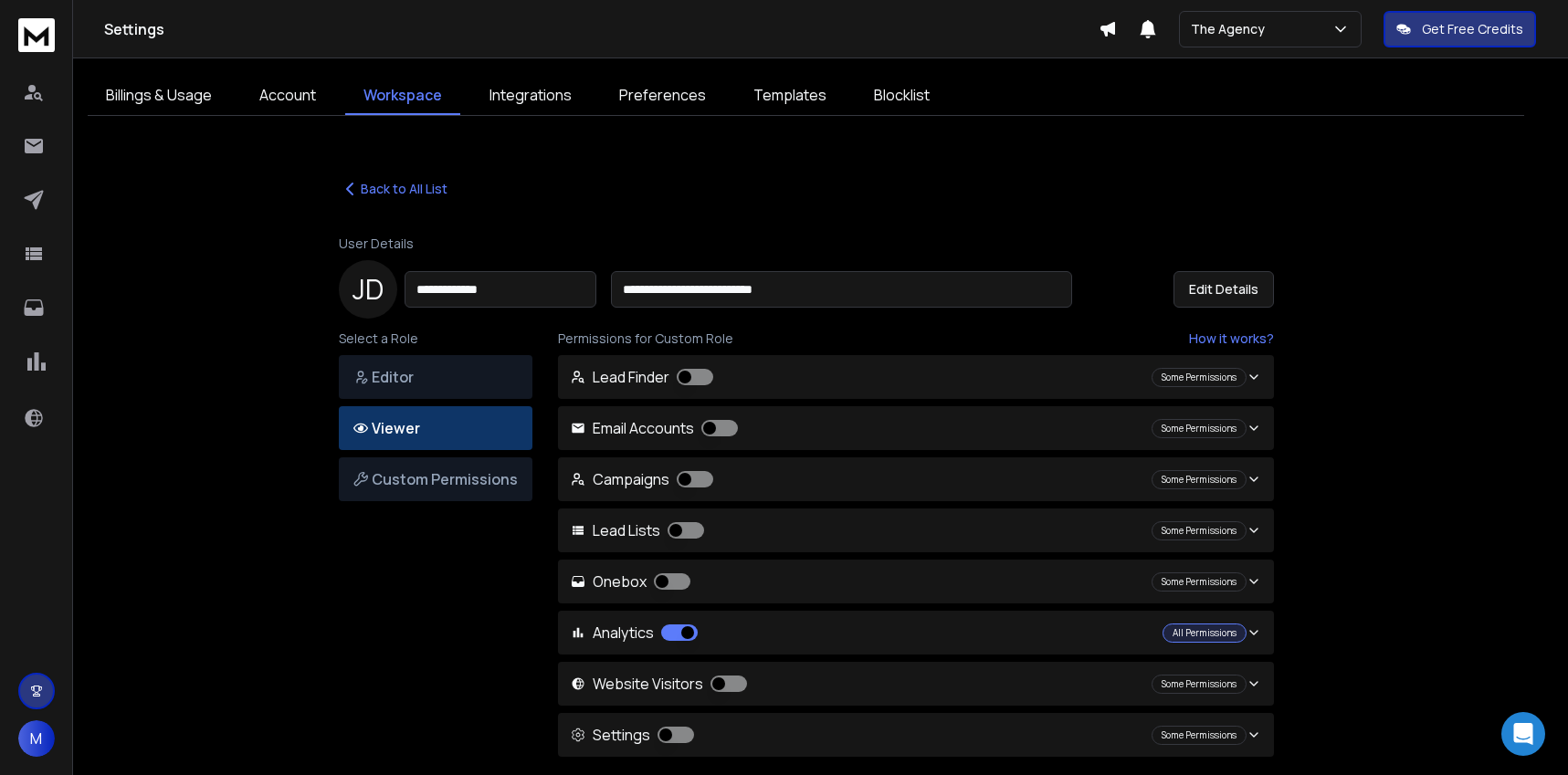
click at [677, 370] on div "button" at bounding box center [695, 377] width 37 height 16
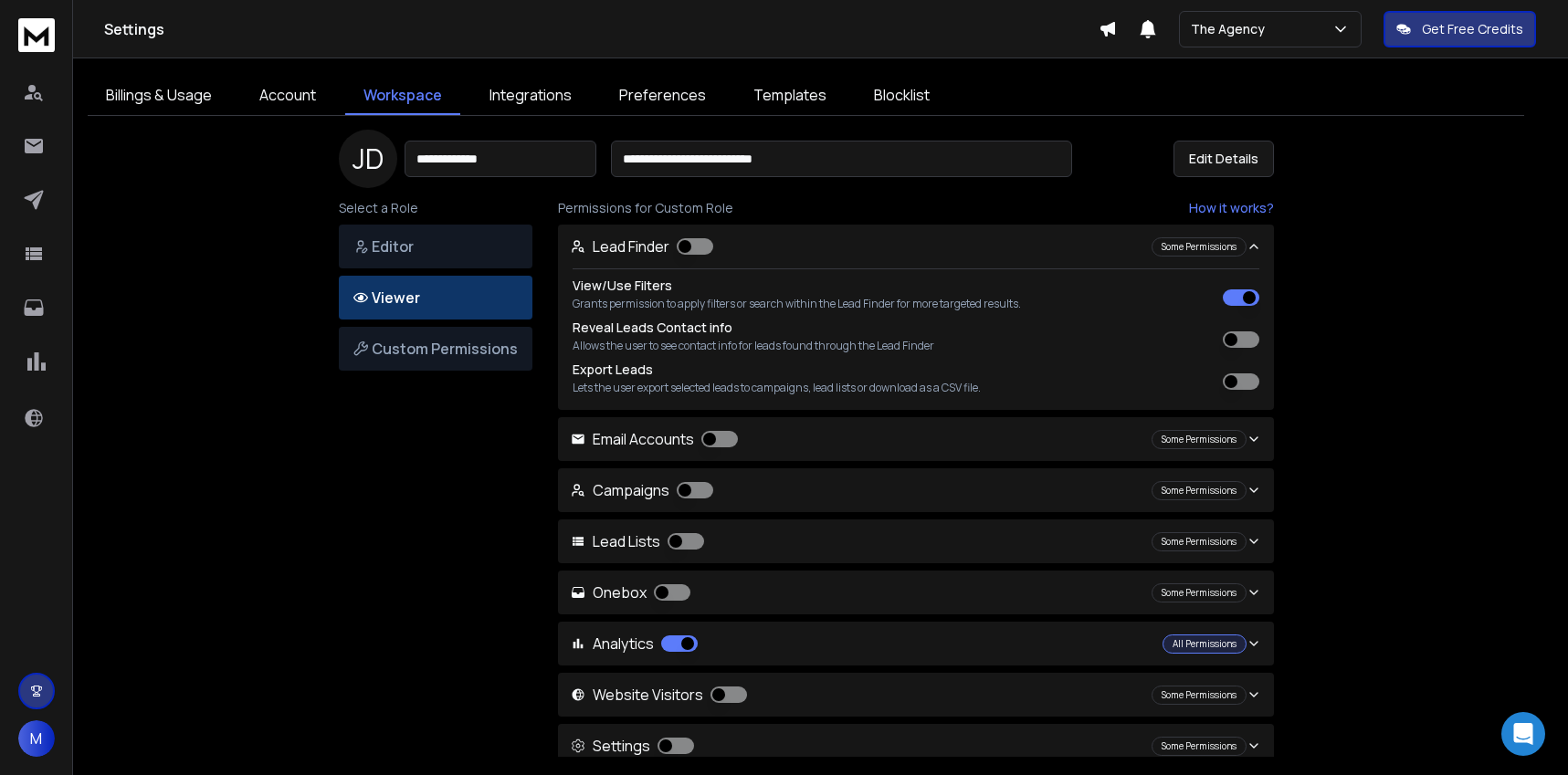
click at [681, 237] on p "Lead Finder" at bounding box center [642, 246] width 142 height 22
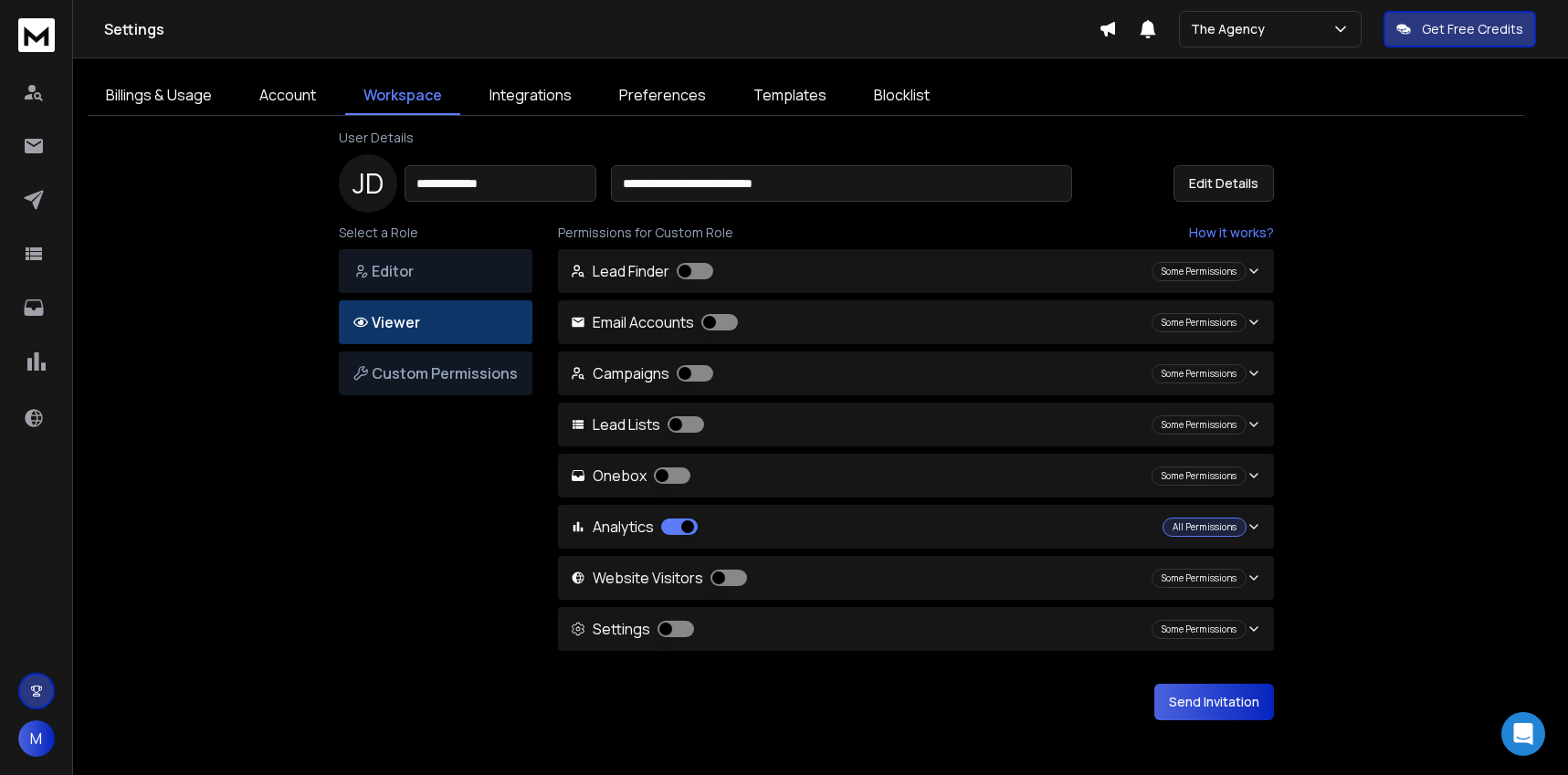
click at [681, 279] on button "button" at bounding box center [695, 271] width 37 height 16
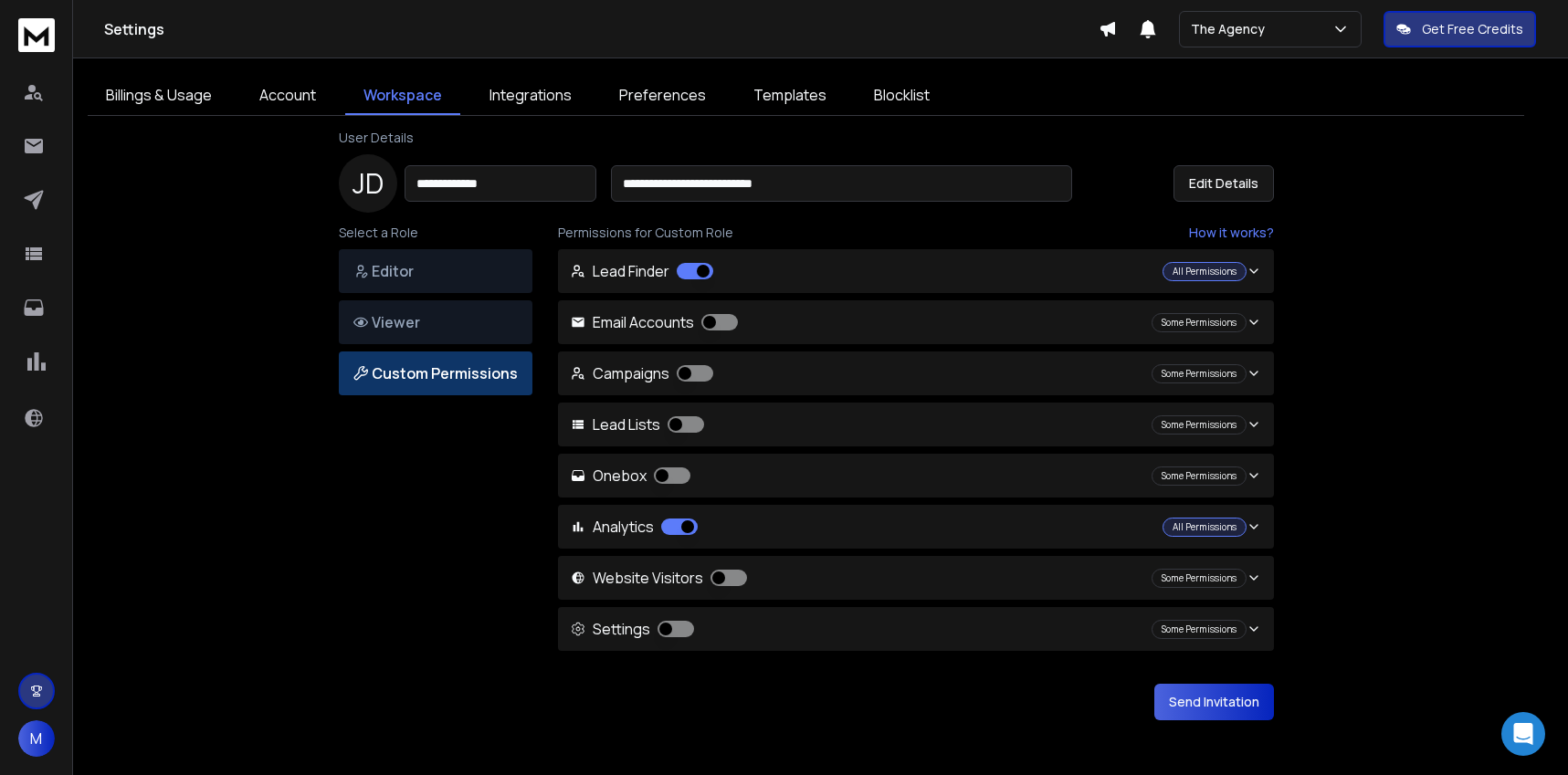
click at [710, 316] on button "button" at bounding box center [719, 322] width 37 height 16
click at [683, 376] on button "button" at bounding box center [695, 373] width 37 height 16
click at [678, 425] on button "button" at bounding box center [685, 424] width 37 height 16
click at [664, 472] on button "button" at bounding box center [672, 475] width 37 height 16
click at [710, 576] on button "button" at bounding box center [729, 578] width 37 height 16
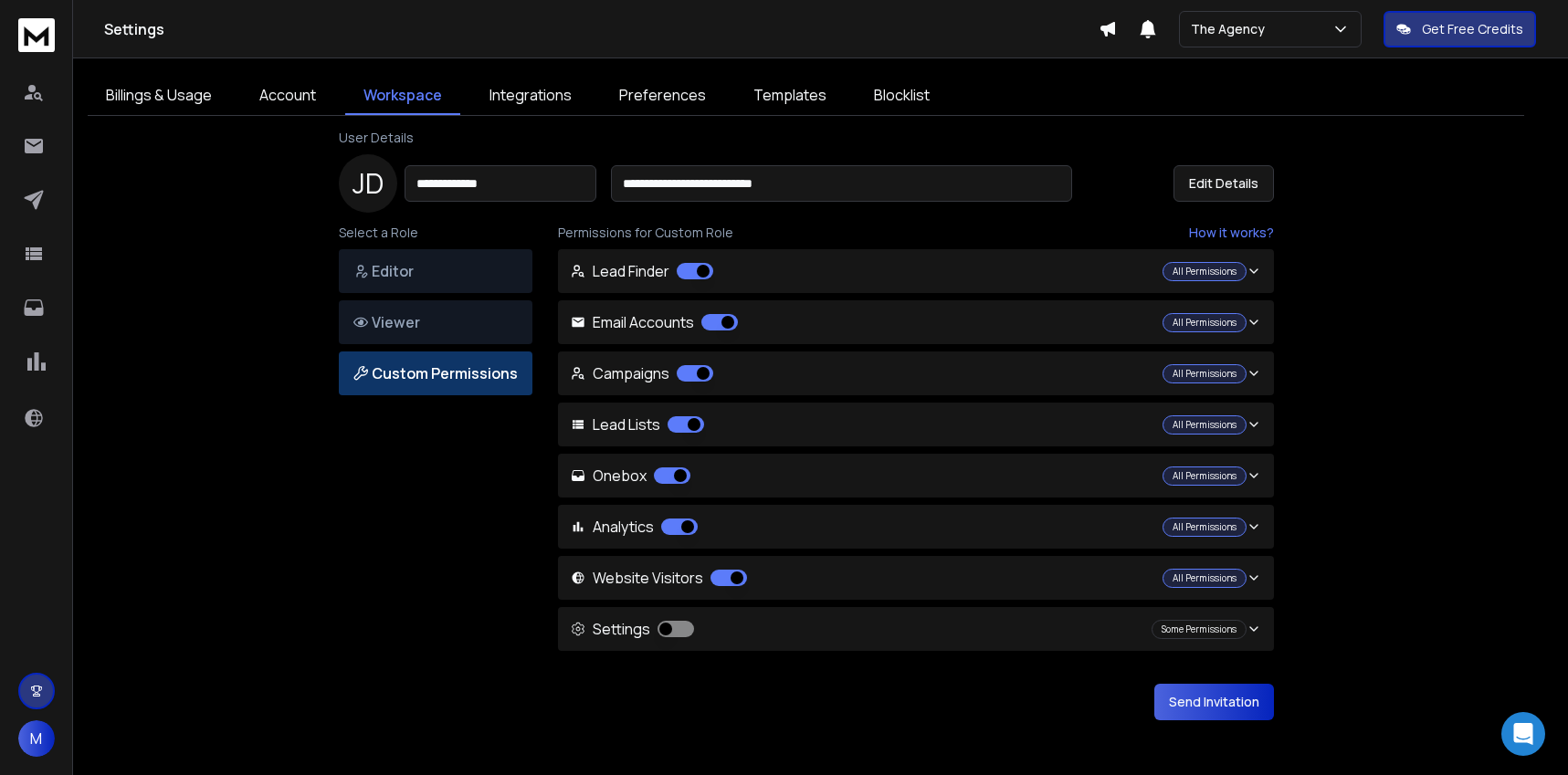
click at [669, 634] on button "button" at bounding box center [676, 629] width 37 height 16
click at [1220, 706] on button "Send Invitation" at bounding box center [1214, 702] width 119 height 37
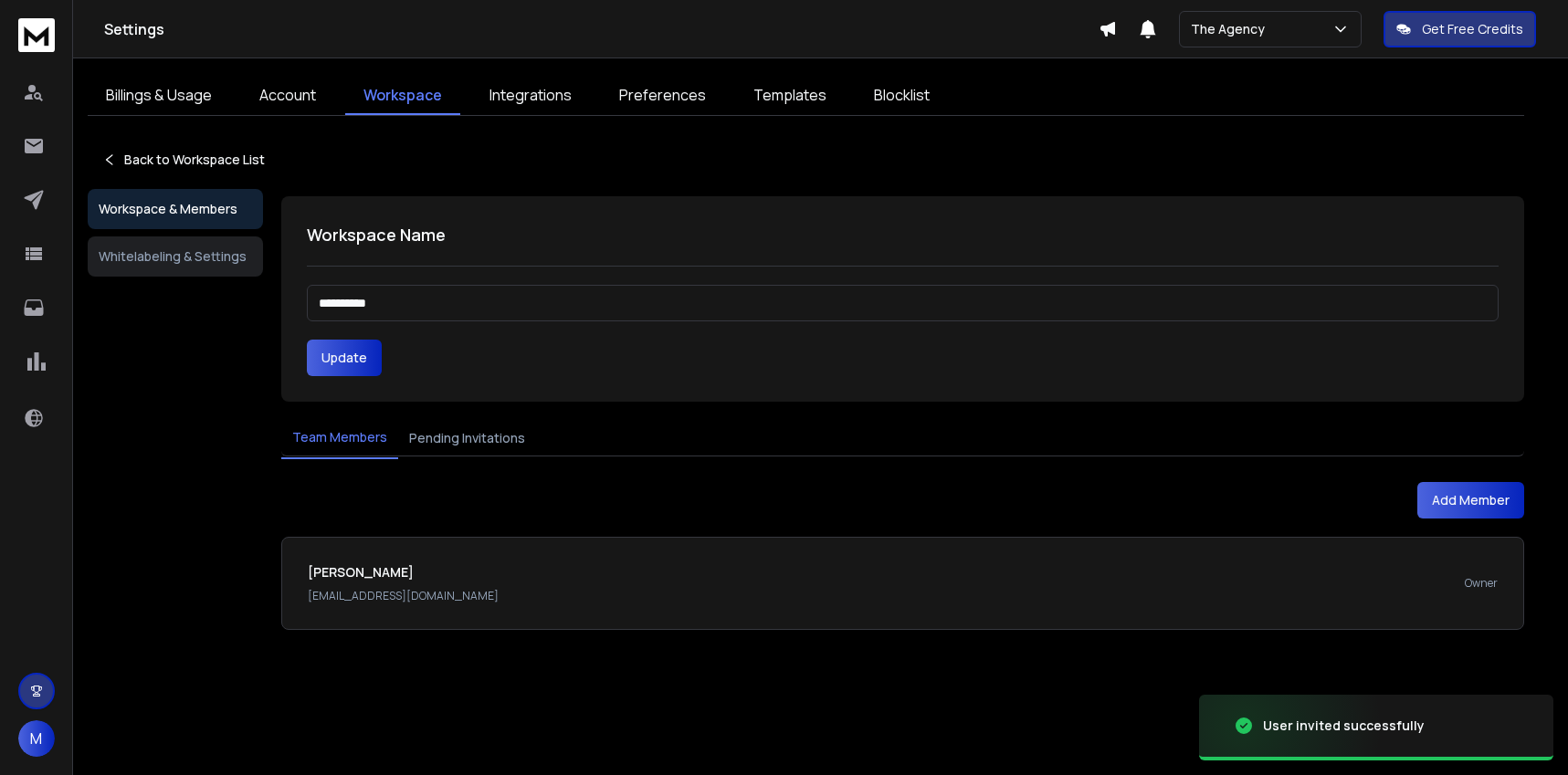
click at [1483, 504] on button "Add Member" at bounding box center [1470, 501] width 107 height 37
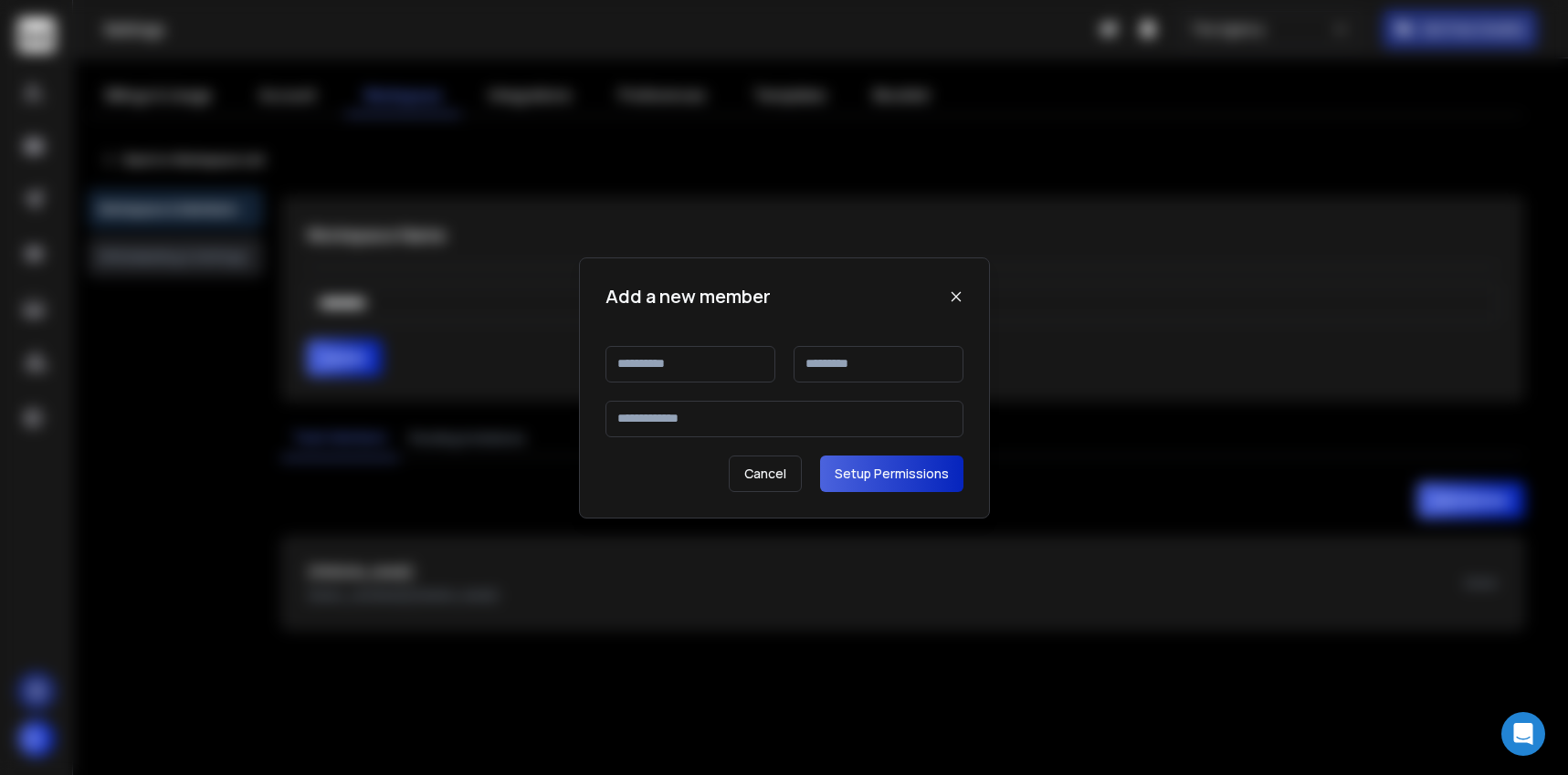
click at [729, 364] on input at bounding box center [690, 364] width 170 height 37
type input "*****"
type input "*******"
click at [738, 416] on input "**********" at bounding box center [784, 419] width 358 height 37
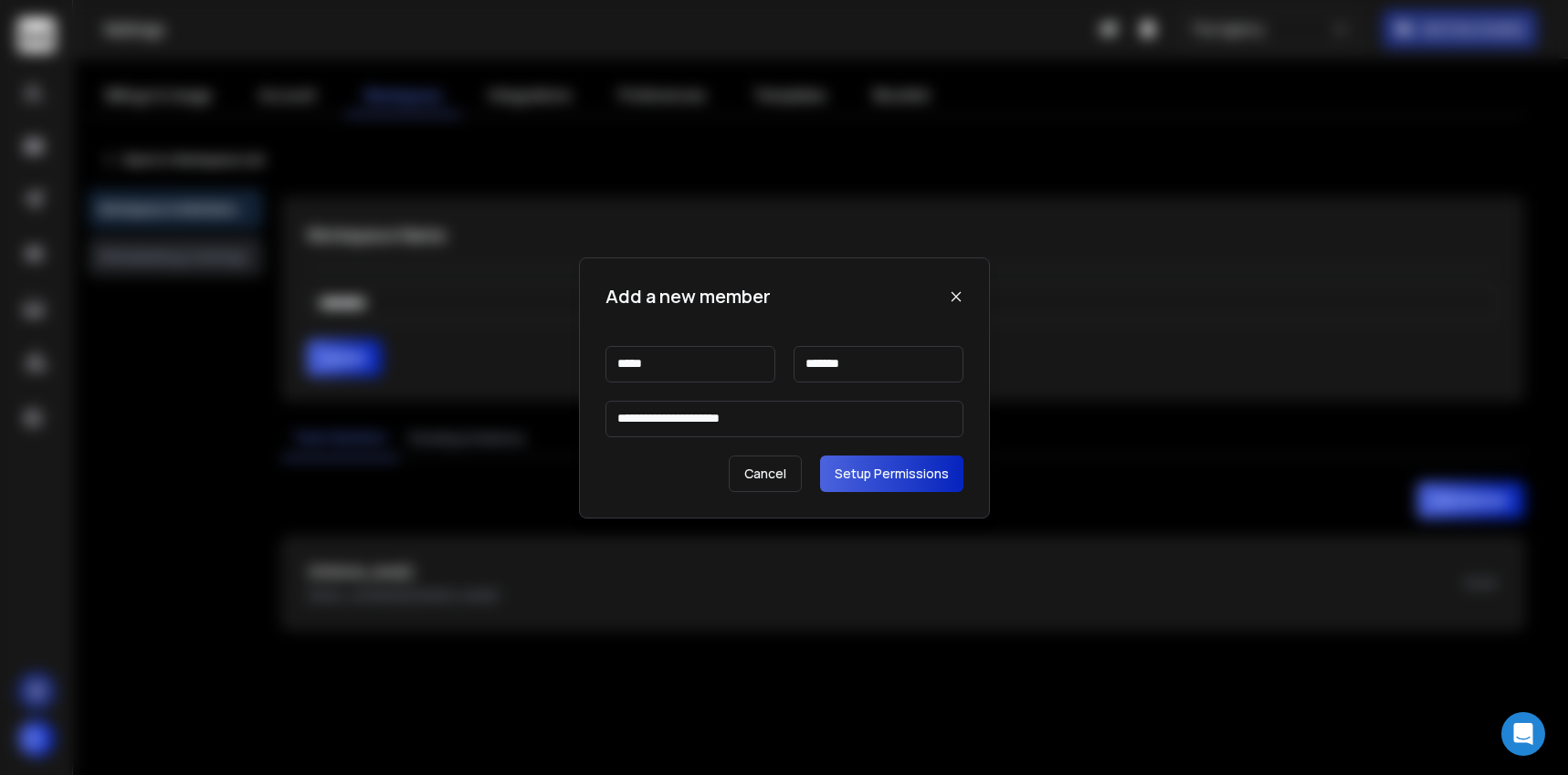
click at [738, 416] on input "**********" at bounding box center [784, 419] width 358 height 37
type input "**********"
click at [900, 476] on button "Setup Permissions" at bounding box center [891, 474] width 143 height 37
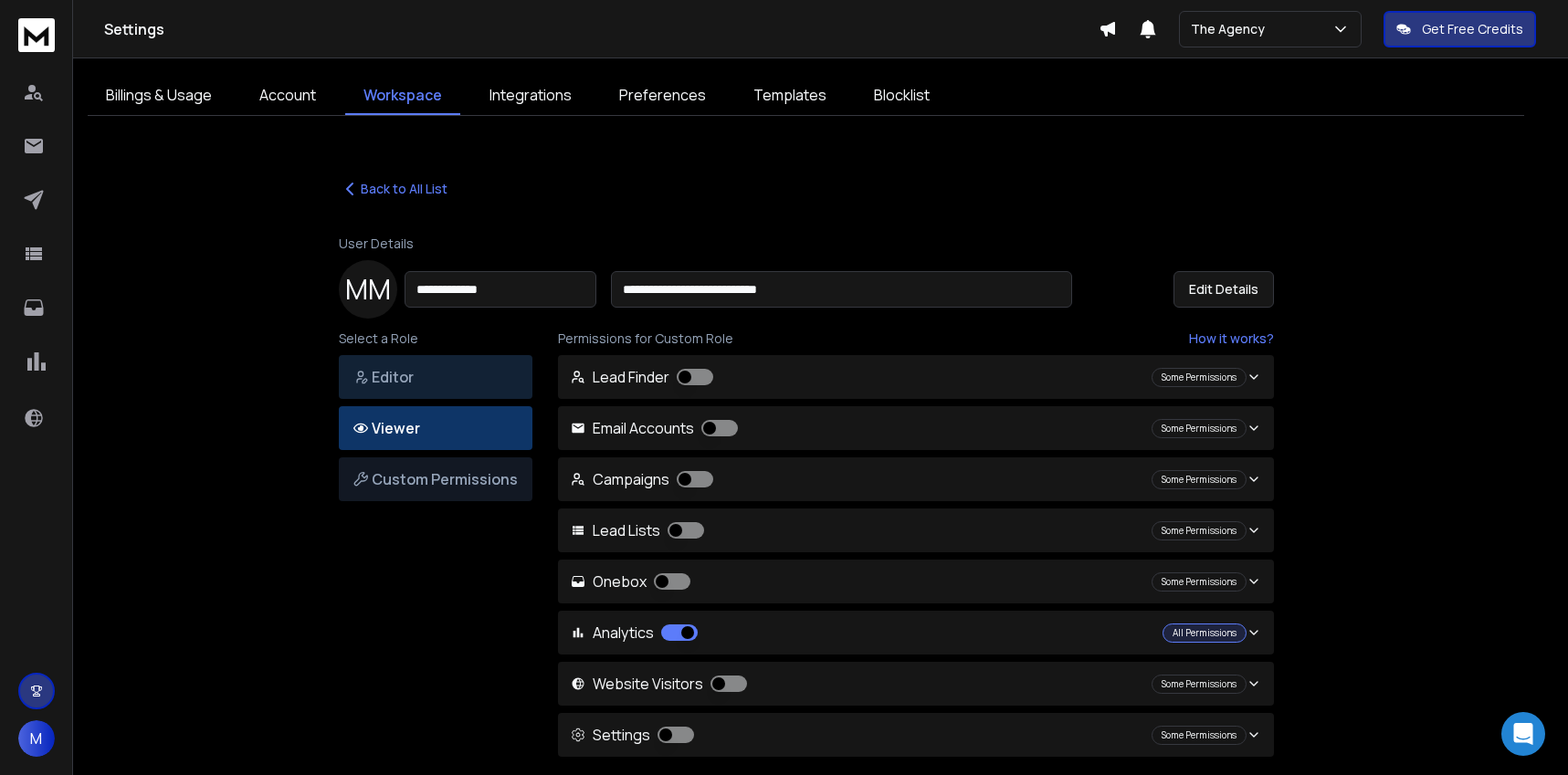
click at [424, 374] on p "Editor" at bounding box center [436, 377] width 164 height 22
click at [367, 374] on button "Editor" at bounding box center [360, 377] width 14 height 45
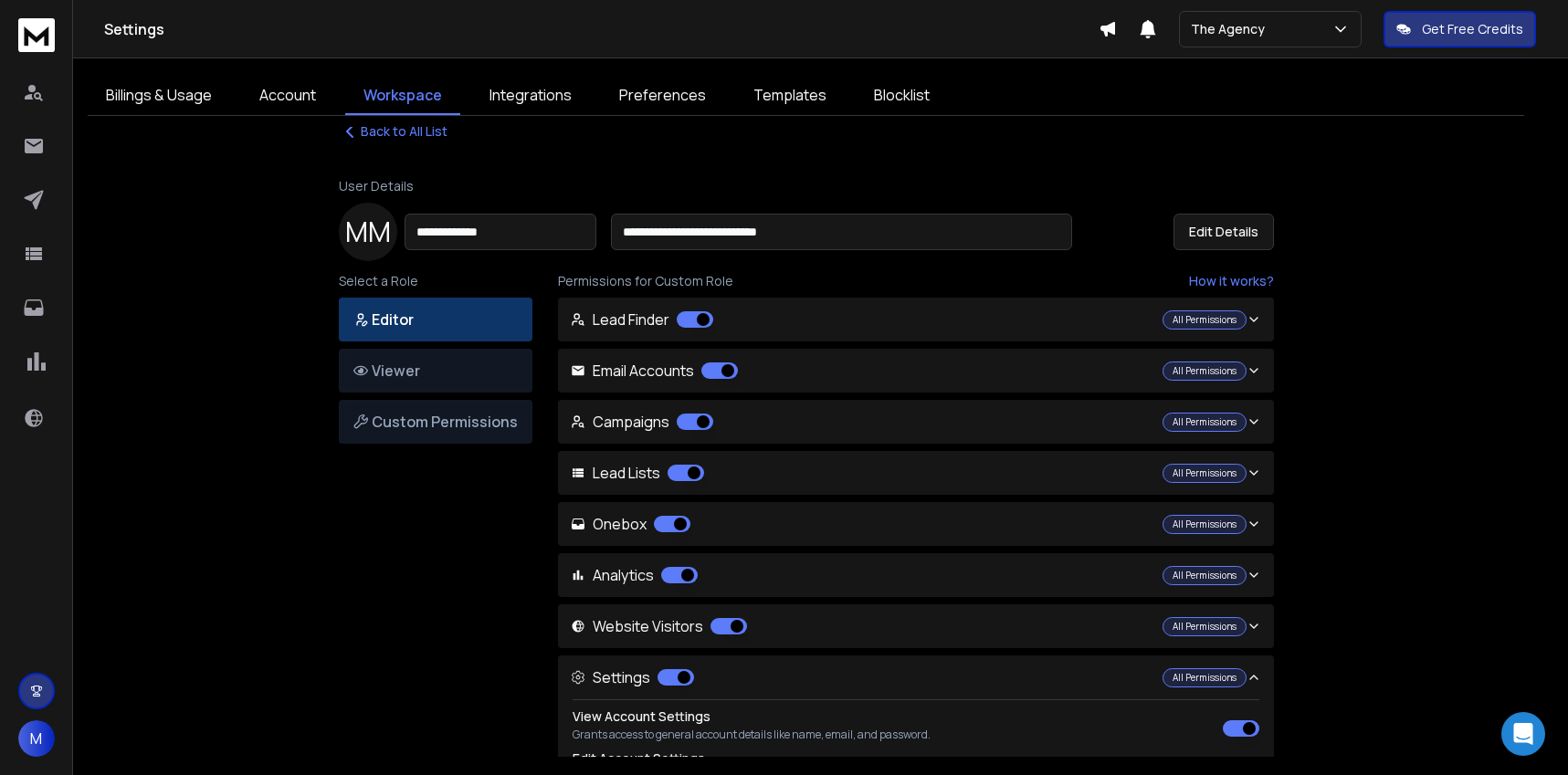
scroll to position [70, 0]
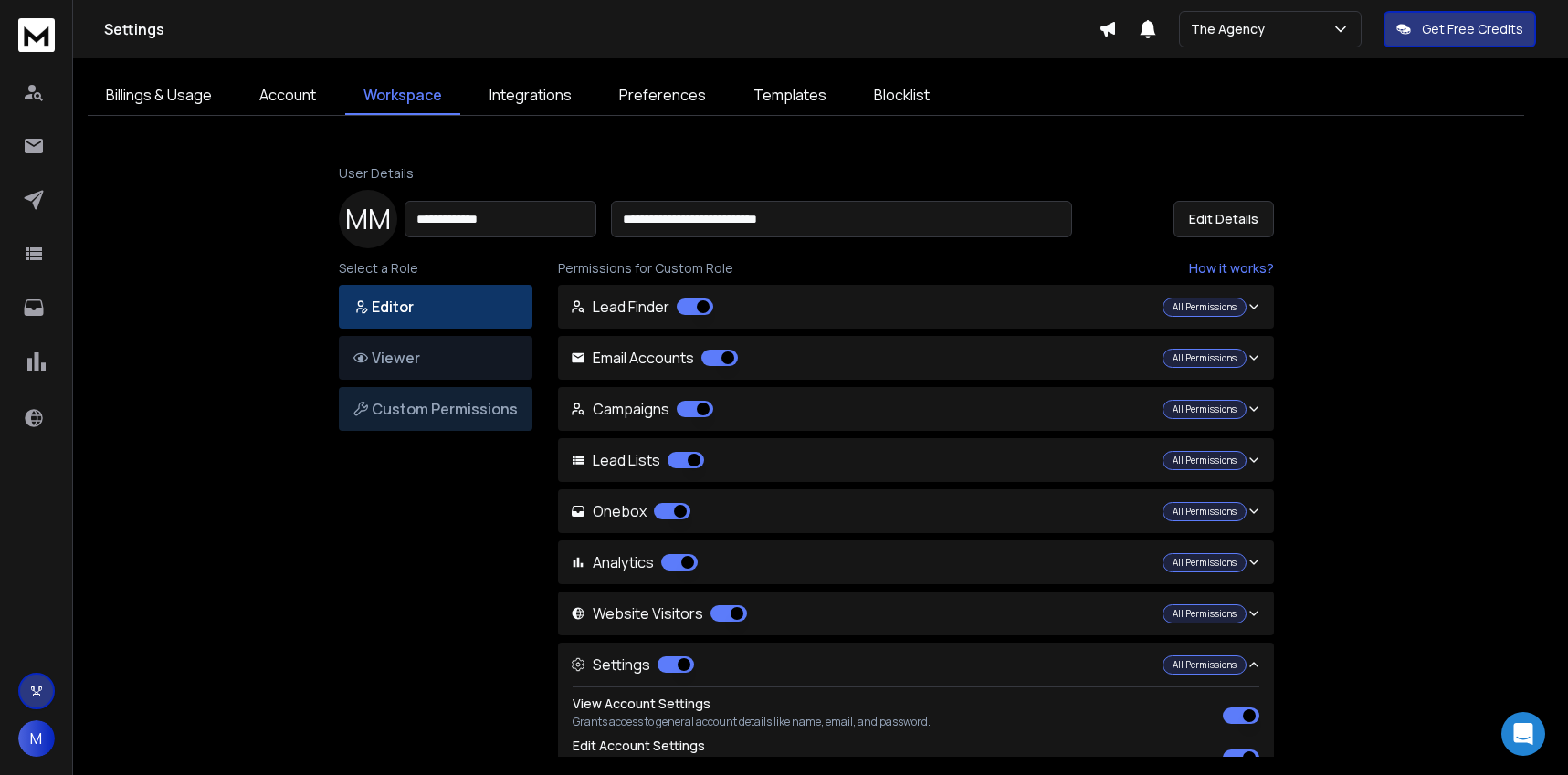
click at [428, 408] on p "Custom Permissions" at bounding box center [436, 409] width 164 height 22
click at [367, 408] on button "Custom Permissions" at bounding box center [360, 409] width 14 height 45
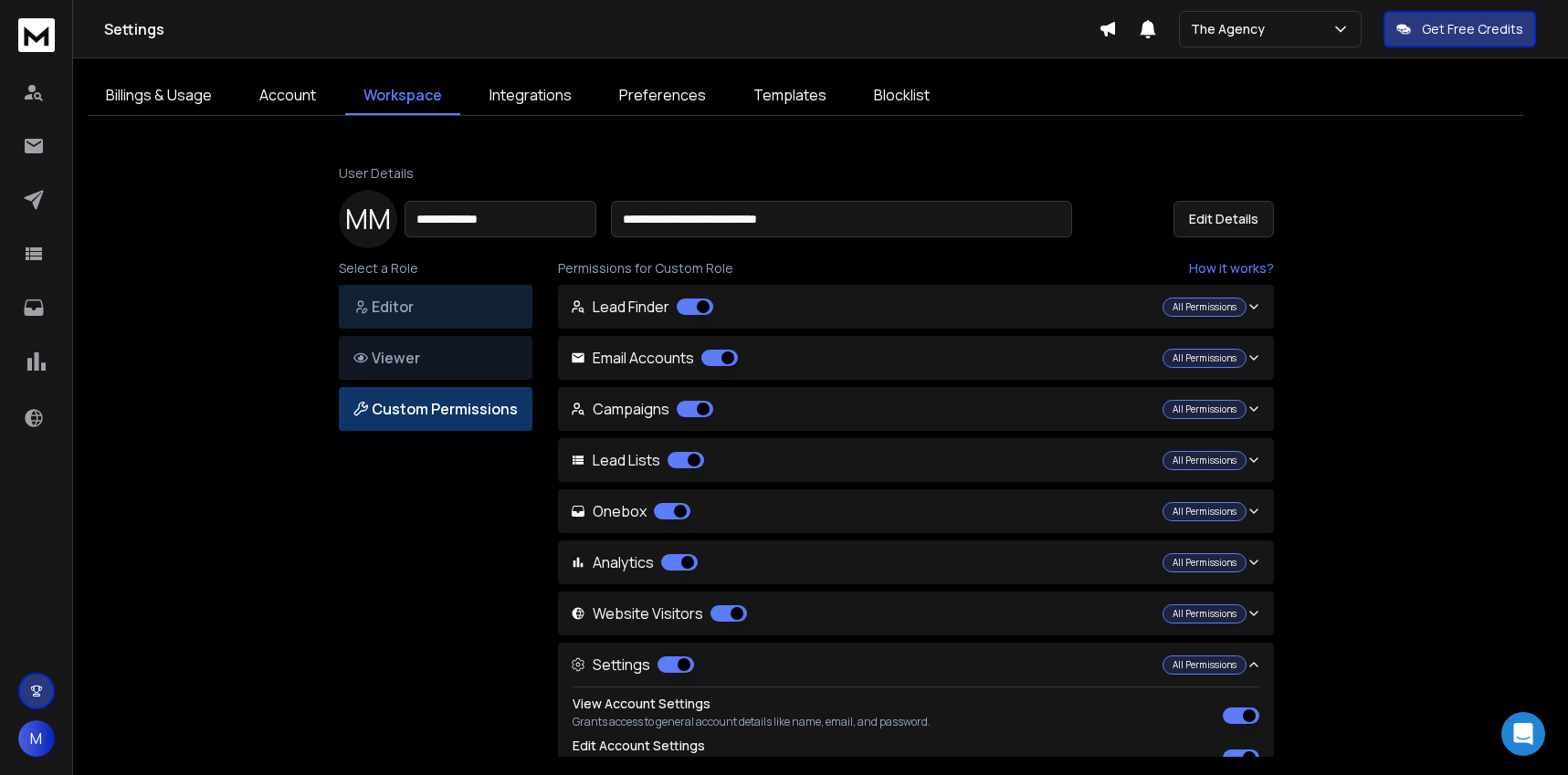
click at [421, 308] on p "Editor" at bounding box center [436, 307] width 164 height 22
click at [367, 308] on button "Editor" at bounding box center [360, 306] width 14 height 45
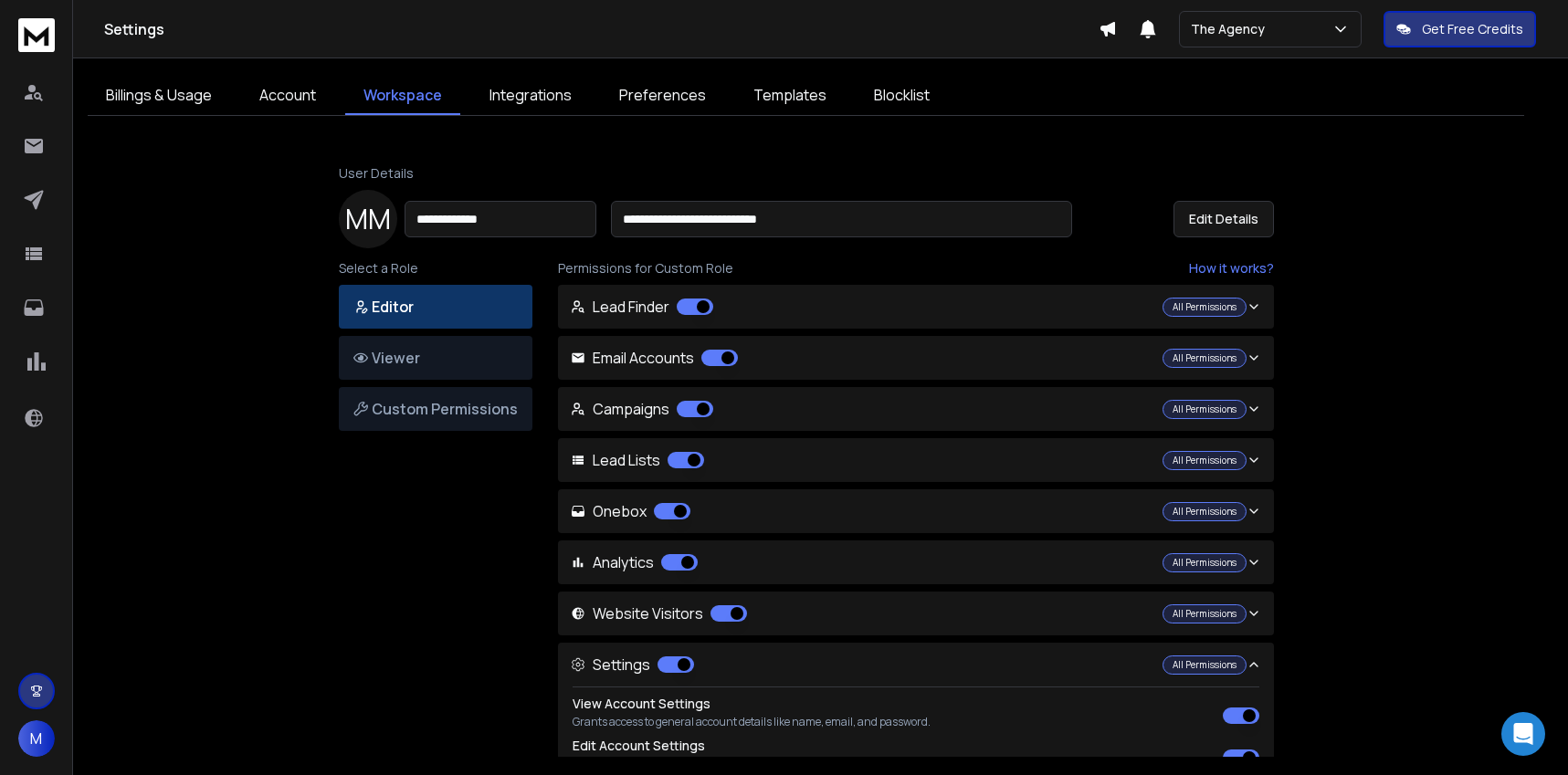
scroll to position [373, 0]
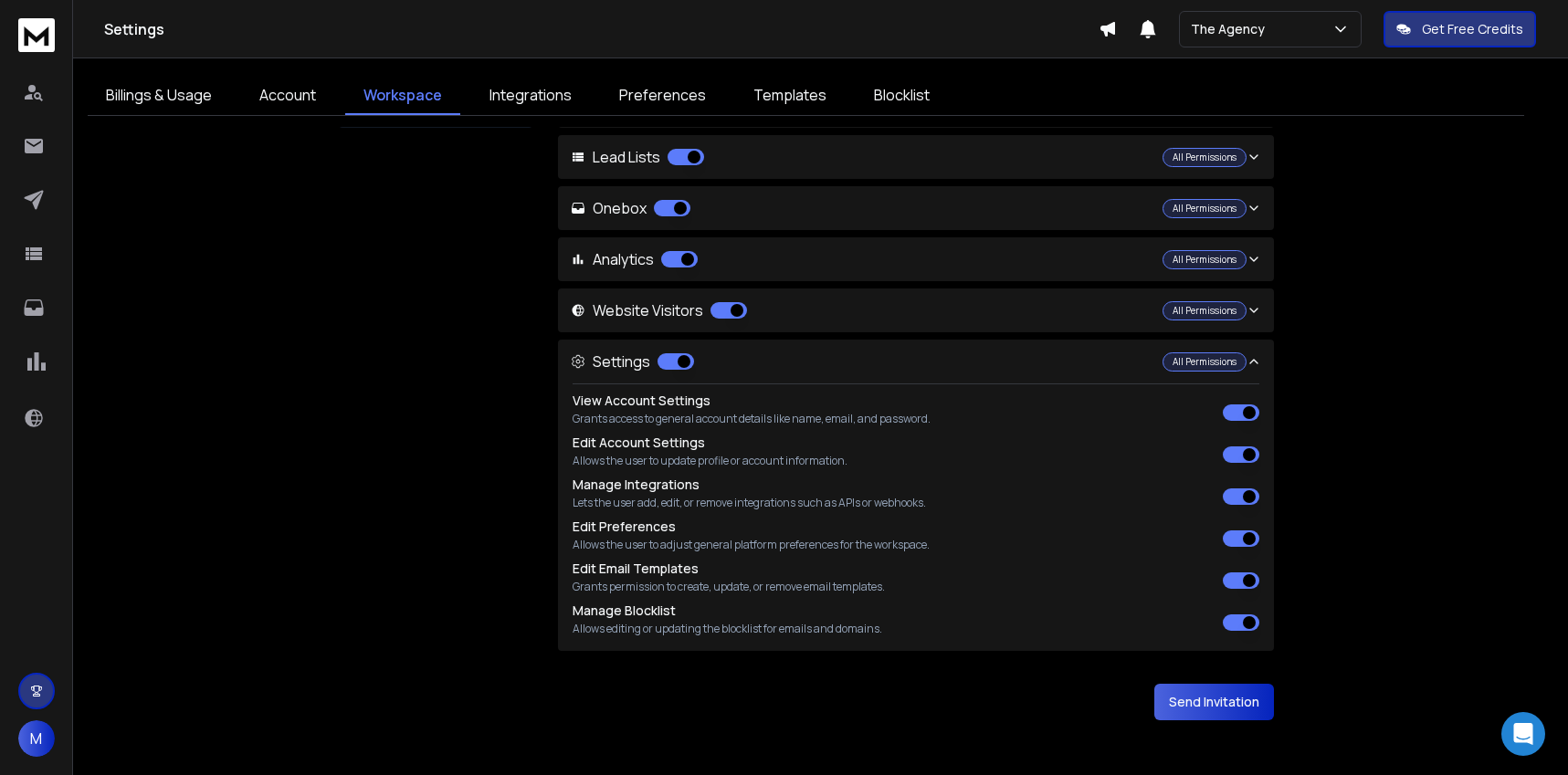
click at [1224, 701] on button "Send Invitation" at bounding box center [1214, 702] width 119 height 37
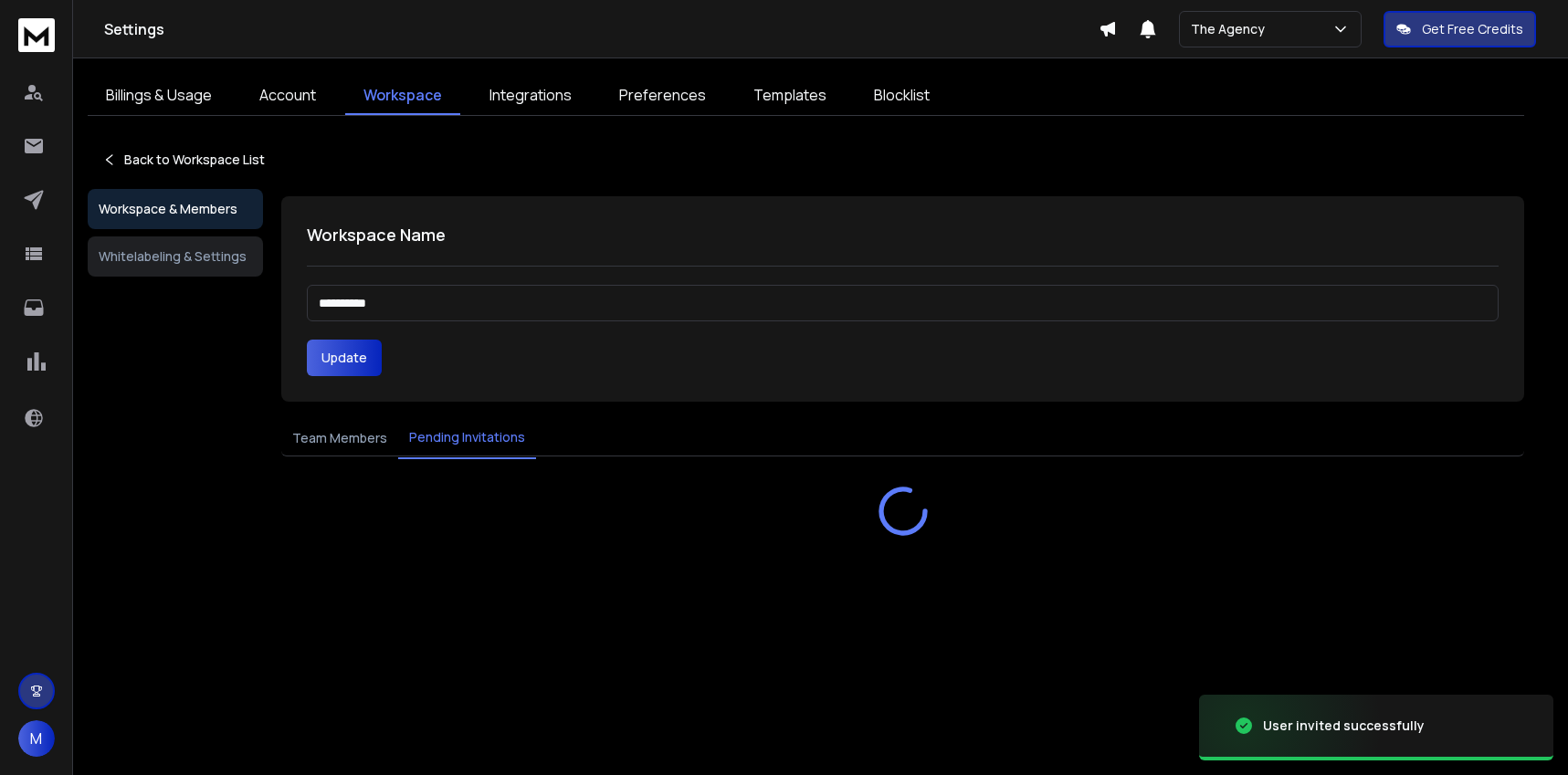
click at [486, 449] on button "Pending Invitations" at bounding box center [466, 438] width 137 height 42
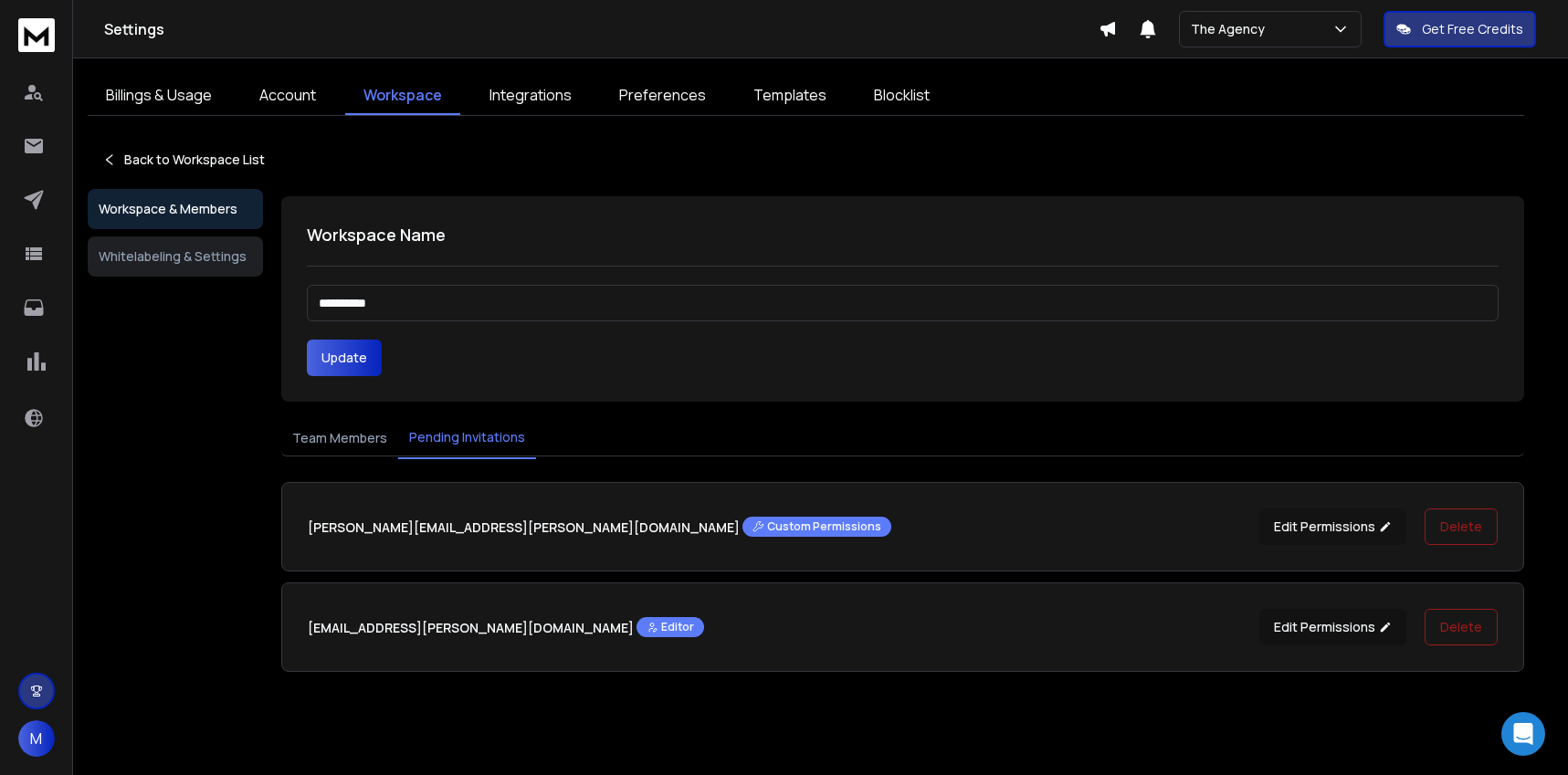
click at [1339, 519] on button "Edit Permissions" at bounding box center [1332, 527] width 147 height 37
click at [1341, 526] on button "Edit Permissions" at bounding box center [1332, 527] width 147 height 37
click at [1356, 518] on button "Edit Permissions" at bounding box center [1332, 527] width 147 height 37
click at [1350, 525] on button "Edit Permissions" at bounding box center [1332, 527] width 147 height 37
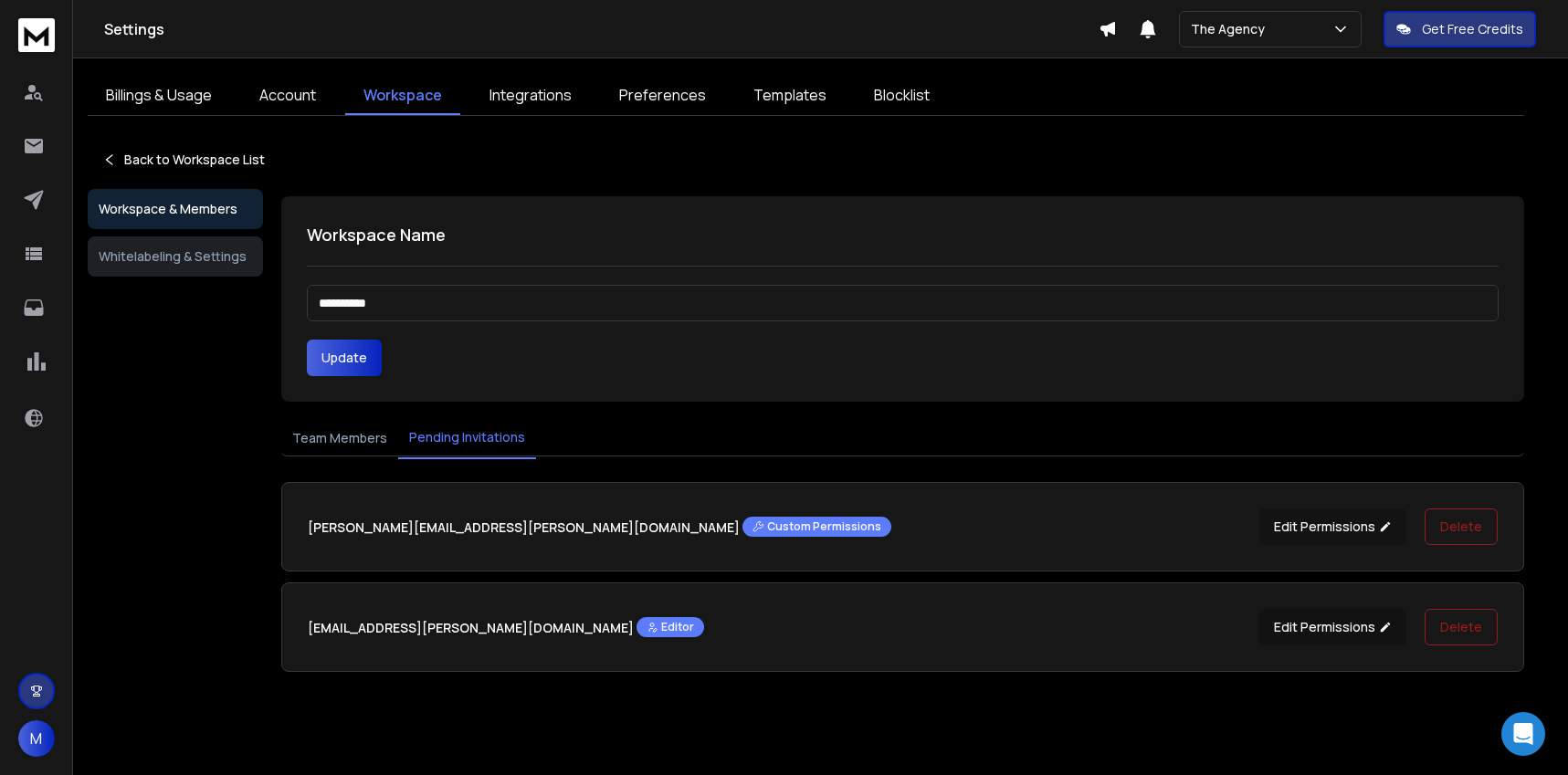
click at [1350, 525] on button "Edit Permissions" at bounding box center [1332, 527] width 147 height 37
click at [753, 526] on p "Custom Permissions" at bounding box center [817, 526] width 129 height 14
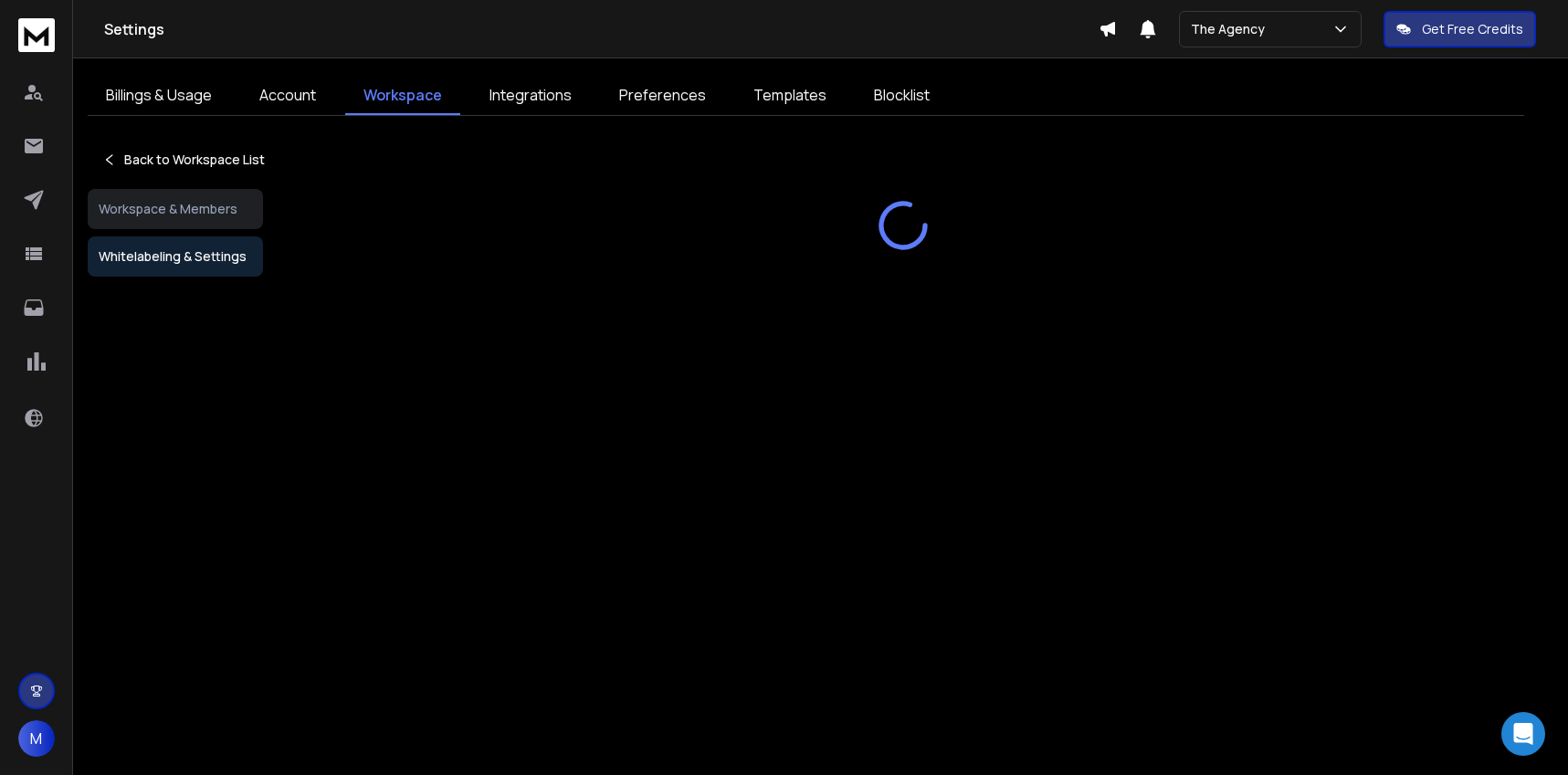
click at [210, 261] on button "Whitelabeling & Settings" at bounding box center [175, 257] width 175 height 40
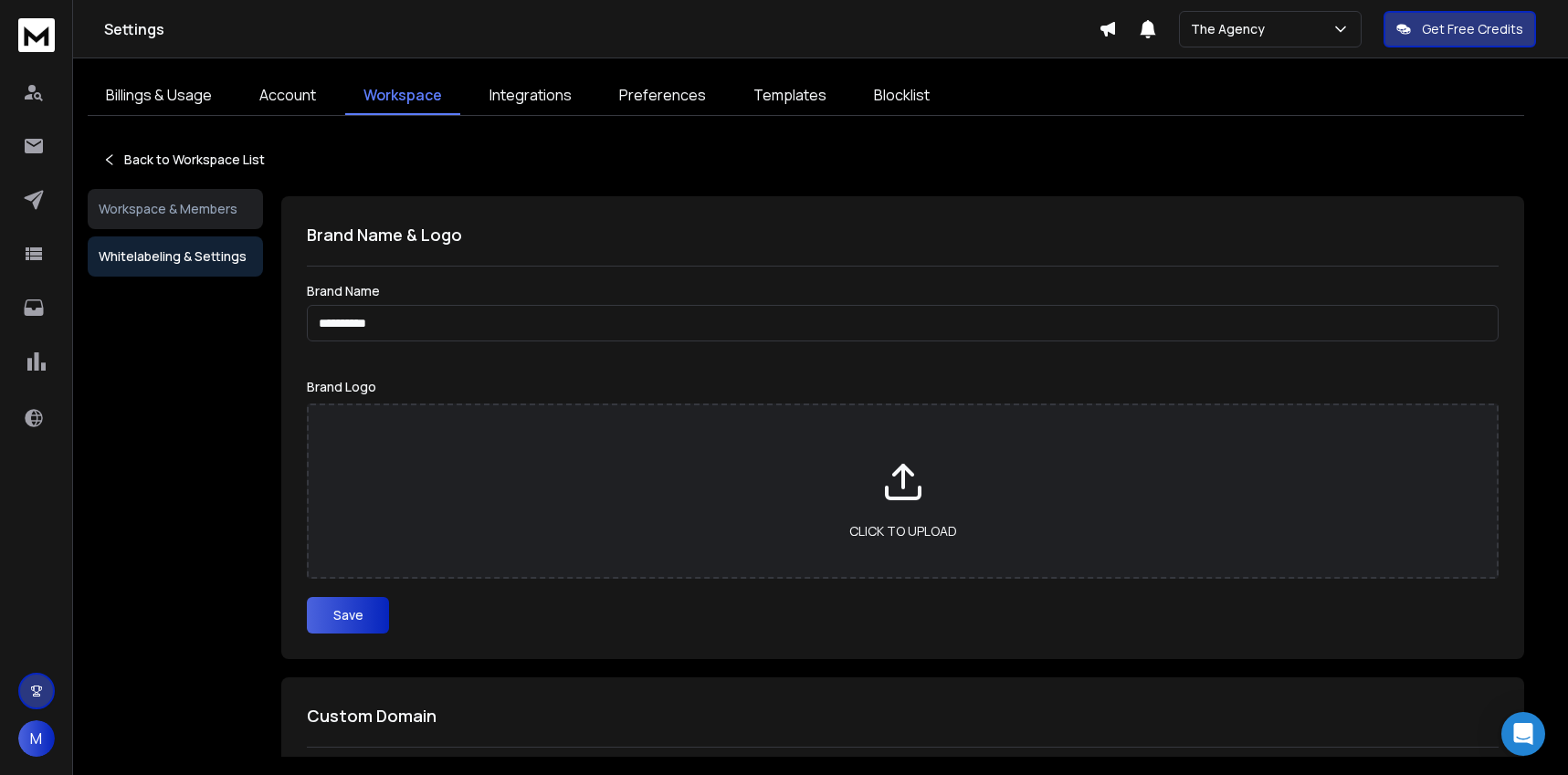
click at [518, 95] on link "Integrations" at bounding box center [530, 96] width 118 height 38
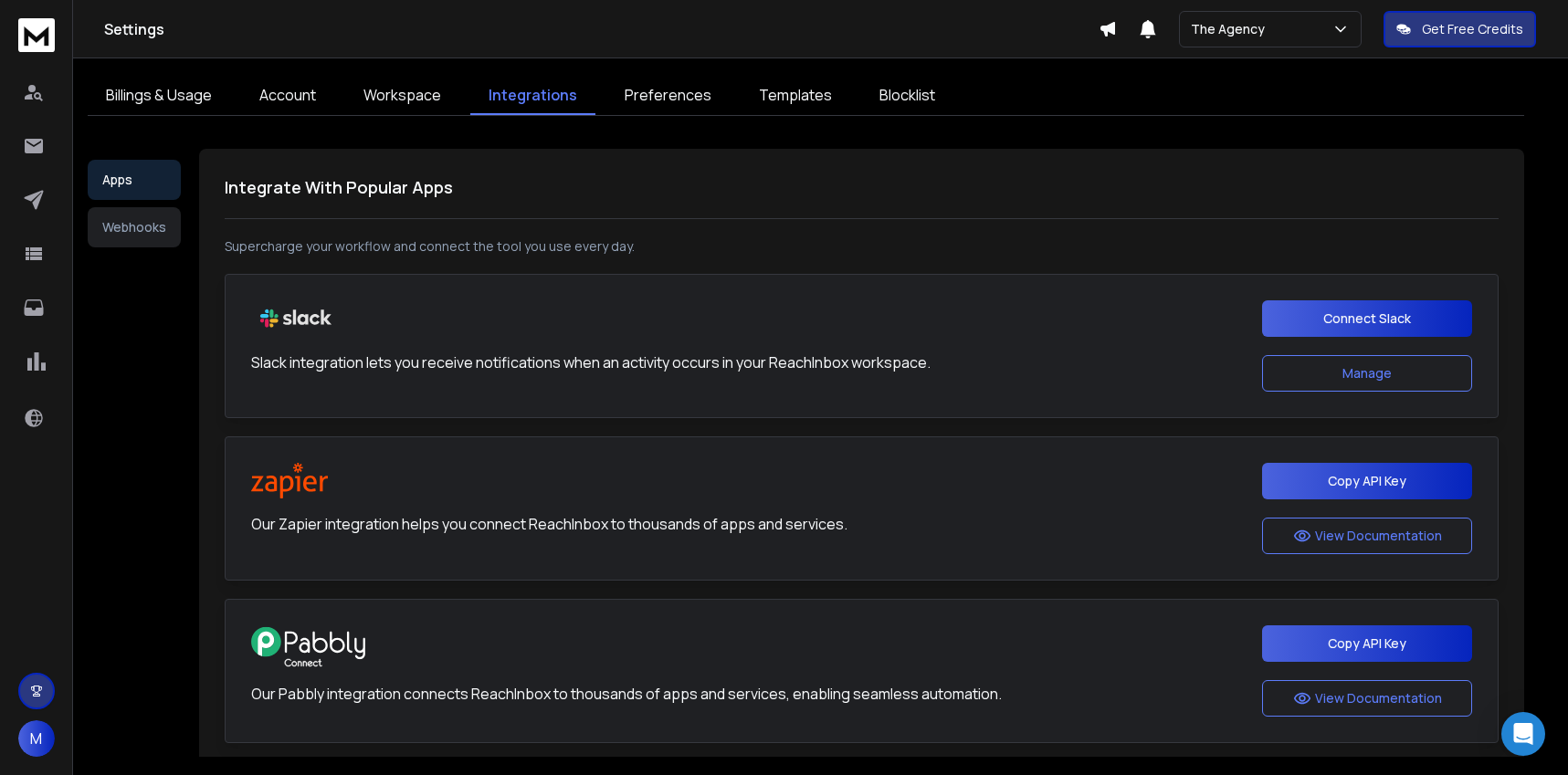
click at [146, 234] on button "Webhooks" at bounding box center [134, 228] width 93 height 40
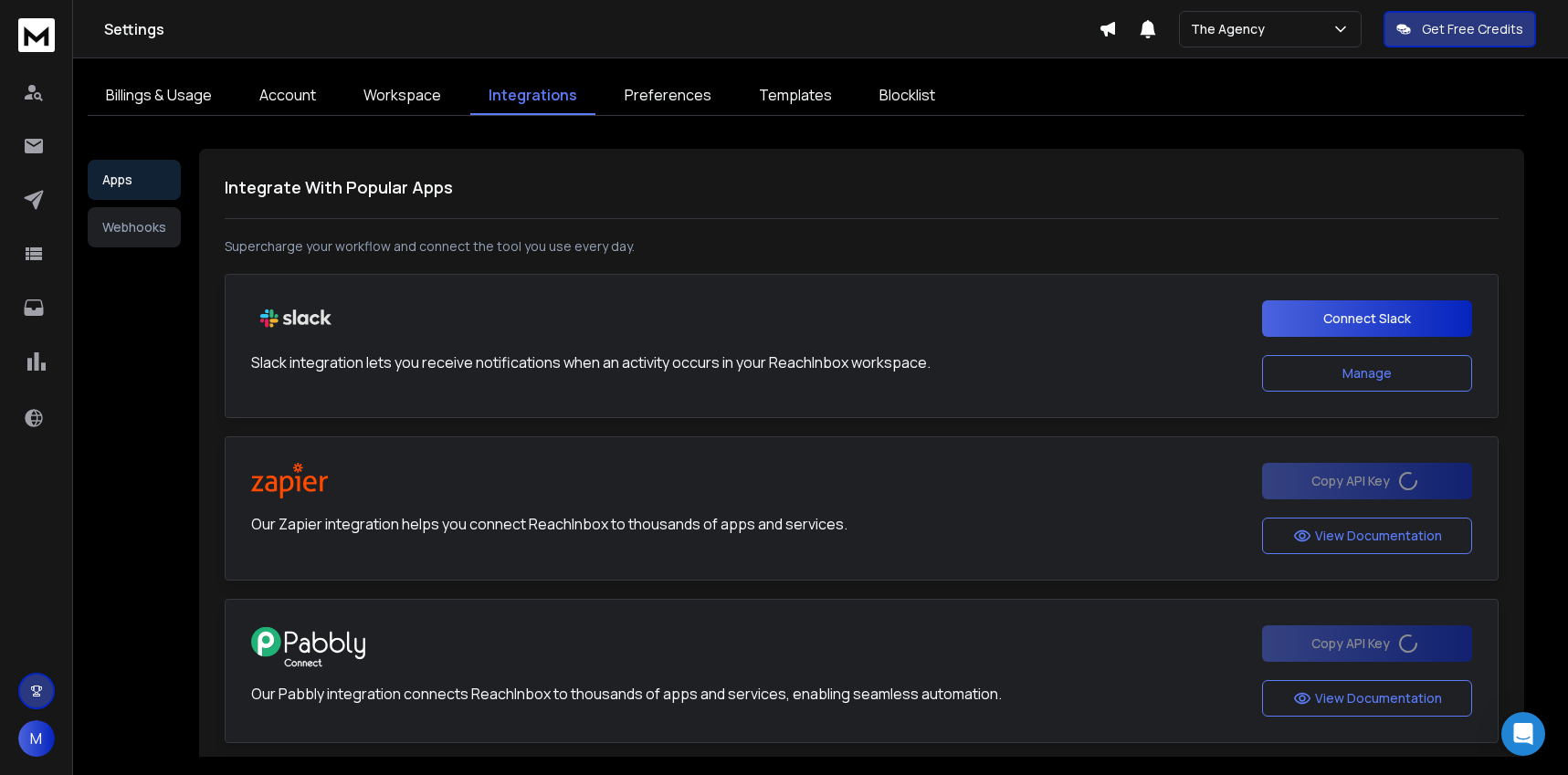
click at [152, 175] on button "Apps" at bounding box center [134, 180] width 93 height 40
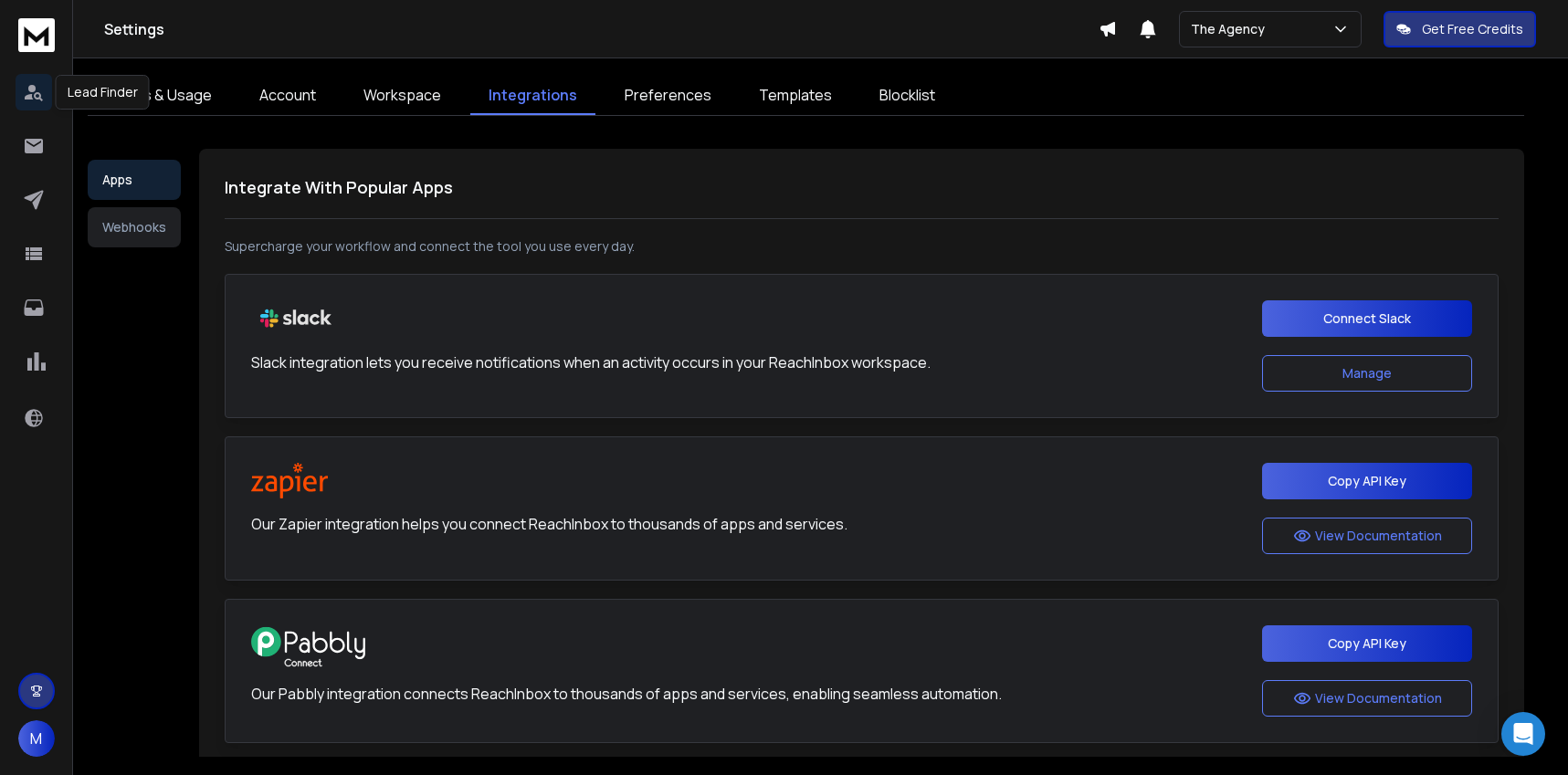
click at [39, 99] on icon at bounding box center [34, 96] width 18 height 9
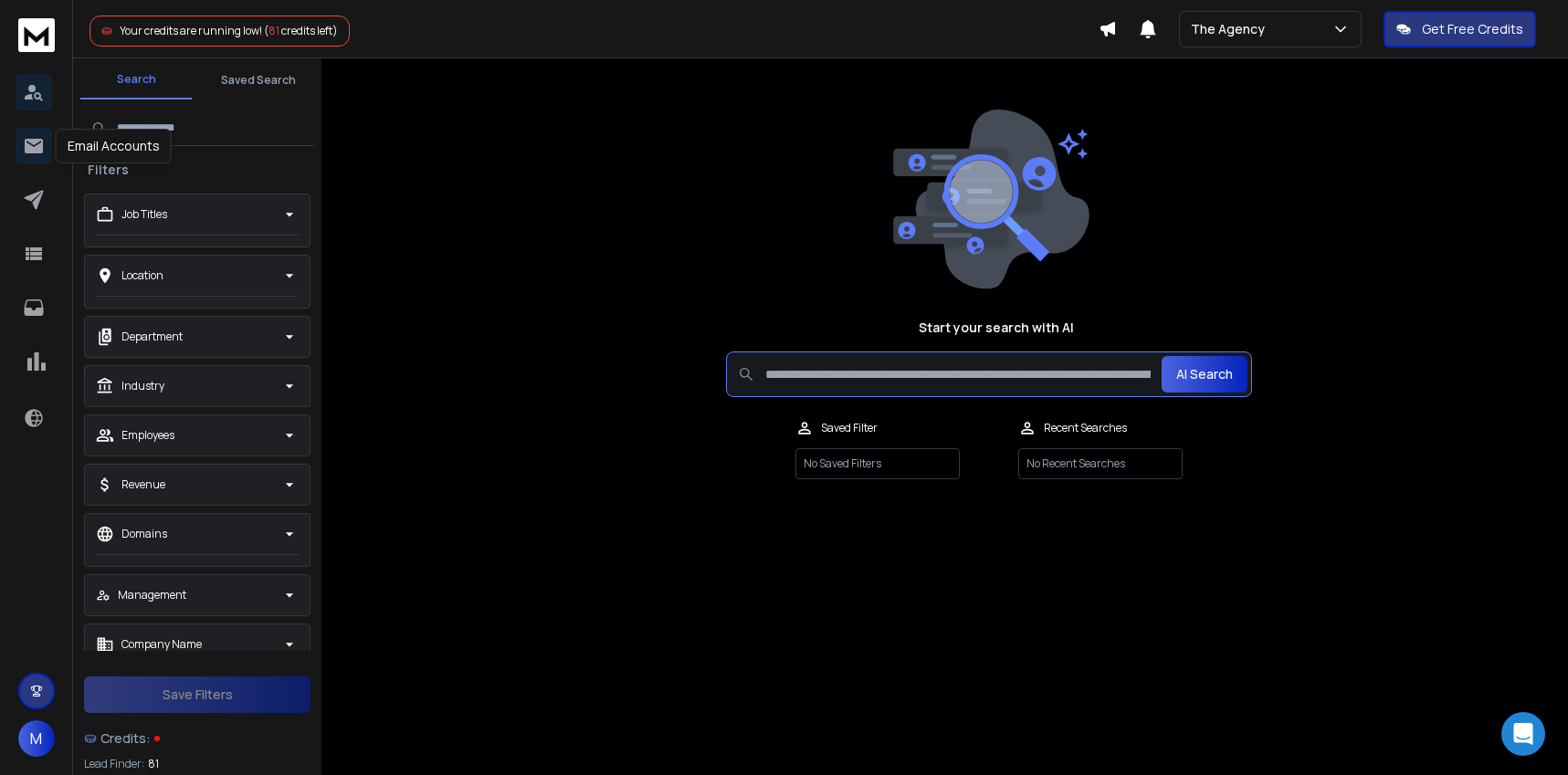
click at [37, 150] on icon at bounding box center [34, 145] width 18 height 14
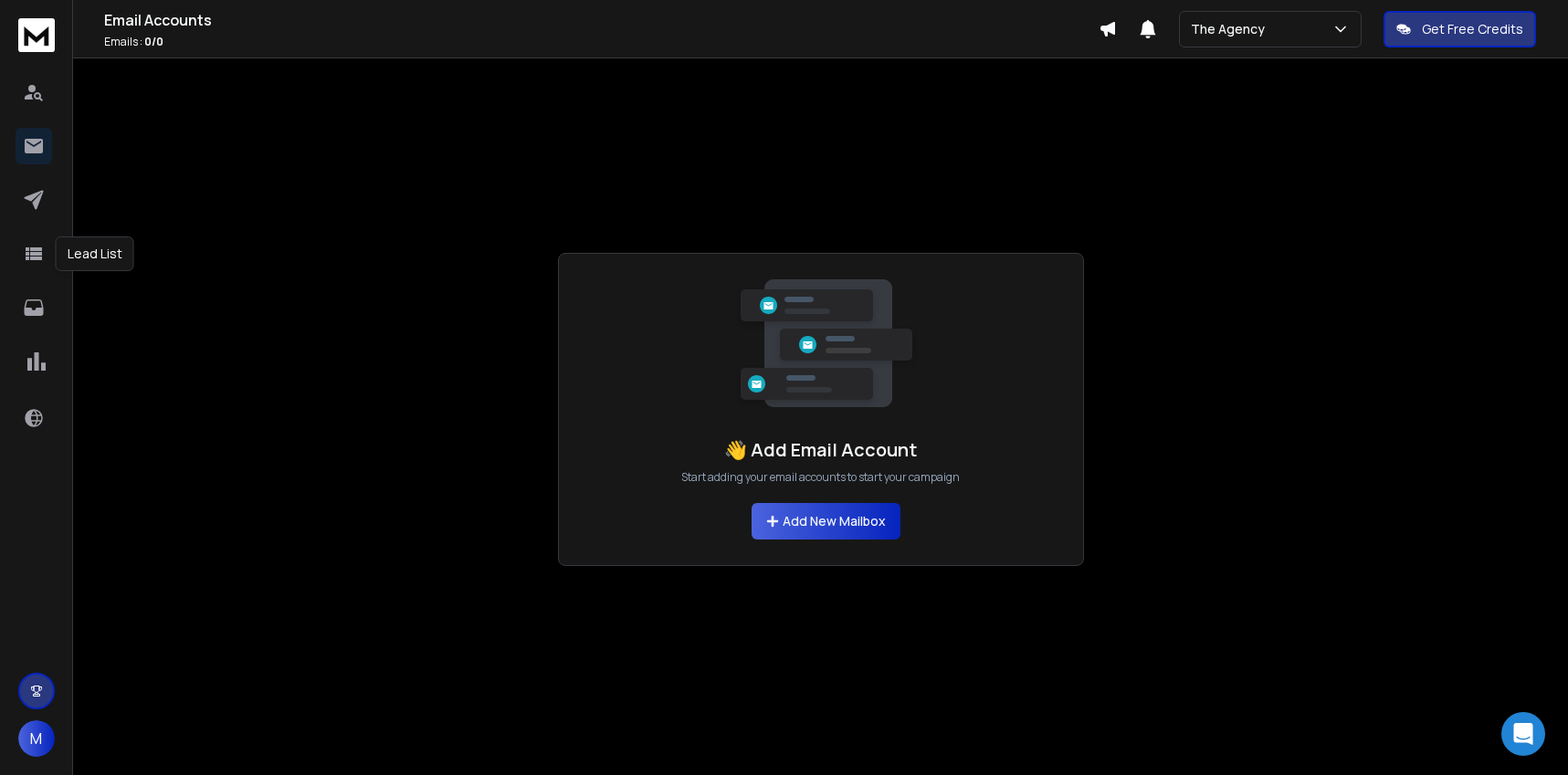
click at [42, 223] on div at bounding box center [37, 203] width 42 height 43
click at [37, 200] on icon at bounding box center [34, 200] width 19 height 19
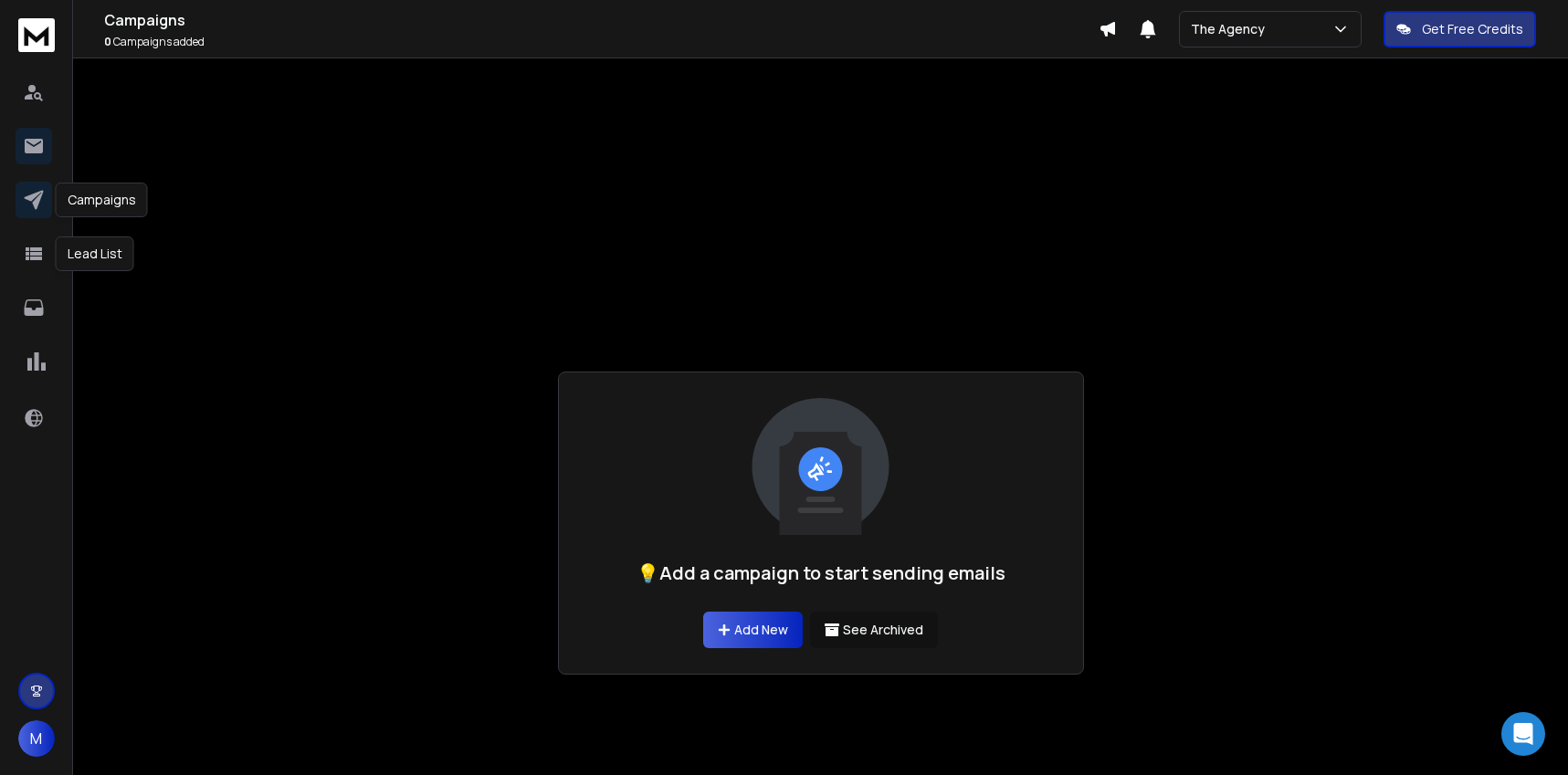
click at [23, 155] on icon at bounding box center [34, 146] width 22 height 22
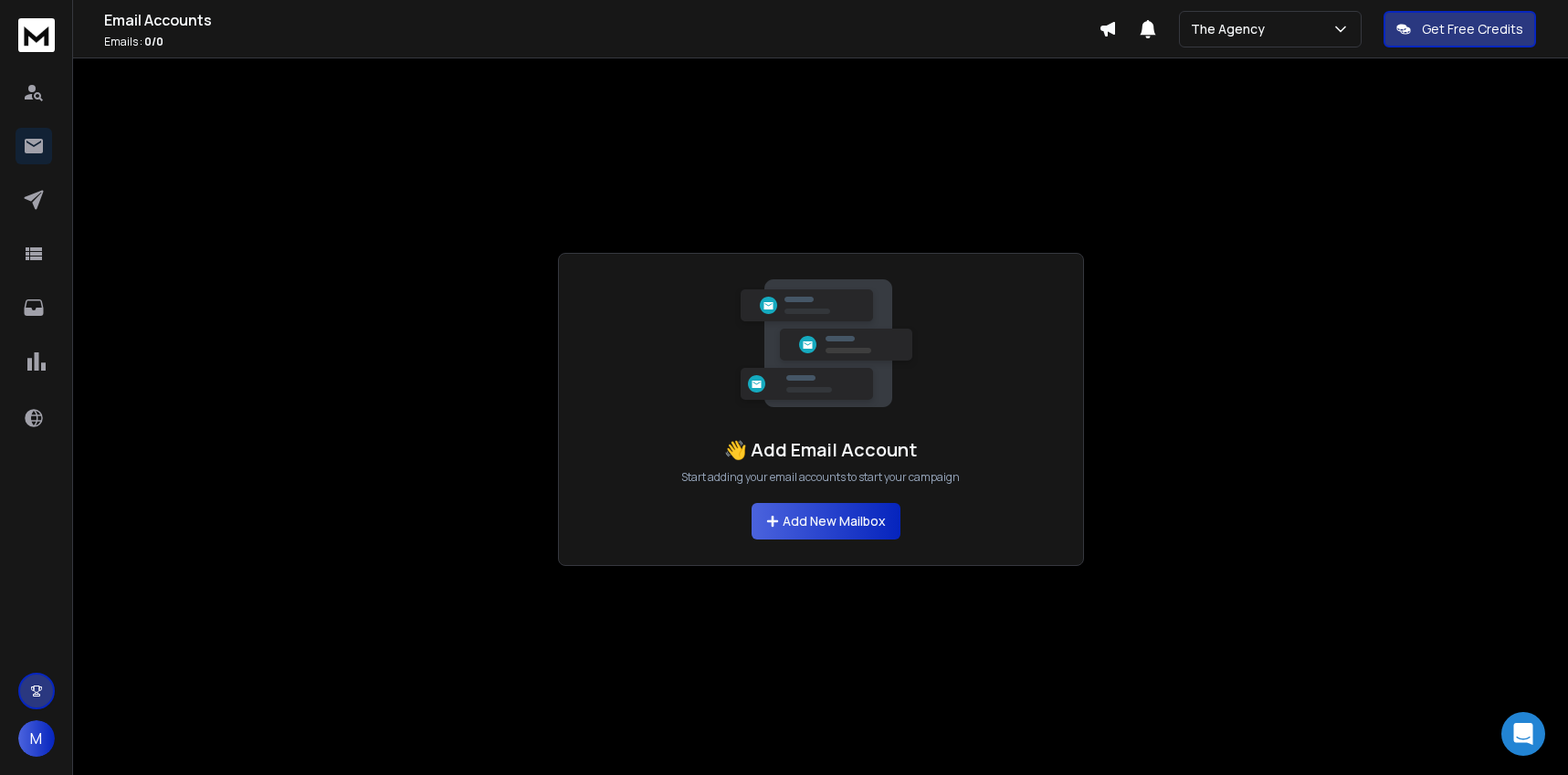
click at [822, 520] on button "Add New Mailbox" at bounding box center [826, 521] width 149 height 37
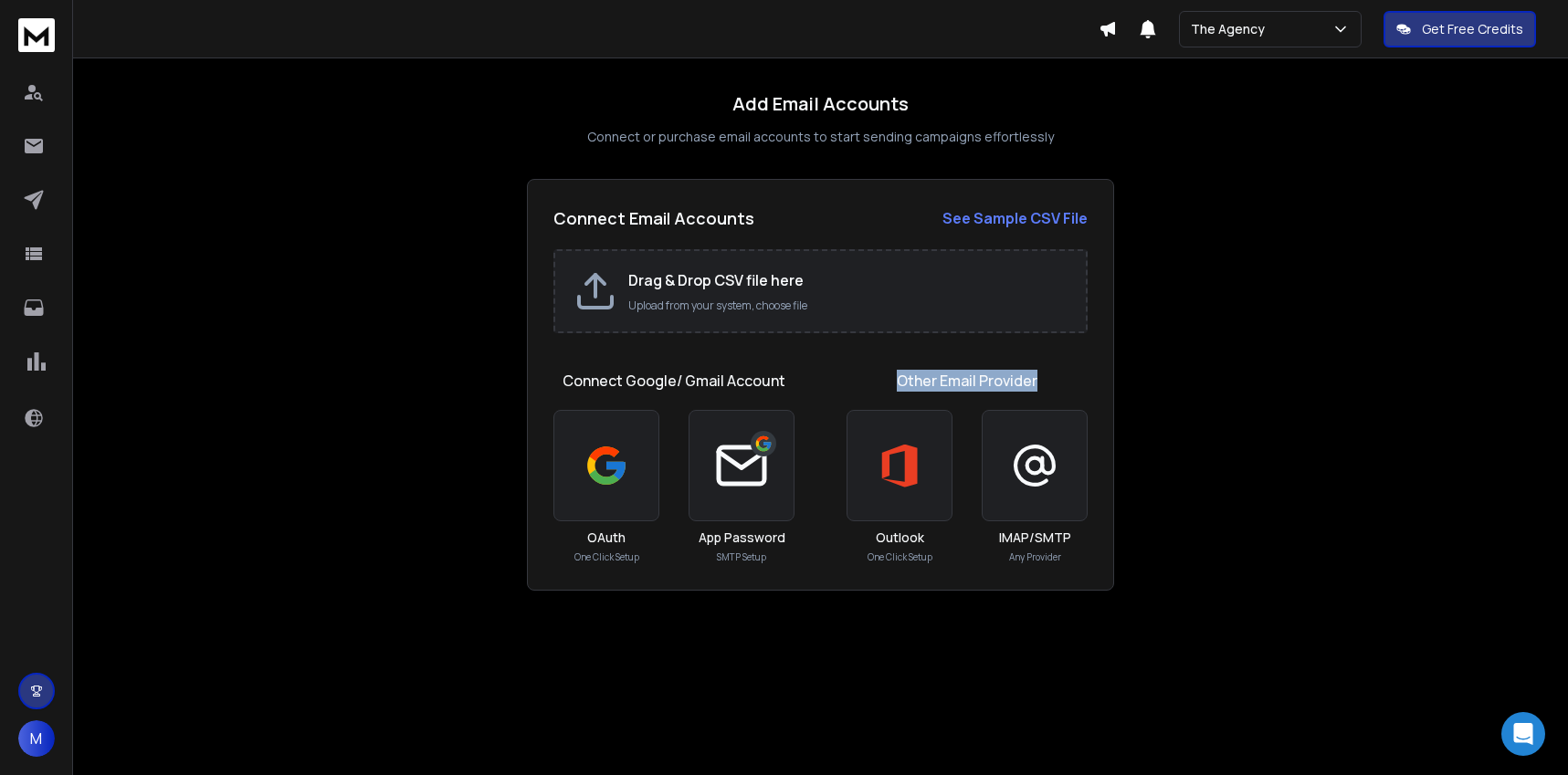
drag, startPoint x: 902, startPoint y: 373, endPoint x: 1067, endPoint y: 372, distance: 165.0
click at [1067, 373] on div "Other Email Provider Outlook One Click Setup IMAP/SMTP Any Provider" at bounding box center [966, 467] width 241 height 194
click at [1087, 373] on div "Connect Email Accounts See Sample CSV File Drag & Drop CSV file here Upload fro…" at bounding box center [820, 385] width 587 height 412
click at [1271, 406] on div "Add Email Accounts Connect or purchase email accounts to start sending campaign…" at bounding box center [820, 360] width 1495 height 537
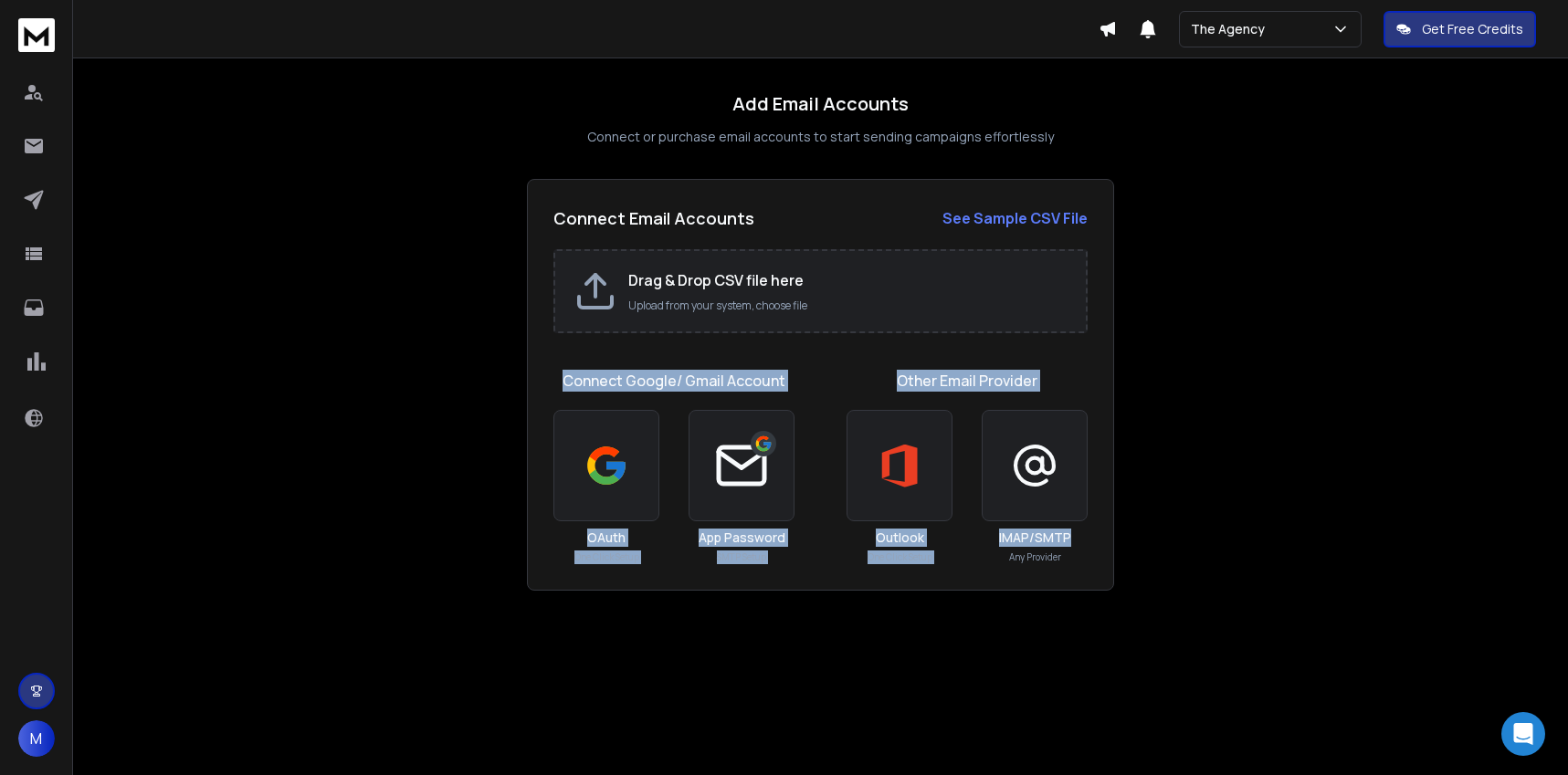
drag, startPoint x: 560, startPoint y: 376, endPoint x: 1151, endPoint y: 587, distance: 627.5
click at [1151, 587] on div "Connect Email Accounts See Sample CSV File Drag & Drop CSV file here Upload fro…" at bounding box center [820, 385] width 704 height 412
